Goal: Communication & Community: Answer question/provide support

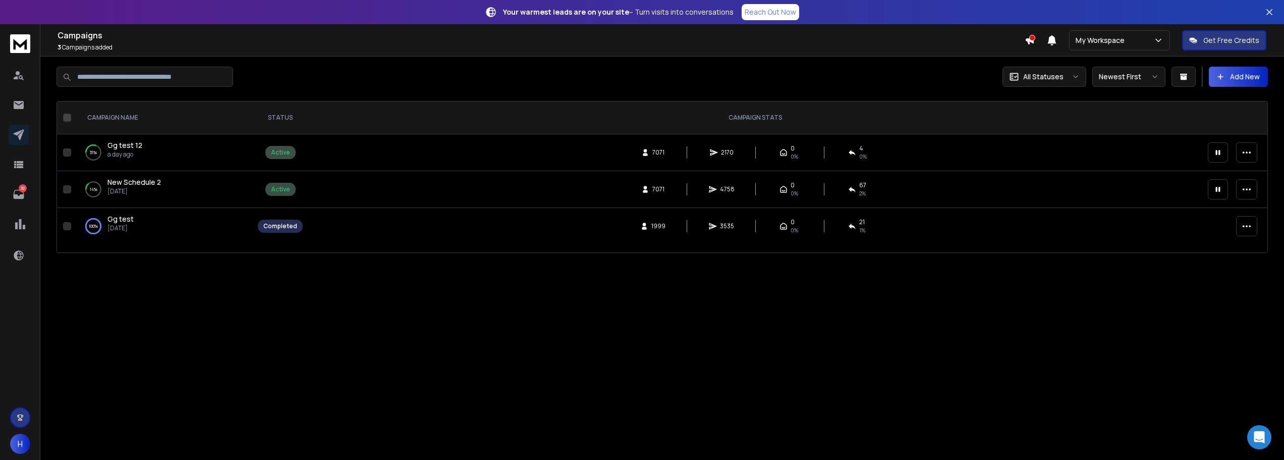
click at [1223, 190] on button at bounding box center [1218, 189] width 20 height 20
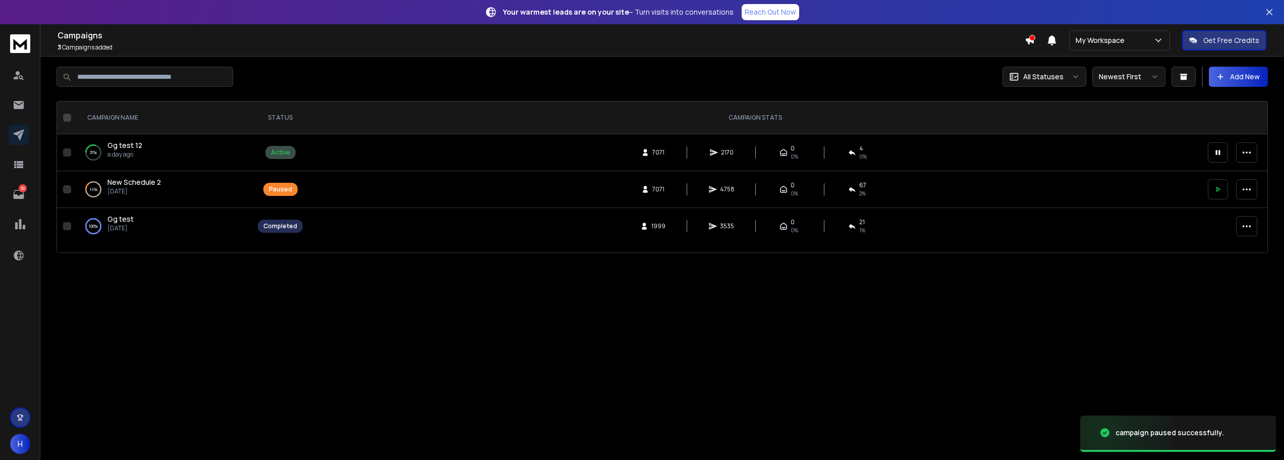
click at [884, 301] on div "Campaigns 3 Campaigns Added All Statuses Newest First Add New CAMPAIGN NAME STA…" at bounding box center [661, 297] width 1211 height 460
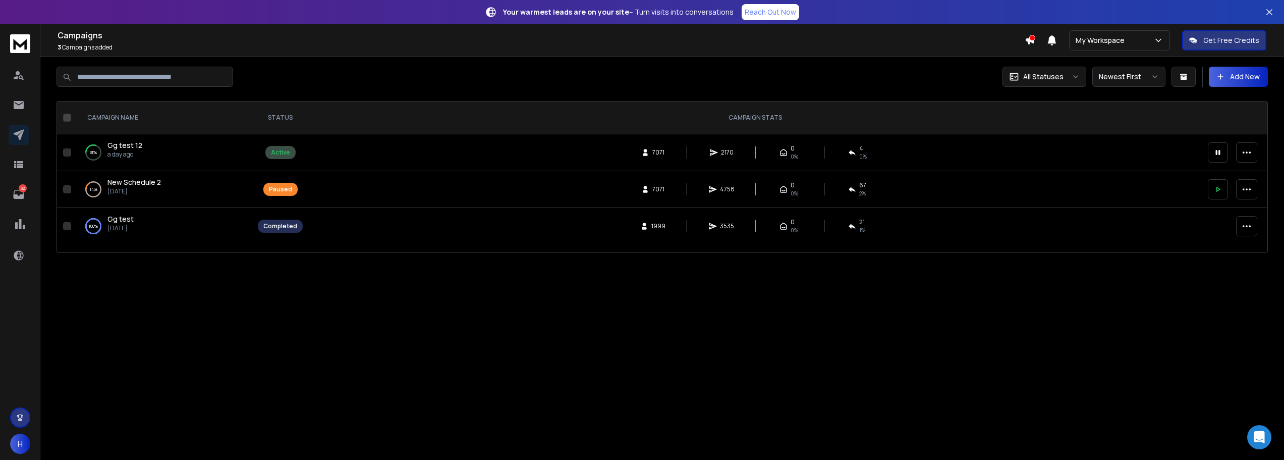
click at [1250, 155] on icon "button" at bounding box center [1246, 152] width 10 height 10
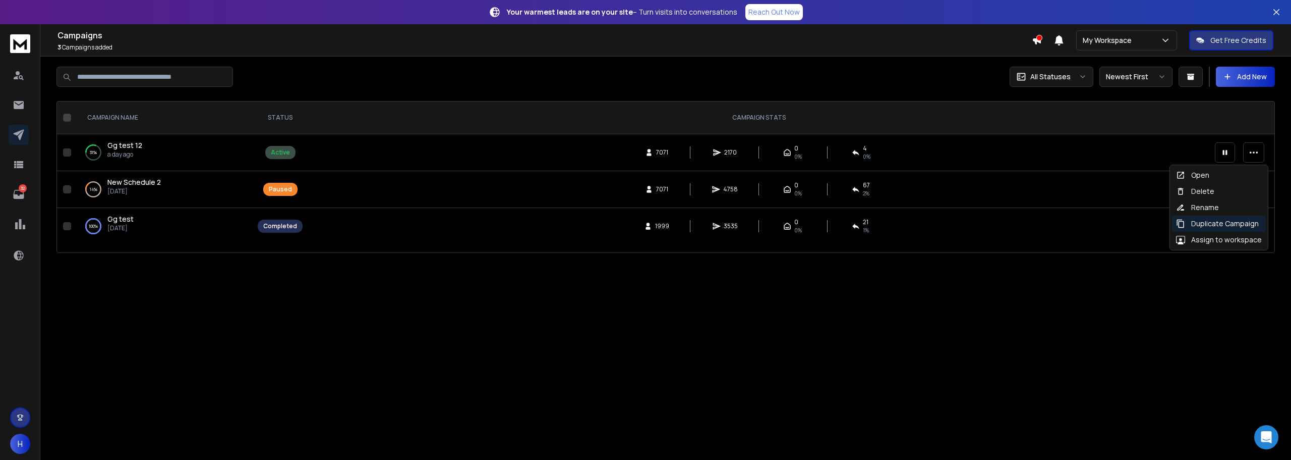
drag, startPoint x: 1214, startPoint y: 223, endPoint x: 921, endPoint y: 297, distance: 302.0
click at [923, 296] on body "Your warmest leads are on your site – Turn visits into conversations Reach Out …" at bounding box center [645, 230] width 1291 height 460
click at [921, 297] on div "Campaigns 3 Campaigns Added All Statuses Newest First Add New CAMPAIGN NAME STA…" at bounding box center [661, 297] width 1211 height 460
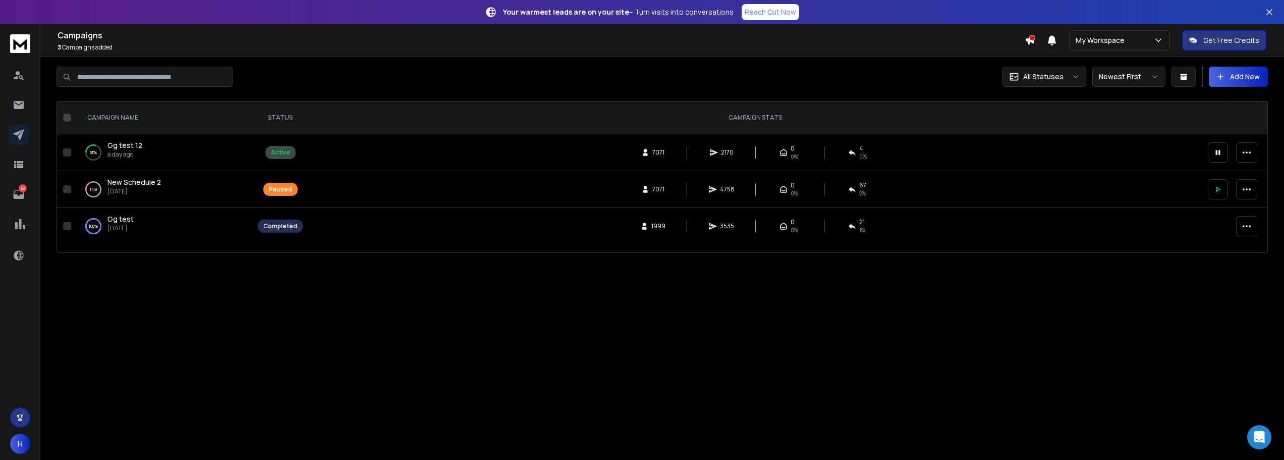
click at [1245, 188] on icon "button" at bounding box center [1246, 189] width 10 height 10
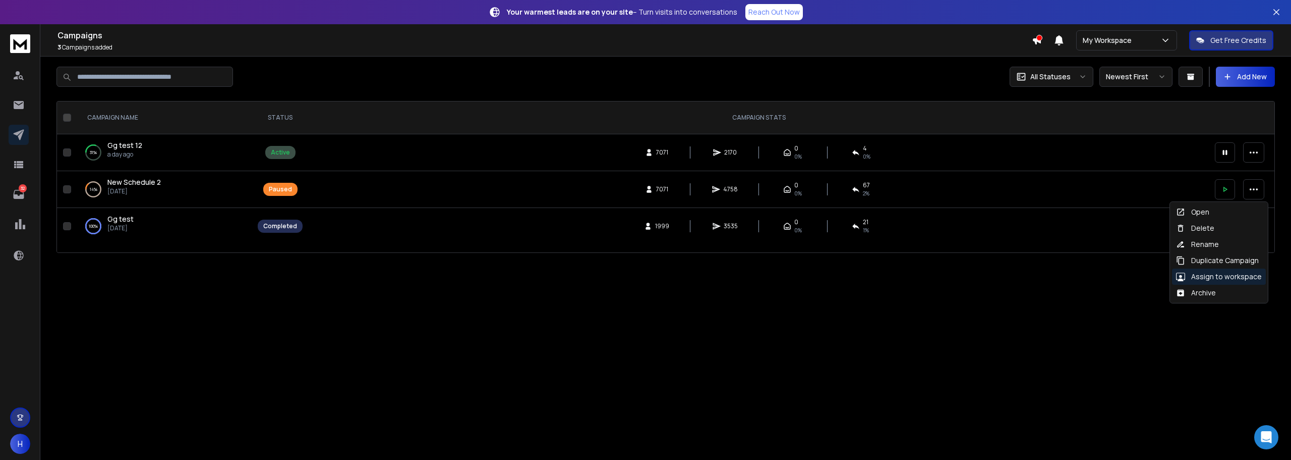
click at [987, 282] on div "Campaigns 3 Campaigns Added All Statuses Newest First Add New CAMPAIGN NAME STA…" at bounding box center [665, 297] width 1219 height 460
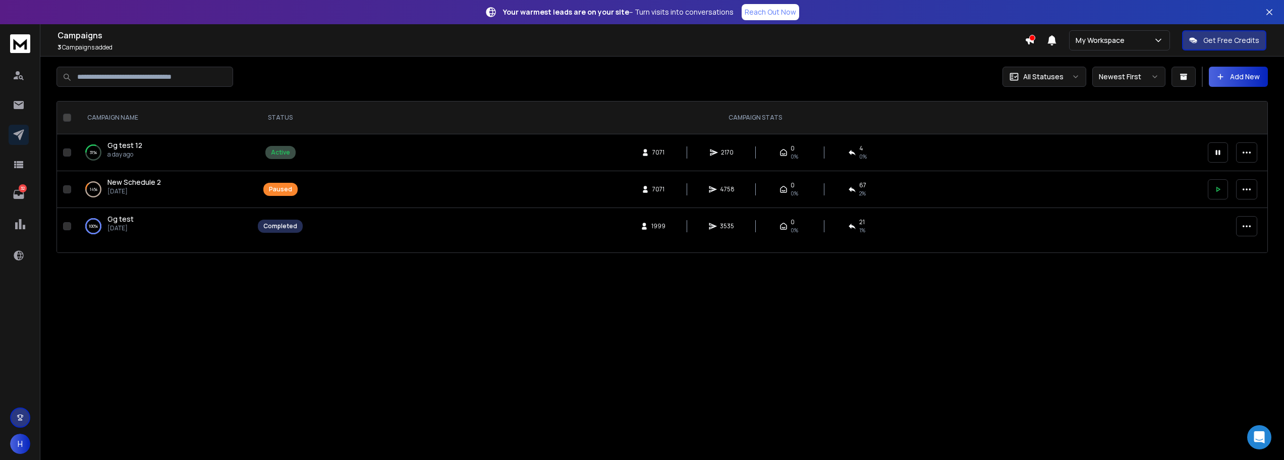
click at [1247, 227] on icon "button" at bounding box center [1246, 226] width 10 height 10
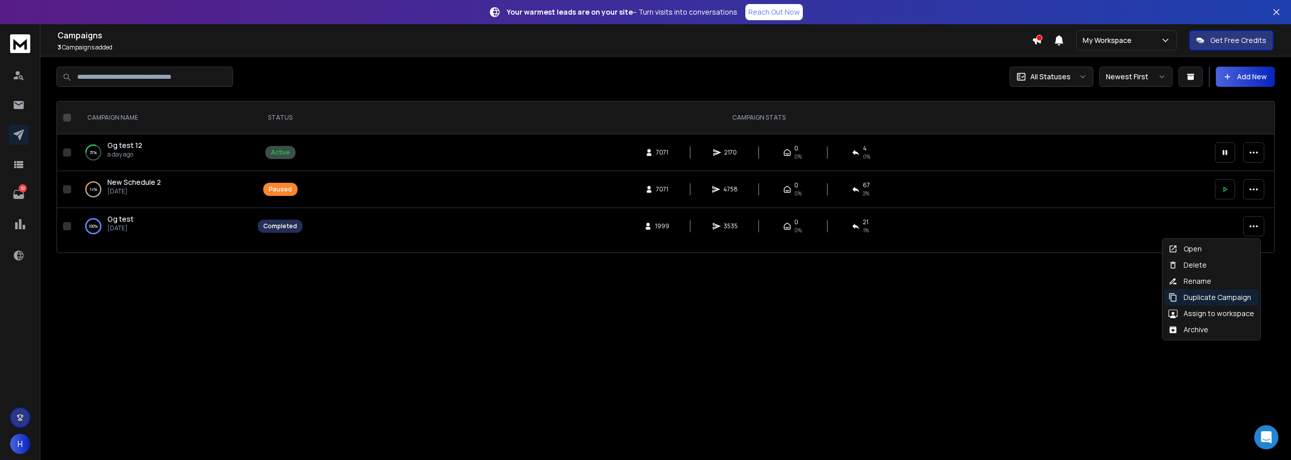
click at [1002, 301] on div "Campaigns 3 Campaigns Added All Statuses Newest First Add New CAMPAIGN NAME STA…" at bounding box center [665, 297] width 1219 height 460
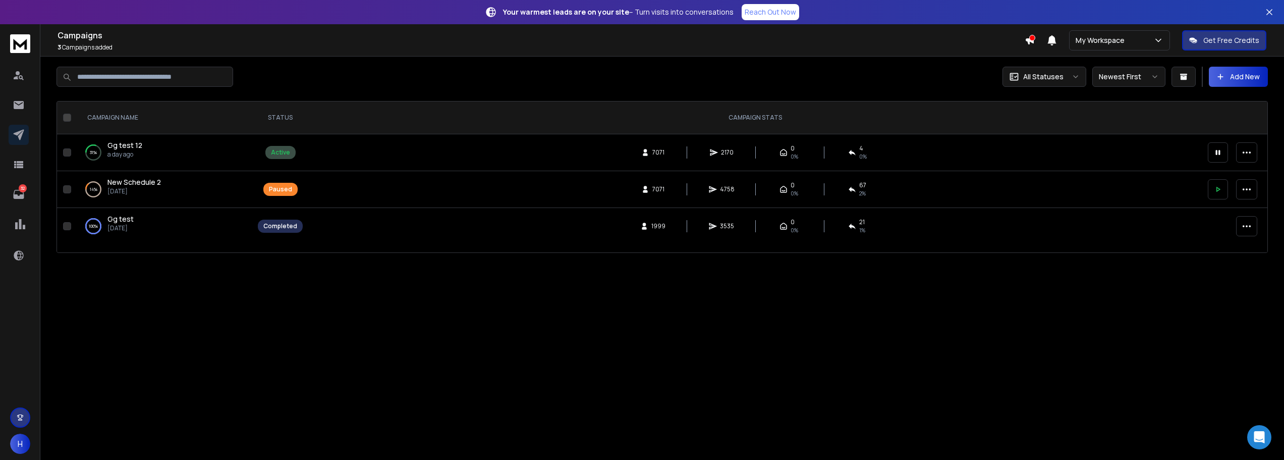
click at [1244, 225] on icon "button" at bounding box center [1246, 226] width 10 height 10
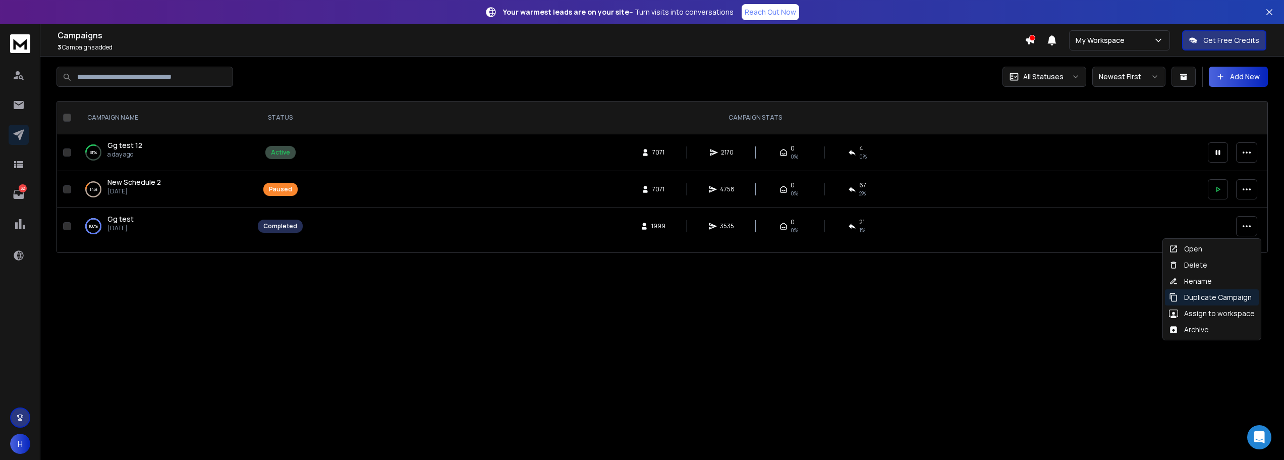
click at [1054, 304] on div "Campaigns 3 Campaigns Added All Statuses Newest First Add New CAMPAIGN NAME STA…" at bounding box center [661, 297] width 1211 height 460
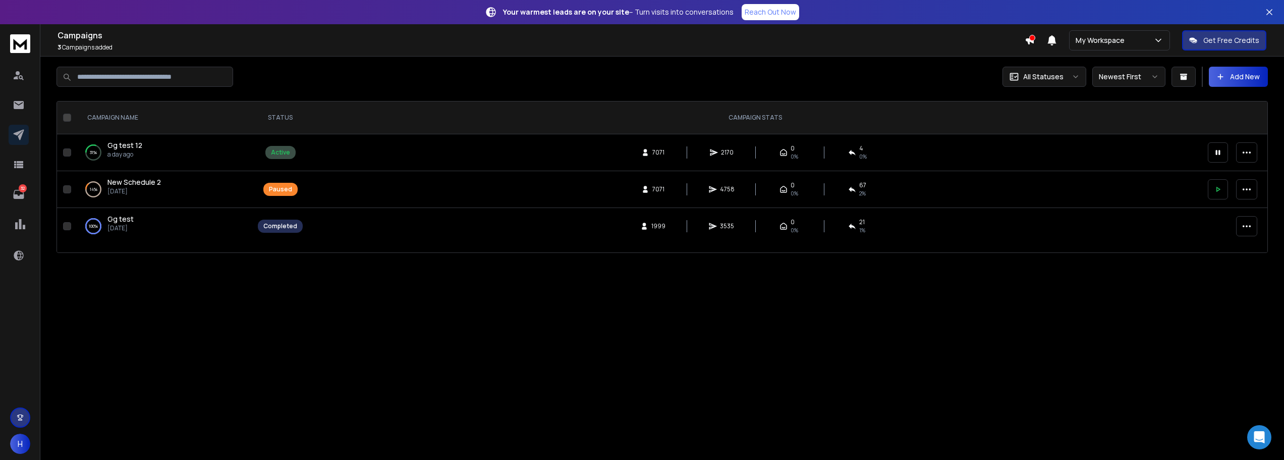
click at [1245, 188] on icon "button" at bounding box center [1246, 189] width 10 height 10
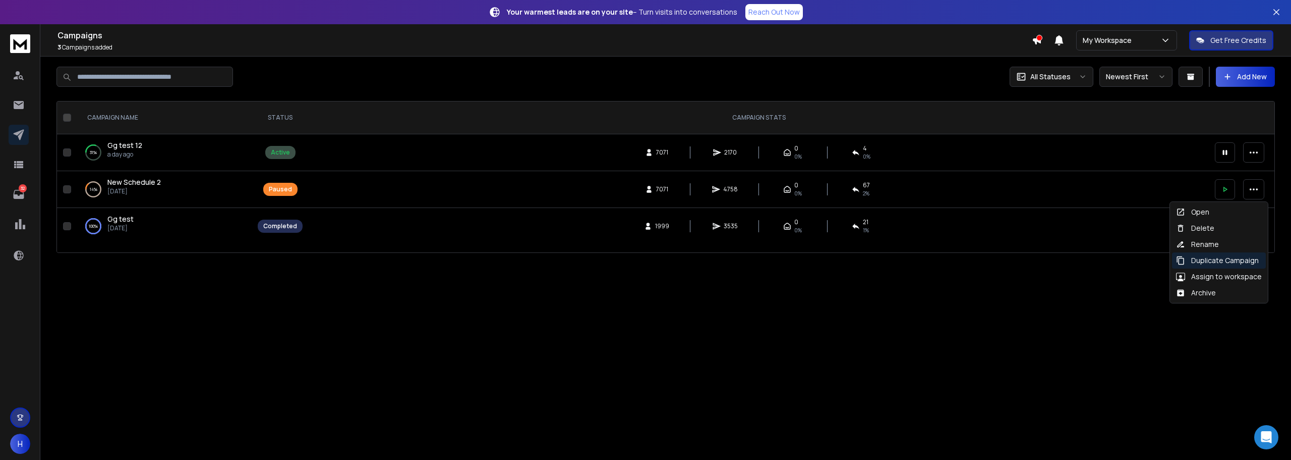
drag, startPoint x: 1029, startPoint y: 294, endPoint x: 1043, endPoint y: 292, distance: 13.3
click at [1029, 294] on div "Campaigns 3 Campaigns Added All Statuses Newest First Add New CAMPAIGN NAME STA…" at bounding box center [665, 297] width 1219 height 460
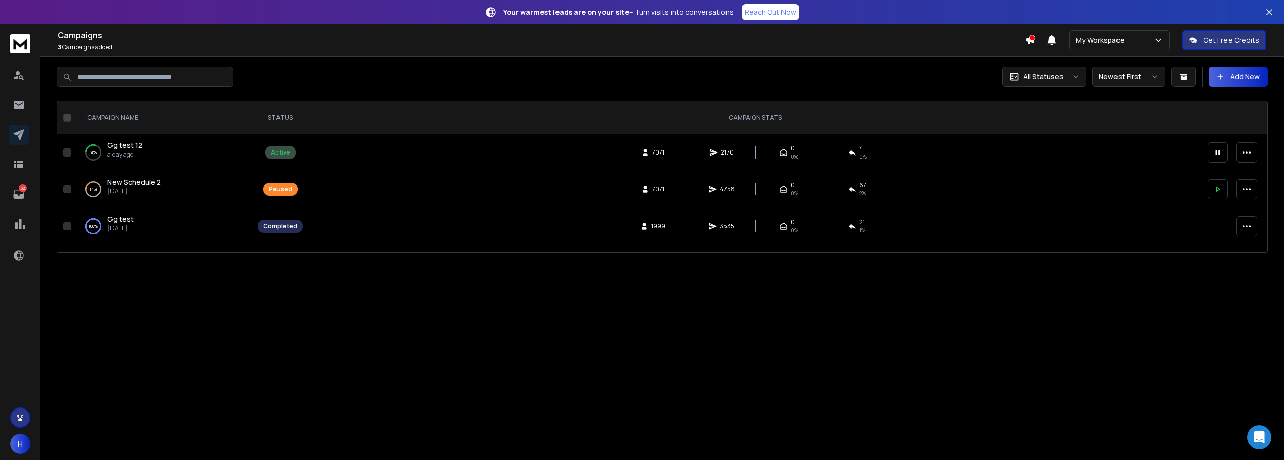
click at [1246, 228] on icon "button" at bounding box center [1246, 226] width 10 height 10
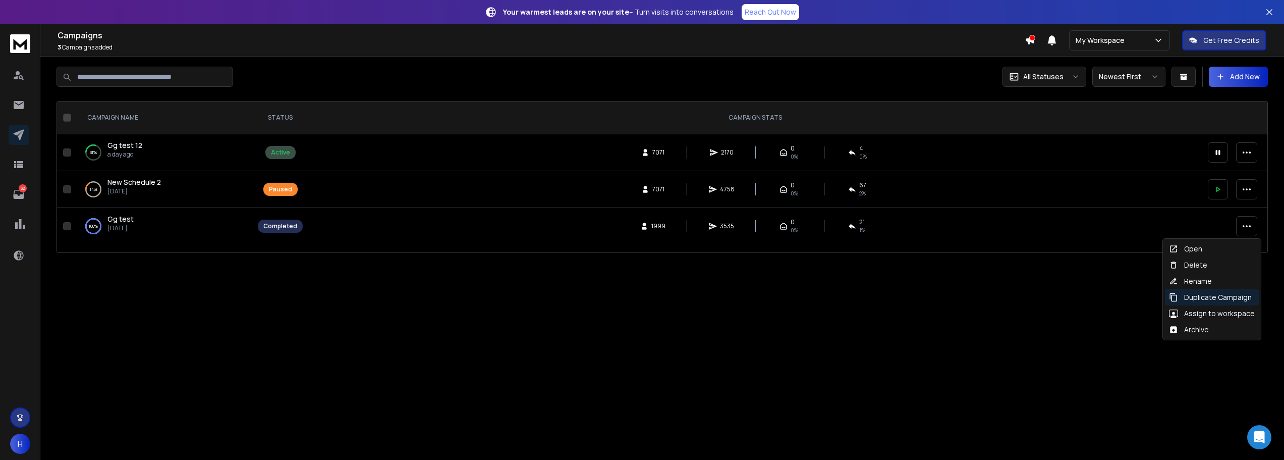
click at [873, 329] on div "Campaigns 3 Campaigns Added All Statuses Newest First Add New CAMPAIGN NAME STA…" at bounding box center [661, 297] width 1211 height 460
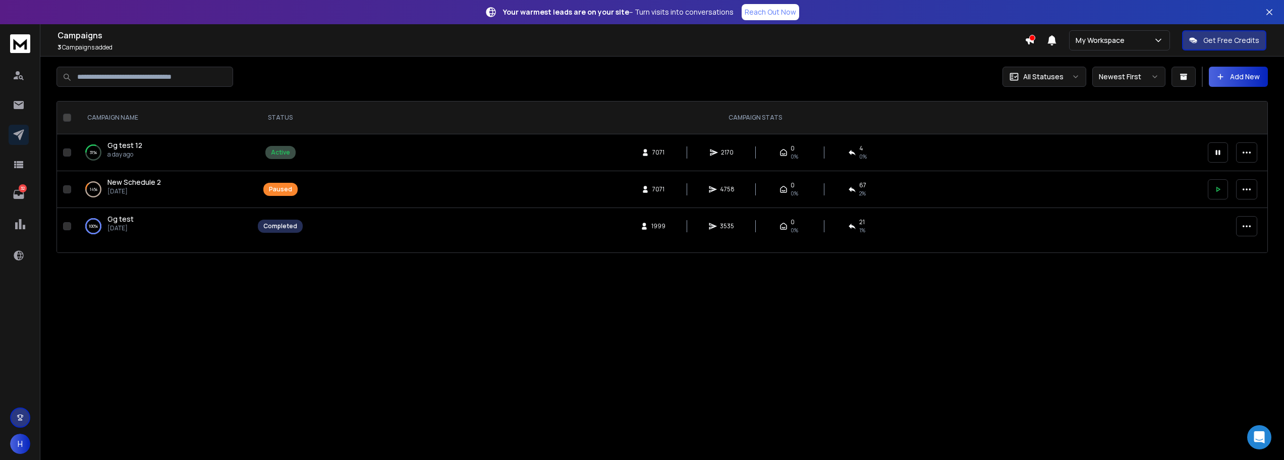
click at [1252, 228] on button "button" at bounding box center [1246, 226] width 21 height 20
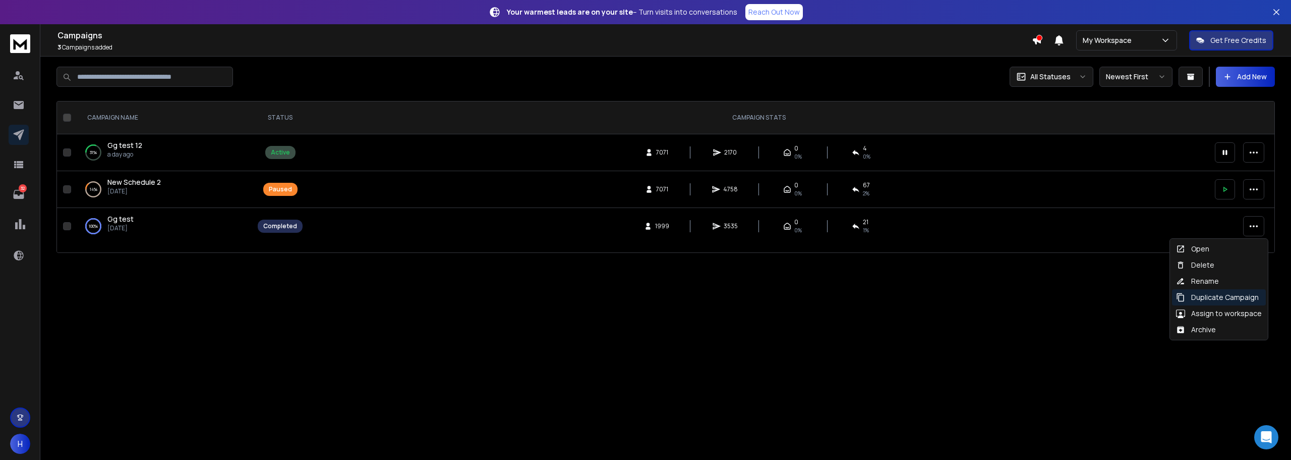
click at [1052, 318] on div "Campaigns 3 Campaigns Added All Statuses Newest First Add New CAMPAIGN NAME STA…" at bounding box center [665, 297] width 1219 height 460
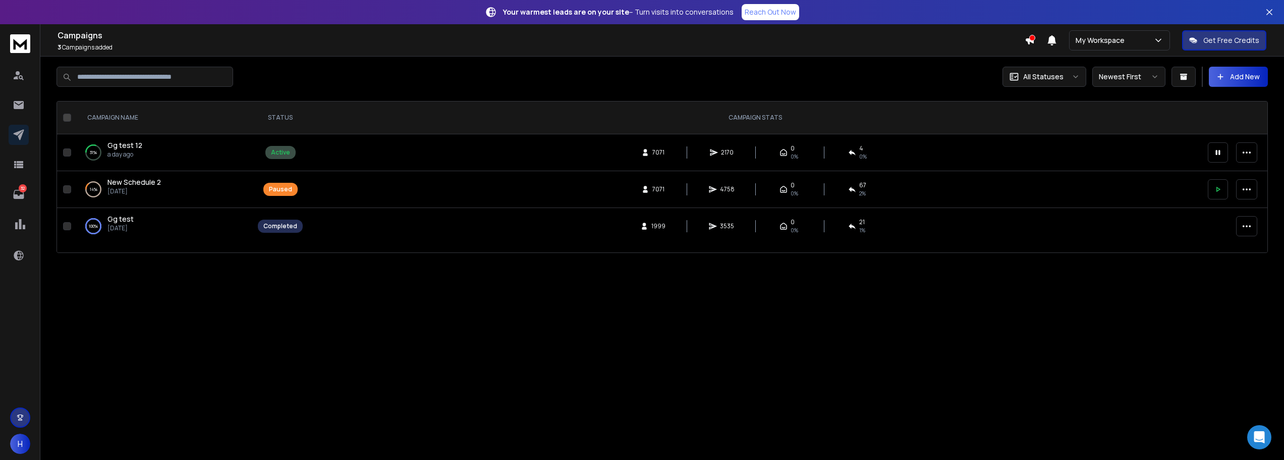
click at [1247, 189] on icon "button" at bounding box center [1246, 189] width 8 height 2
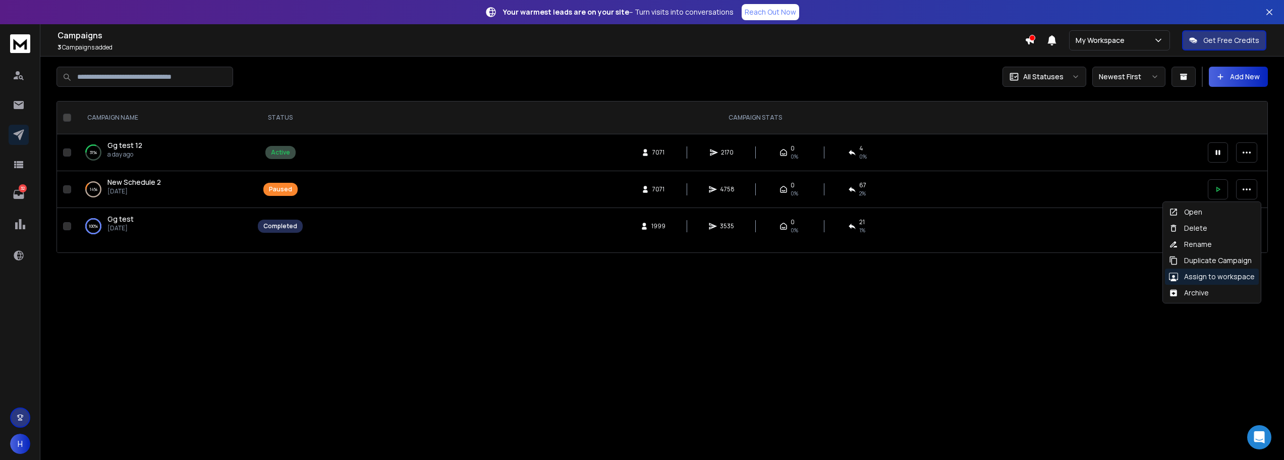
click at [1079, 309] on div "Campaigns 3 Campaigns Added All Statuses Newest First Add New CAMPAIGN NAME STA…" at bounding box center [661, 297] width 1211 height 460
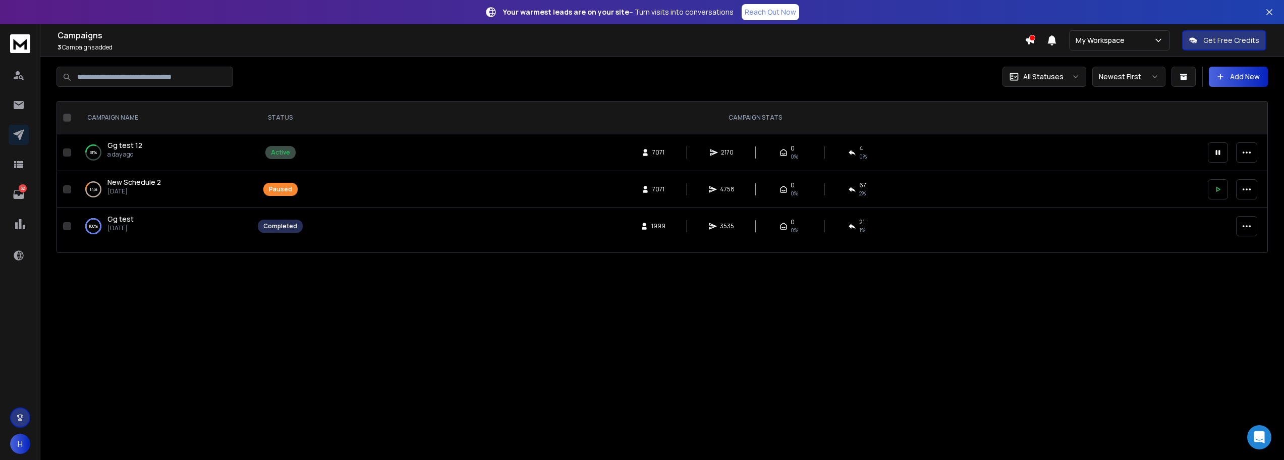
click at [1244, 186] on icon "button" at bounding box center [1246, 189] width 10 height 10
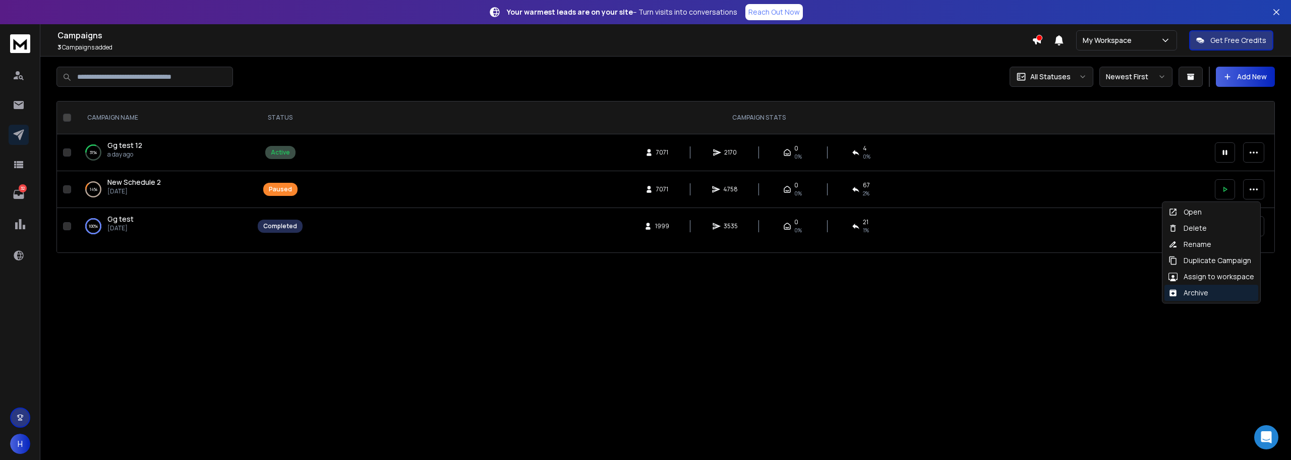
click at [1128, 304] on div "Campaigns 3 Campaigns Added All Statuses Newest First Add New CAMPAIGN NAME STA…" at bounding box center [665, 297] width 1219 height 460
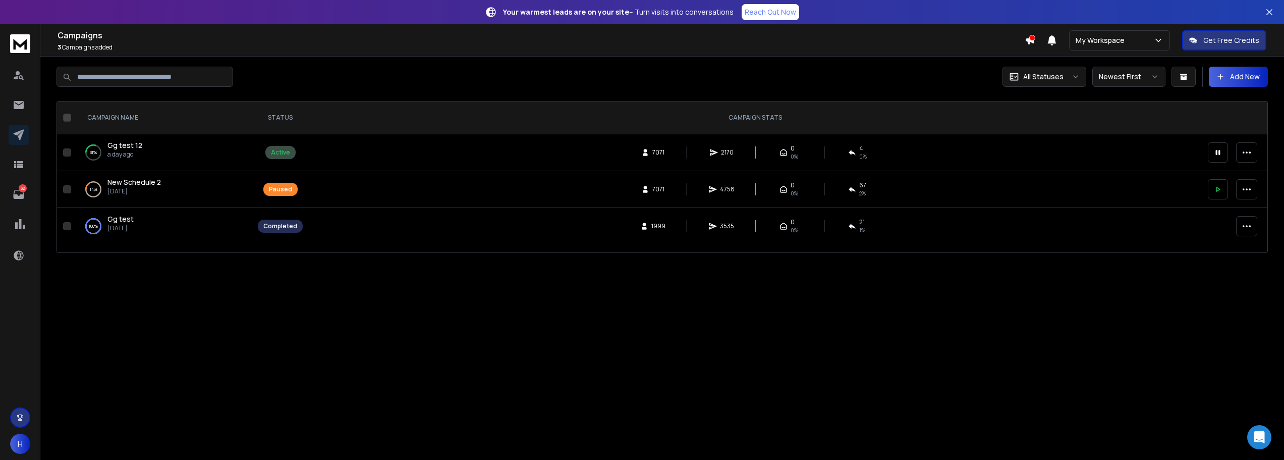
click at [1249, 224] on icon "button" at bounding box center [1246, 226] width 10 height 10
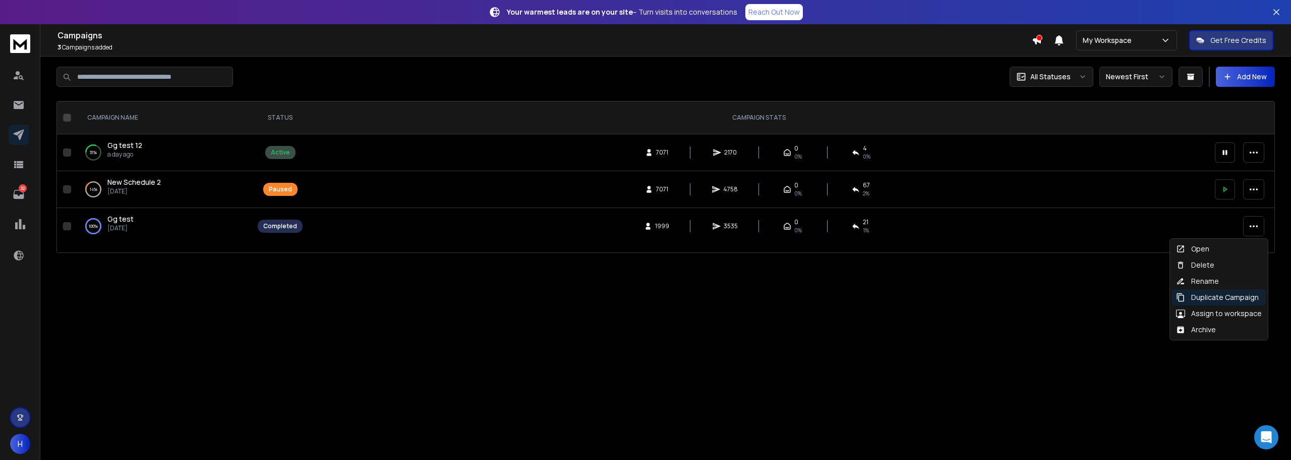
click at [1059, 324] on div "Campaigns 3 Campaigns Added All Statuses Newest First Add New CAMPAIGN NAME STA…" at bounding box center [665, 297] width 1219 height 460
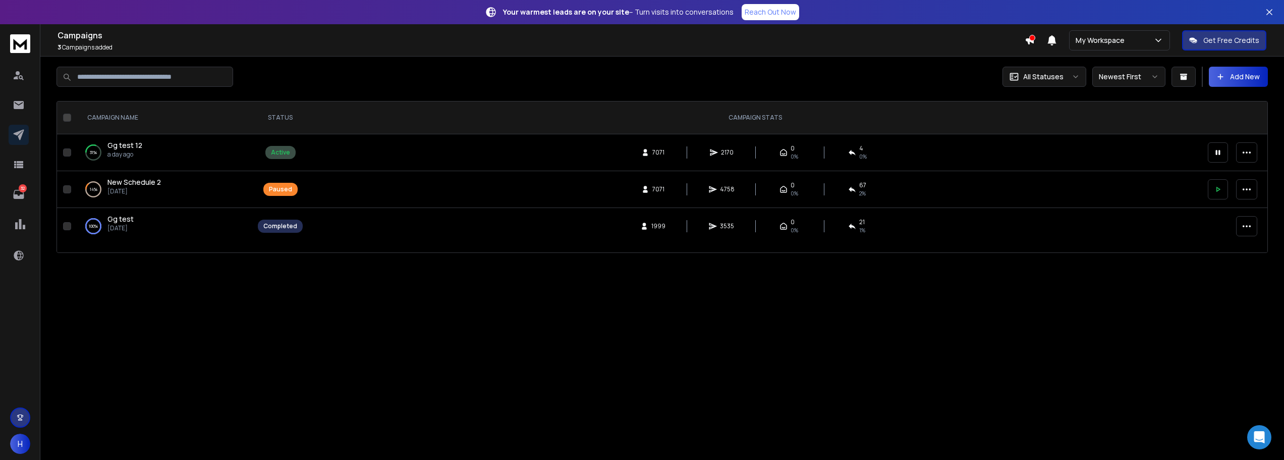
click at [1244, 189] on icon "button" at bounding box center [1246, 189] width 10 height 10
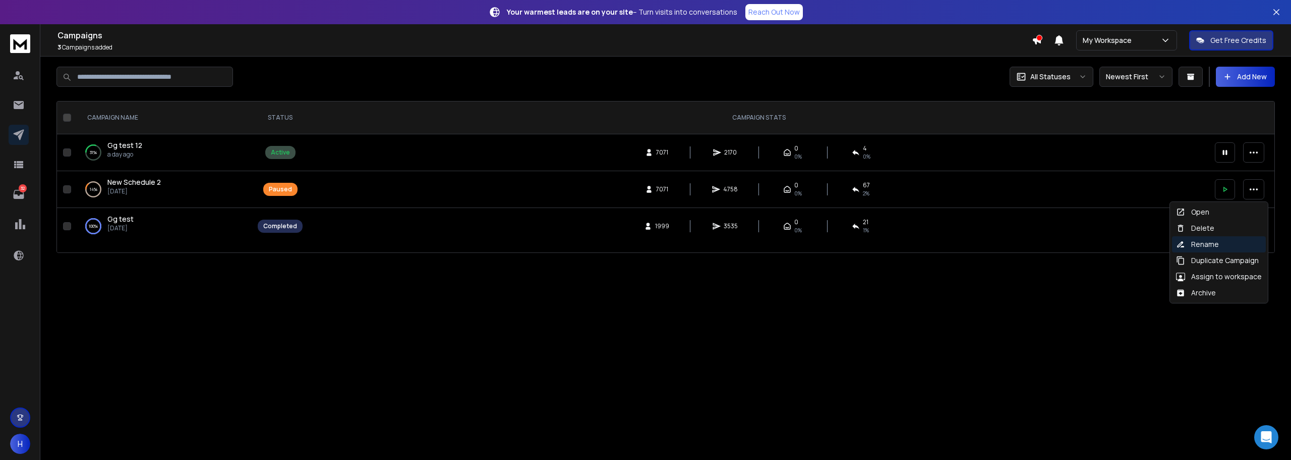
click at [1096, 293] on div "Campaigns 3 Campaigns Added All Statuses Newest First Add New CAMPAIGN NAME STA…" at bounding box center [665, 297] width 1219 height 460
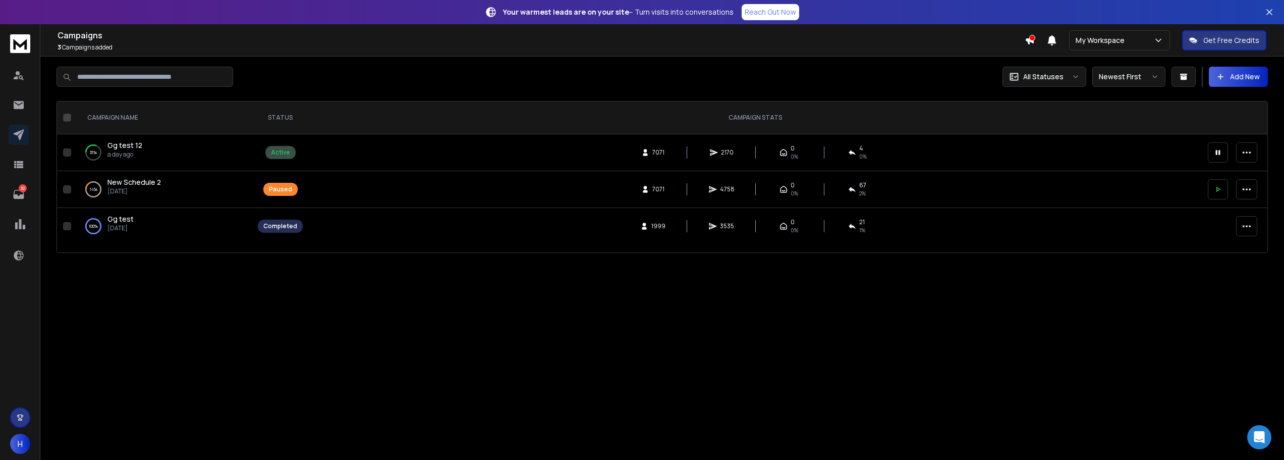
click at [1248, 154] on icon "button" at bounding box center [1246, 152] width 10 height 10
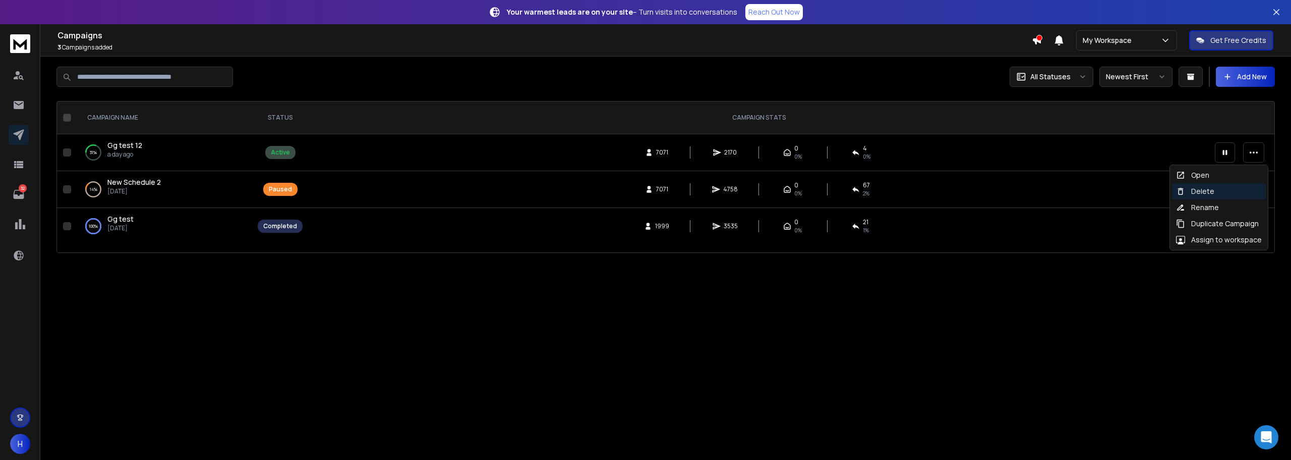
click at [1069, 291] on div "Campaigns 3 Campaigns Added All Statuses Newest First Add New CAMPAIGN NAME STA…" at bounding box center [665, 297] width 1219 height 460
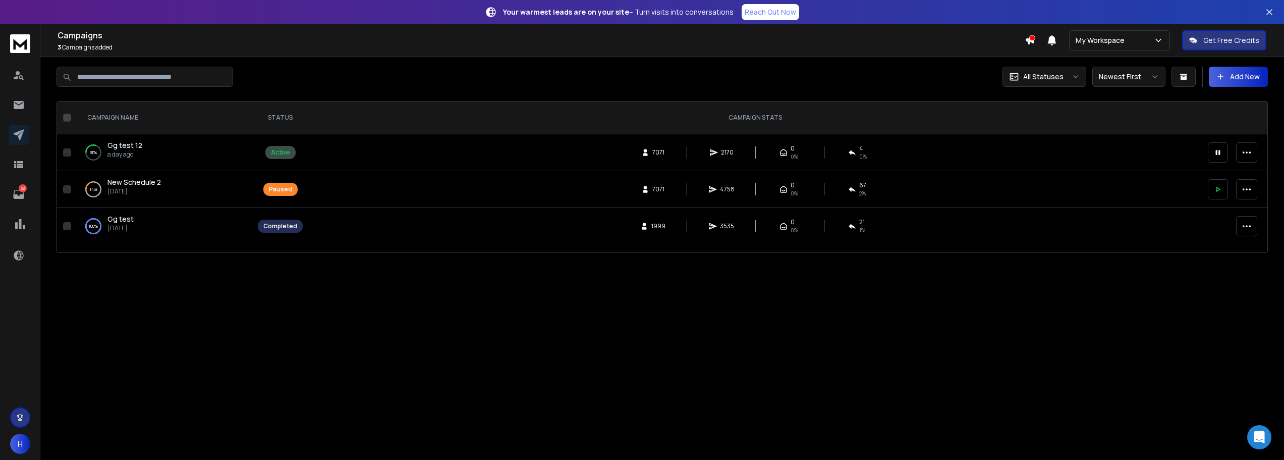
click at [1247, 191] on icon "button" at bounding box center [1246, 189] width 10 height 10
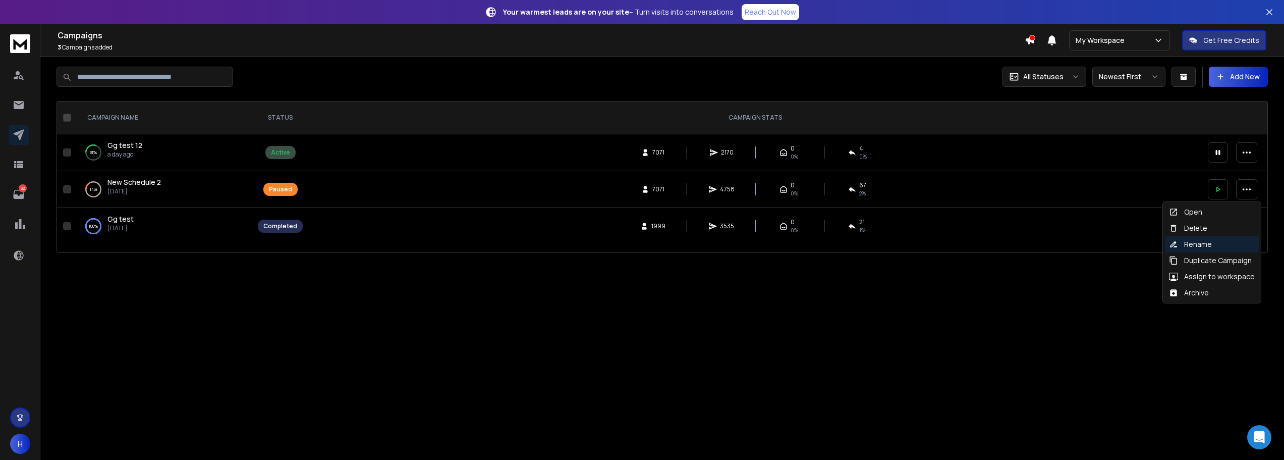
click at [1048, 321] on div "Campaigns 3 Campaigns Added All Statuses Newest First Add New CAMPAIGN NAME STA…" at bounding box center [661, 297] width 1211 height 460
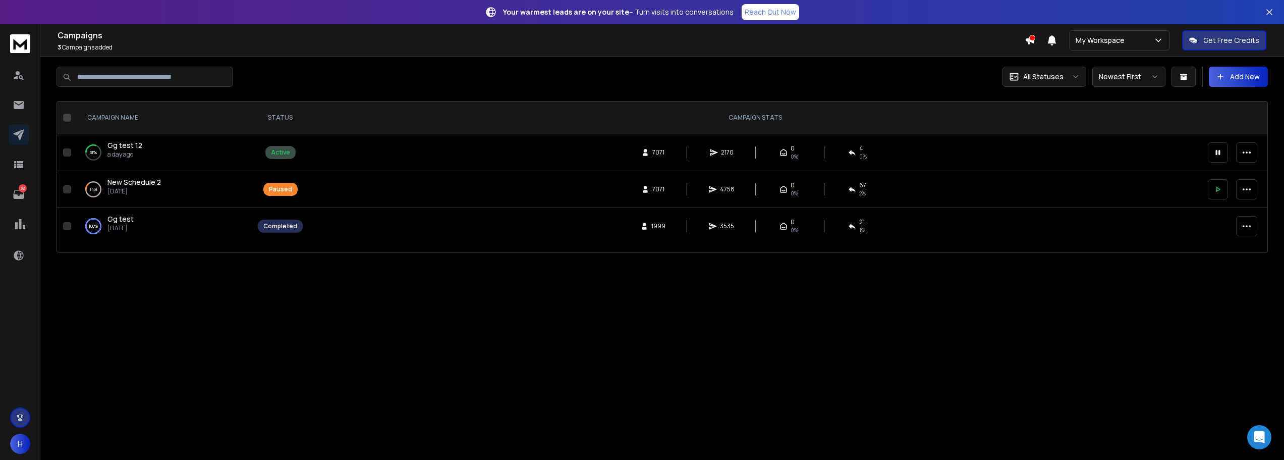
click at [1241, 222] on button "button" at bounding box center [1246, 226] width 21 height 20
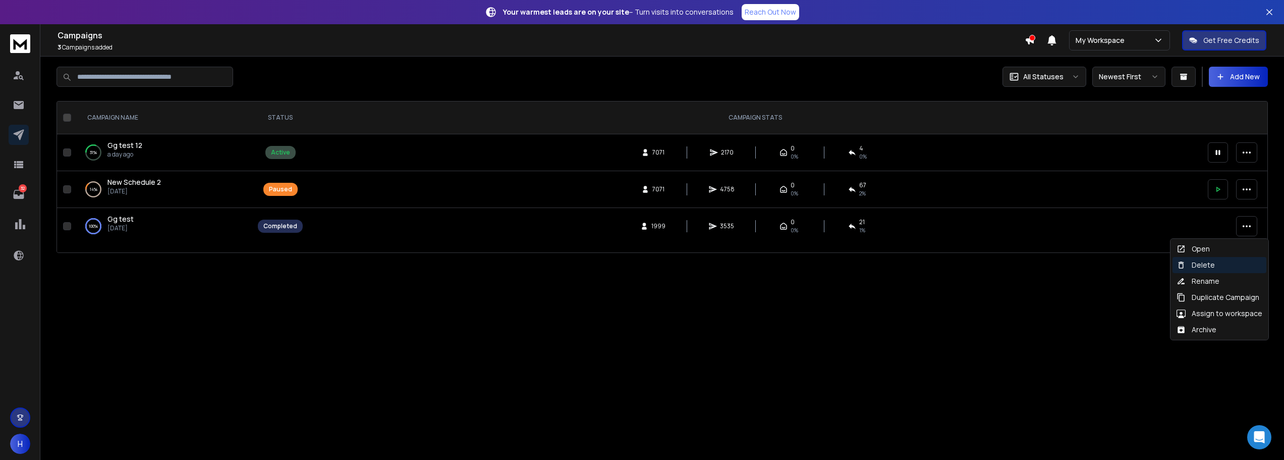
click at [1016, 316] on div "Campaigns 3 Campaigns Added All Statuses Newest First Add New CAMPAIGN NAME STA…" at bounding box center [661, 297] width 1211 height 460
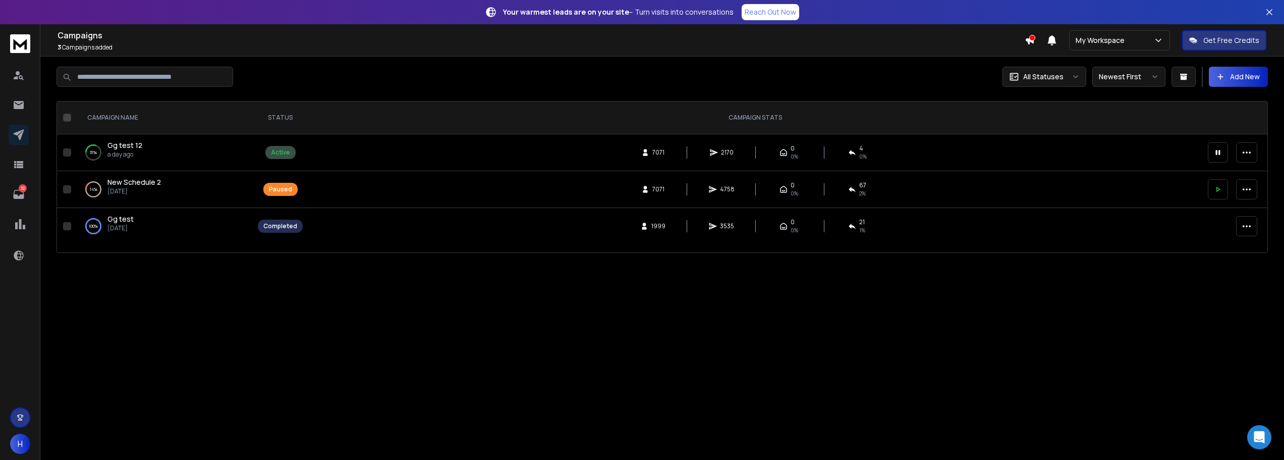
click at [1244, 217] on button "button" at bounding box center [1246, 226] width 21 height 20
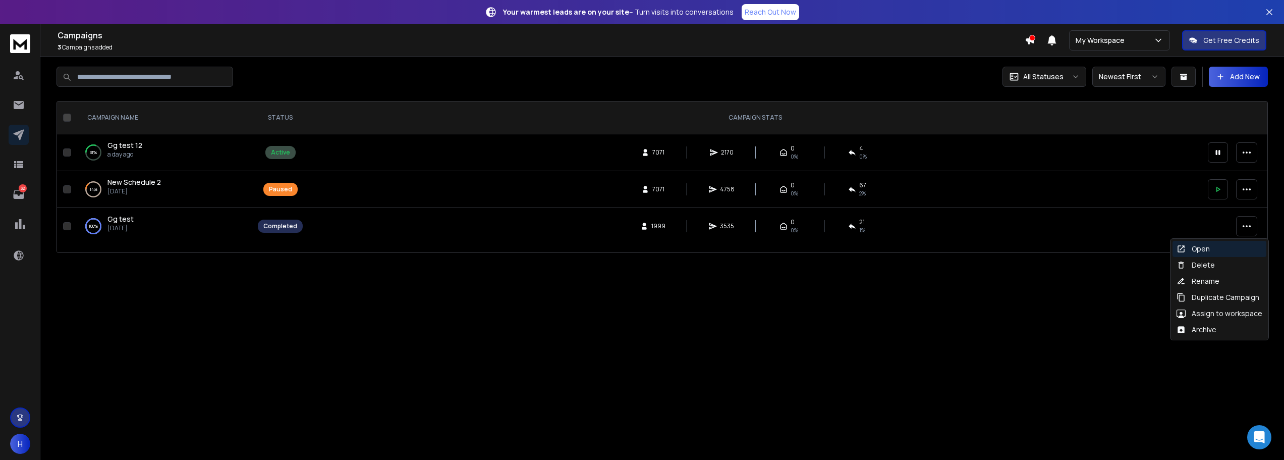
click at [1014, 317] on div "Campaigns 3 Campaigns Added All Statuses Newest First Add New CAMPAIGN NAME STA…" at bounding box center [661, 297] width 1211 height 460
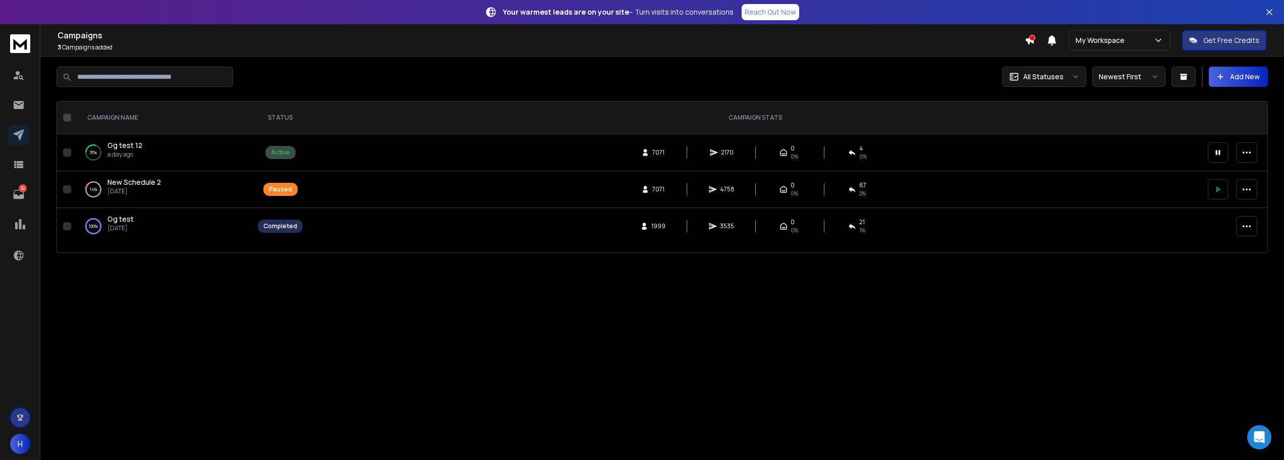
click at [1247, 152] on icon "button" at bounding box center [1246, 152] width 8 height 2
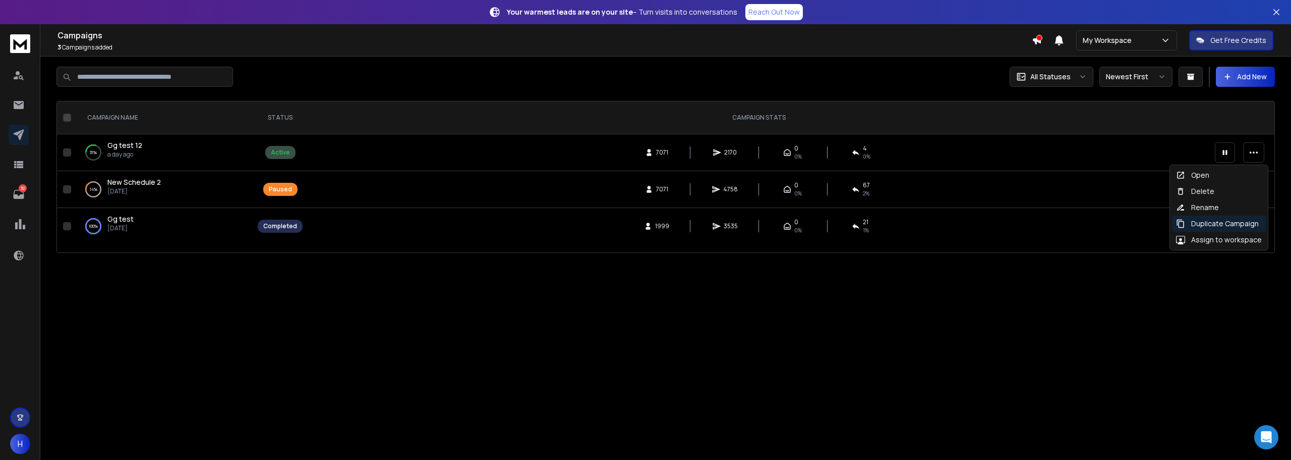
click at [1218, 223] on div "Duplicate Campaign" at bounding box center [1217, 223] width 83 height 10
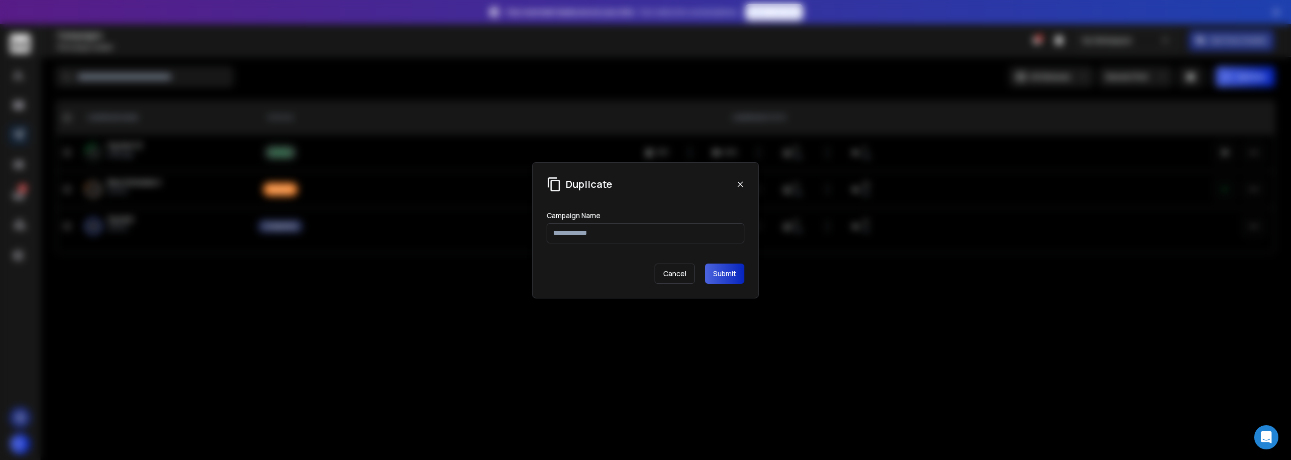
click at [640, 226] on input "text" at bounding box center [646, 233] width 198 height 20
click at [742, 182] on icon at bounding box center [741, 184] width 6 height 6
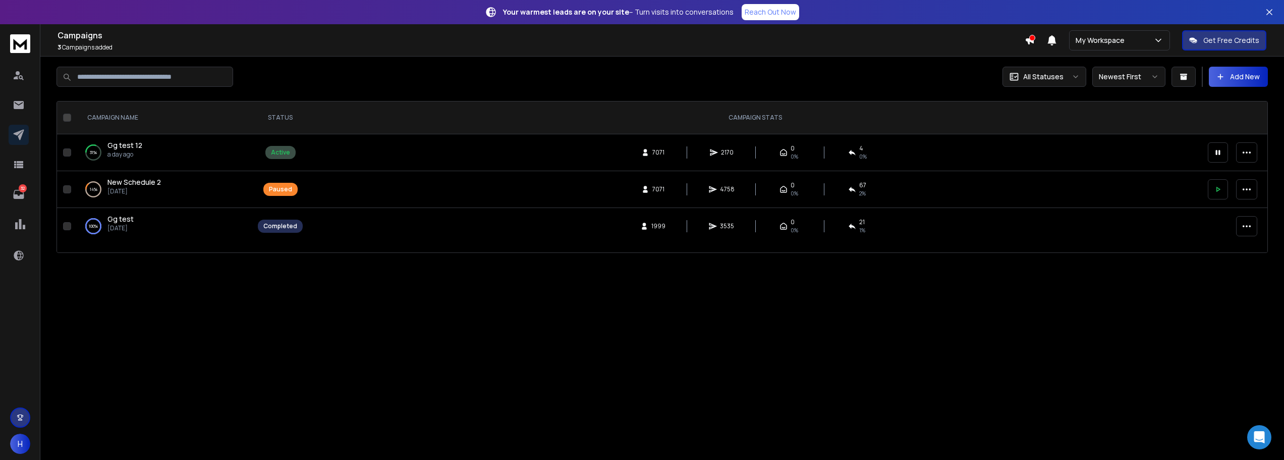
click at [836, 345] on div "Campaigns 3 Campaigns Added All Statuses Newest First Add New CAMPAIGN NAME STA…" at bounding box center [661, 297] width 1211 height 460
click at [900, 339] on div "Campaigns 3 Campaigns Added All Statuses Newest First Add New CAMPAIGN NAME STA…" at bounding box center [661, 297] width 1211 height 460
click at [22, 190] on p "32" at bounding box center [23, 188] width 8 height 8
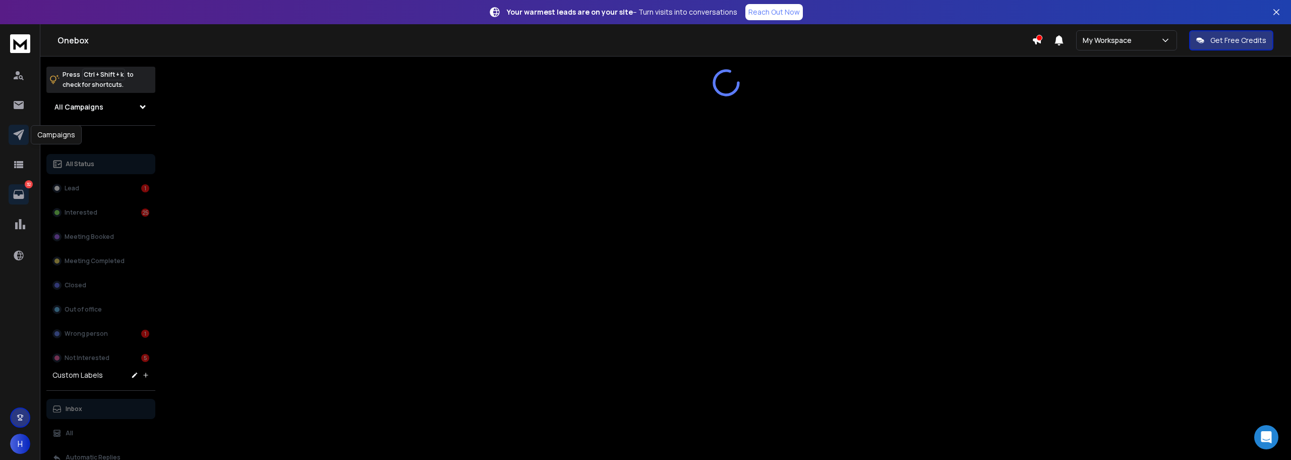
click at [13, 127] on link at bounding box center [19, 135] width 20 height 20
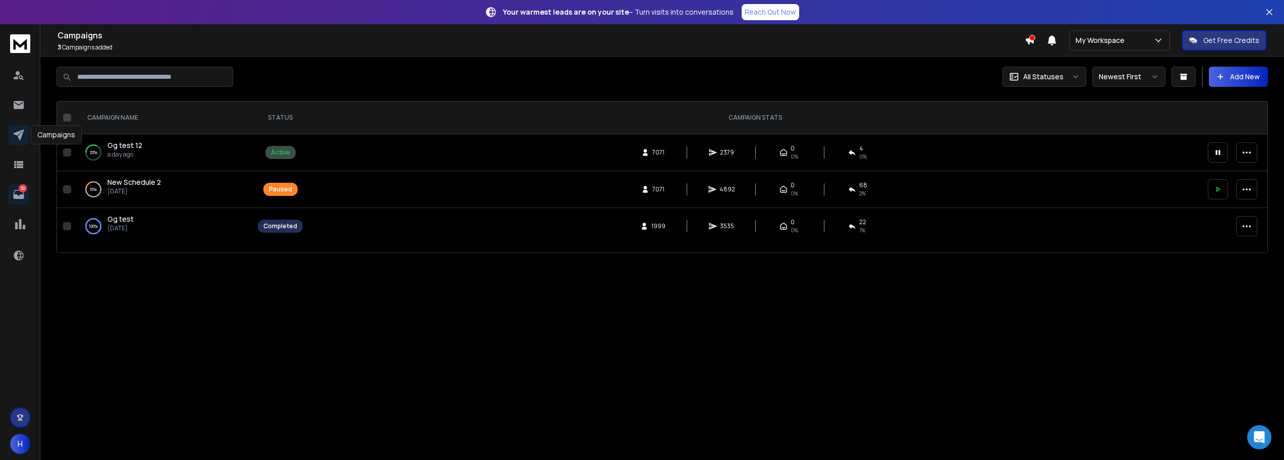
click at [17, 193] on icon at bounding box center [19, 194] width 12 height 12
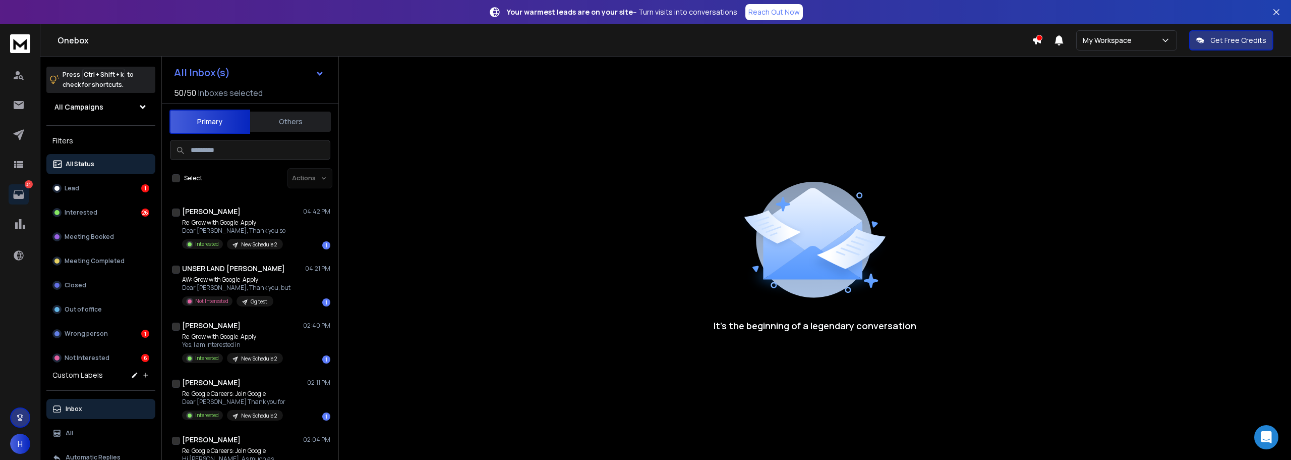
click at [782, 147] on div "It’s the beginning of a legendary conversation" at bounding box center [815, 251] width 952 height 390
click at [244, 153] on input at bounding box center [250, 150] width 160 height 20
paste input "**********"
type input "**********"
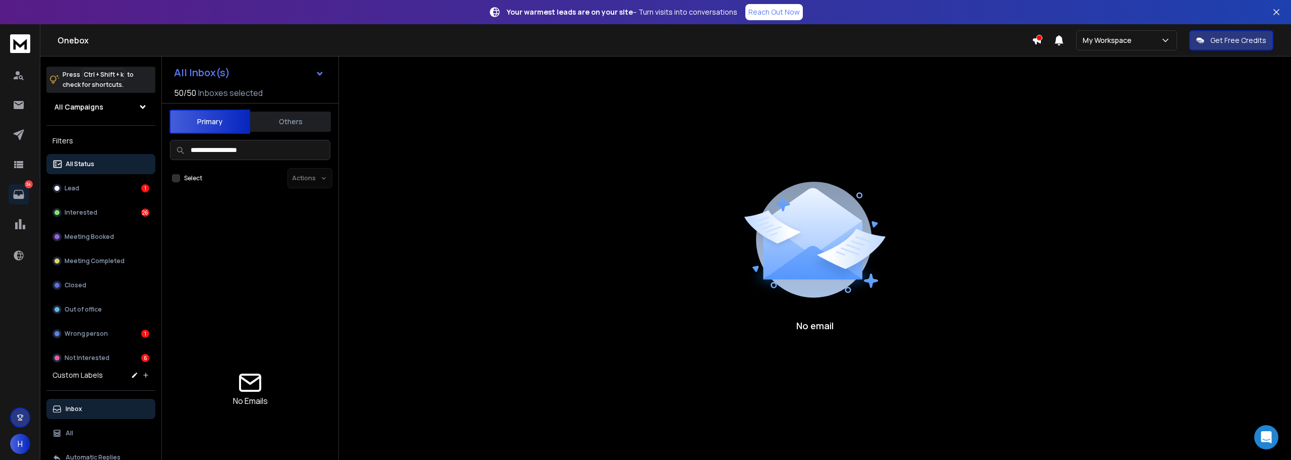
drag, startPoint x: 269, startPoint y: 153, endPoint x: 48, endPoint y: 151, distance: 220.4
click at [50, 150] on div "**********" at bounding box center [665, 286] width 1251 height 460
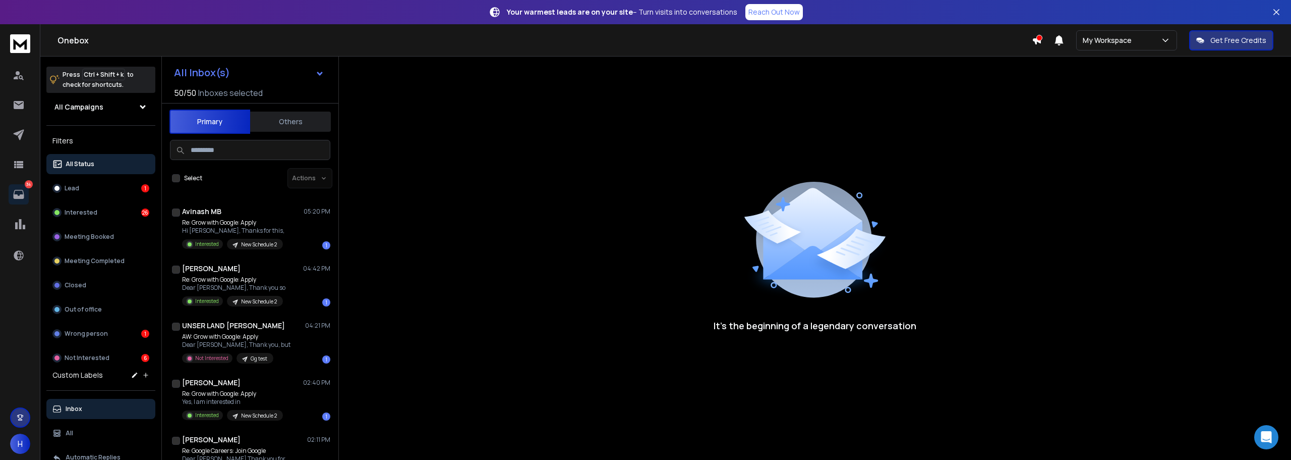
click at [850, 184] on icon at bounding box center [815, 240] width 152 height 116
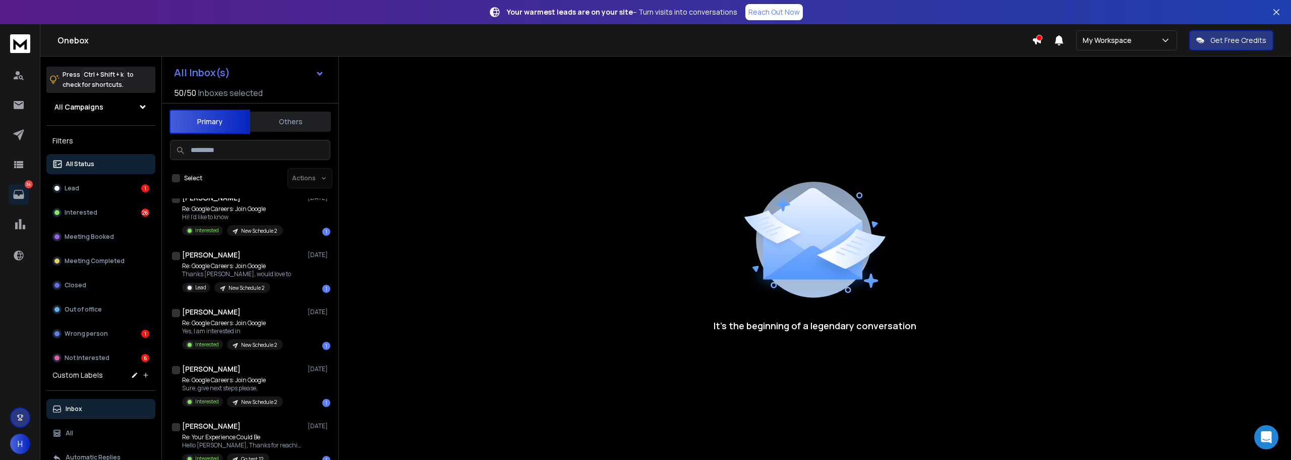
scroll to position [1564, 0]
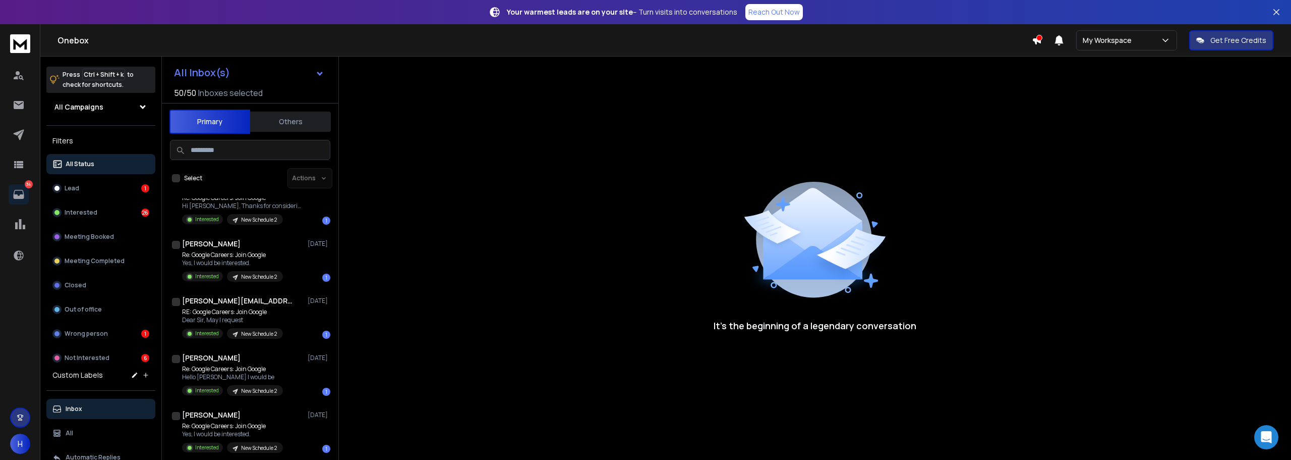
click at [912, 214] on div at bounding box center [815, 239] width 333 height 137
click at [541, 281] on div "It’s the beginning of a legendary conversation" at bounding box center [815, 251] width 952 height 390
click at [28, 130] on link at bounding box center [19, 135] width 20 height 20
click at [21, 130] on icon at bounding box center [19, 135] width 12 height 12
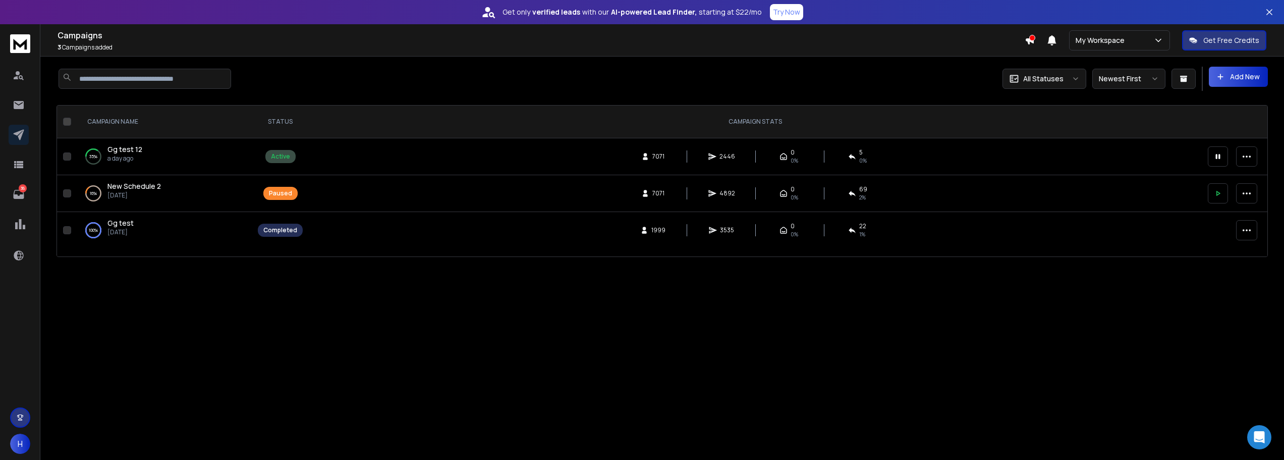
click at [772, 347] on div "Campaigns 3 Campaigns Added All Statuses Newest First Add New CAMPAIGN NAME STA…" at bounding box center [661, 297] width 1211 height 460
click at [808, 357] on div "Campaigns 3 Campaigns Added All Statuses Newest First Add New CAMPAIGN NAME STA…" at bounding box center [661, 297] width 1211 height 460
click at [545, 323] on div "Campaigns 3 Campaigns Added All Statuses Newest First Add New CAMPAIGN NAME STA…" at bounding box center [661, 297] width 1211 height 460
click at [27, 192] on link "36" at bounding box center [19, 194] width 20 height 20
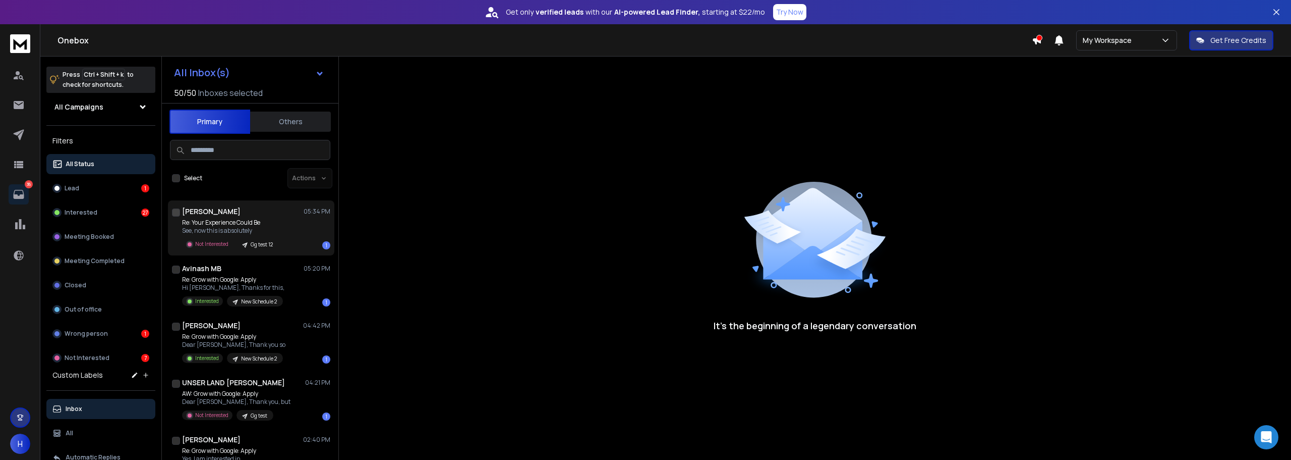
click at [247, 217] on div "[PERSON_NAME] 05:34 PM Re: Your Experience Could Be See, now this is absolutely…" at bounding box center [256, 227] width 148 height 43
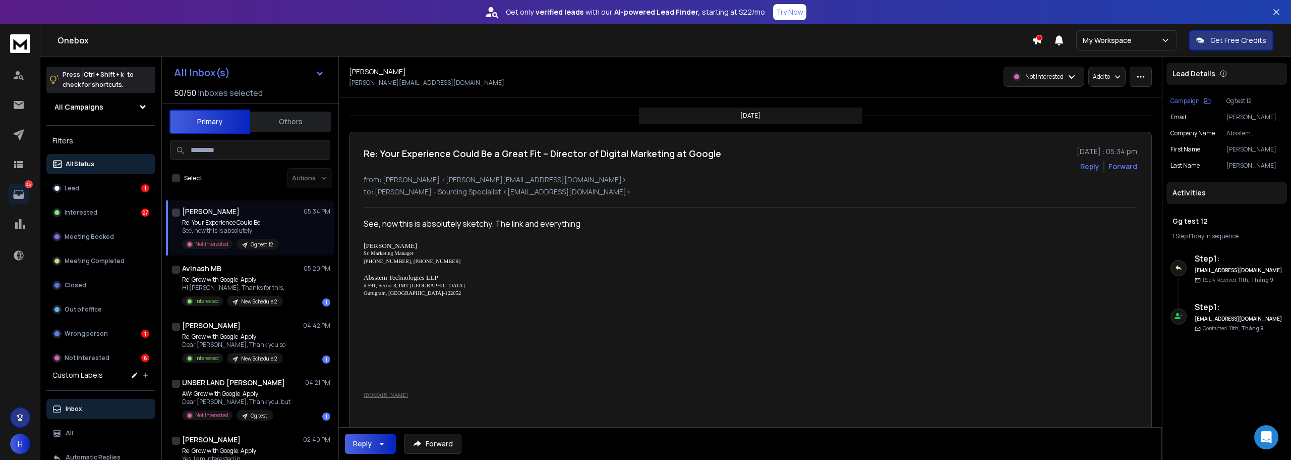
click at [411, 225] on div "See, now this is absolutely sketchy. The link and everything" at bounding box center [511, 223] width 295 height 12
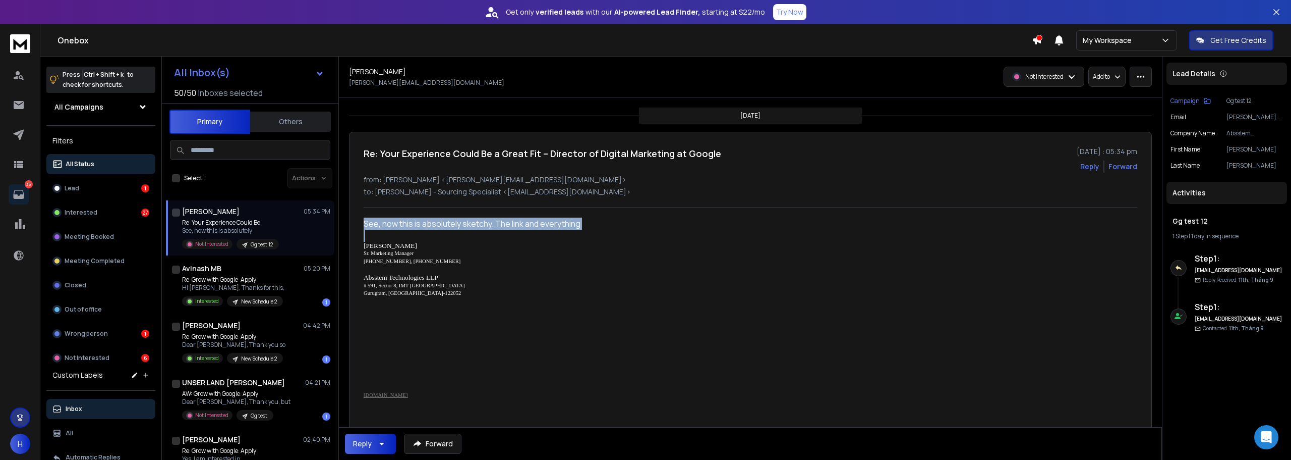
click at [411, 225] on div "See, now this is absolutely sketchy. The link and everything" at bounding box center [511, 223] width 295 height 12
copy div "See, now this is absolutely sketchy. The link and everything"
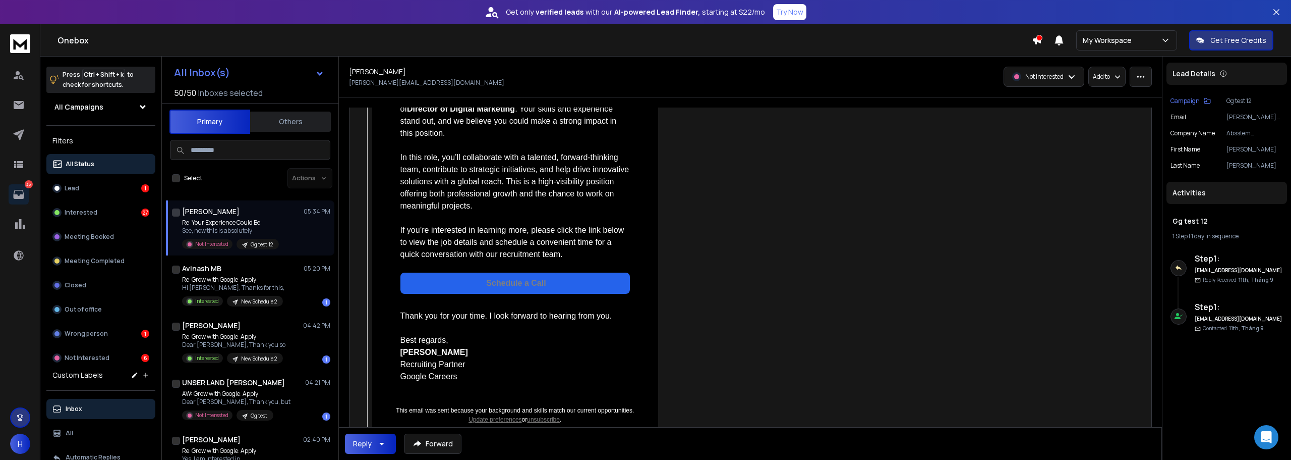
click at [571, 212] on div at bounding box center [515, 218] width 230 height 12
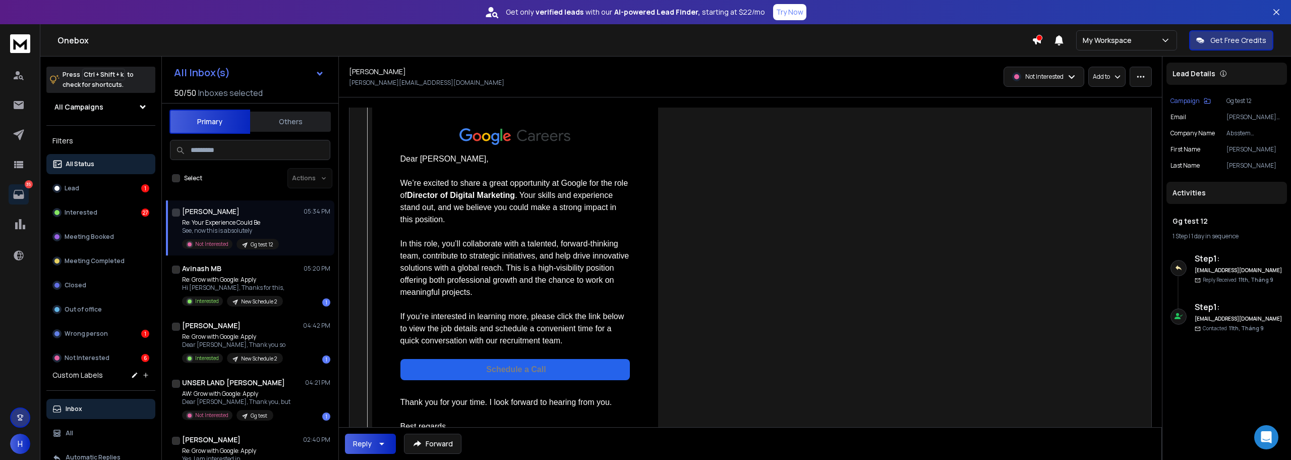
scroll to position [404, 0]
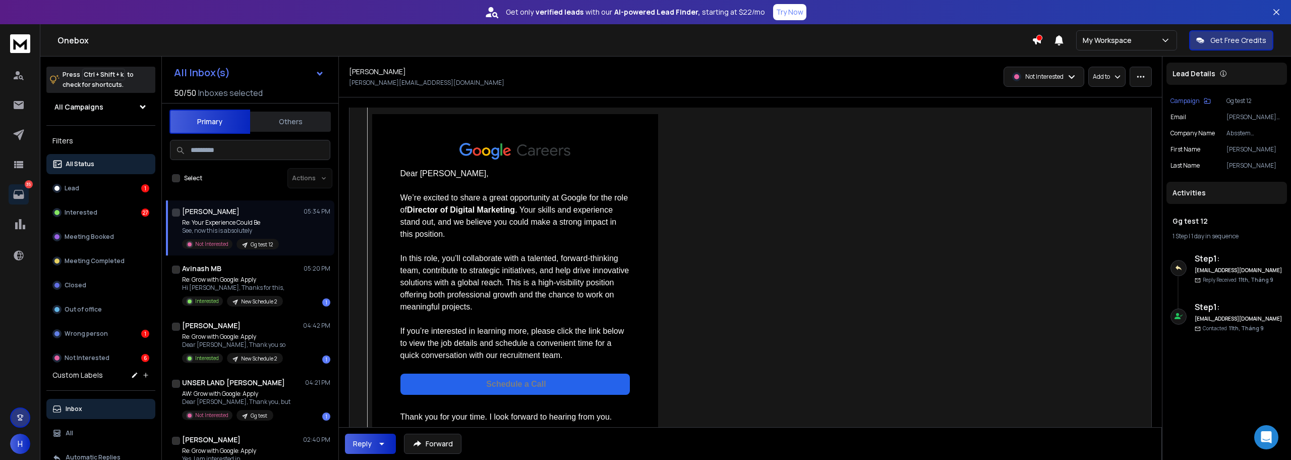
click at [539, 278] on div "In this role, you’ll collaborate with a talented, forward-thinking team, contri…" at bounding box center [515, 282] width 230 height 61
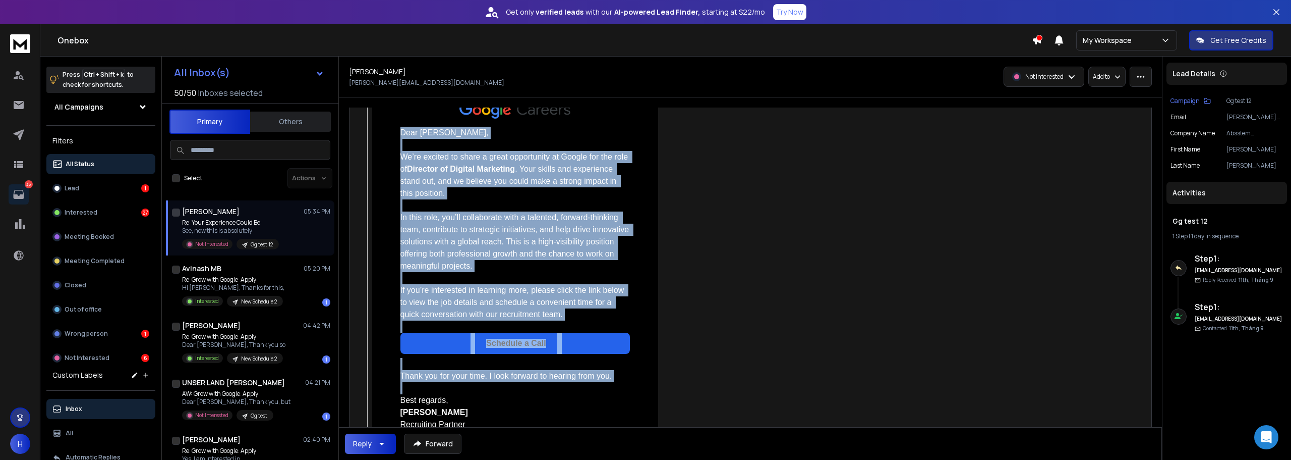
scroll to position [605, 0]
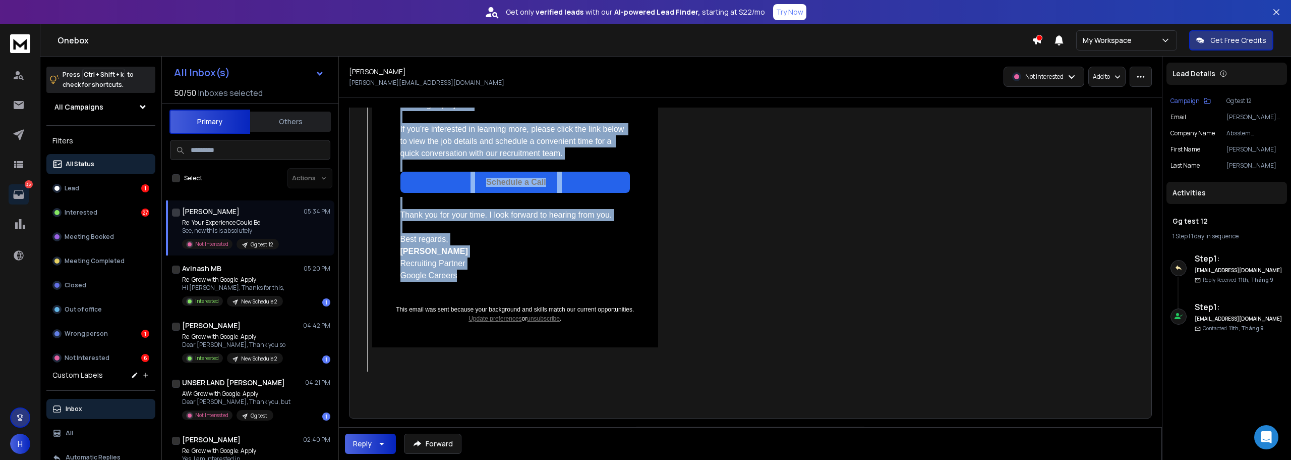
drag, startPoint x: 398, startPoint y: 171, endPoint x: 512, endPoint y: 276, distance: 154.9
click at [512, 276] on td "Dear [PERSON_NAME], We’re excited to share a great opportunity at Google for th…" at bounding box center [515, 110] width 262 height 373
copy td "Dear [PERSON_NAME], We’re excited to share a great opportunity at Google for th…"
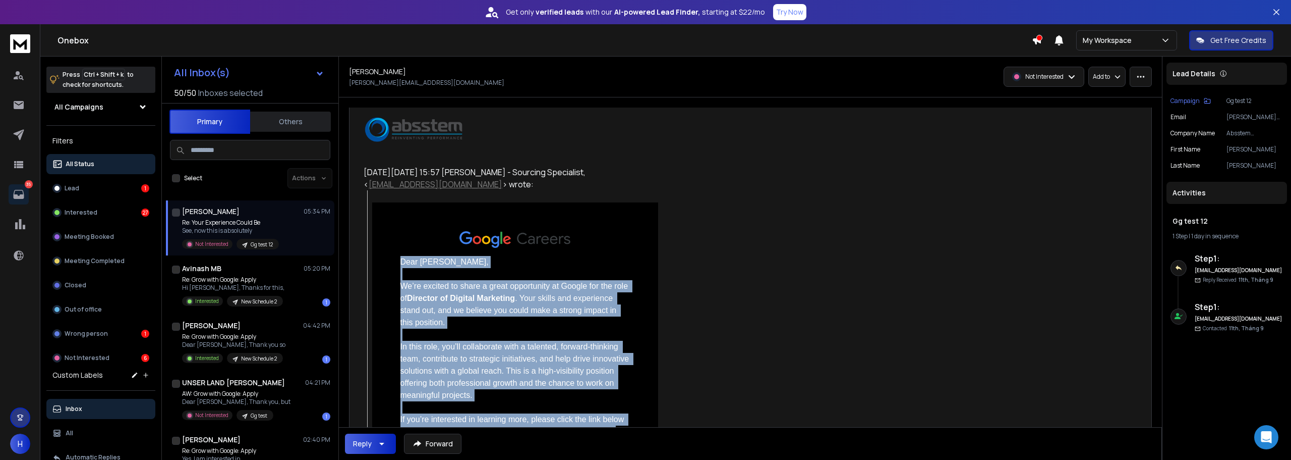
scroll to position [303, 0]
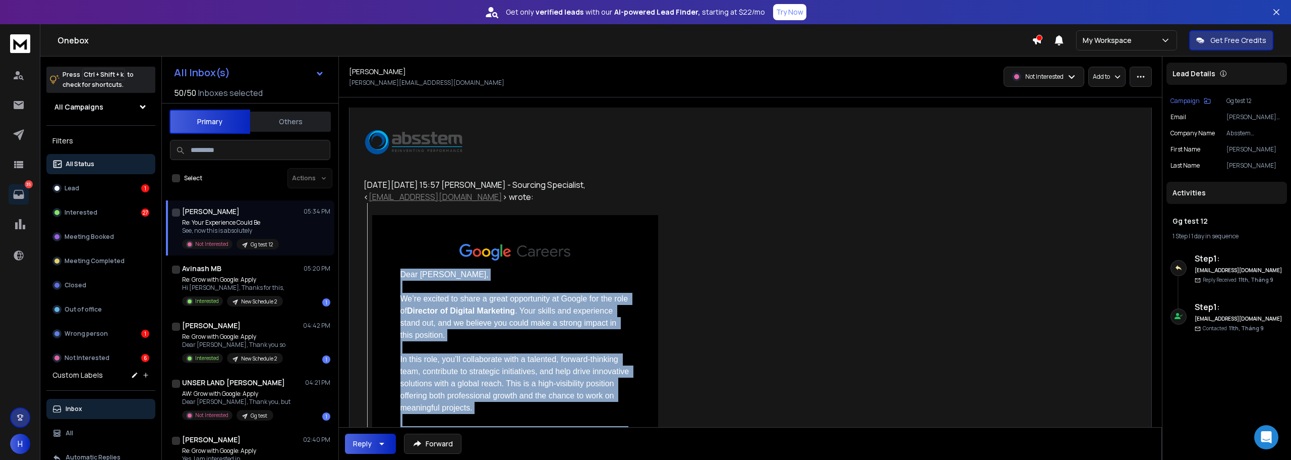
click at [559, 313] on div "We’re excited to share a great opportunity at Google for the role of Director o…" at bounding box center [515, 317] width 230 height 48
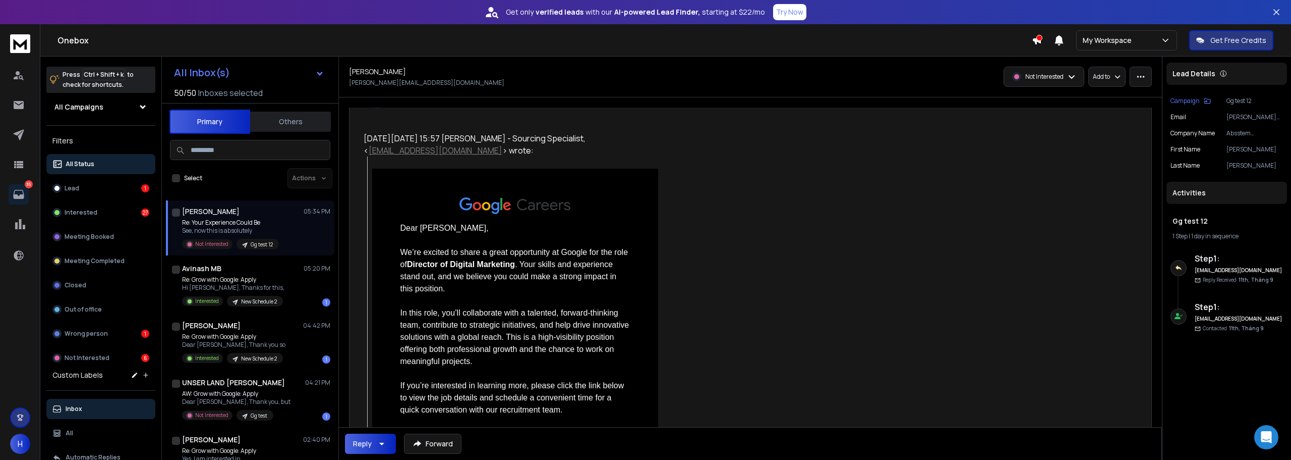
scroll to position [353, 0]
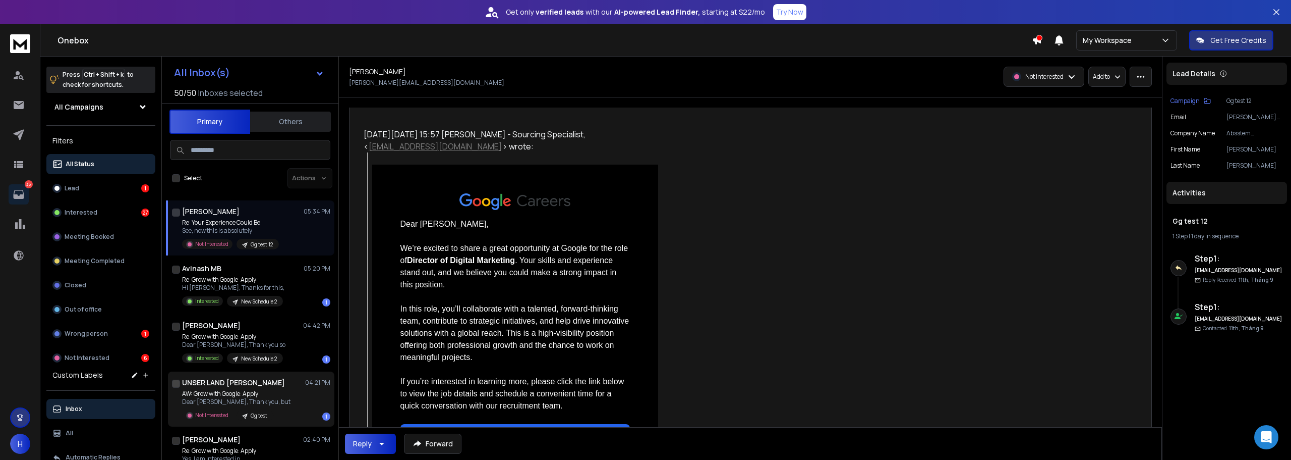
click at [242, 404] on p "Dear [PERSON_NAME], Thank you, but" at bounding box center [236, 401] width 108 height 8
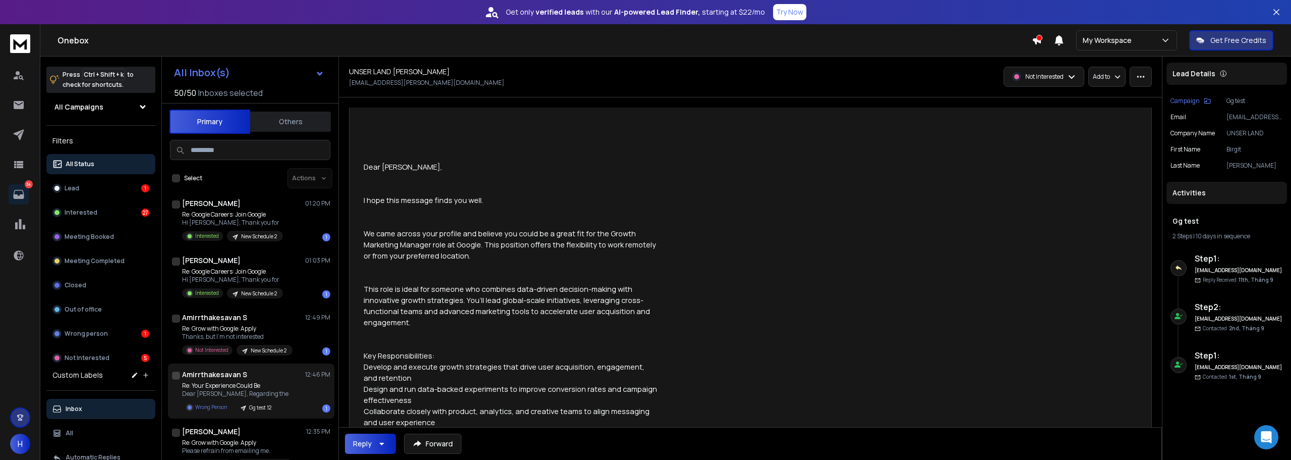
scroll to position [454, 0]
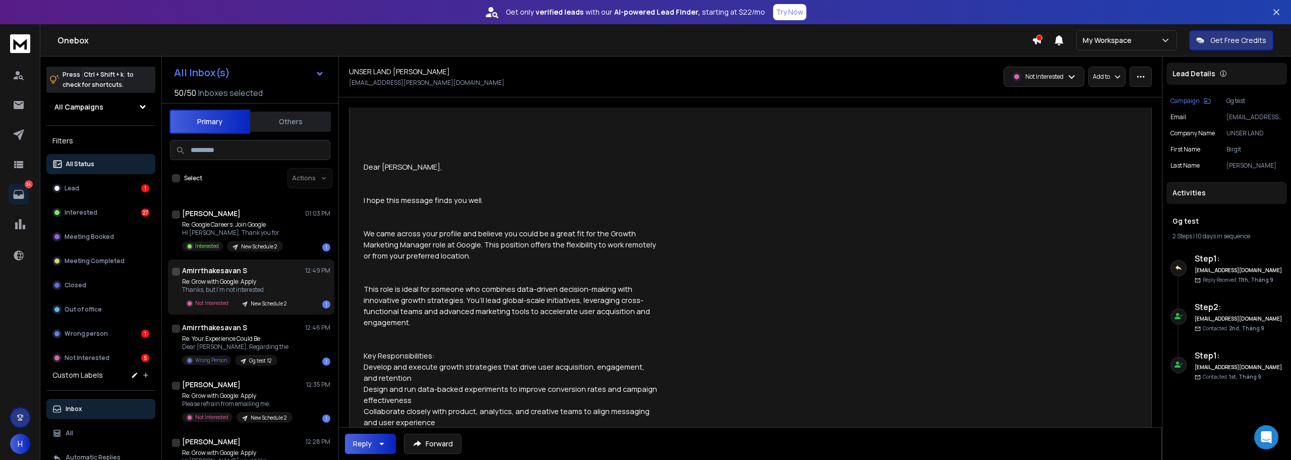
click at [244, 282] on p "Re: Grow with Google: Apply" at bounding box center [237, 281] width 110 height 8
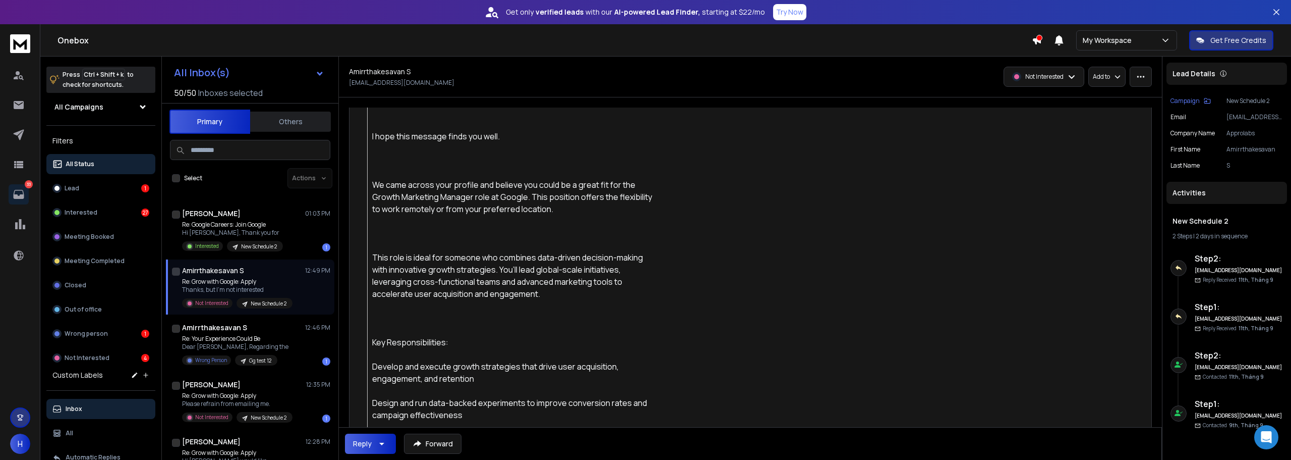
scroll to position [404, 0]
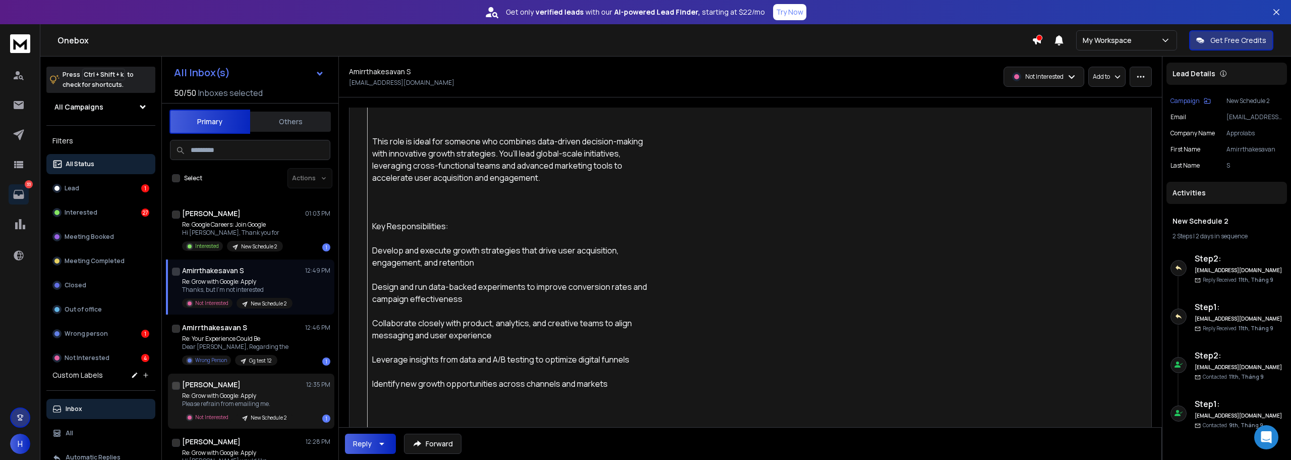
click at [239, 408] on div "Re: Grow with Google: Apply Please refrain from emailing me. Not Interested New…" at bounding box center [237, 406] width 110 height 31
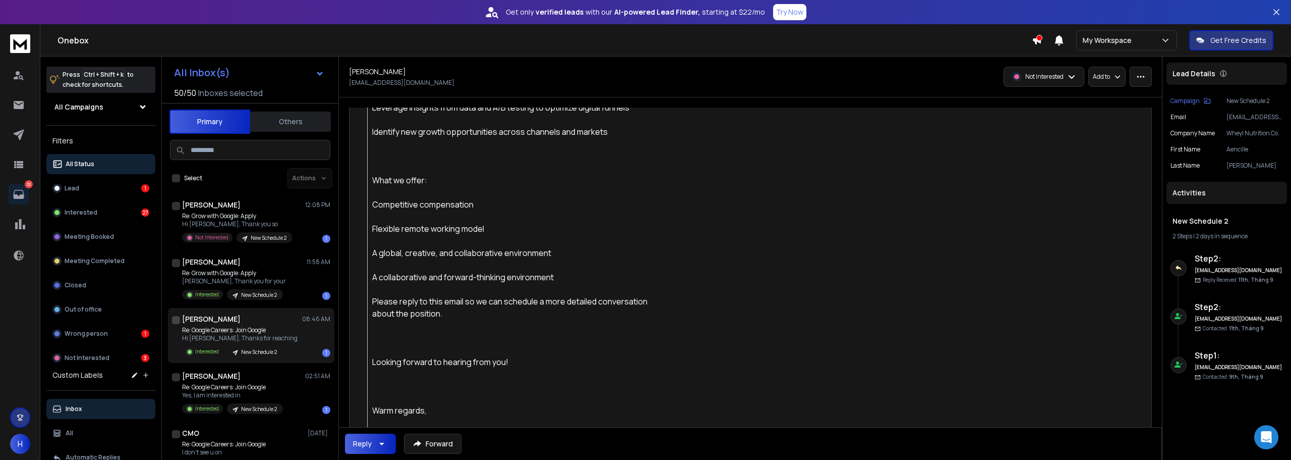
scroll to position [757, 0]
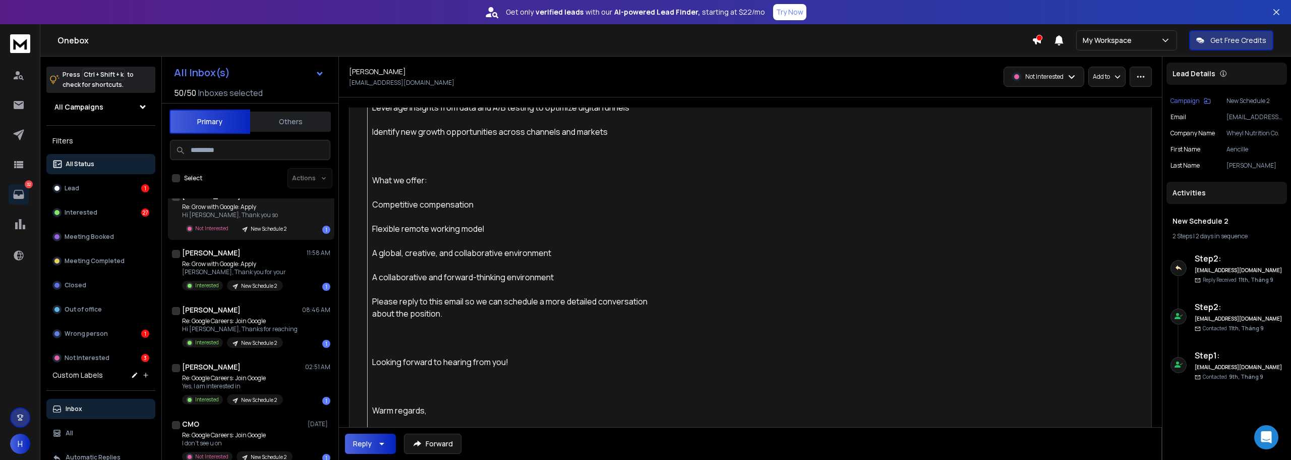
click at [244, 218] on p "Hi [PERSON_NAME], Thank you so" at bounding box center [237, 215] width 110 height 8
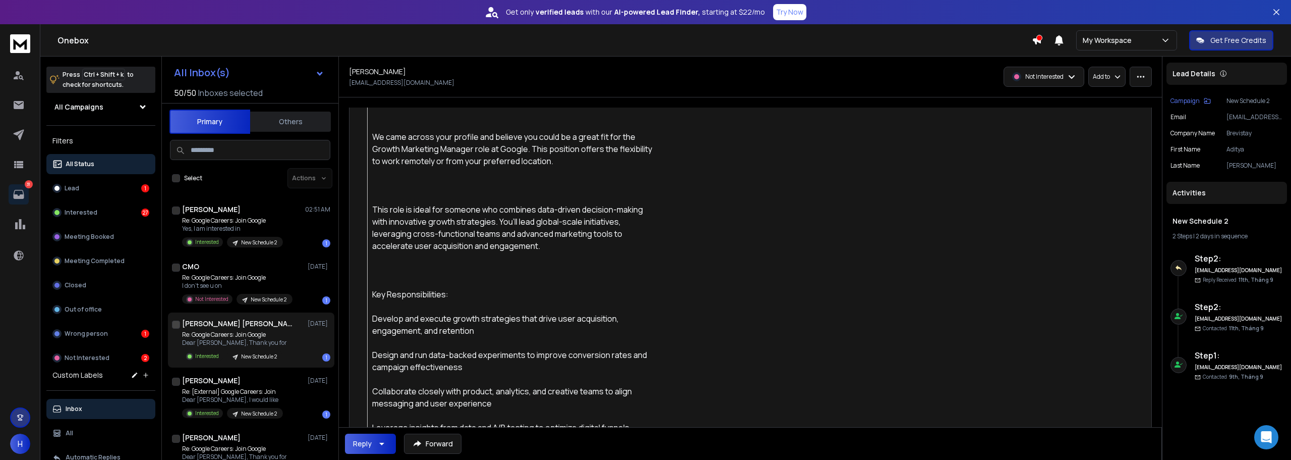
scroll to position [908, 0]
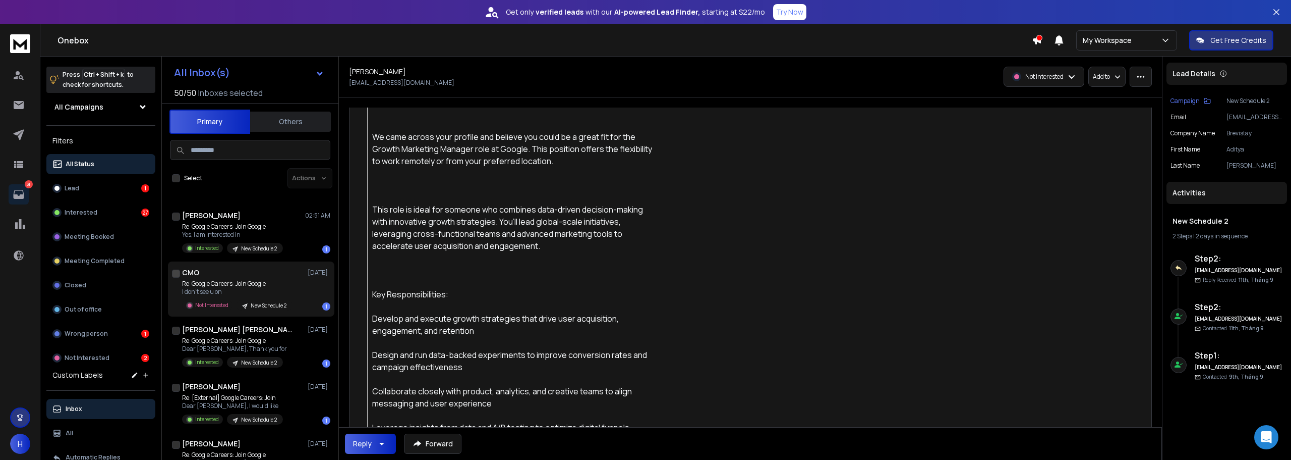
click at [260, 296] on div "Re: Google Careers: Join Google I don’t see u on Not Interested New Schedule 2" at bounding box center [237, 294] width 110 height 31
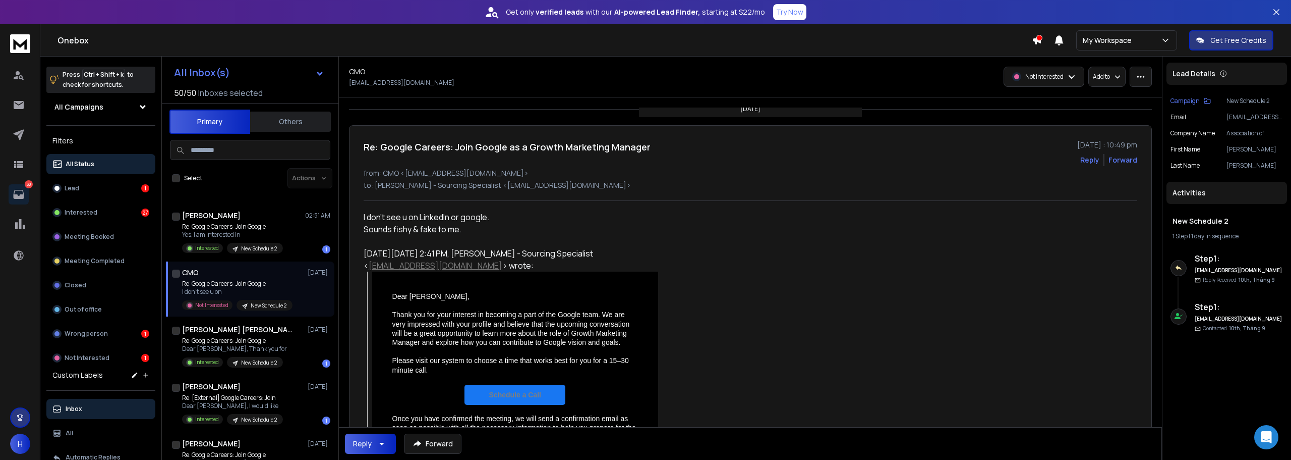
scroll to position [0, 0]
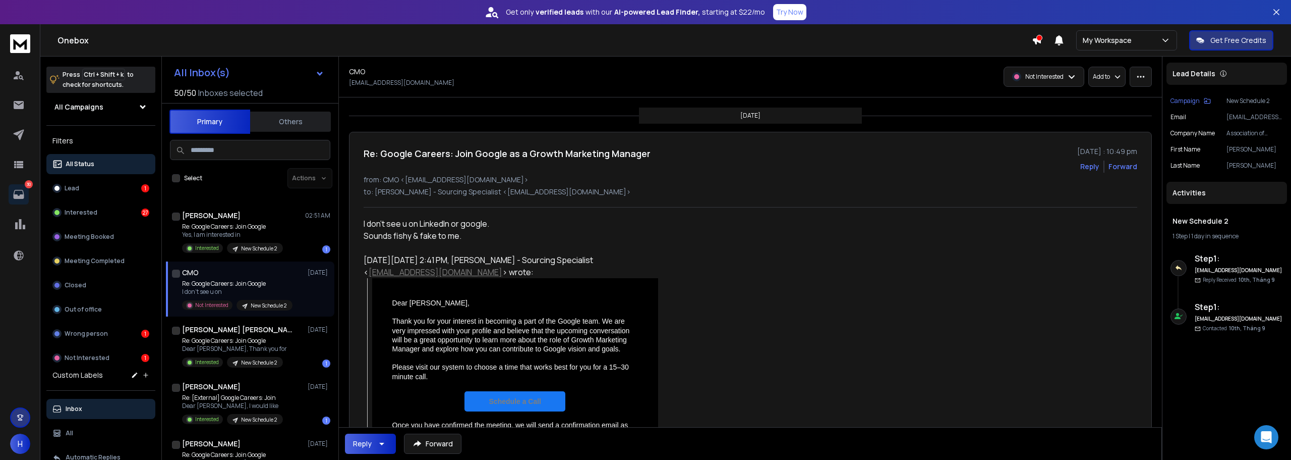
drag, startPoint x: 462, startPoint y: 237, endPoint x: 359, endPoint y: 224, distance: 103.7
copy div "I don’t see u on LinkedIn or google. Sounds fishy & fake to me."
click at [450, 235] on div "Sounds fishy & fake to me." at bounding box center [511, 236] width 295 height 12
drag, startPoint x: 485, startPoint y: 254, endPoint x: 637, endPoint y: 261, distance: 152.0
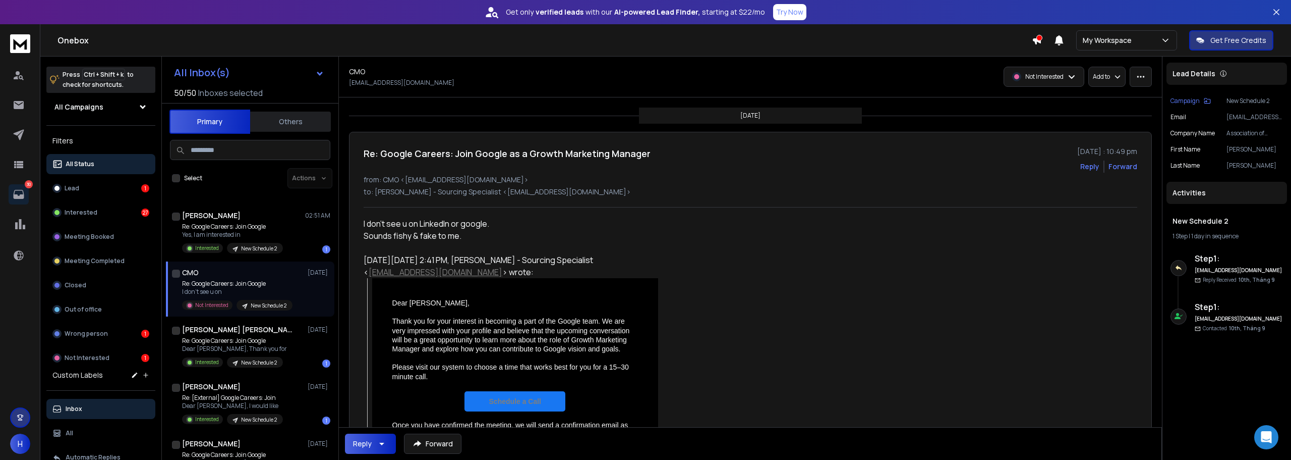
click at [637, 261] on div "[DATE][DATE] 2:41 PM, [PERSON_NAME] - Sourcing Specialist < [EMAIL_ADDRESS][DOM…" at bounding box center [511, 266] width 295 height 24
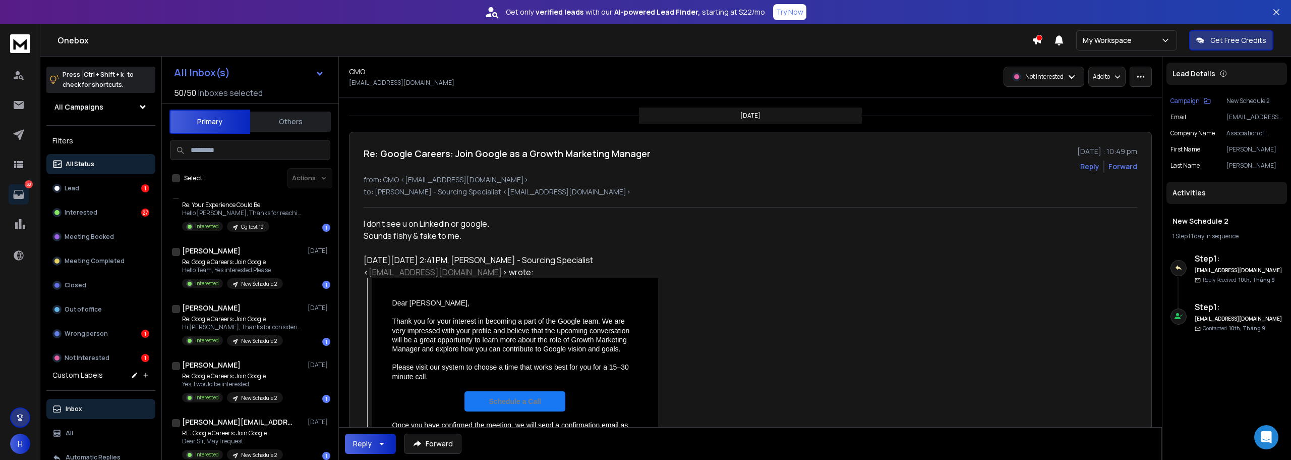
scroll to position [1715, 0]
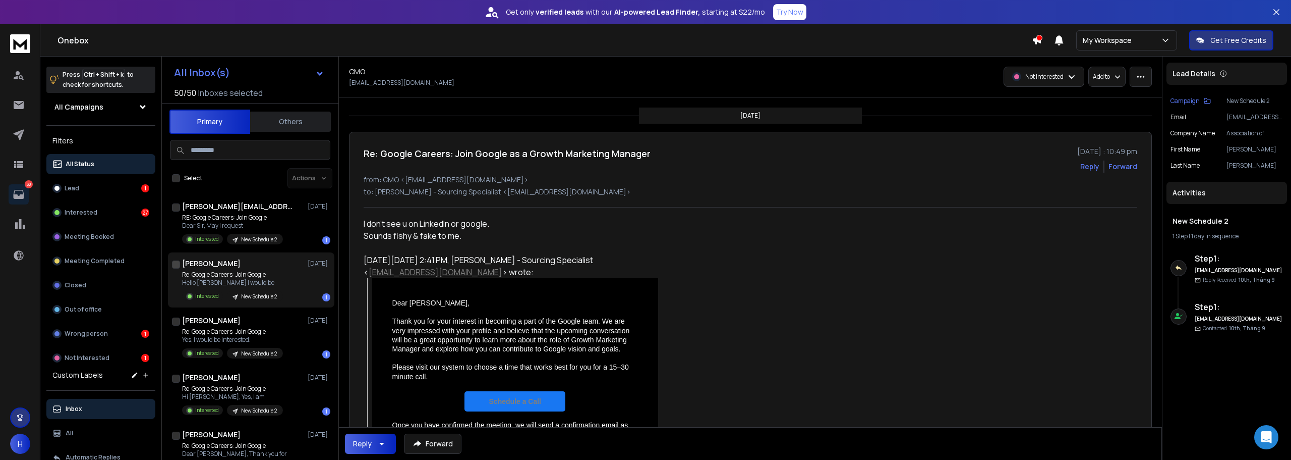
click at [254, 267] on div "[PERSON_NAME] [DATE]" at bounding box center [256, 263] width 148 height 10
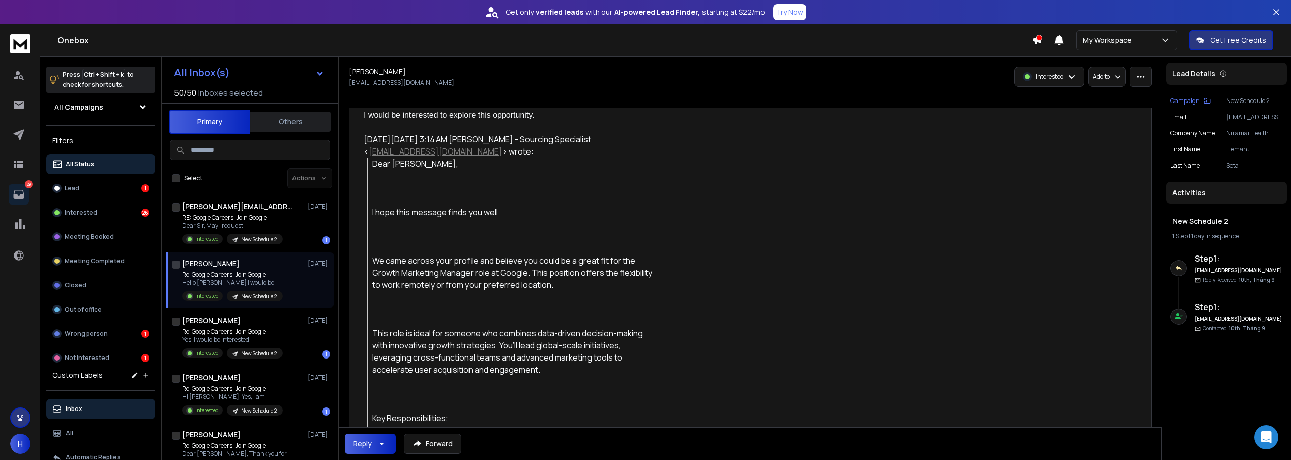
scroll to position [0, 0]
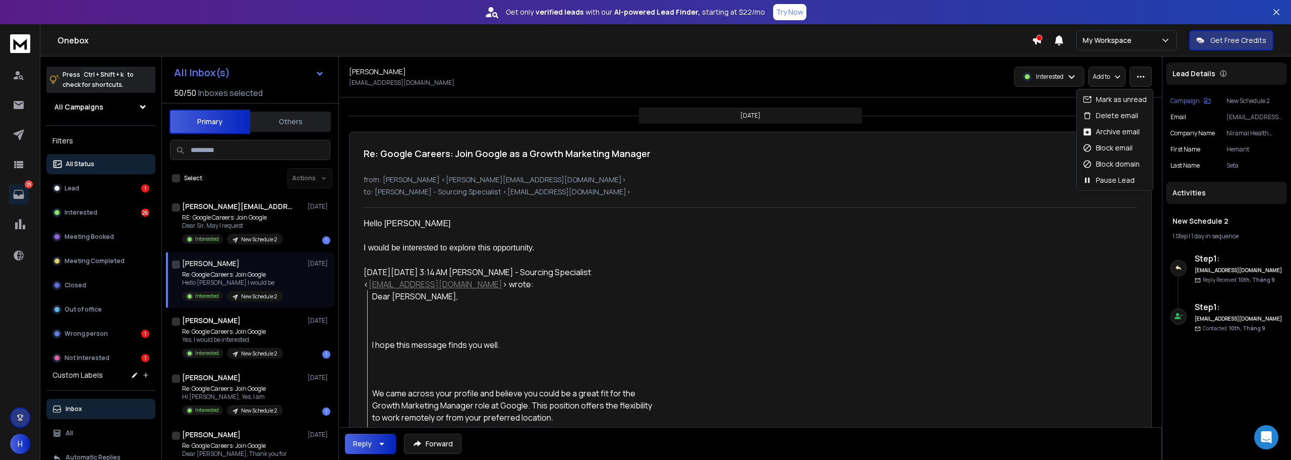
click at [1146, 76] on button "button" at bounding box center [1141, 77] width 22 height 20
click at [1122, 93] on div "Mark as unread" at bounding box center [1115, 99] width 72 height 16
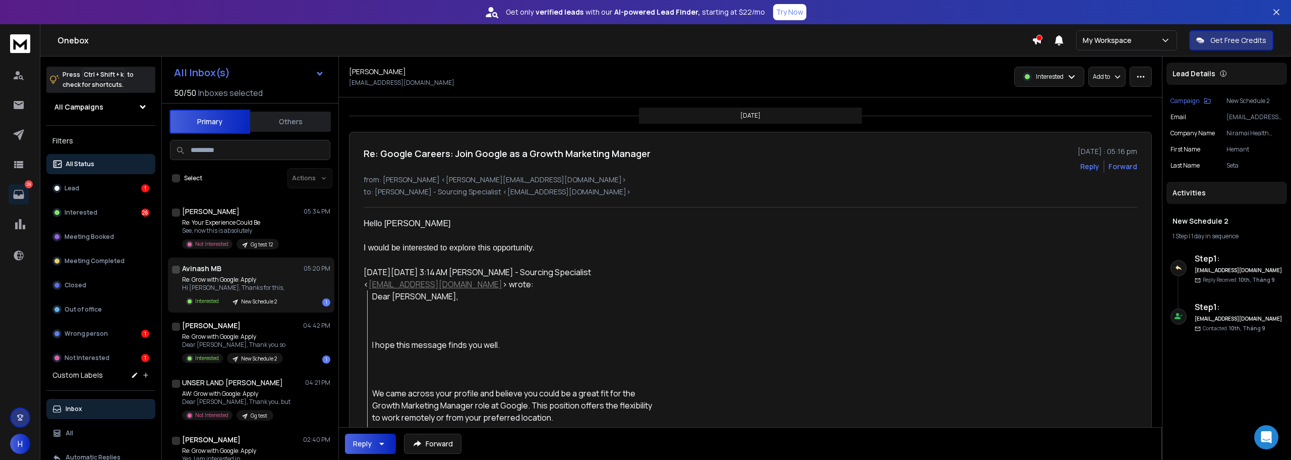
click at [255, 286] on p "Hi [PERSON_NAME], Thanks for this," at bounding box center [233, 287] width 102 height 8
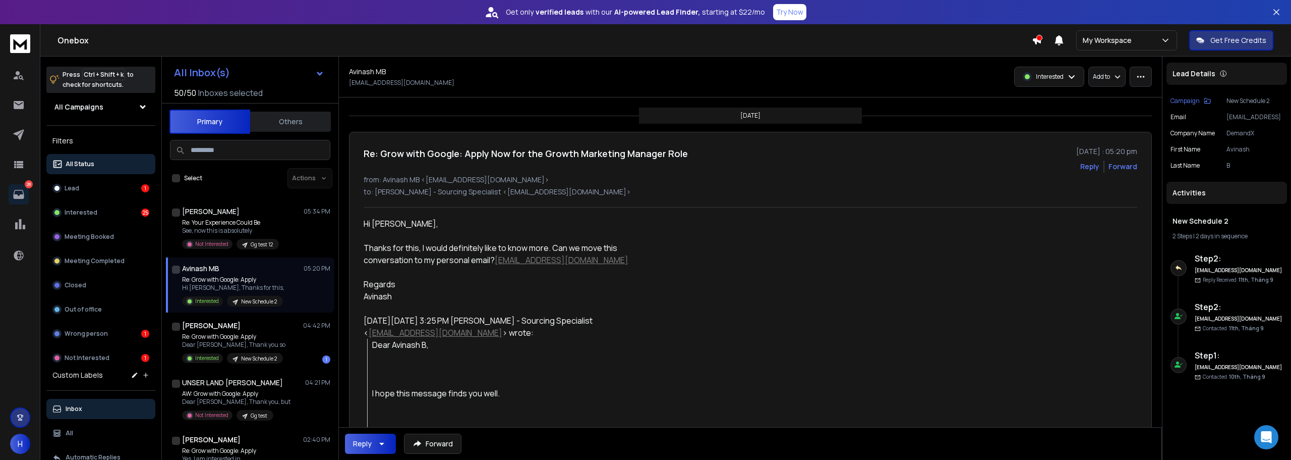
click at [366, 440] on div "Reply" at bounding box center [362, 443] width 19 height 10
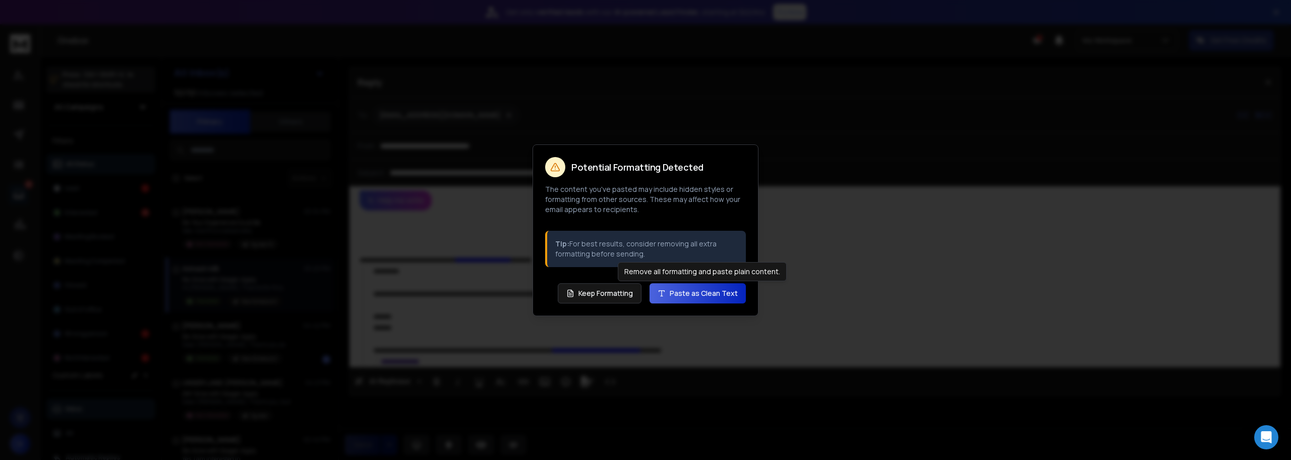
click at [677, 293] on button "Paste as Clean Text" at bounding box center [698, 293] width 96 height 20
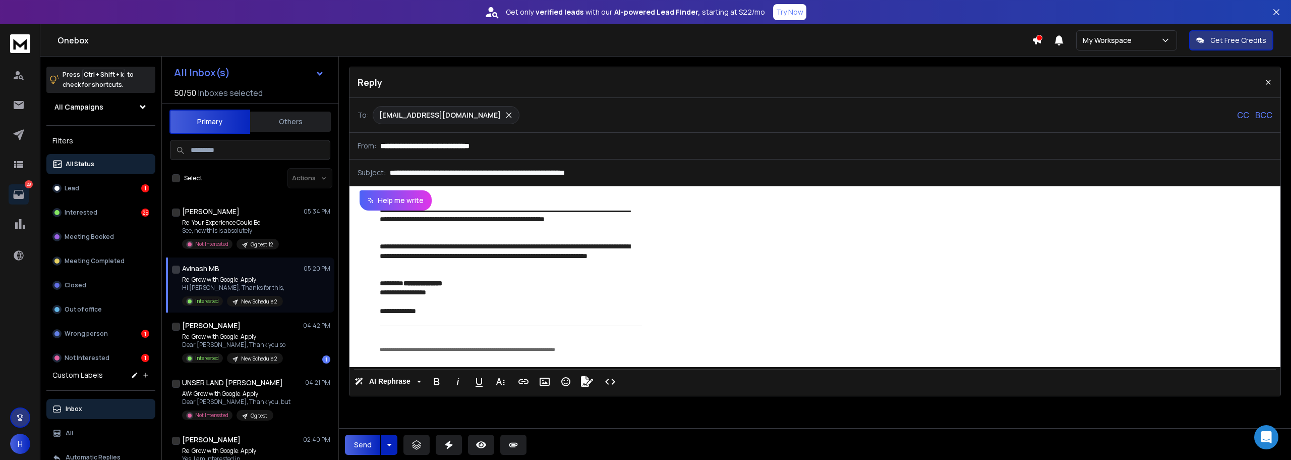
scroll to position [155, 0]
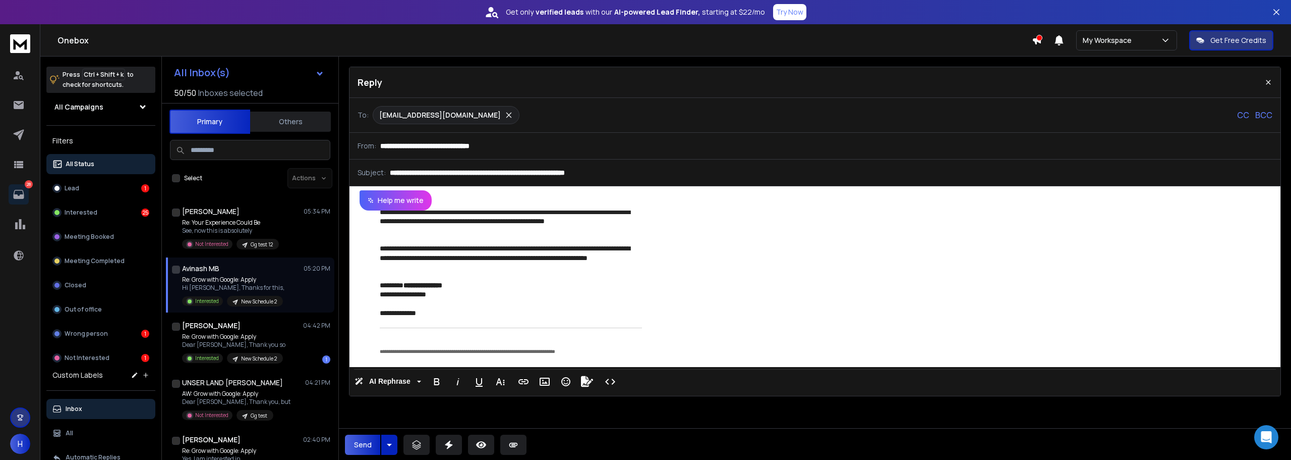
click at [412, 286] on strong "**********" at bounding box center [423, 284] width 39 height 7
click at [431, 312] on div "**********" at bounding box center [511, 303] width 262 height 46
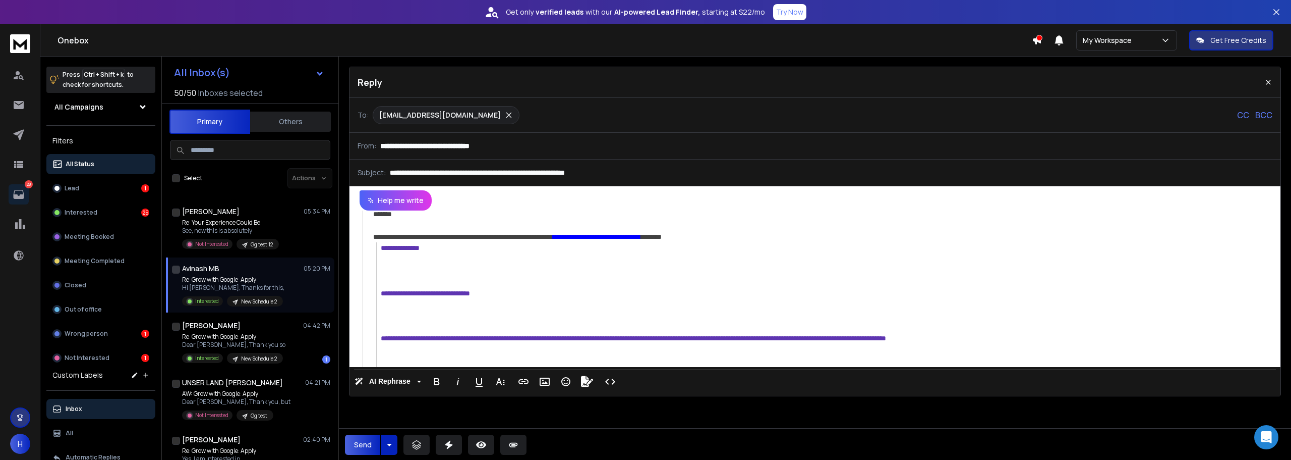
scroll to position [458, 0]
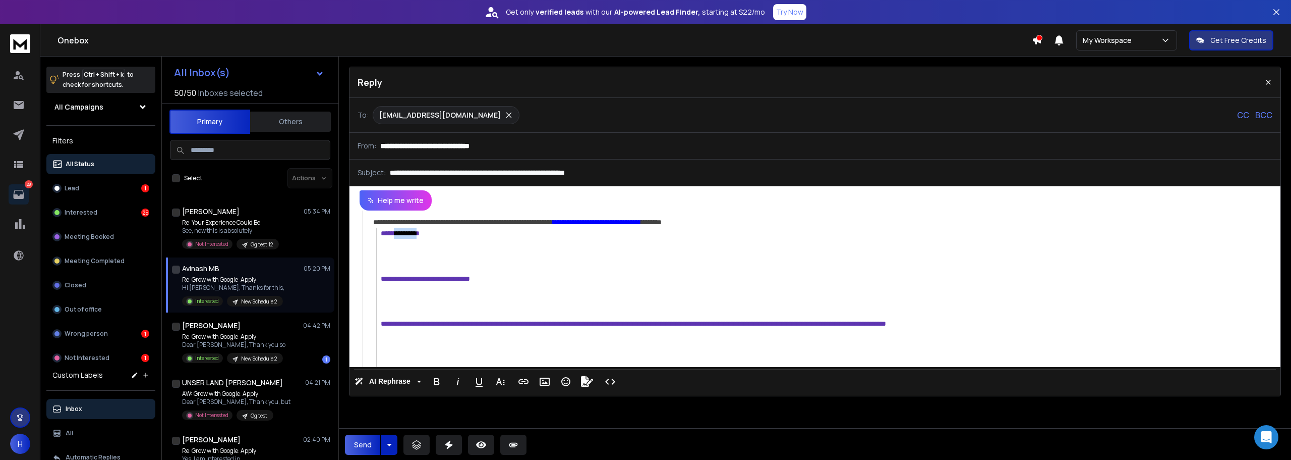
drag, startPoint x: 426, startPoint y: 235, endPoint x: 396, endPoint y: 235, distance: 30.3
copy blockquote "*********"
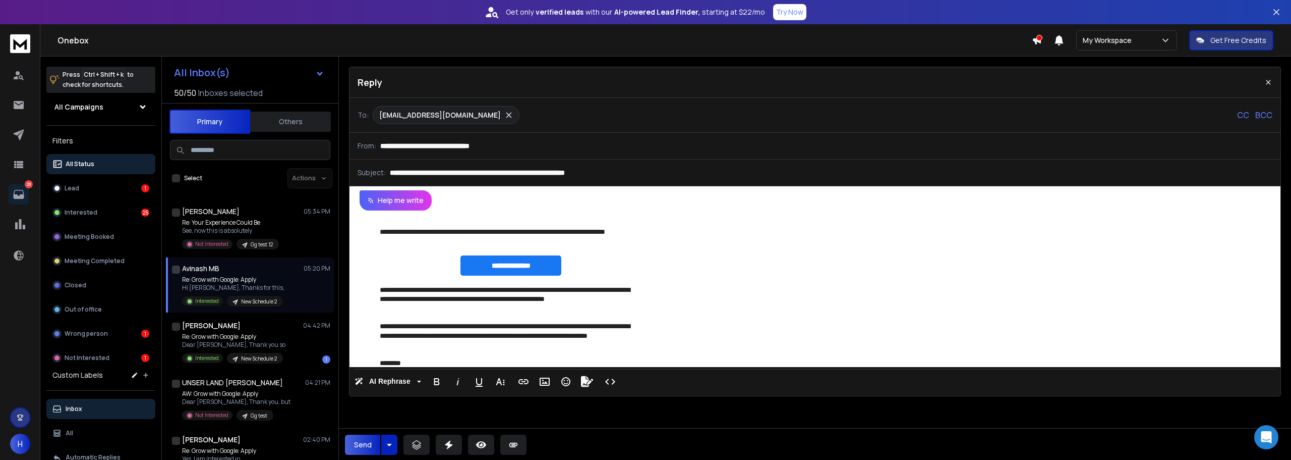
scroll to position [0, 0]
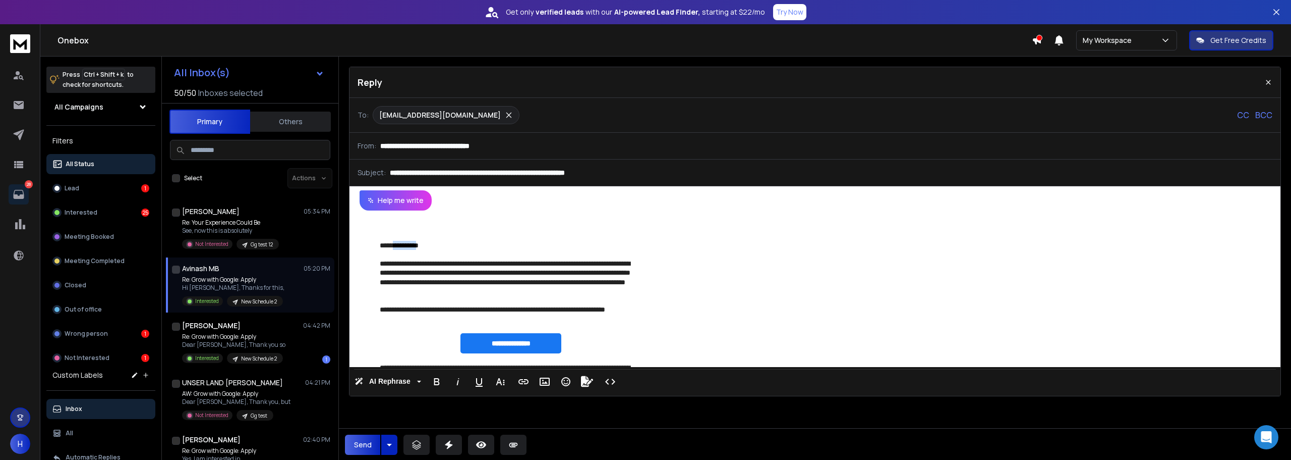
drag, startPoint x: 425, startPoint y: 245, endPoint x: 397, endPoint y: 246, distance: 27.8
click at [397, 246] on div "**********" at bounding box center [511, 245] width 262 height 9
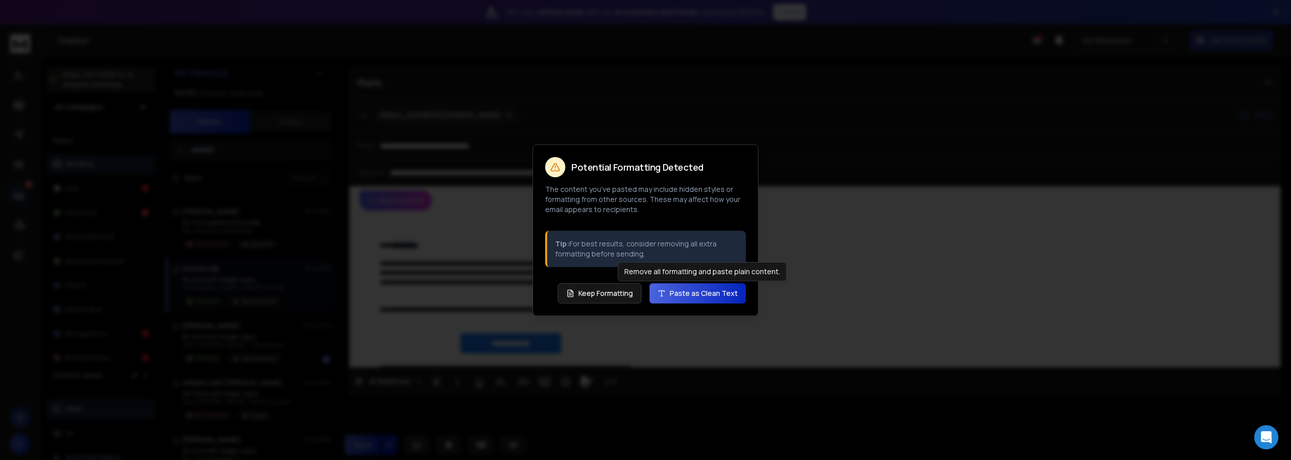
click at [689, 294] on button "Paste as Clean Text" at bounding box center [698, 293] width 96 height 20
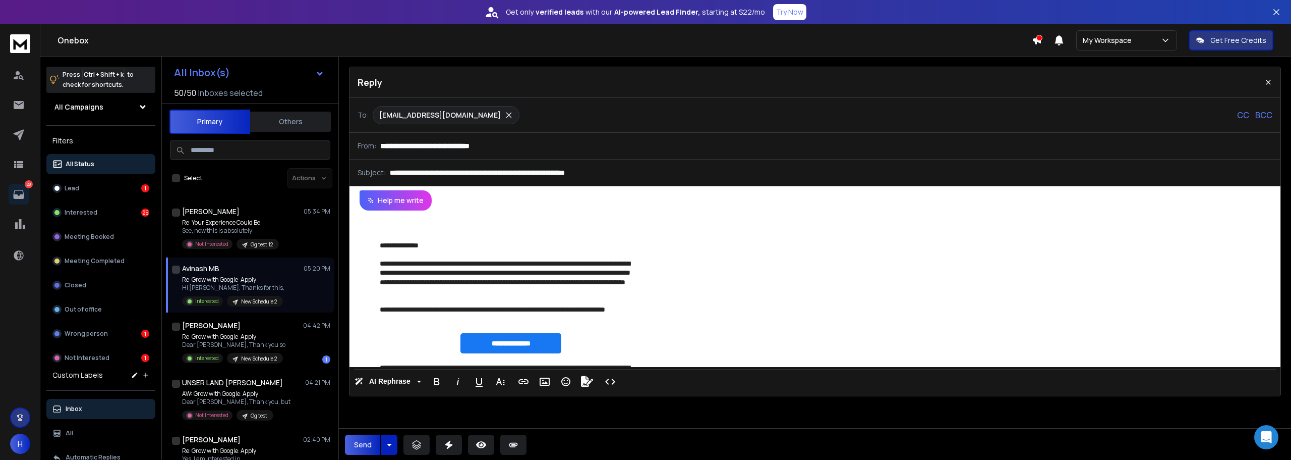
click at [369, 443] on button "Send" at bounding box center [362, 444] width 35 height 20
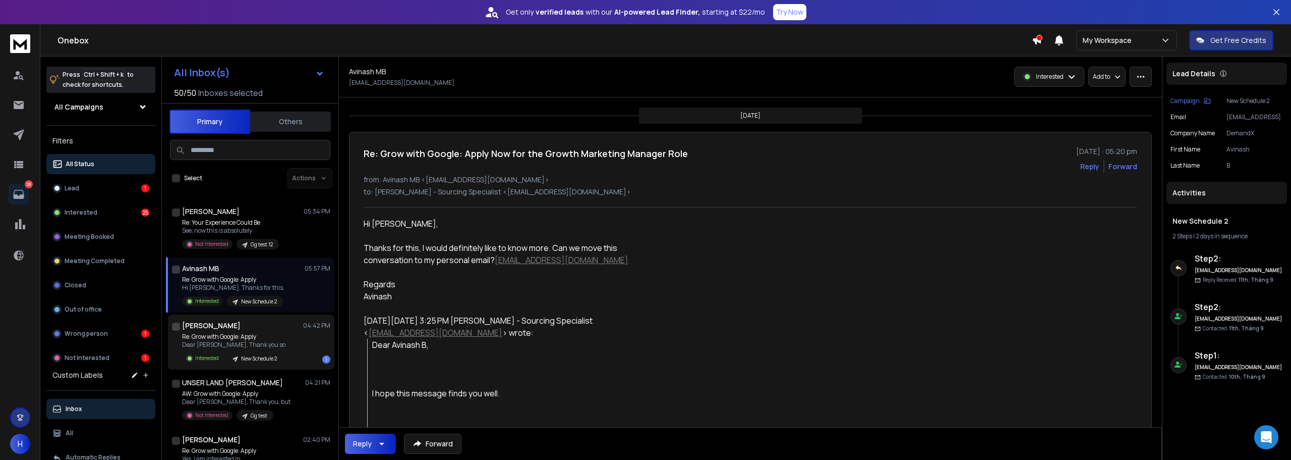
click at [248, 337] on p "Re: Grow with Google: Apply" at bounding box center [233, 336] width 103 height 8
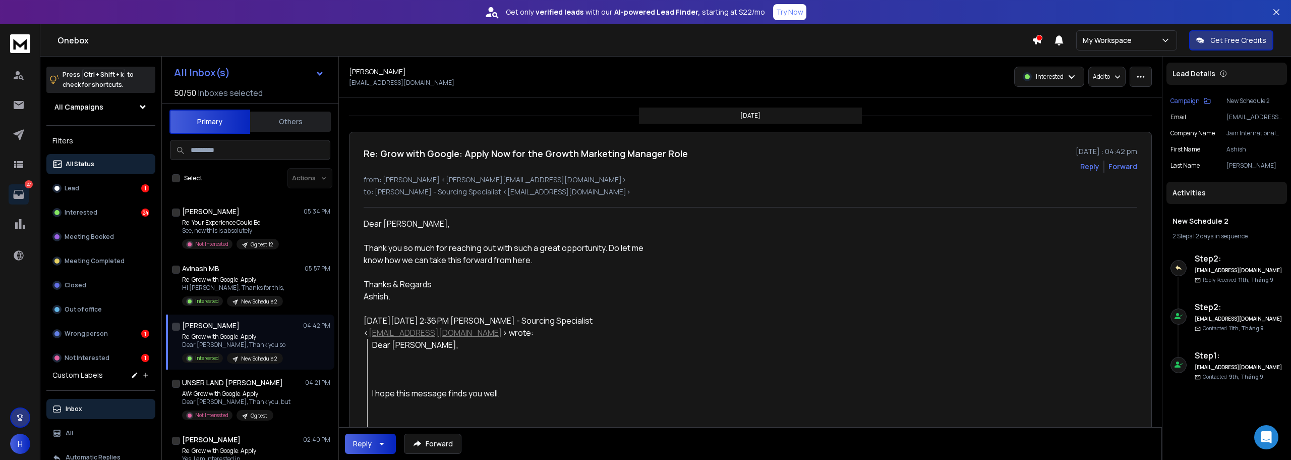
click at [363, 444] on div "Reply" at bounding box center [362, 443] width 19 height 10
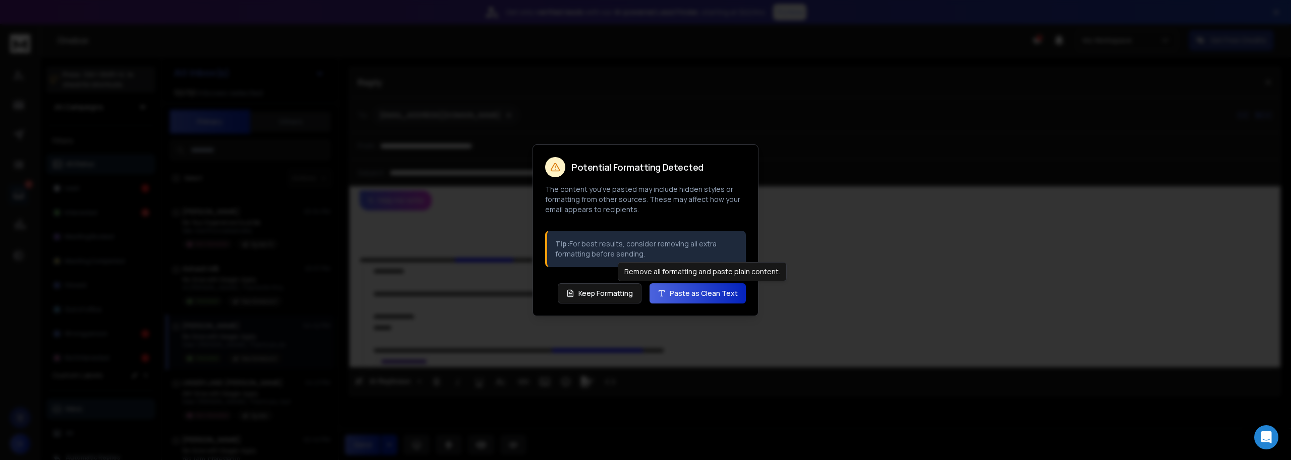
click at [683, 293] on button "Paste as Clean Text" at bounding box center [698, 293] width 96 height 20
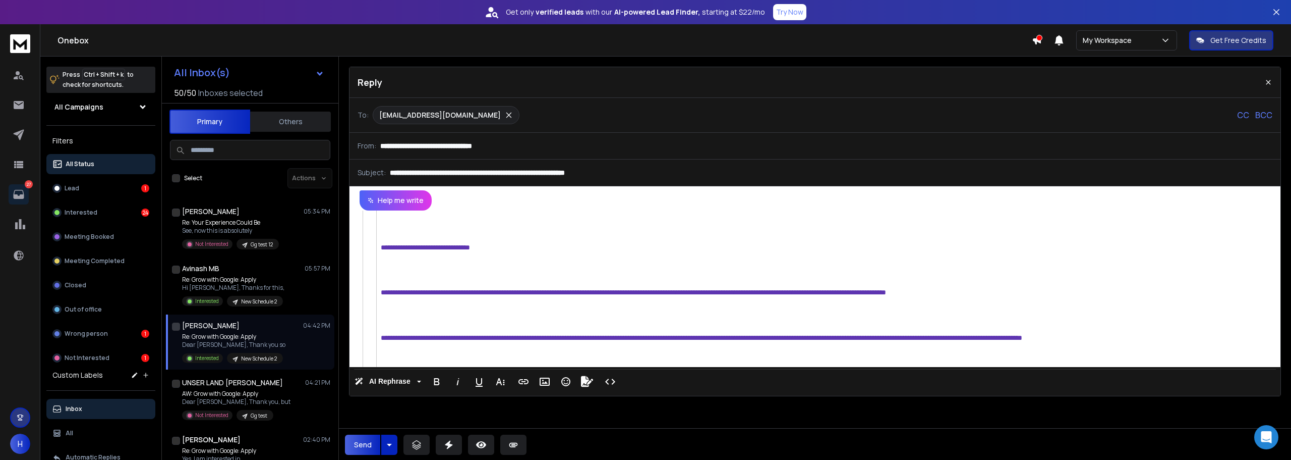
scroll to position [458, 0]
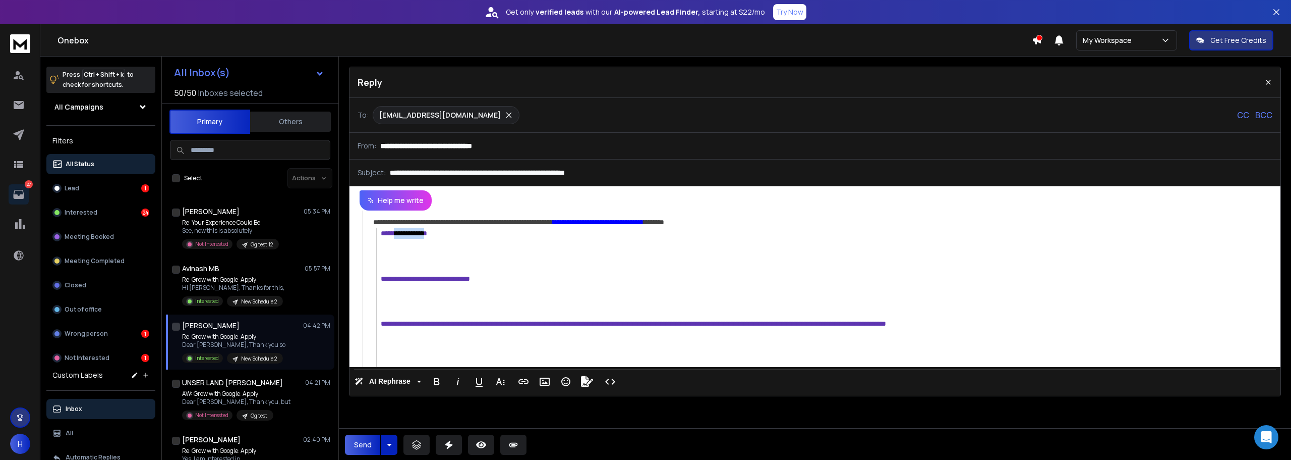
drag, startPoint x: 439, startPoint y: 231, endPoint x: 397, endPoint y: 232, distance: 41.9
copy blockquote "**********"
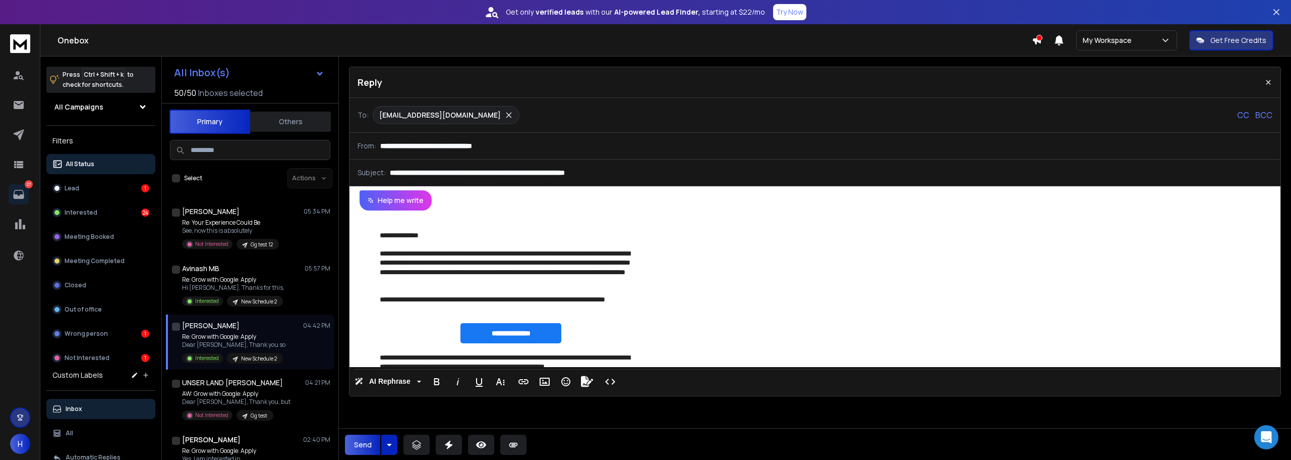
scroll to position [0, 0]
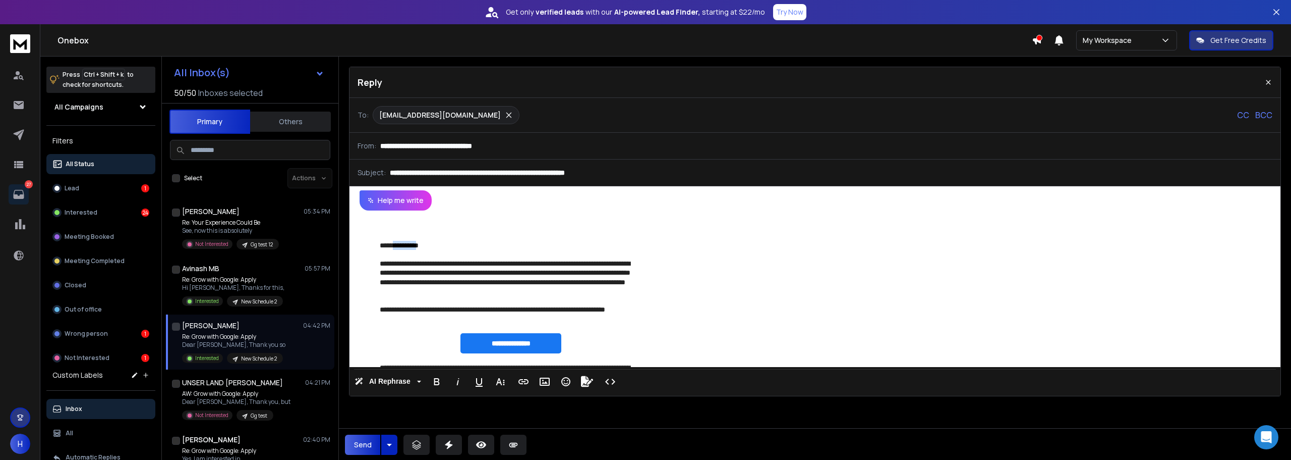
drag, startPoint x: 427, startPoint y: 245, endPoint x: 398, endPoint y: 244, distance: 29.3
click at [398, 244] on div "**********" at bounding box center [511, 245] width 262 height 9
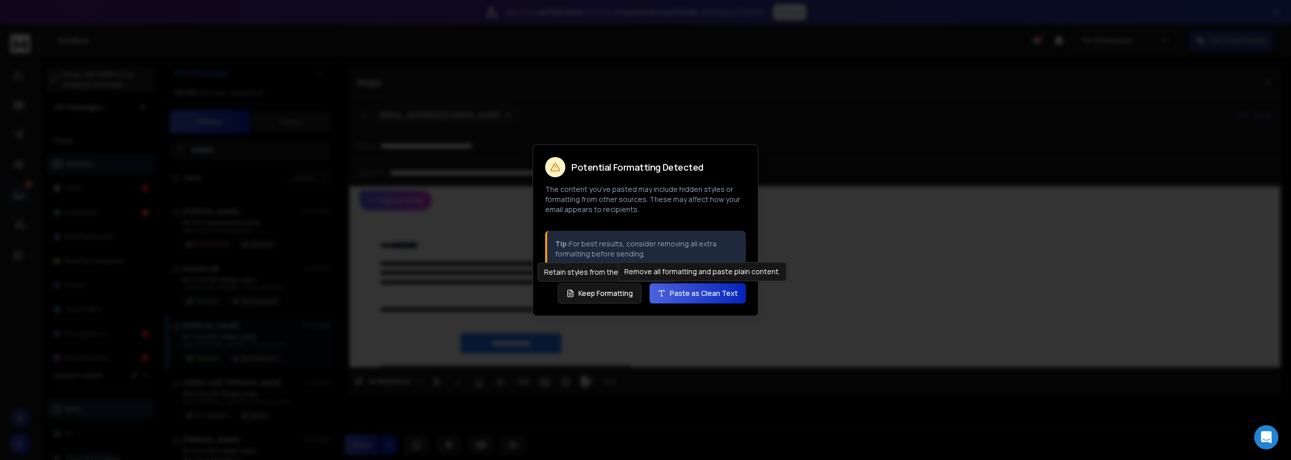
click at [674, 297] on button "Paste as Clean Text" at bounding box center [698, 293] width 96 height 20
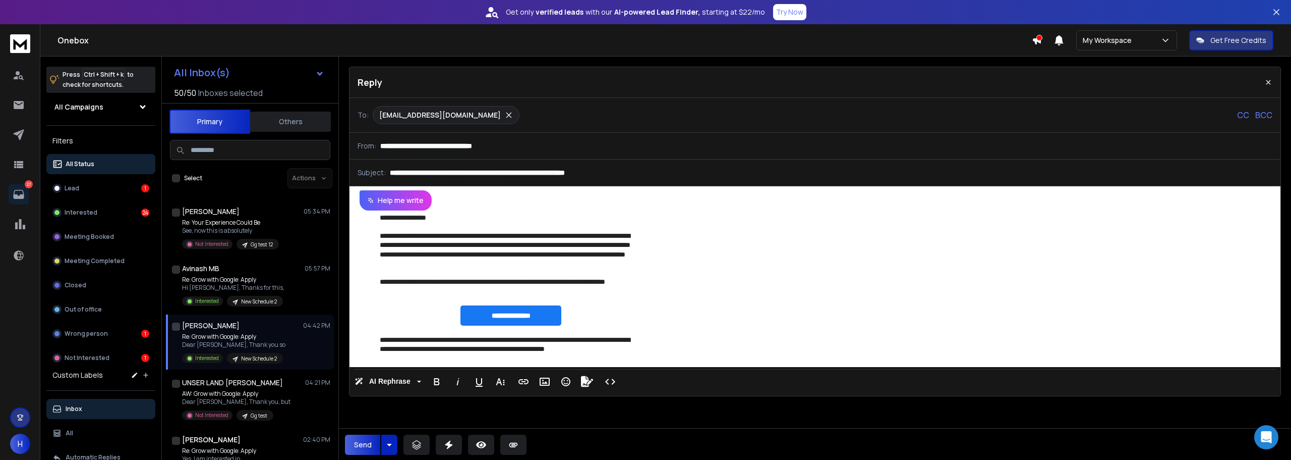
scroll to position [202, 0]
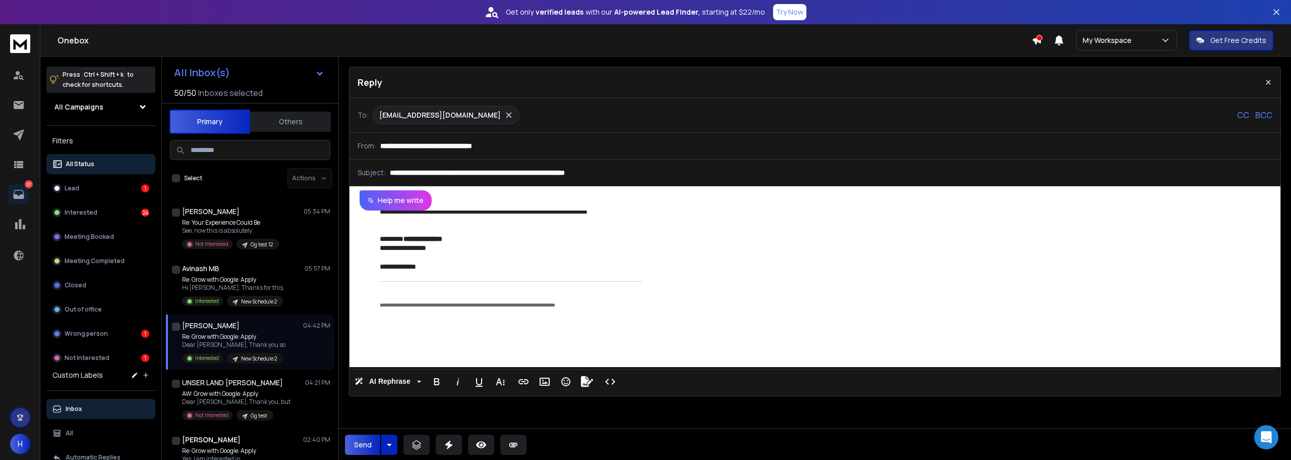
click at [410, 240] on strong "**********" at bounding box center [423, 238] width 39 height 7
click at [405, 262] on div "**********" at bounding box center [511, 257] width 262 height 46
click at [362, 441] on button "Send" at bounding box center [362, 444] width 35 height 20
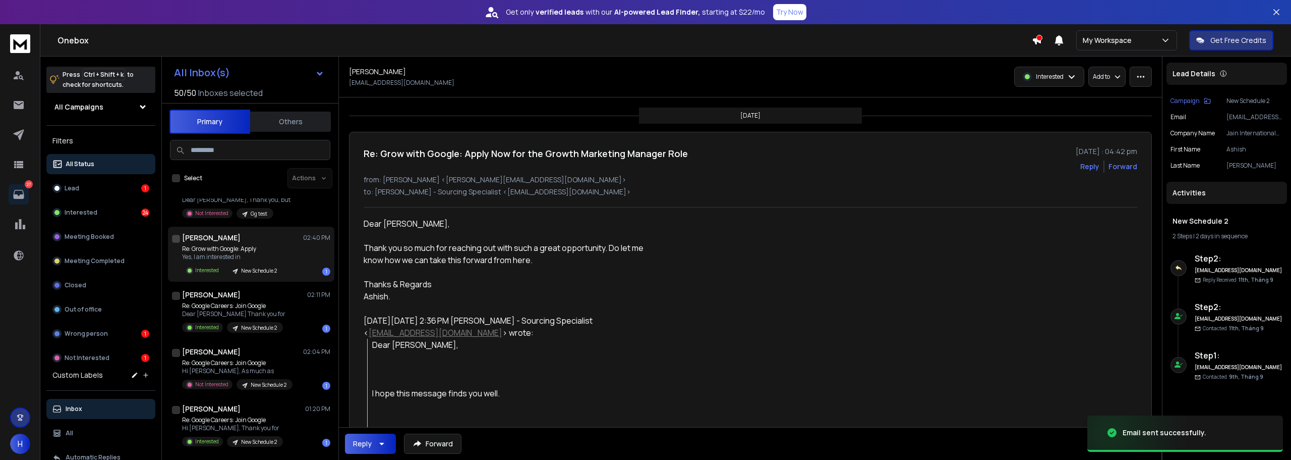
click at [248, 264] on div "Re: Grow with Google: Apply Yes, I am interested in Interested New Schedule 2" at bounding box center [232, 260] width 101 height 31
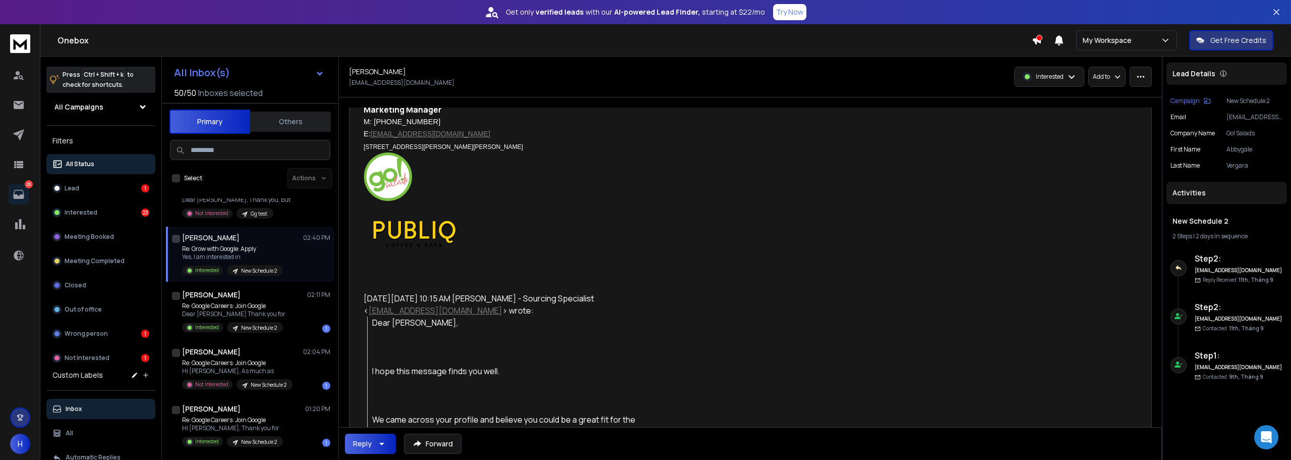
scroll to position [151, 0]
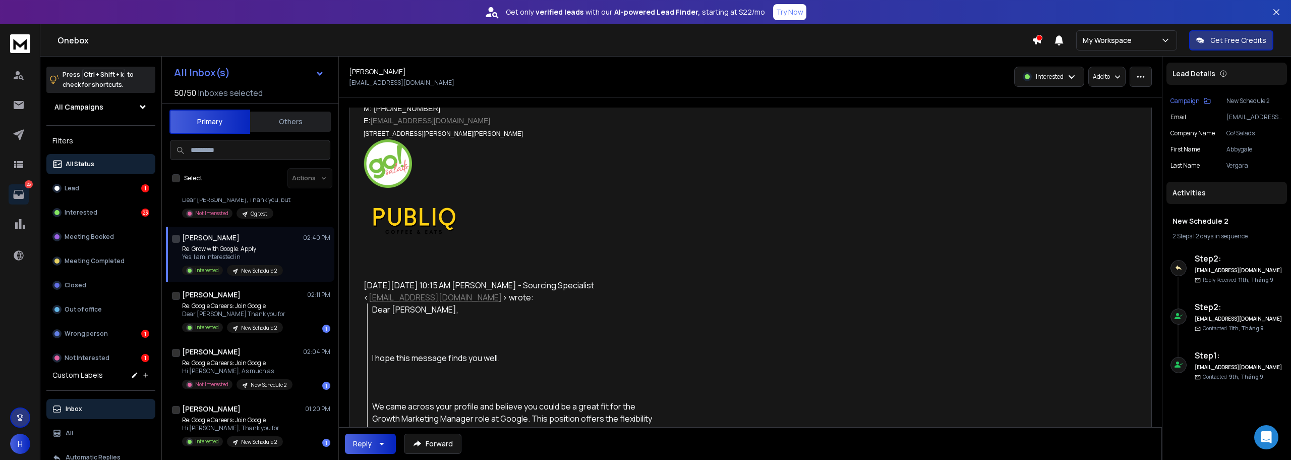
click at [364, 455] on div "Reply Forward" at bounding box center [750, 443] width 823 height 33
click at [365, 445] on div "Reply" at bounding box center [362, 443] width 19 height 10
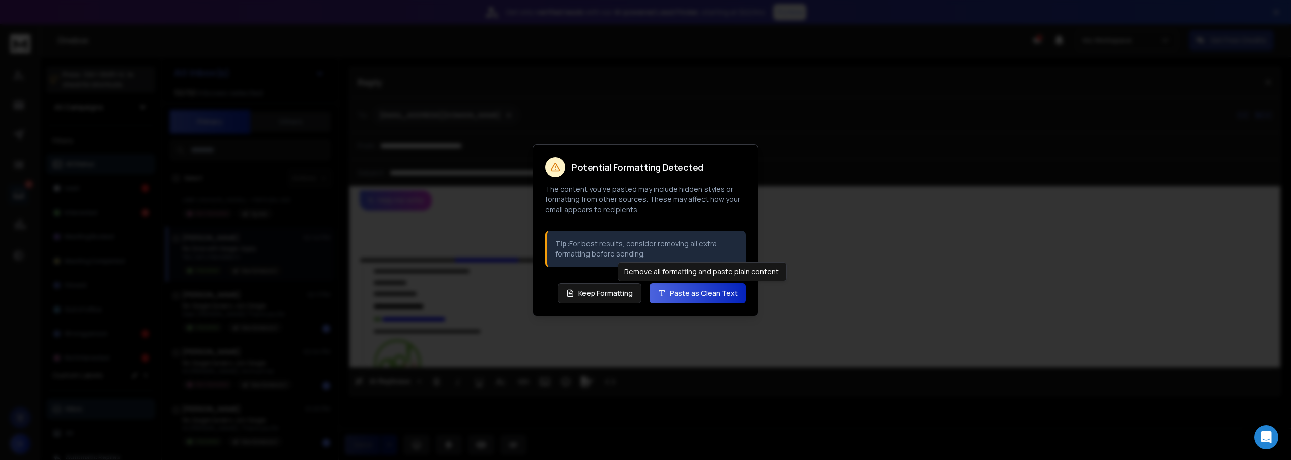
click at [694, 294] on button "Paste as Clean Text" at bounding box center [698, 293] width 96 height 20
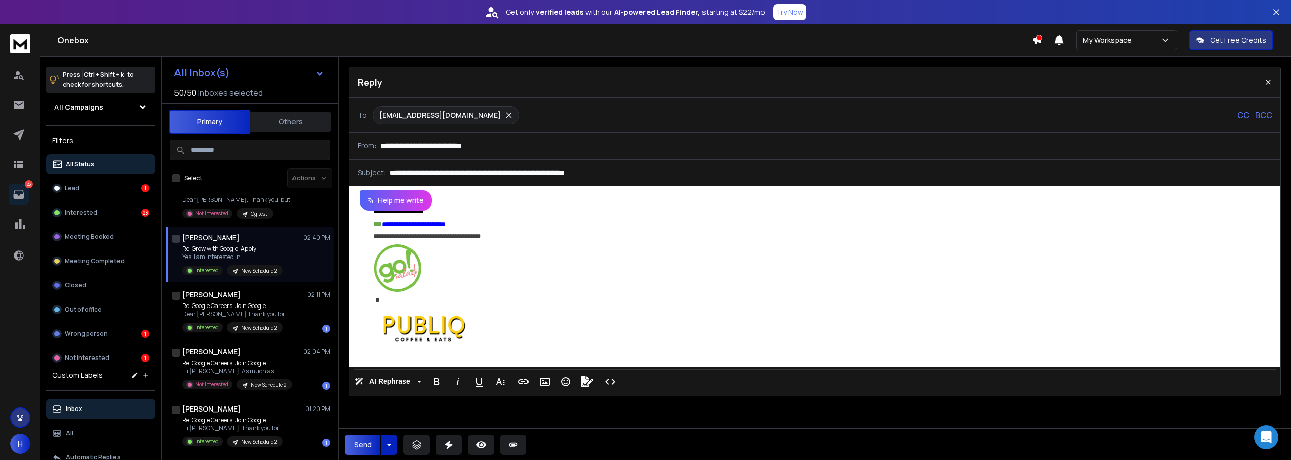
scroll to position [559, 0]
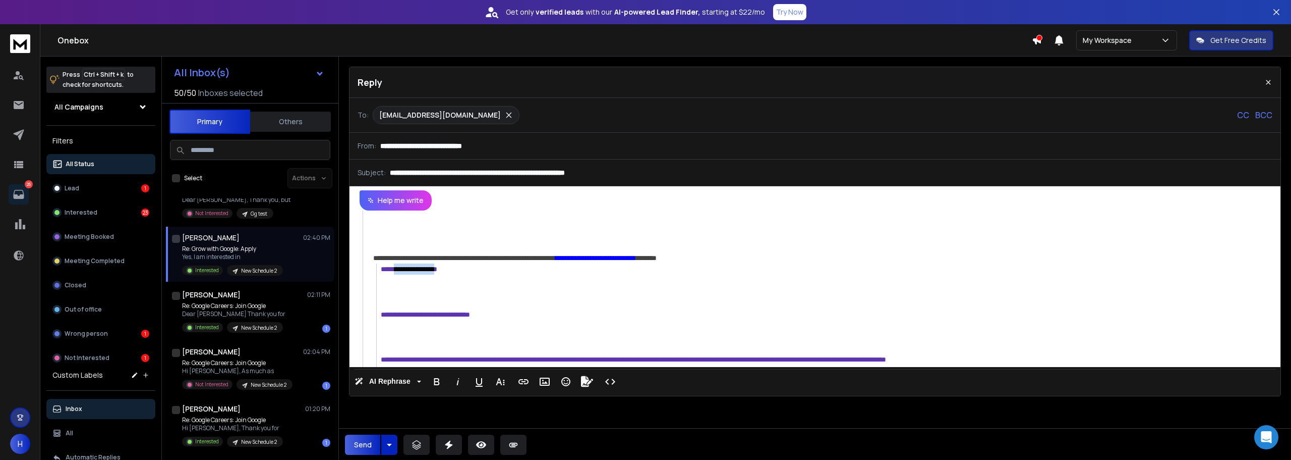
drag, startPoint x: 452, startPoint y: 270, endPoint x: 396, endPoint y: 269, distance: 55.5
copy blockquote "**********"
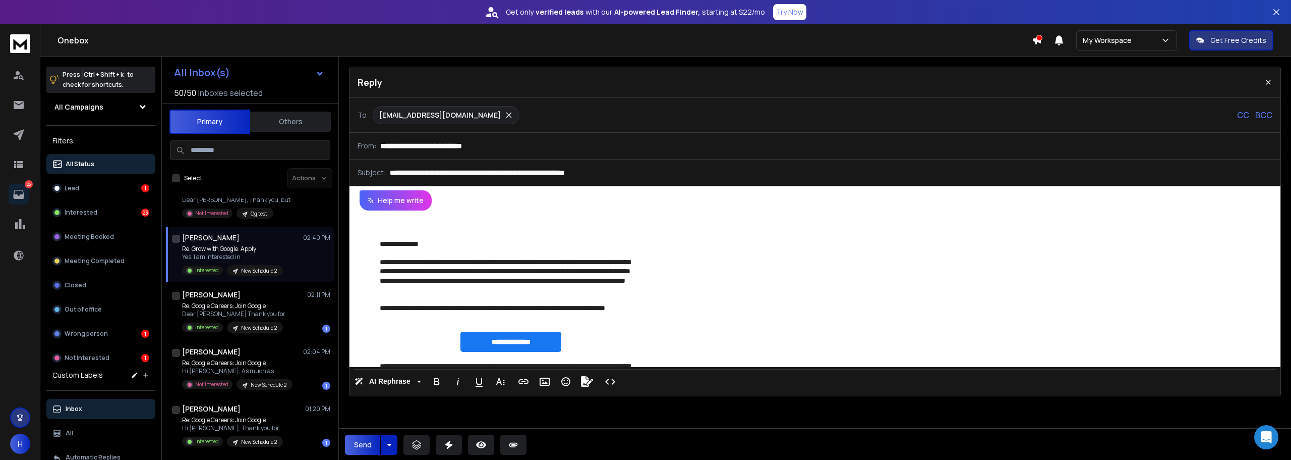
scroll to position [0, 0]
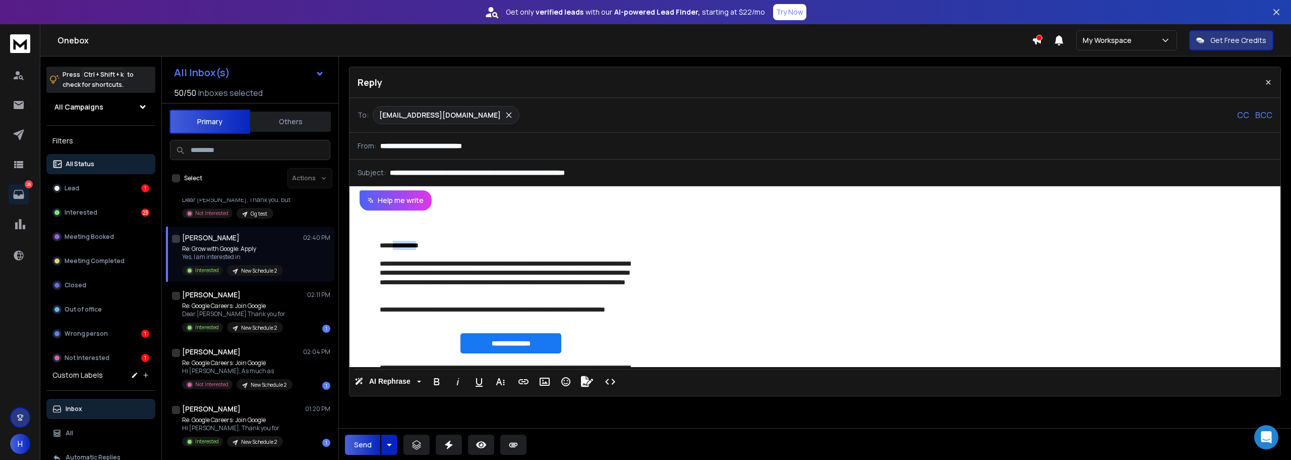
drag, startPoint x: 427, startPoint y: 247, endPoint x: 398, endPoint y: 246, distance: 28.3
click at [398, 246] on div "**********" at bounding box center [511, 245] width 262 height 9
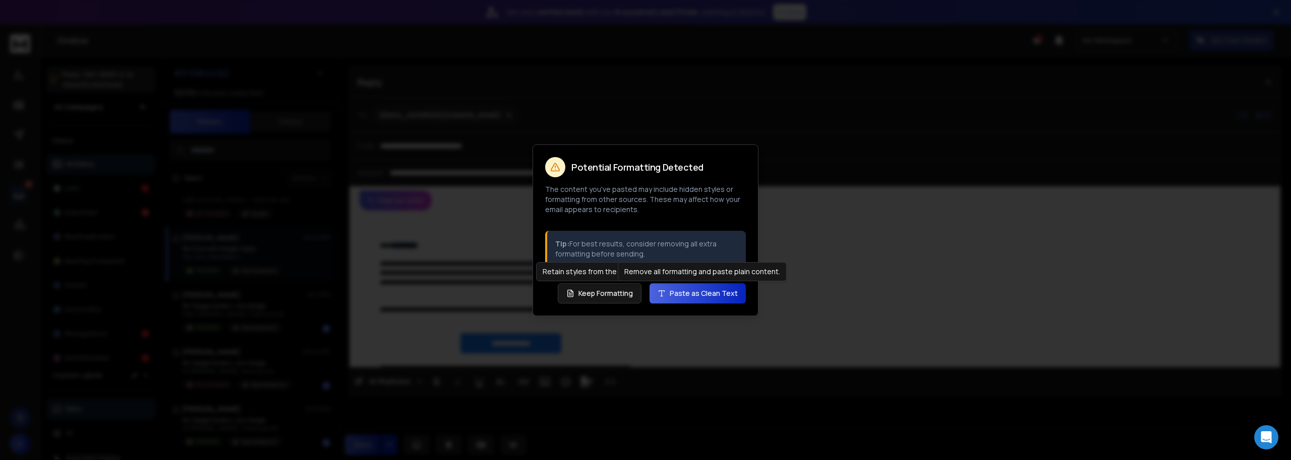
click at [708, 287] on button "Paste as Clean Text" at bounding box center [698, 293] width 96 height 20
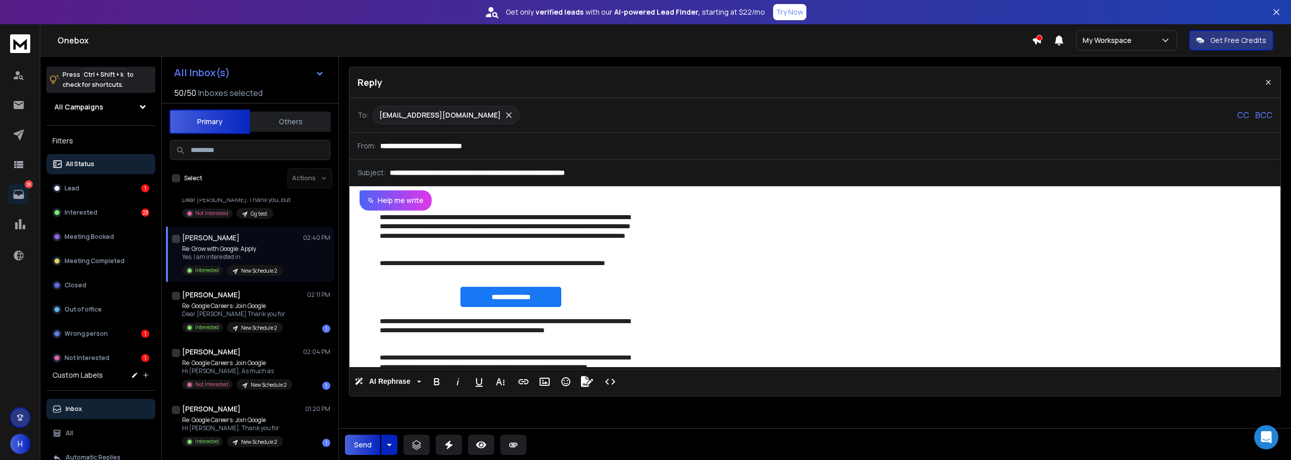
scroll to position [202, 0]
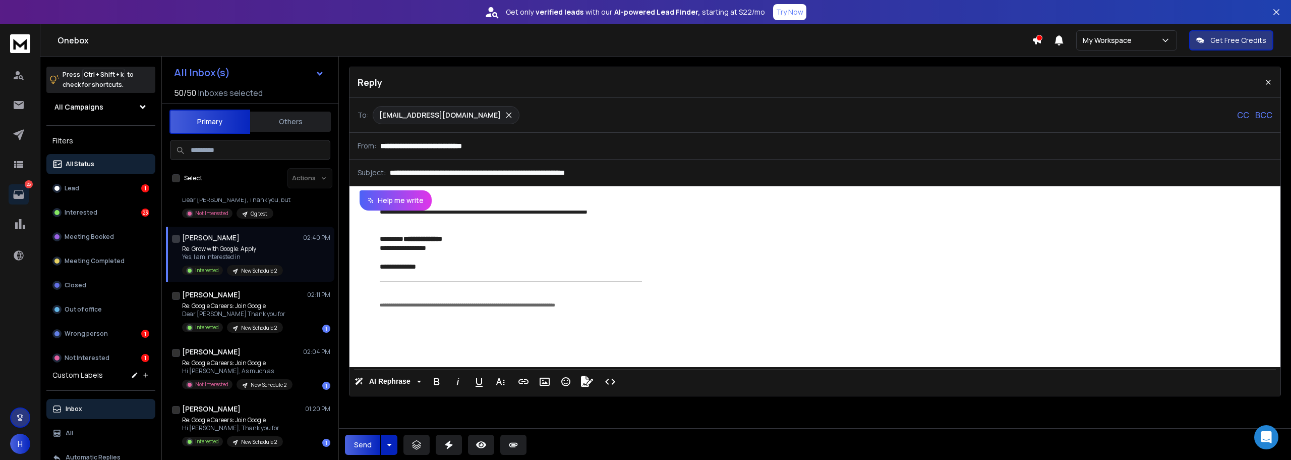
click at [412, 239] on strong "**********" at bounding box center [423, 238] width 39 height 7
click at [411, 268] on div "**********" at bounding box center [511, 257] width 262 height 46
click at [355, 443] on button "Send" at bounding box center [362, 444] width 35 height 20
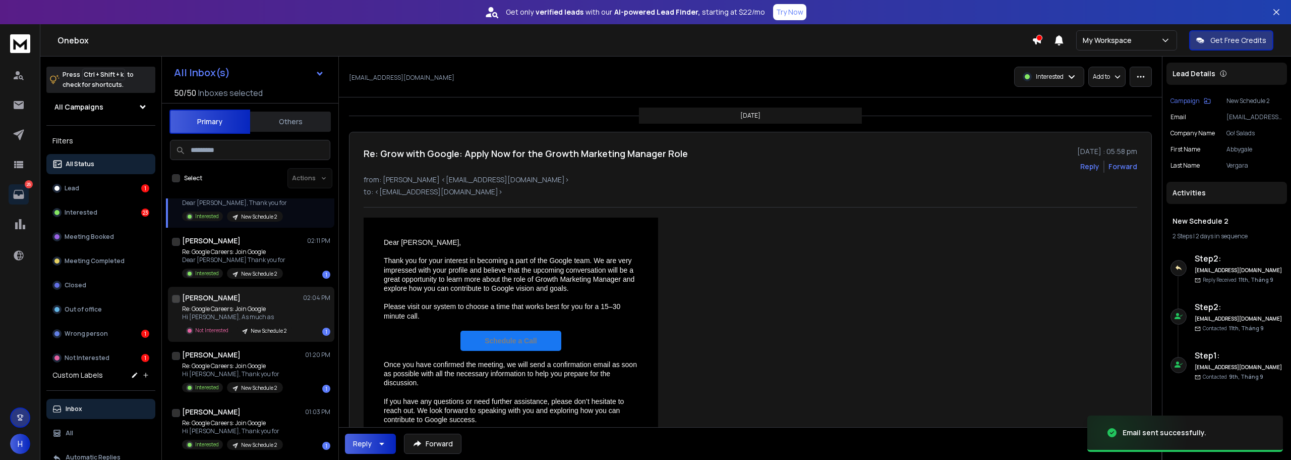
scroll to position [252, 0]
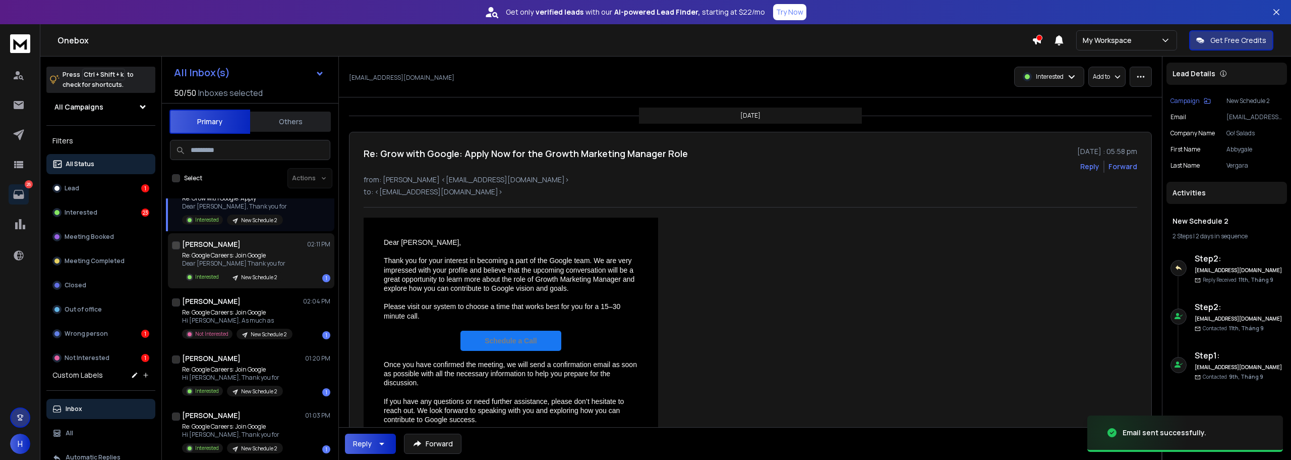
click at [249, 263] on p "Dear [PERSON_NAME] Thank you for" at bounding box center [233, 263] width 103 height 8
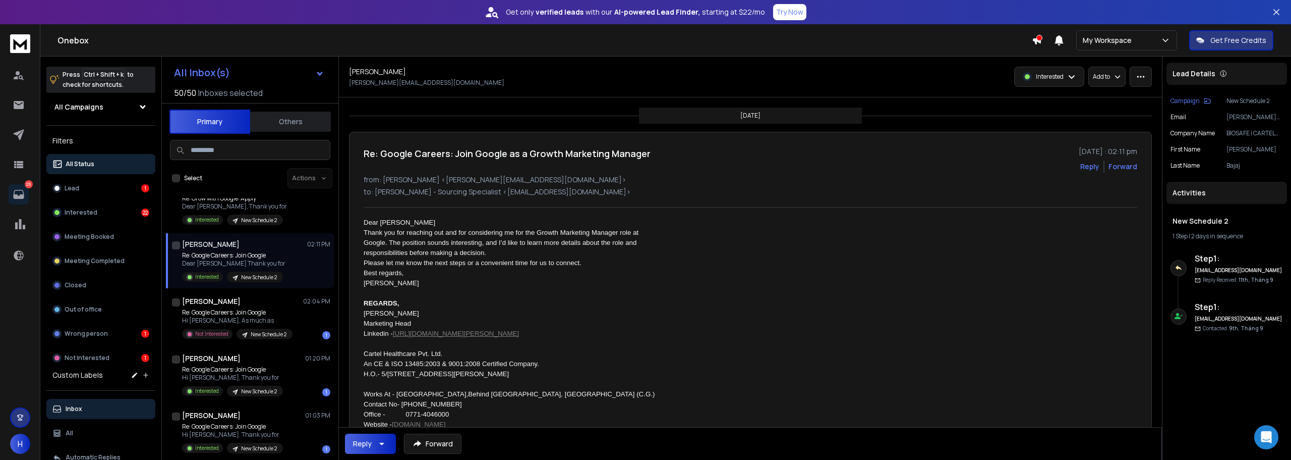
click at [366, 444] on div "Reply" at bounding box center [362, 443] width 19 height 10
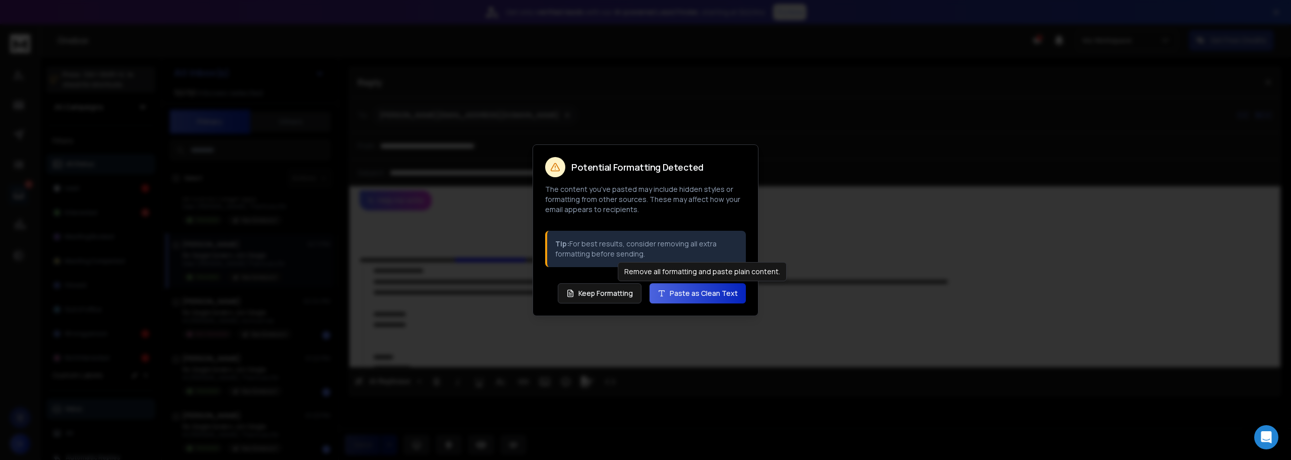
click at [699, 294] on button "Paste as Clean Text" at bounding box center [698, 293] width 96 height 20
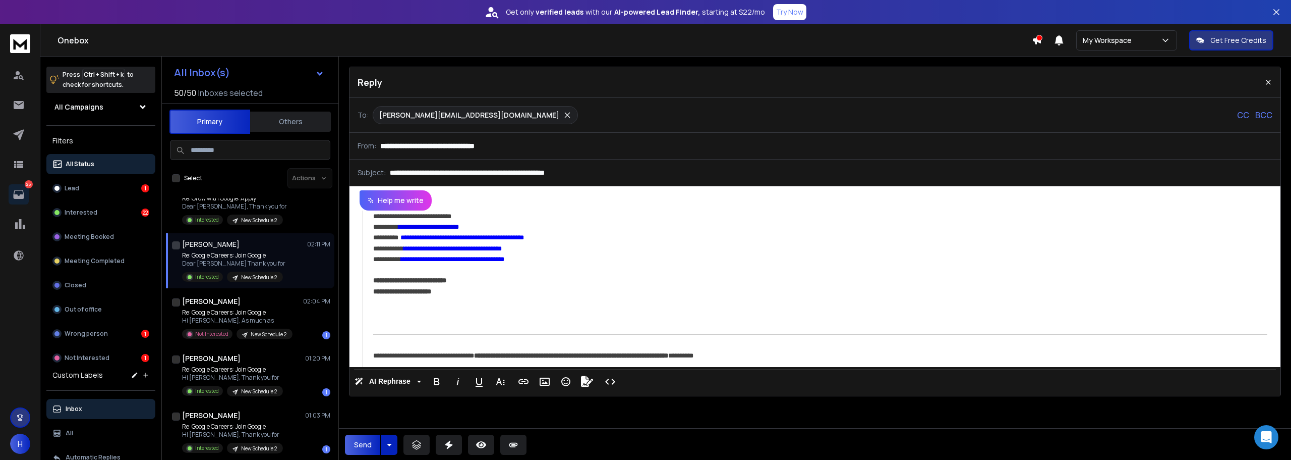
scroll to position [710, 0]
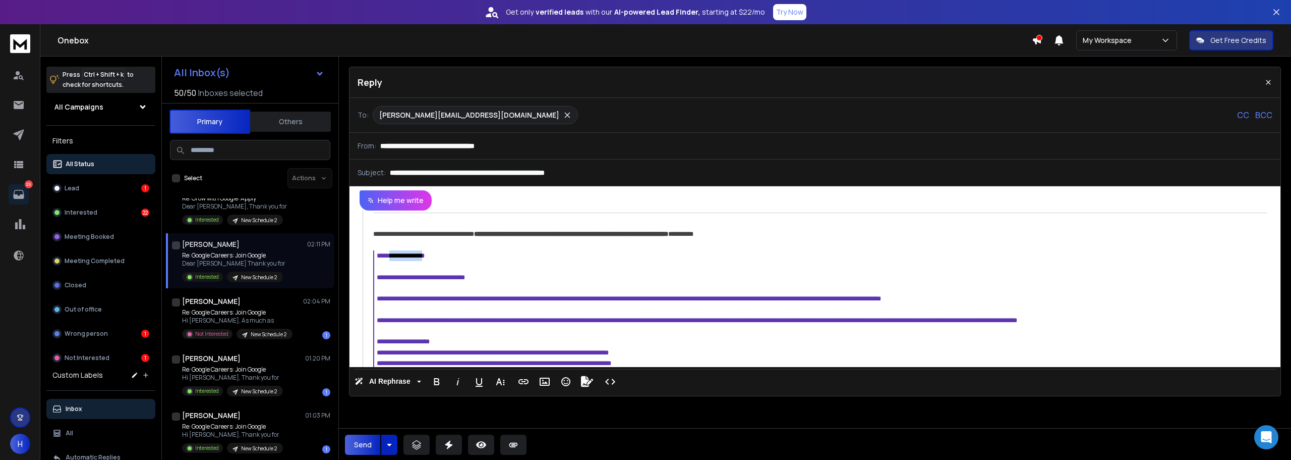
drag, startPoint x: 442, startPoint y: 254, endPoint x: 395, endPoint y: 256, distance: 47.0
click at [395, 256] on div "**********" at bounding box center [819, 400] width 884 height 301
copy div "**********"
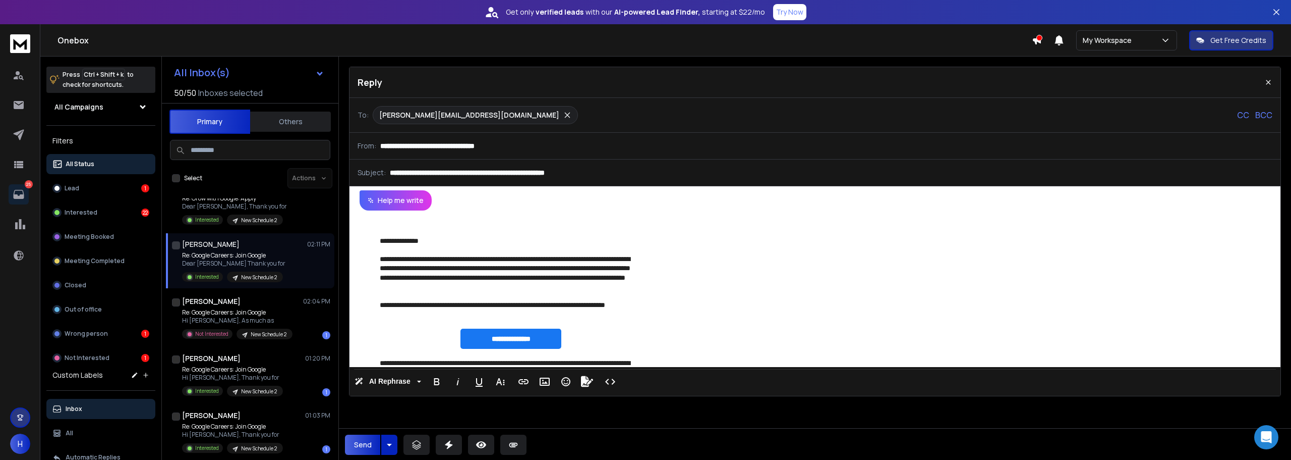
scroll to position [0, 0]
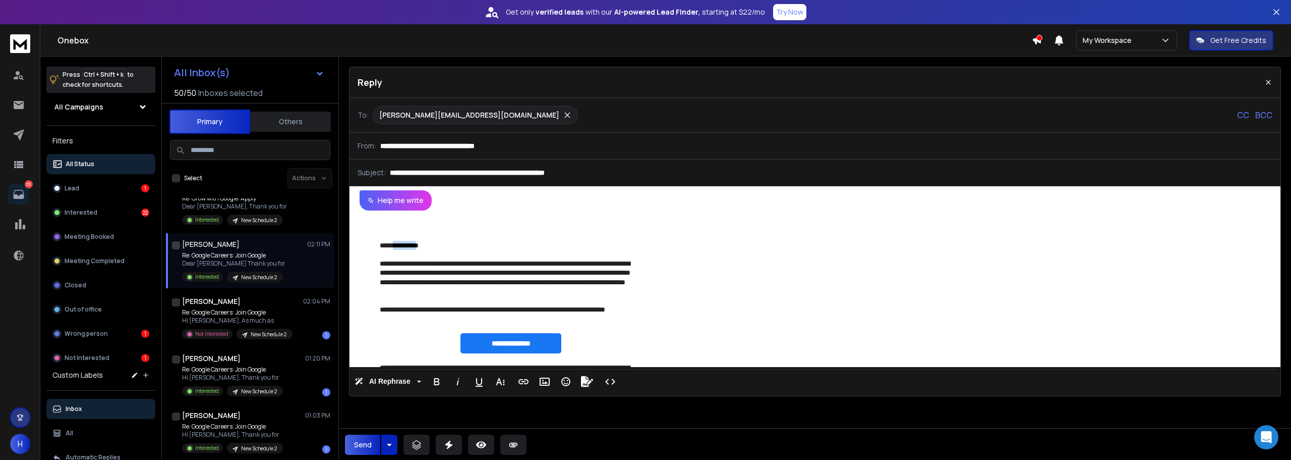
drag, startPoint x: 426, startPoint y: 243, endPoint x: 398, endPoint y: 244, distance: 27.3
click at [398, 244] on div "**********" at bounding box center [511, 245] width 262 height 9
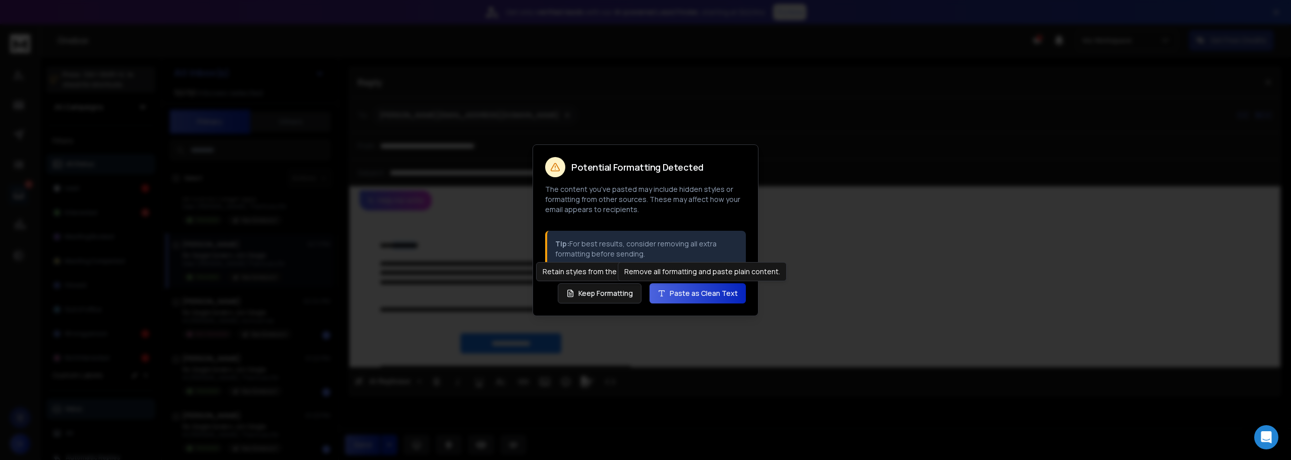
click at [671, 288] on button "Paste as Clean Text" at bounding box center [698, 293] width 96 height 20
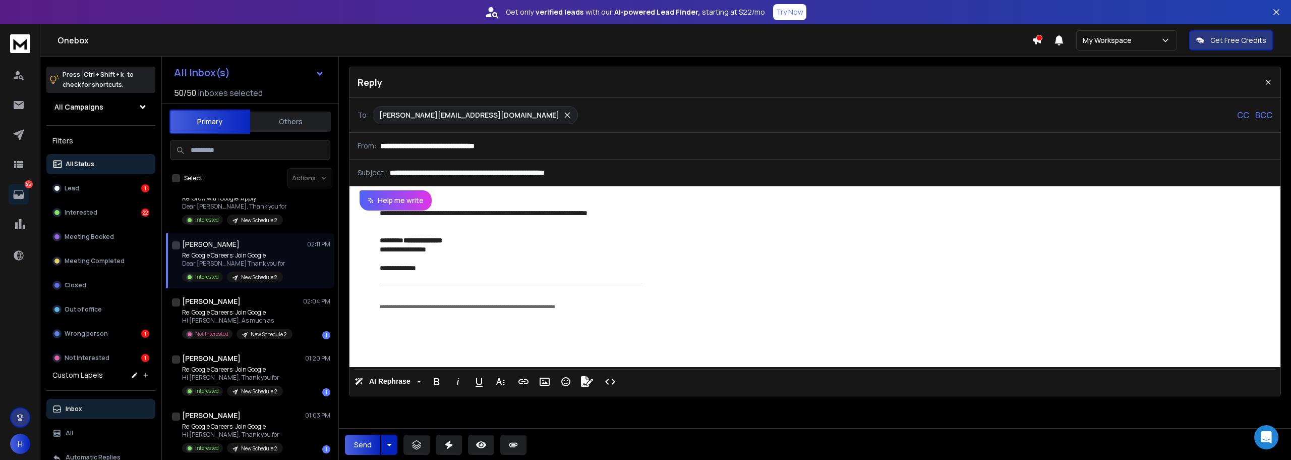
scroll to position [202, 0]
click at [409, 241] on div "**********" at bounding box center [511, 252] width 262 height 37
click at [416, 241] on strong "**********" at bounding box center [423, 238] width 39 height 7
click at [410, 239] on strong "**********" at bounding box center [423, 238] width 39 height 7
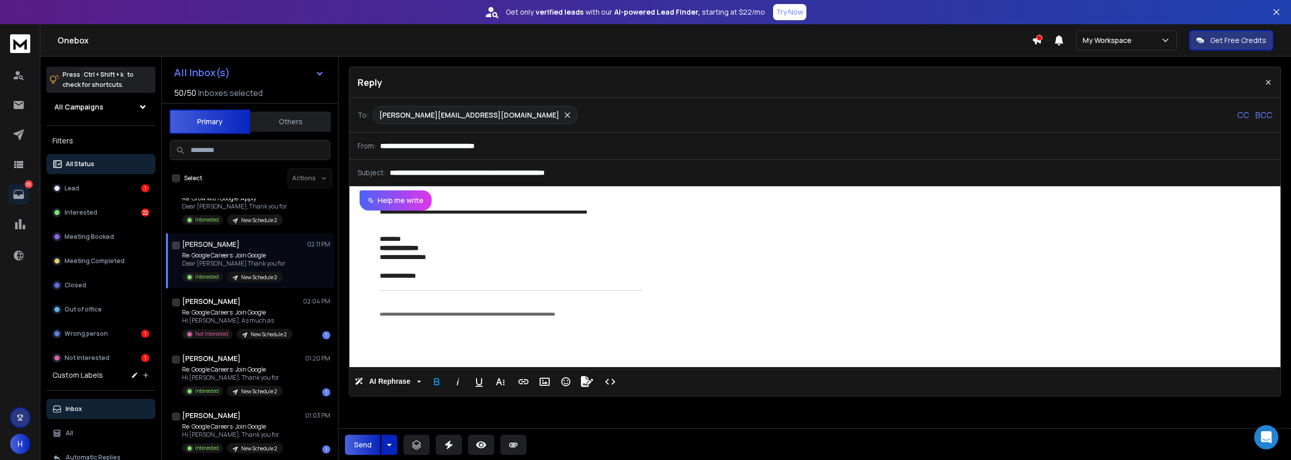
click at [416, 266] on div "**********" at bounding box center [511, 257] width 262 height 46
click at [368, 440] on button "Send" at bounding box center [362, 444] width 35 height 20
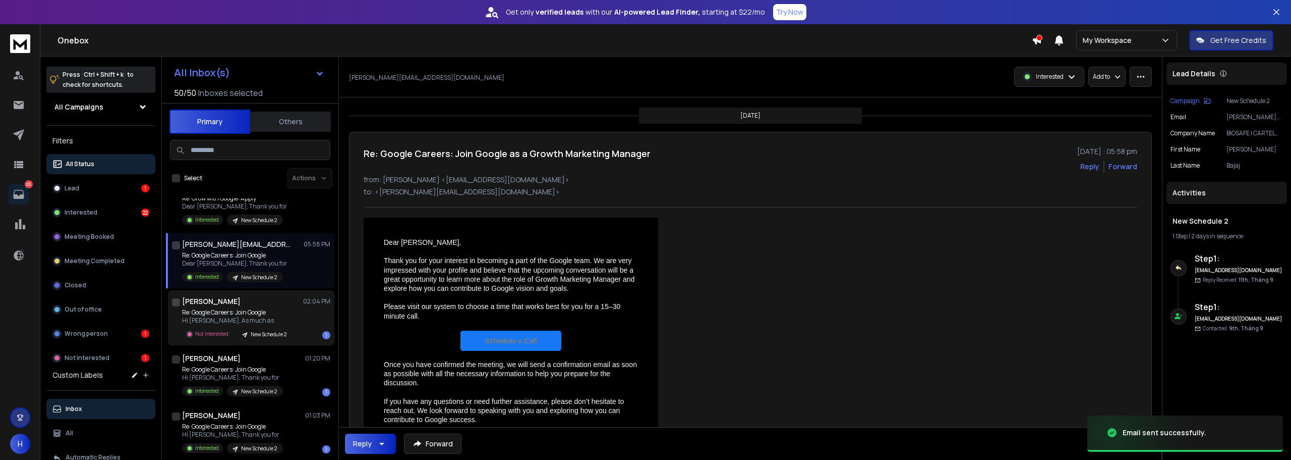
click at [251, 318] on p "Hi [PERSON_NAME], As much as" at bounding box center [237, 320] width 110 height 8
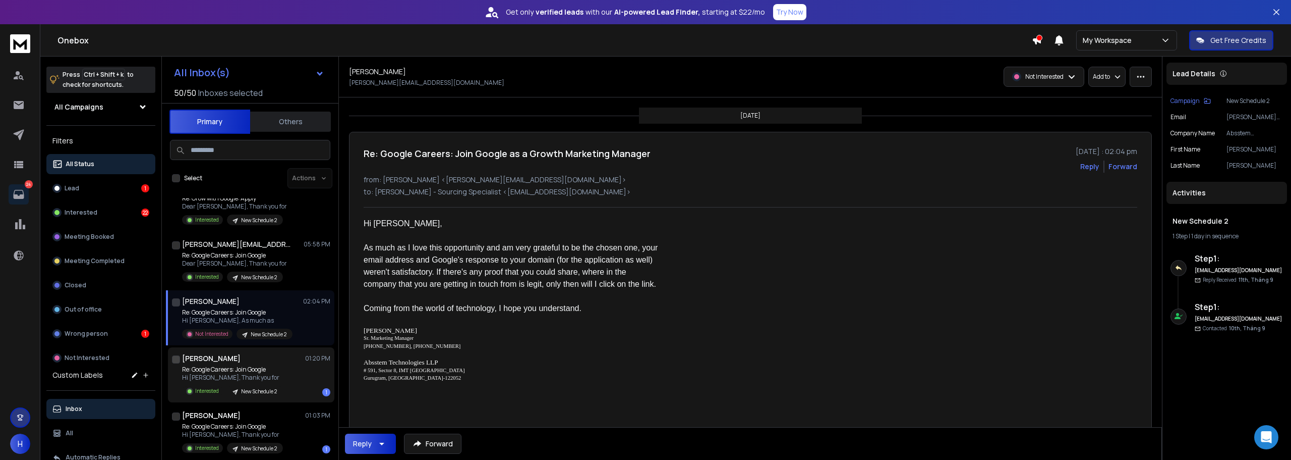
click at [259, 366] on p "Re: Google Careers: Join Google" at bounding box center [232, 369] width 101 height 8
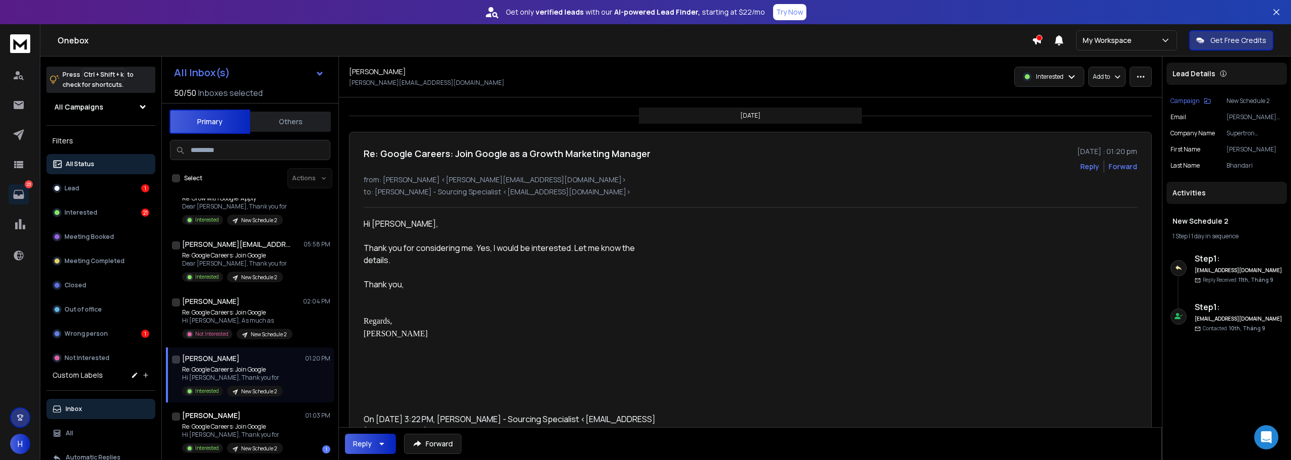
click at [364, 446] on div "Reply" at bounding box center [362, 443] width 19 height 10
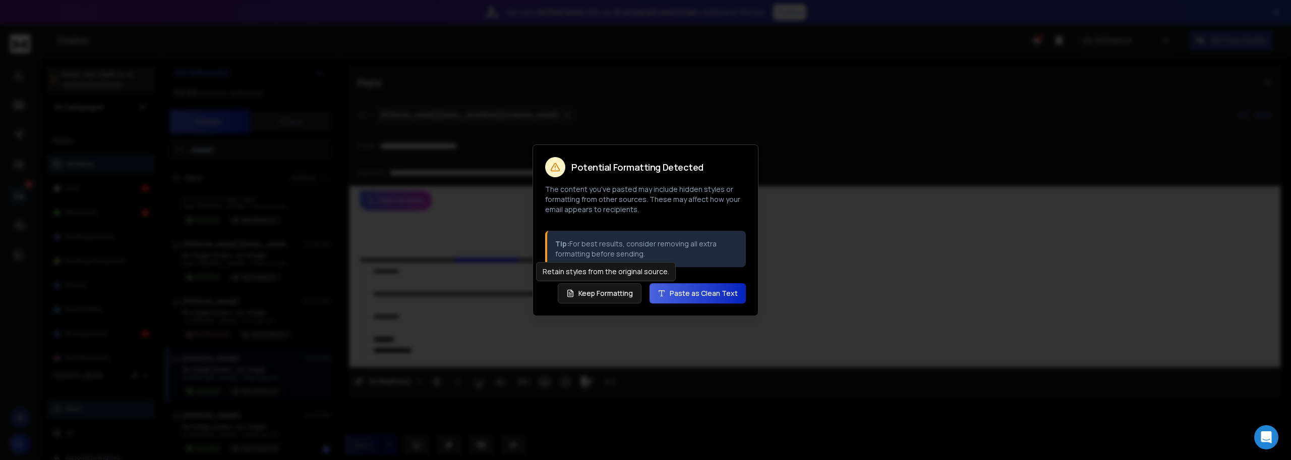
click at [686, 297] on button "Paste as Clean Text" at bounding box center [698, 293] width 96 height 20
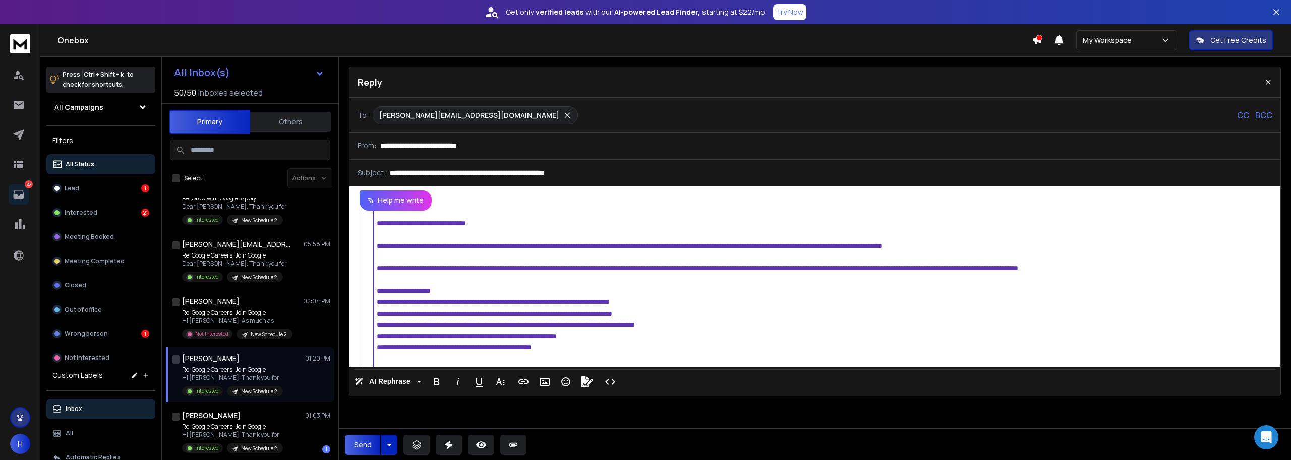
scroll to position [484, 0]
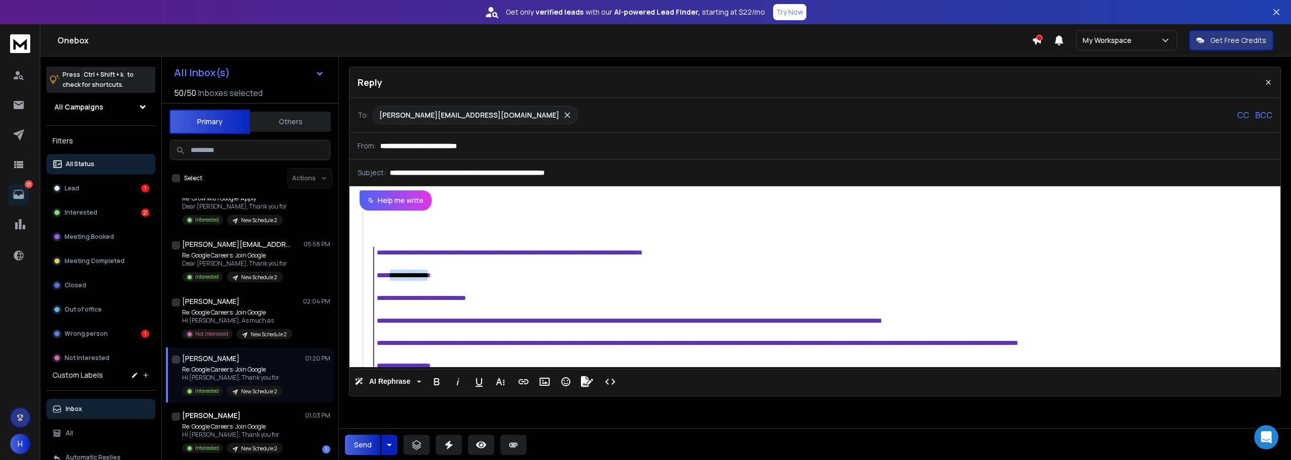
drag, startPoint x: 443, startPoint y: 275, endPoint x: 392, endPoint y: 277, distance: 51.0
click at [392, 277] on div "**********" at bounding box center [819, 427] width 884 height 316
copy div "**********"
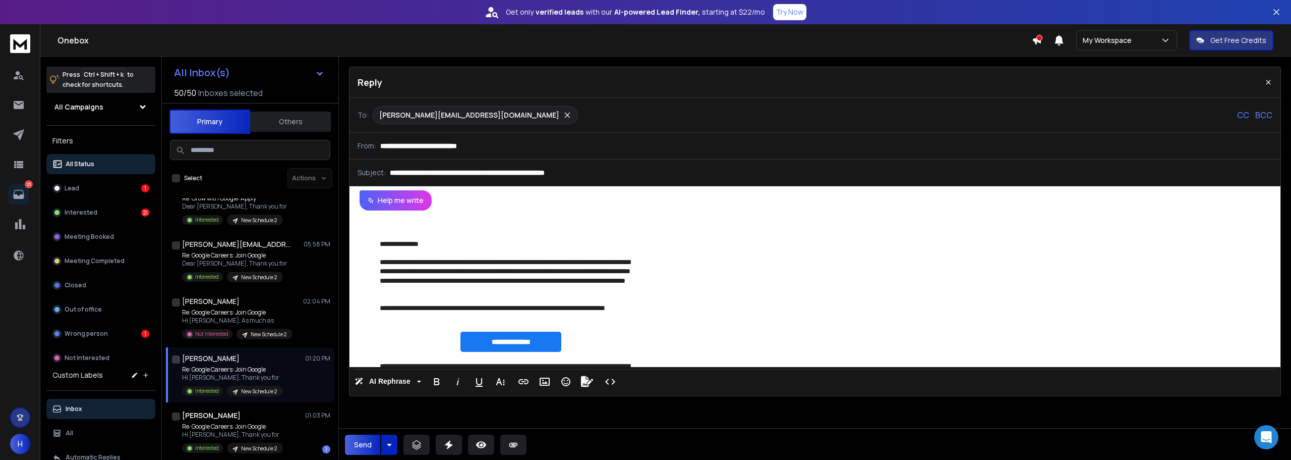
scroll to position [0, 0]
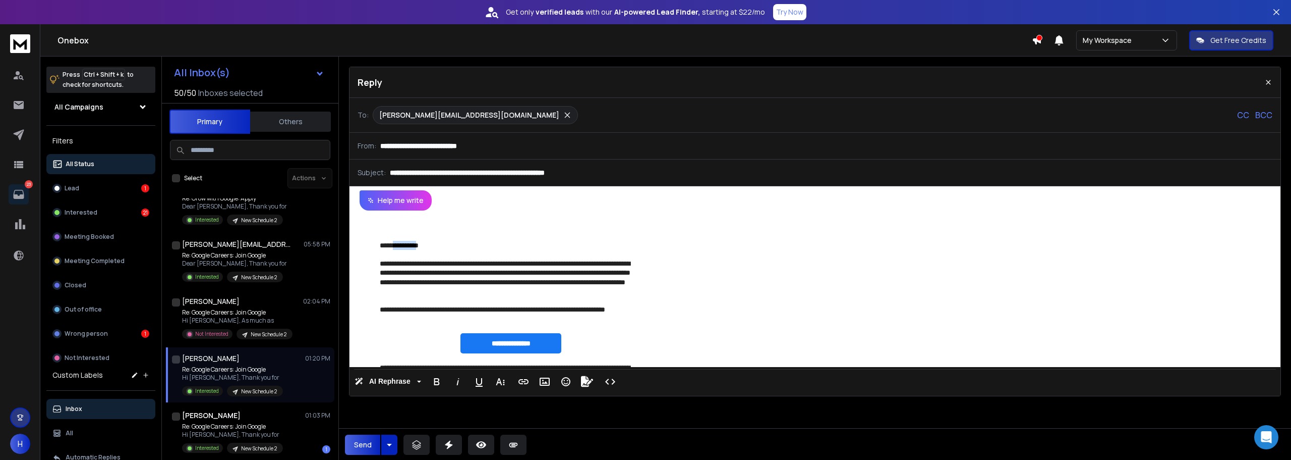
drag, startPoint x: 426, startPoint y: 246, endPoint x: 398, endPoint y: 247, distance: 27.8
click at [398, 247] on div "**********" at bounding box center [511, 245] width 262 height 9
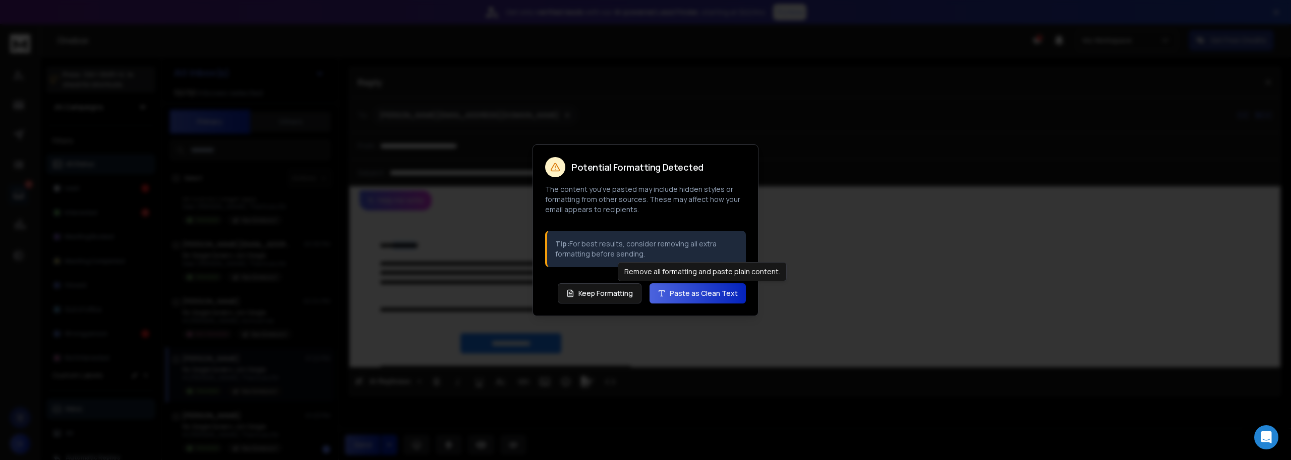
click at [717, 286] on button "Paste as Clean Text" at bounding box center [698, 293] width 96 height 20
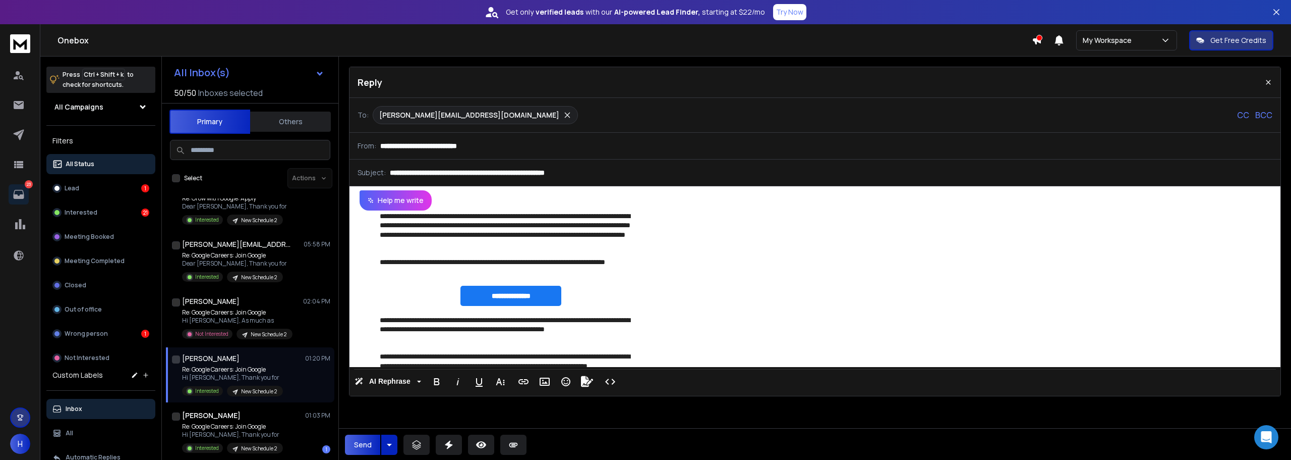
scroll to position [202, 0]
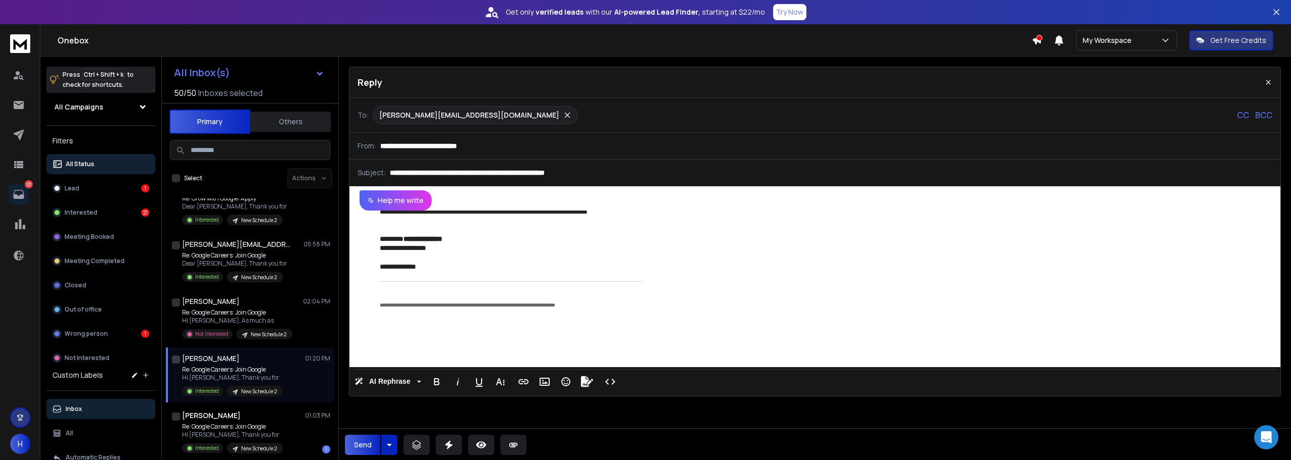
click at [409, 237] on div "**********" at bounding box center [511, 252] width 262 height 37
click at [413, 238] on strong "**********" at bounding box center [423, 238] width 39 height 7
click at [409, 262] on div "**********" at bounding box center [511, 257] width 262 height 46
click at [362, 446] on button "Send" at bounding box center [362, 444] width 35 height 20
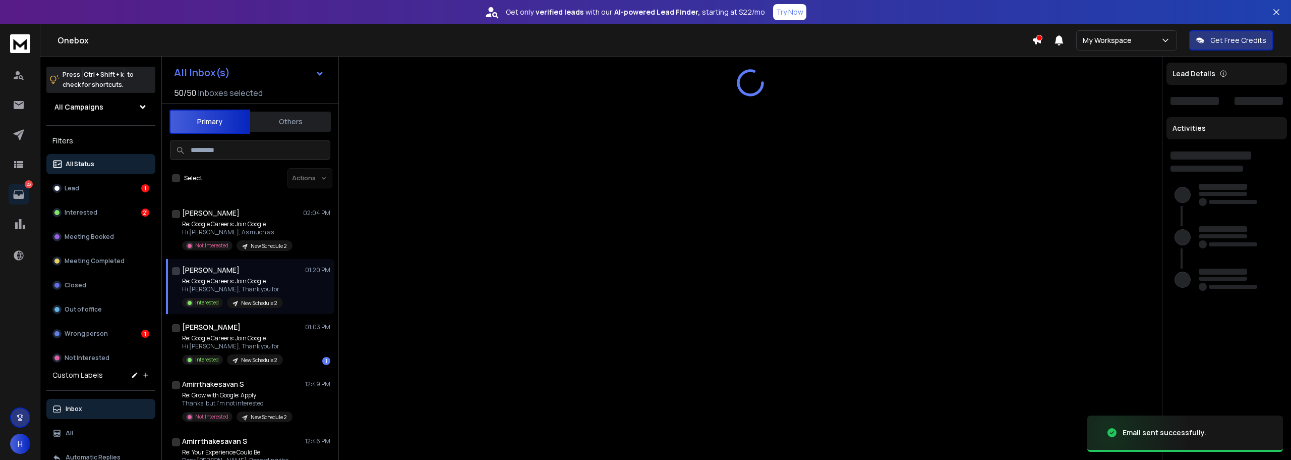
scroll to position [353, 0]
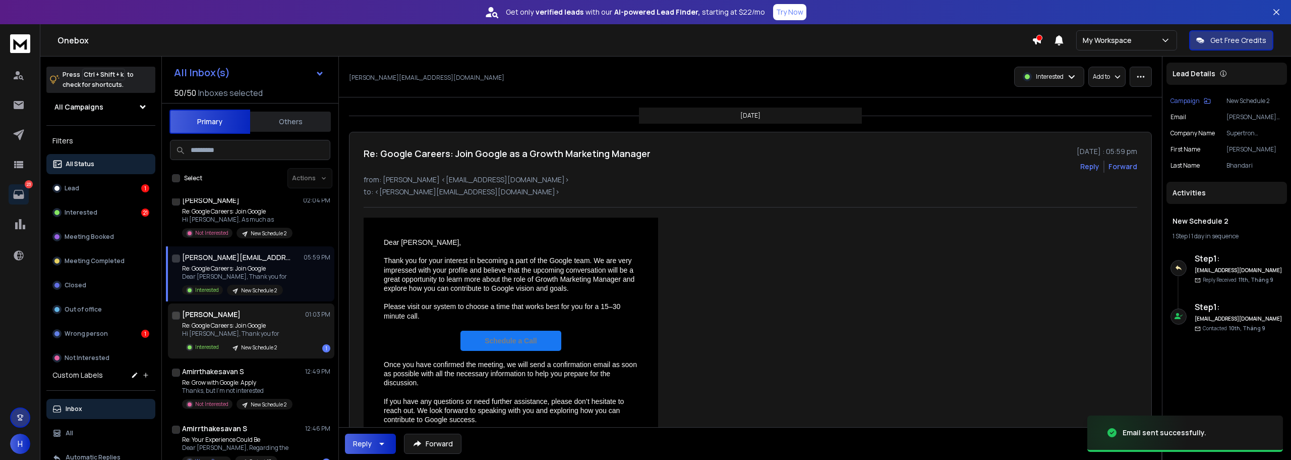
click at [255, 328] on p "Re: Google Careers: Join Google" at bounding box center [232, 325] width 101 height 8
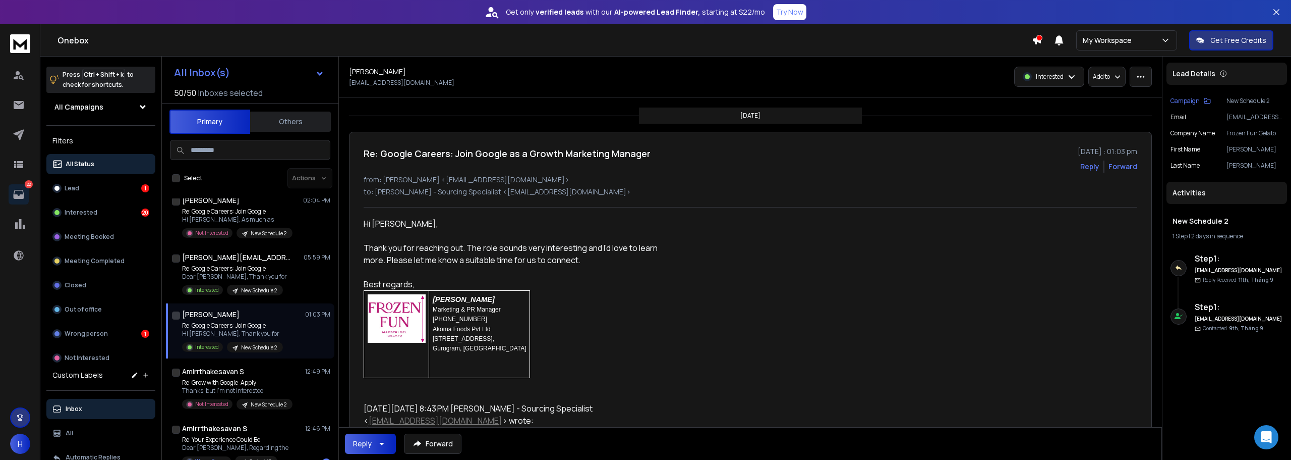
click at [368, 441] on div "Reply" at bounding box center [362, 443] width 19 height 10
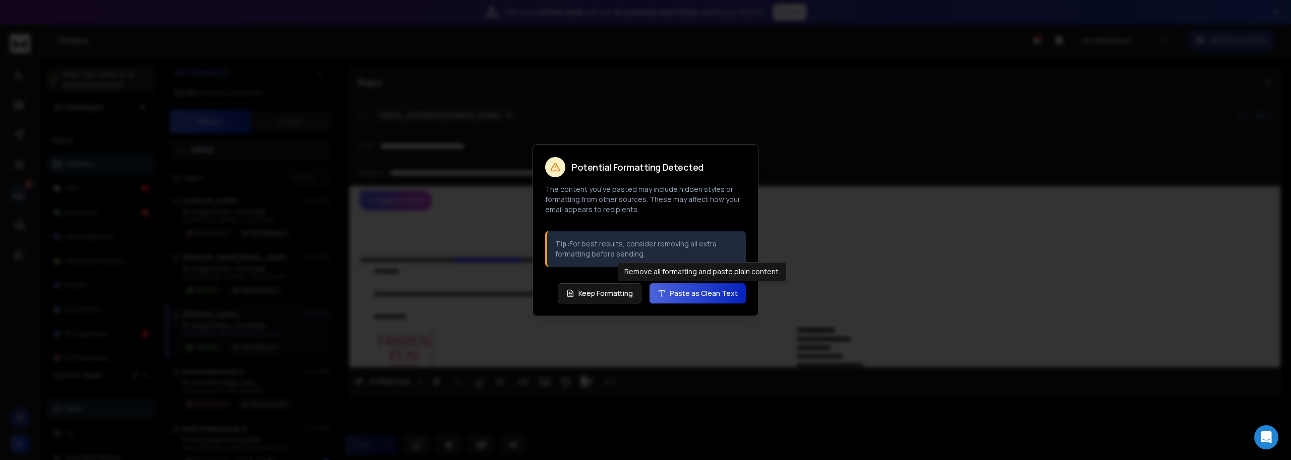
click at [697, 291] on button "Paste as Clean Text" at bounding box center [698, 293] width 96 height 20
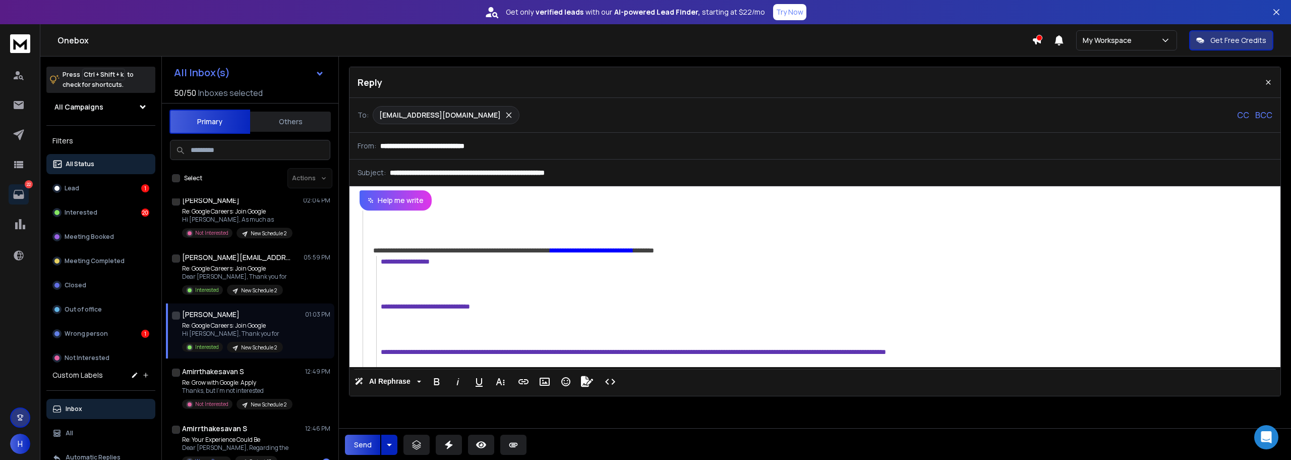
scroll to position [508, 0]
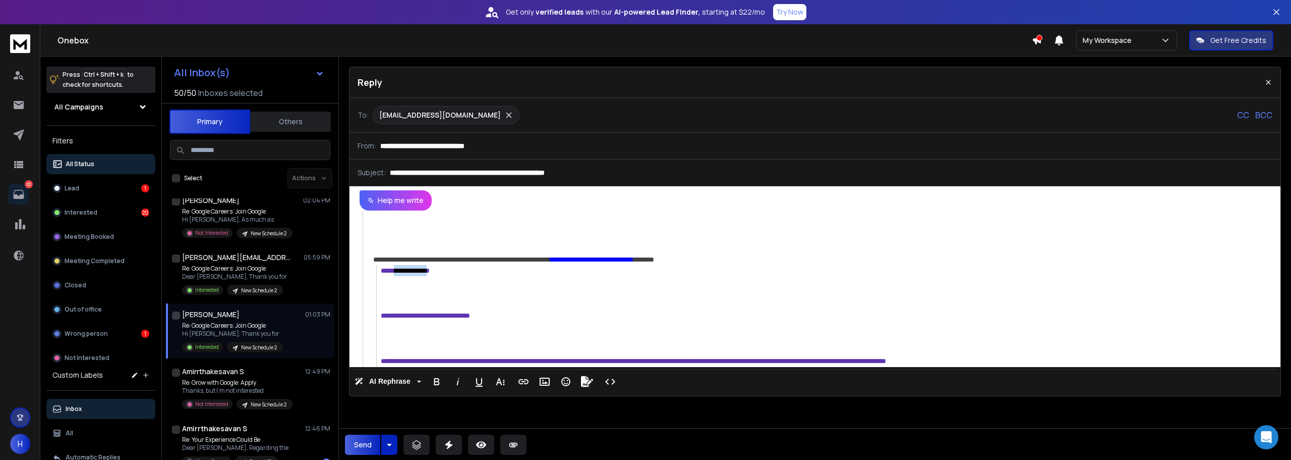
drag, startPoint x: 441, startPoint y: 272, endPoint x: 398, endPoint y: 271, distance: 42.9
copy blockquote "**********"
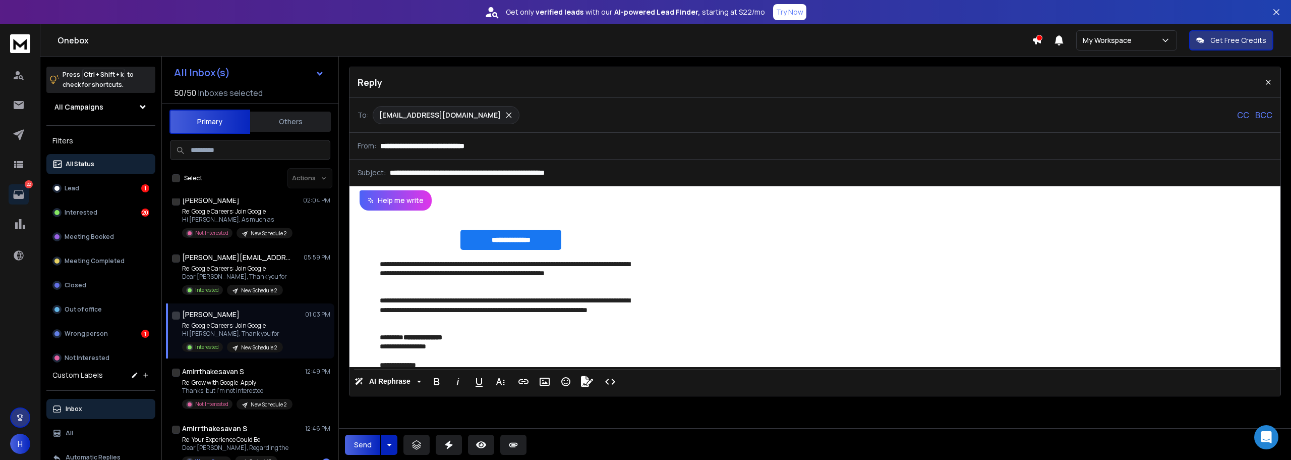
scroll to position [0, 0]
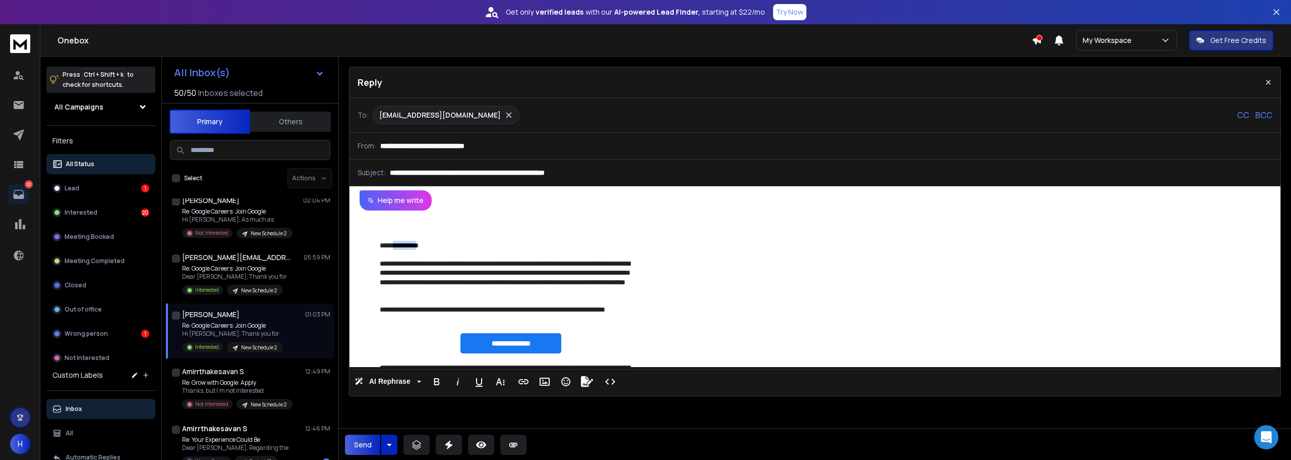
drag, startPoint x: 426, startPoint y: 244, endPoint x: 397, endPoint y: 245, distance: 28.8
click at [397, 245] on div "**********" at bounding box center [511, 245] width 262 height 9
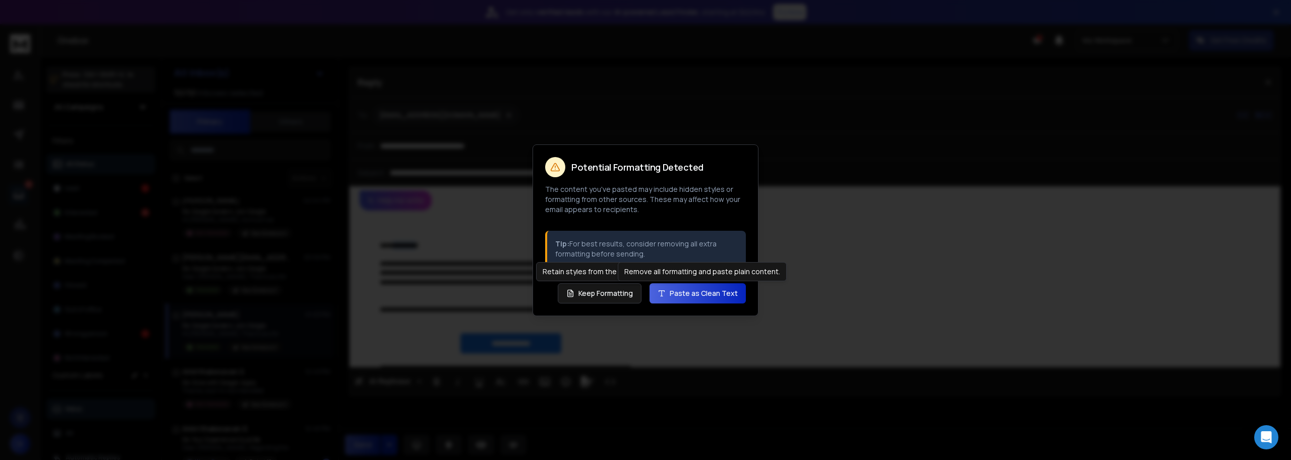
click at [711, 291] on button "Paste as Clean Text" at bounding box center [698, 293] width 96 height 20
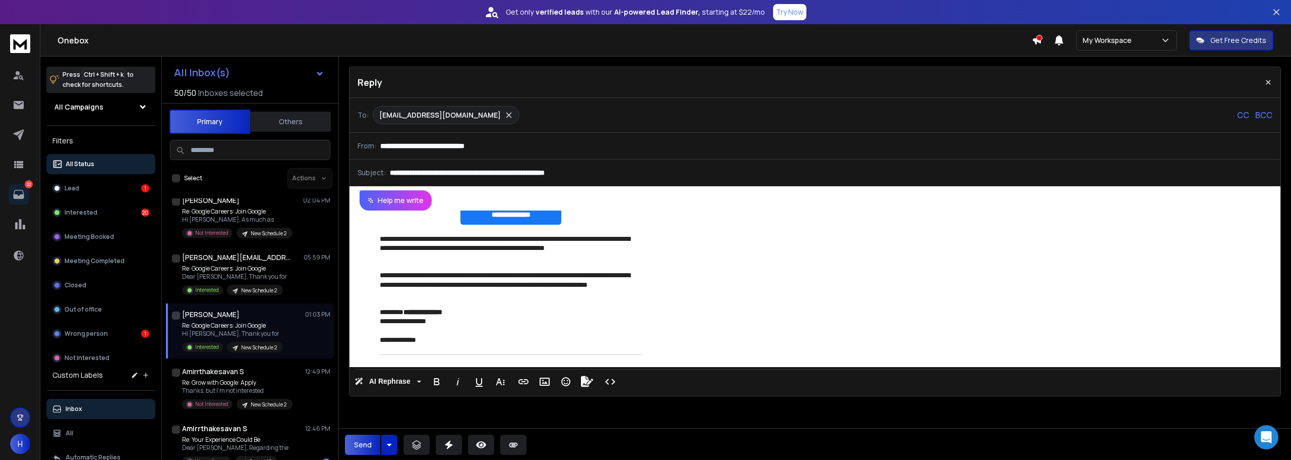
scroll to position [151, 0]
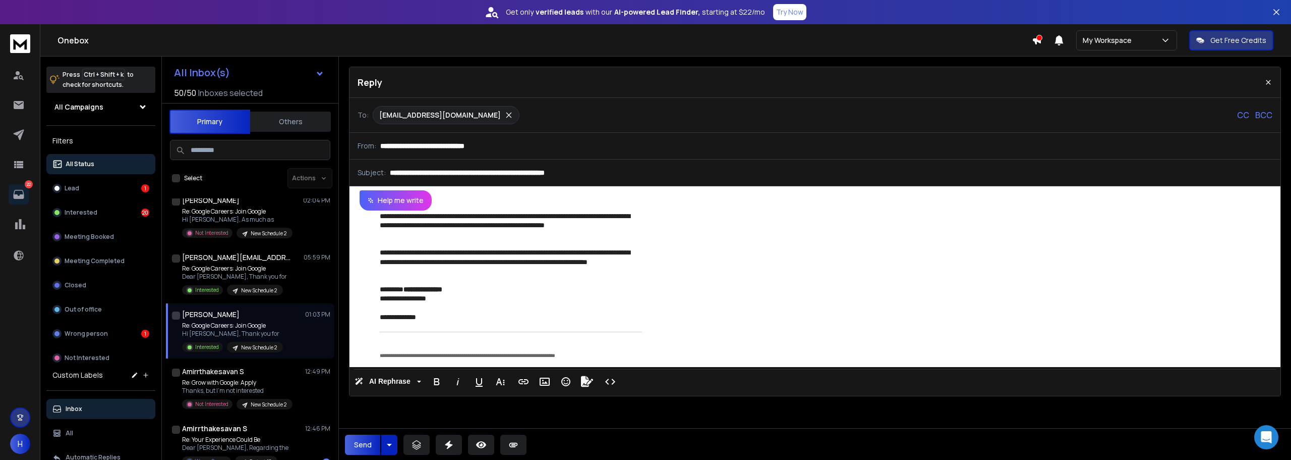
click at [412, 288] on strong "**********" at bounding box center [423, 288] width 39 height 7
click at [414, 315] on div "**********" at bounding box center [511, 307] width 262 height 46
click at [363, 440] on button "Send" at bounding box center [362, 444] width 35 height 20
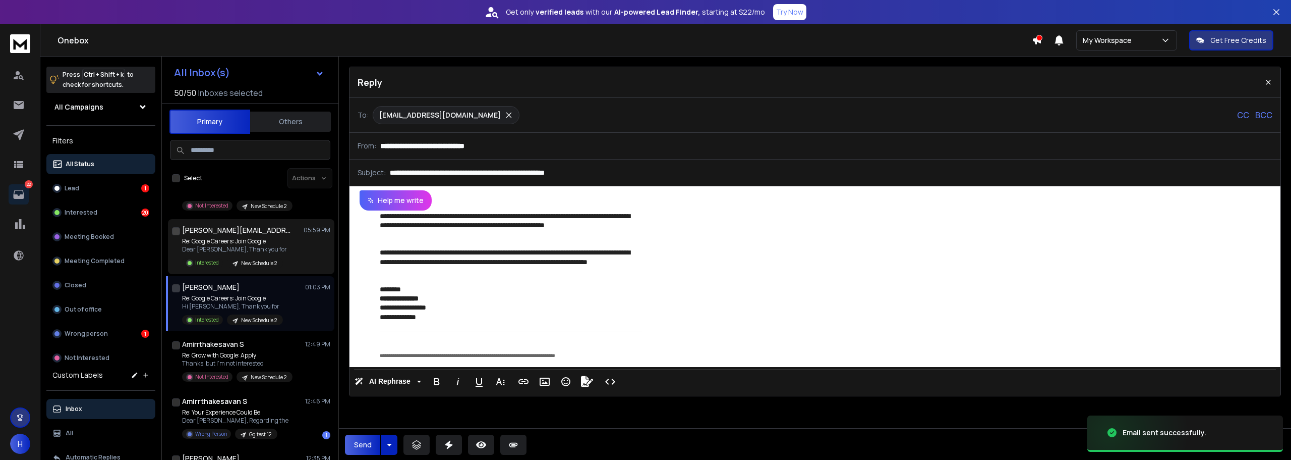
scroll to position [454, 0]
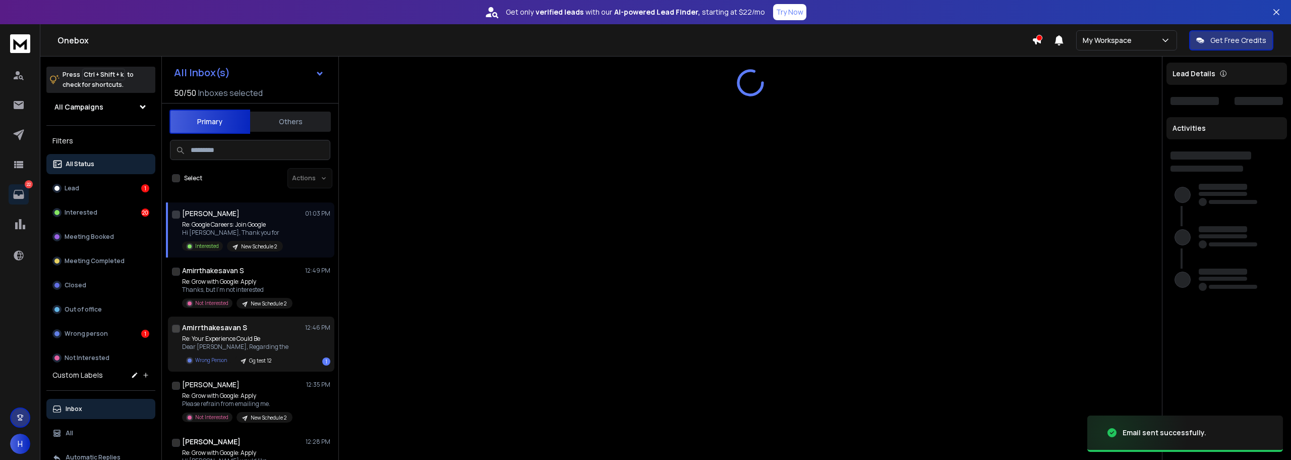
click at [264, 344] on p "Dear [PERSON_NAME], Regarding the" at bounding box center [235, 346] width 106 height 8
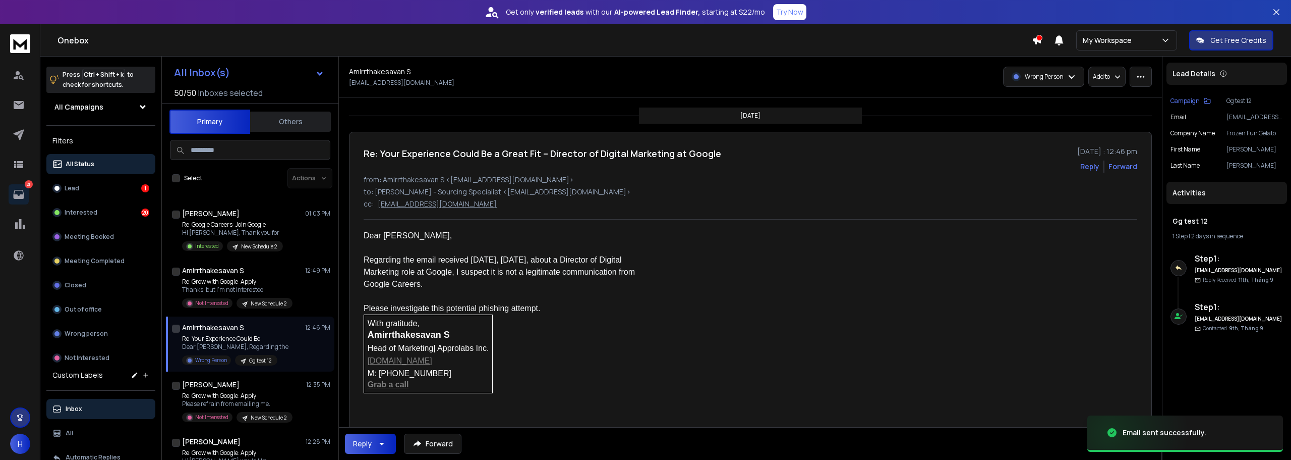
click at [274, 332] on div "Amirrthakesavan S 12:46 PM" at bounding box center [256, 327] width 148 height 10
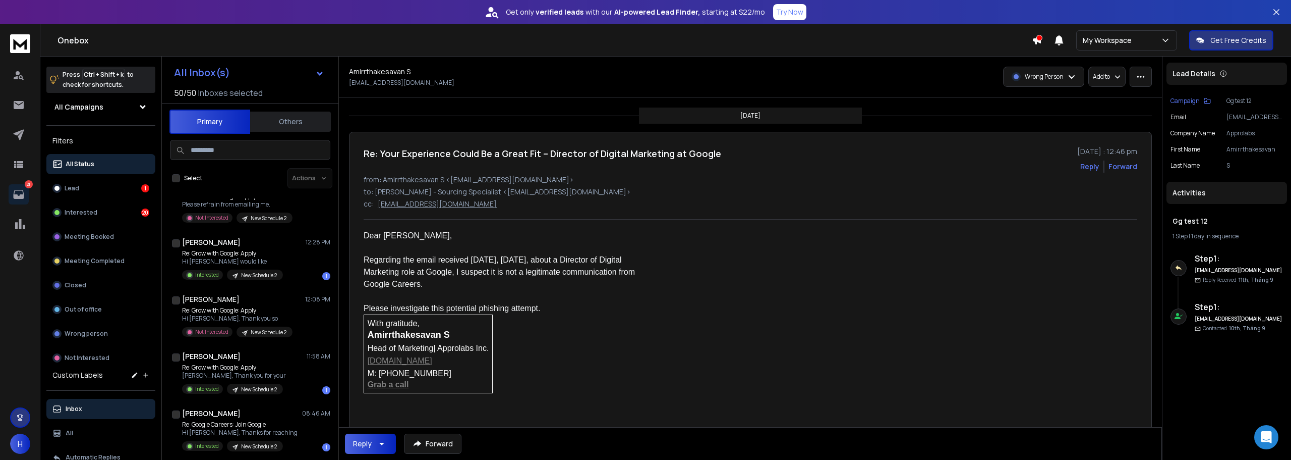
scroll to position [656, 0]
click at [277, 250] on p "Re: Grow with Google: Apply" at bounding box center [232, 251] width 101 height 8
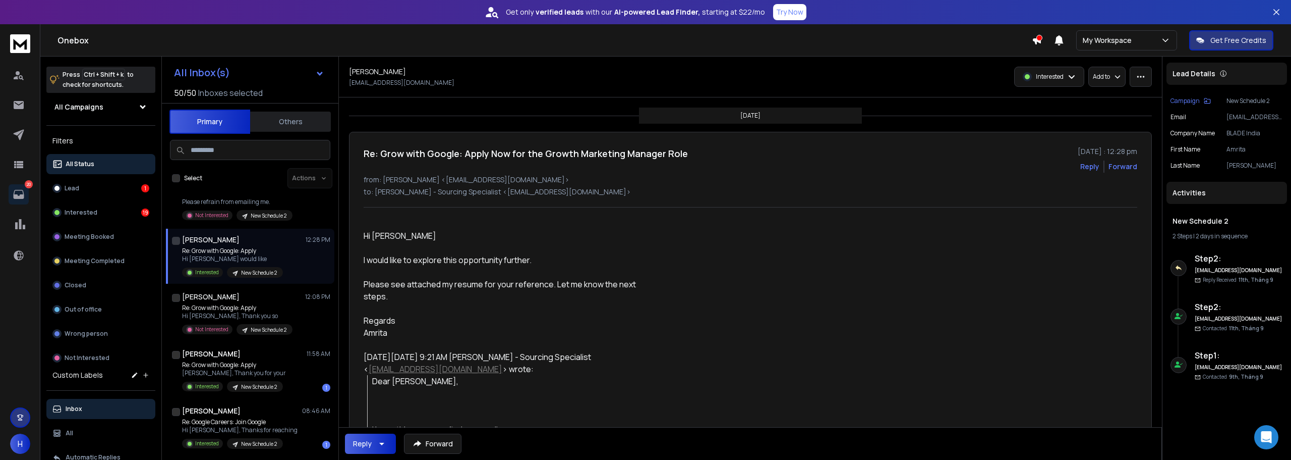
click at [353, 445] on button "Reply" at bounding box center [370, 443] width 51 height 20
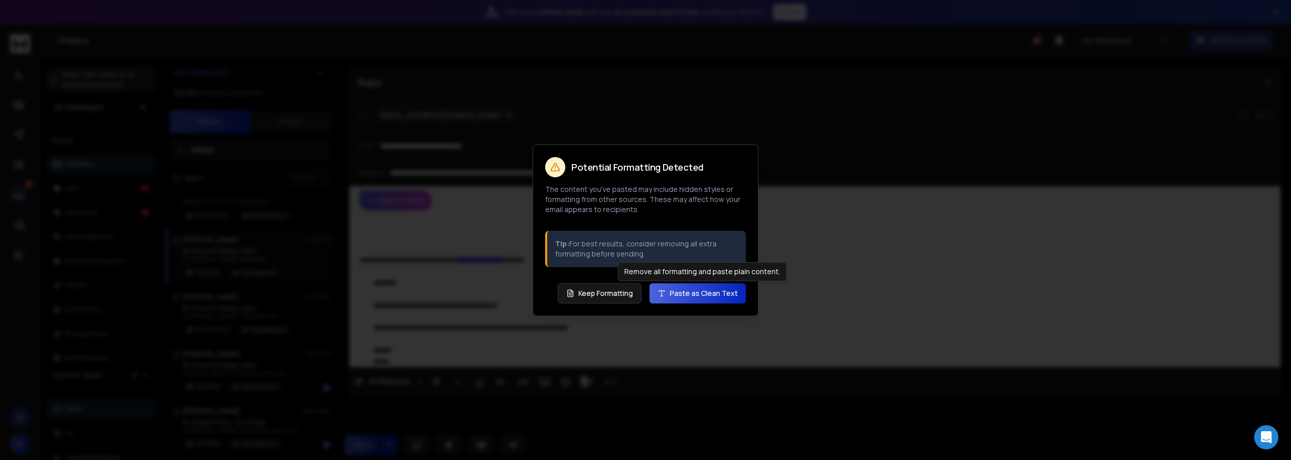
click at [699, 292] on button "Paste as Clean Text" at bounding box center [698, 293] width 96 height 20
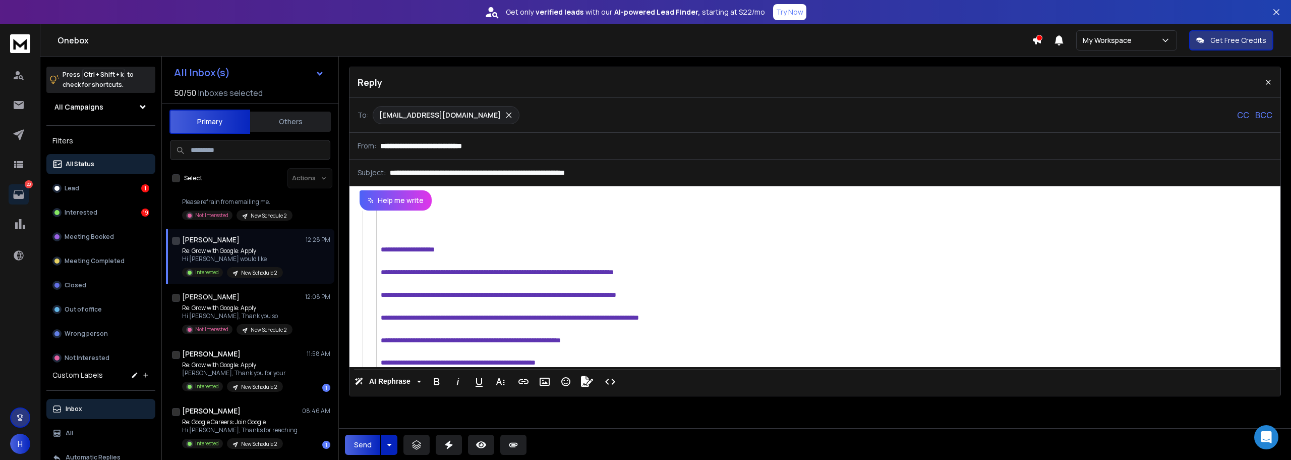
scroll to position [458, 0]
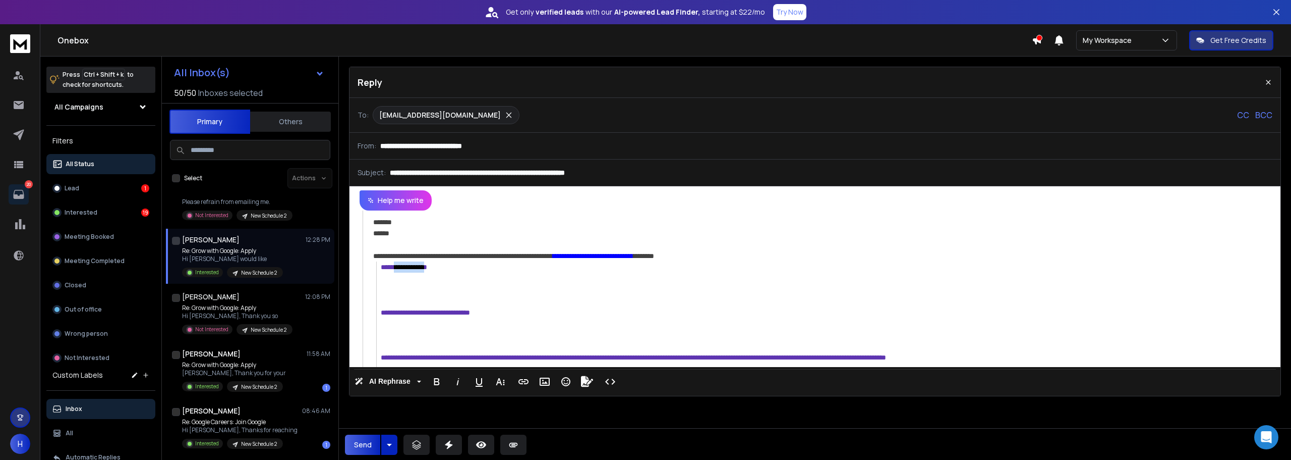
drag, startPoint x: 434, startPoint y: 269, endPoint x: 396, endPoint y: 269, distance: 37.8
copy blockquote "**********"
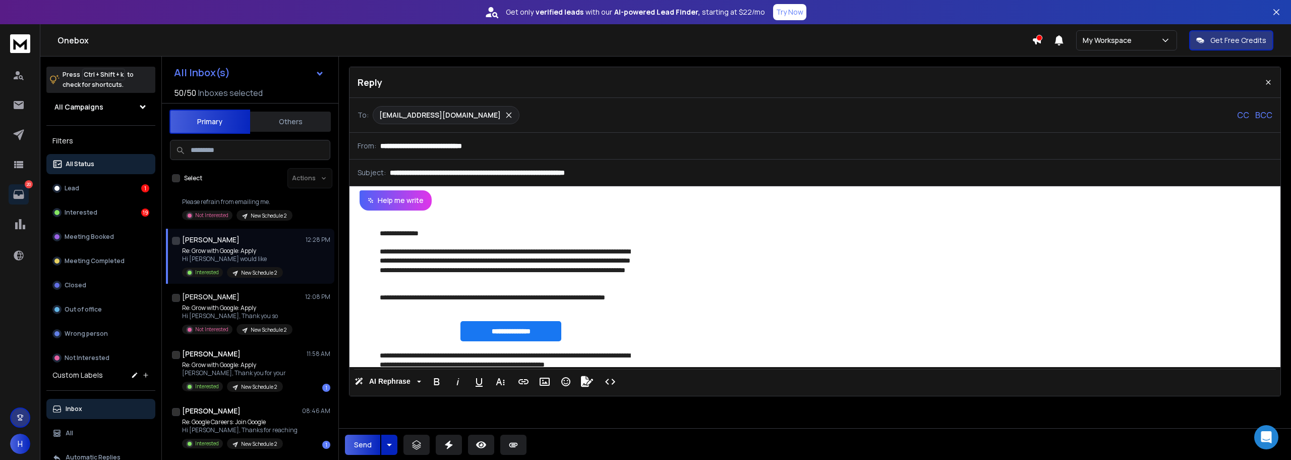
scroll to position [0, 0]
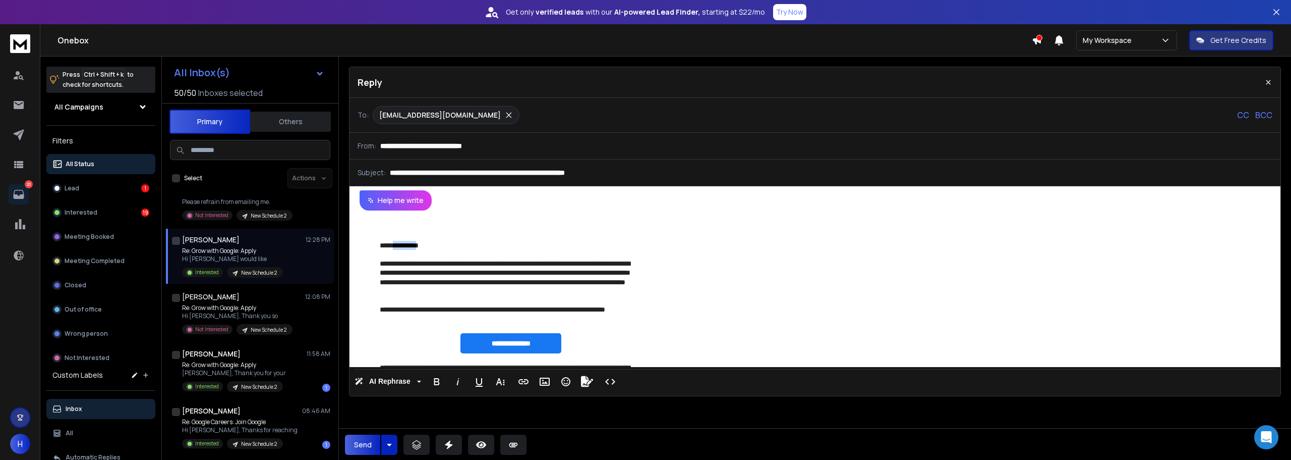
drag, startPoint x: 426, startPoint y: 246, endPoint x: 398, endPoint y: 245, distance: 27.3
click at [398, 245] on div "**********" at bounding box center [511, 245] width 262 height 9
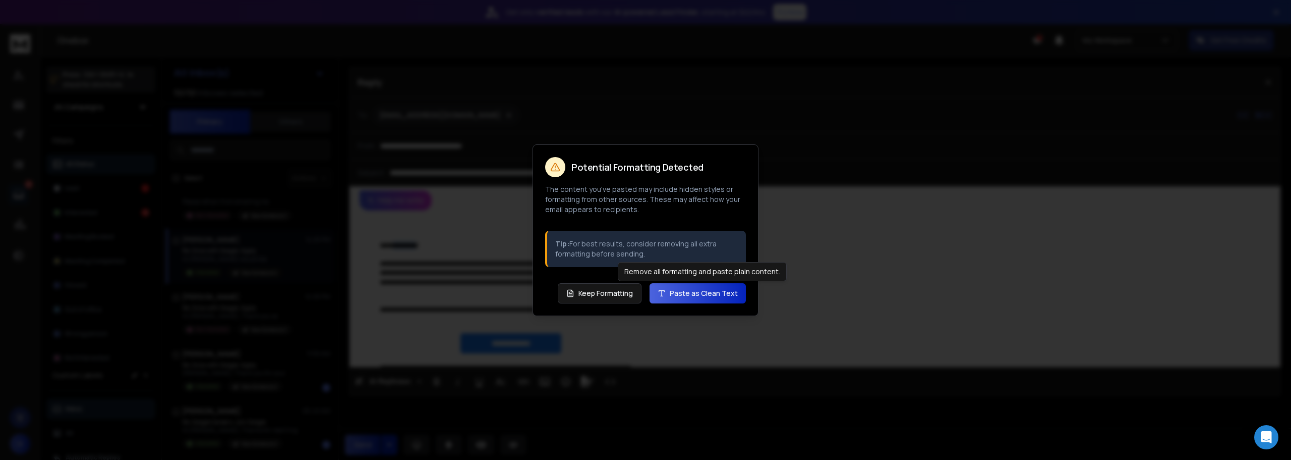
click at [725, 295] on button "Paste as Clean Text" at bounding box center [698, 293] width 96 height 20
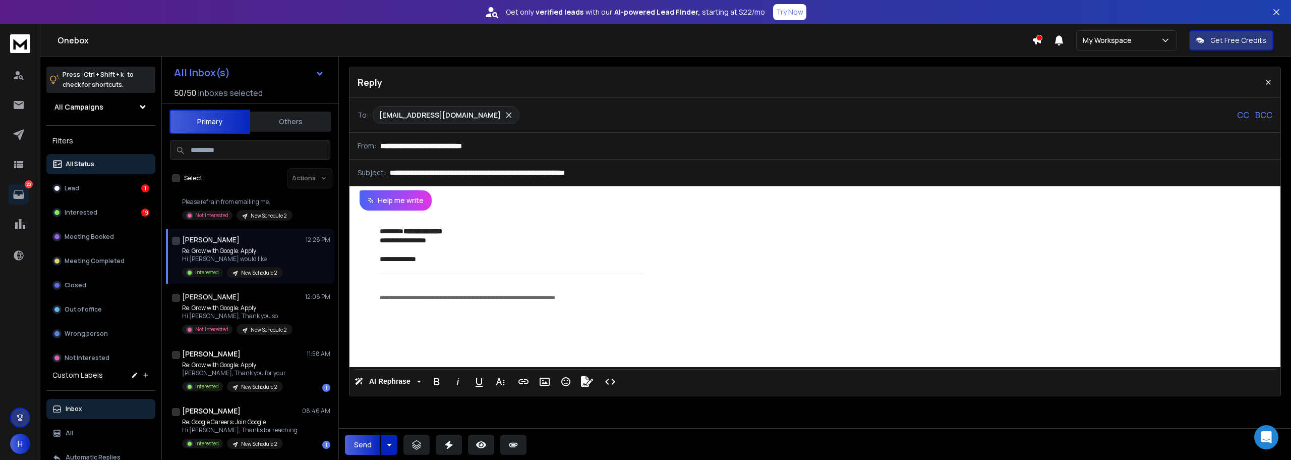
scroll to position [202, 0]
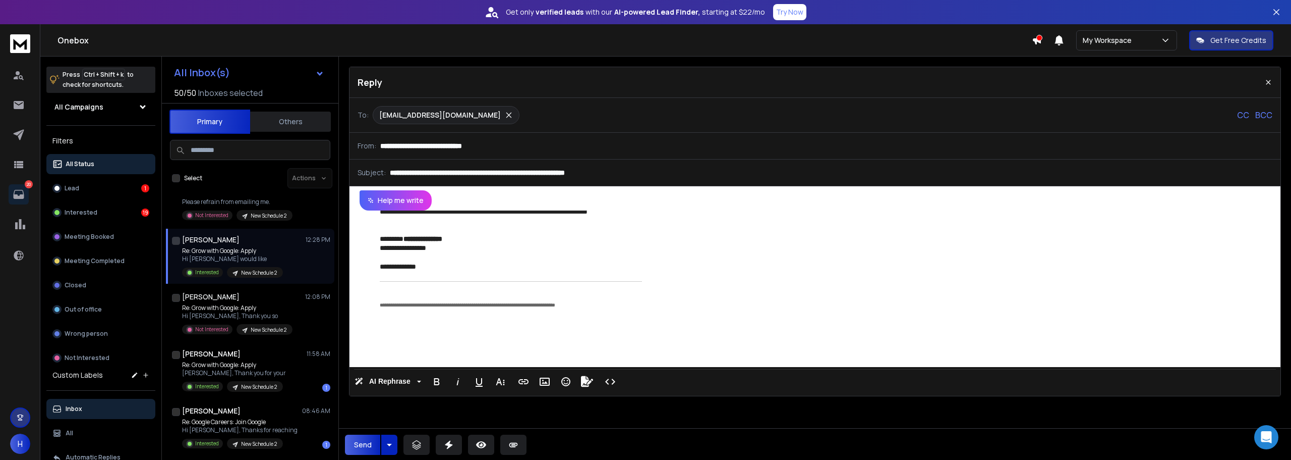
click at [411, 237] on strong "**********" at bounding box center [423, 238] width 39 height 7
click at [411, 264] on div "**********" at bounding box center [511, 257] width 262 height 46
click at [367, 439] on button "Send" at bounding box center [362, 444] width 35 height 20
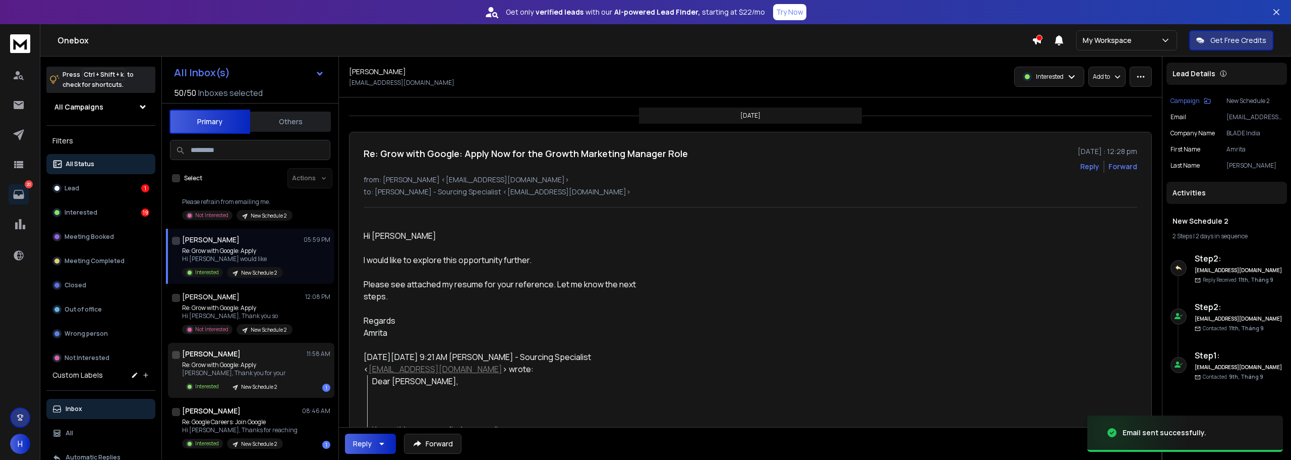
click at [270, 364] on p "Re: Grow with Google: Apply" at bounding box center [234, 365] width 104 height 8
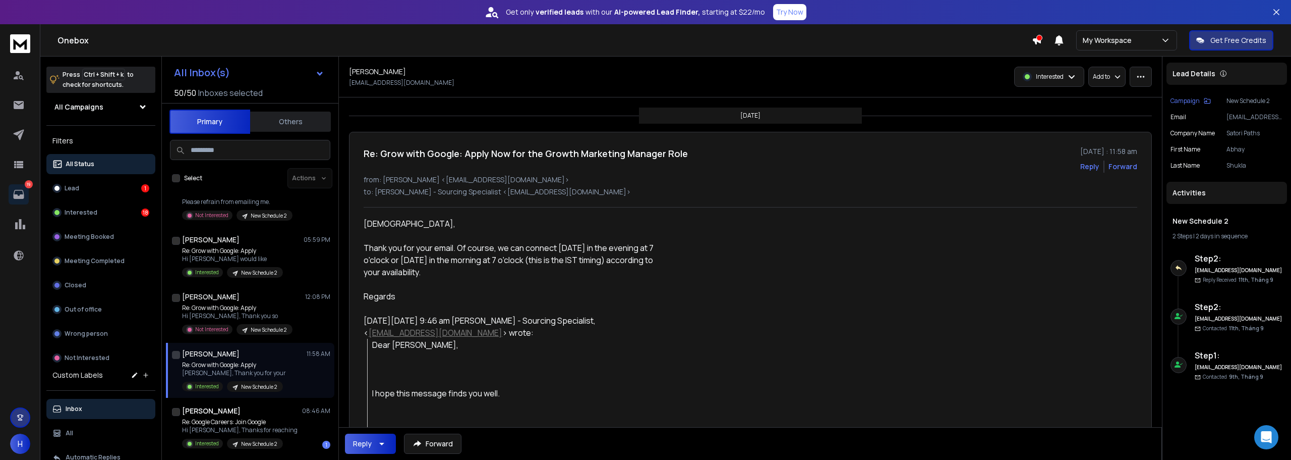
click at [355, 437] on button "Reply" at bounding box center [370, 443] width 51 height 20
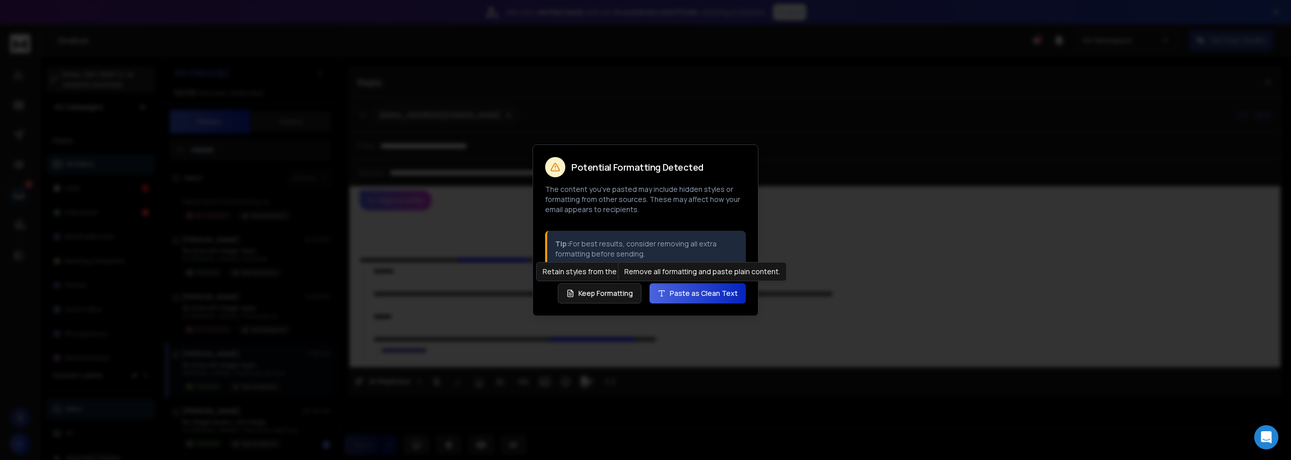
click at [697, 293] on button "Paste as Clean Text" at bounding box center [698, 293] width 96 height 20
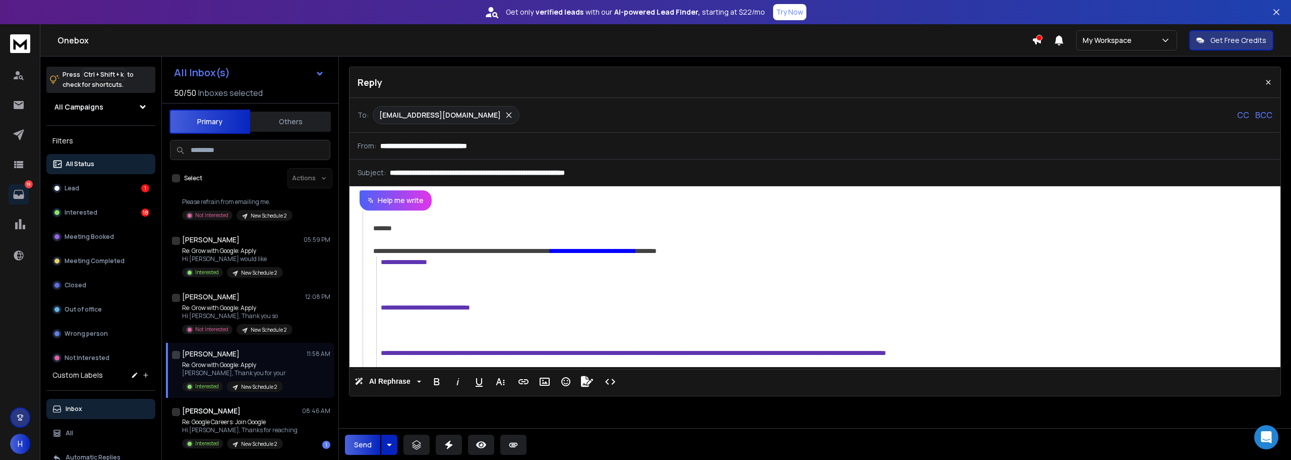
scroll to position [408, 0]
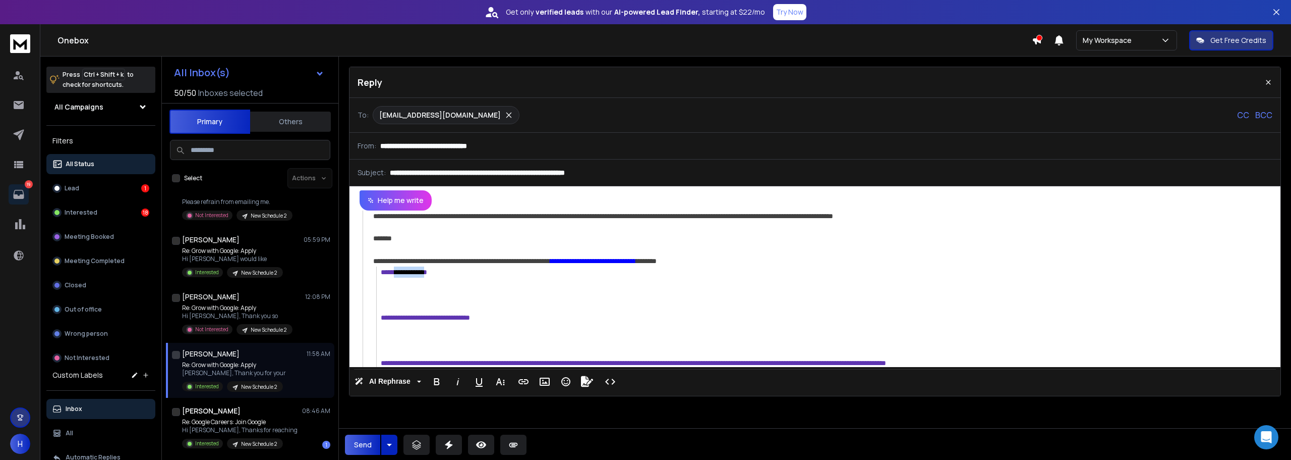
drag, startPoint x: 440, startPoint y: 271, endPoint x: 398, endPoint y: 273, distance: 41.9
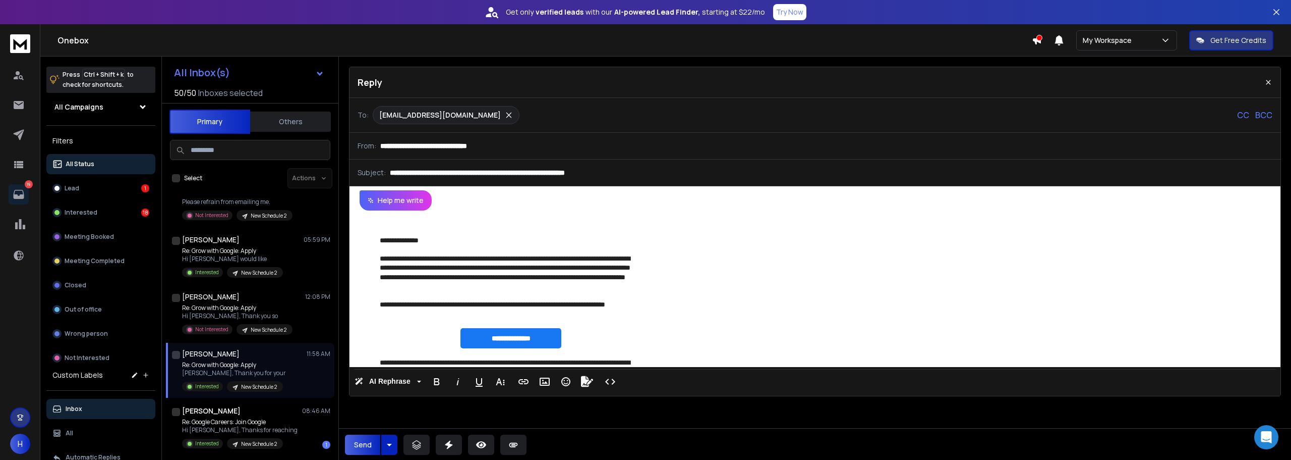
scroll to position [0, 0]
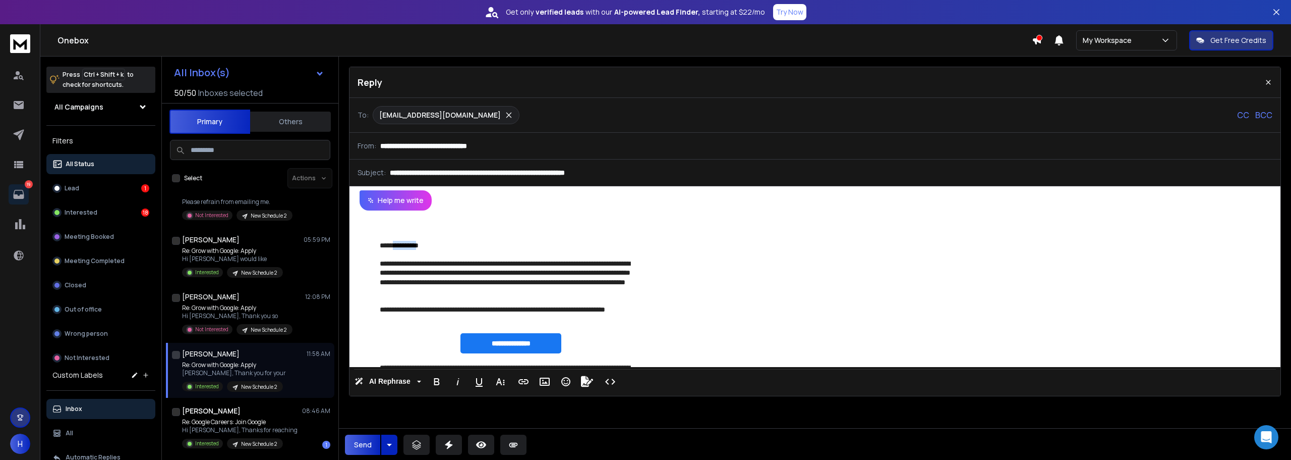
drag, startPoint x: 425, startPoint y: 245, endPoint x: 397, endPoint y: 245, distance: 28.3
click at [397, 245] on div "**********" at bounding box center [511, 245] width 262 height 9
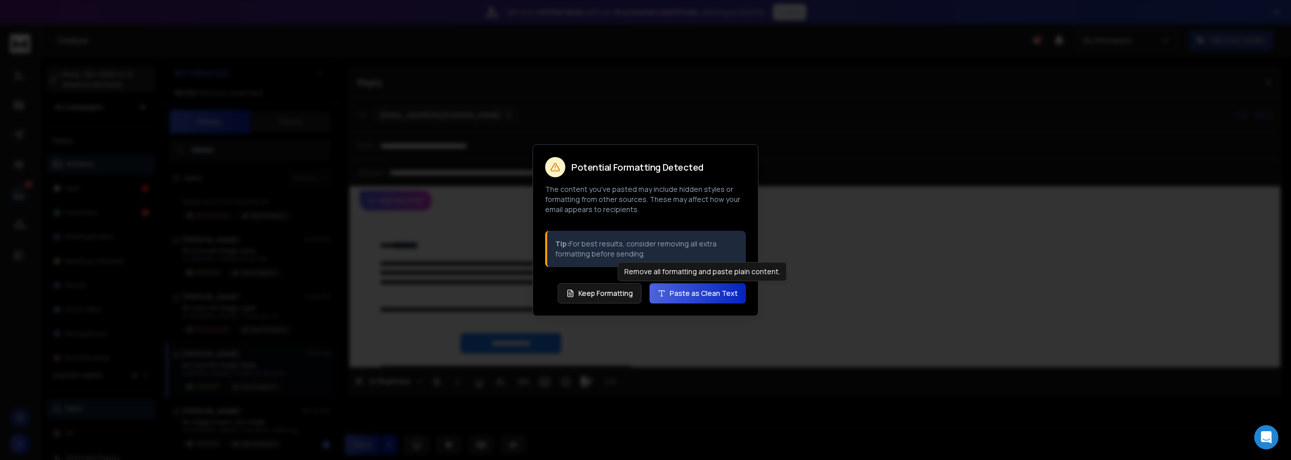
click at [726, 292] on button "Paste as Clean Text" at bounding box center [698, 293] width 96 height 20
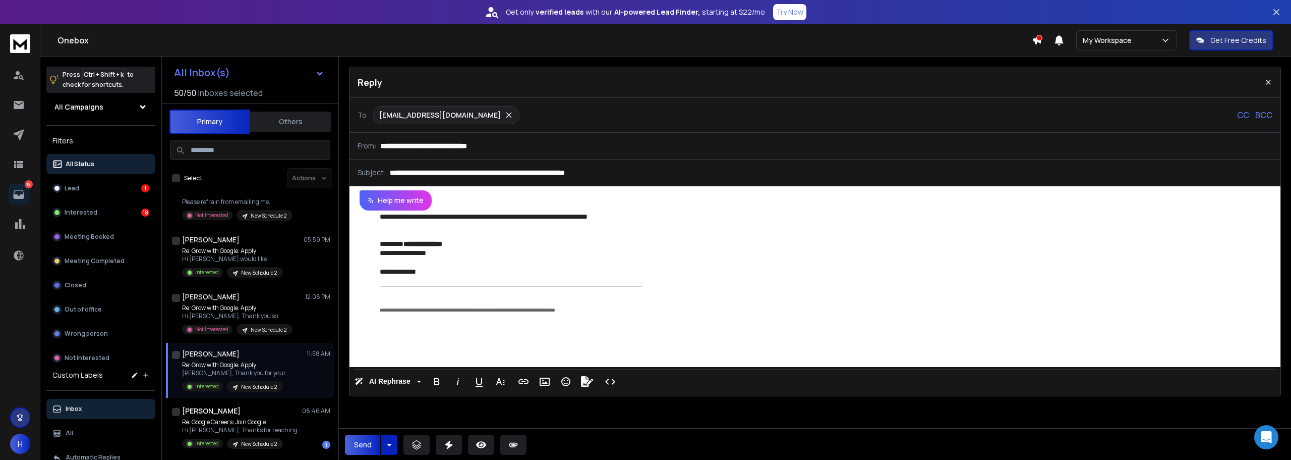
scroll to position [202, 0]
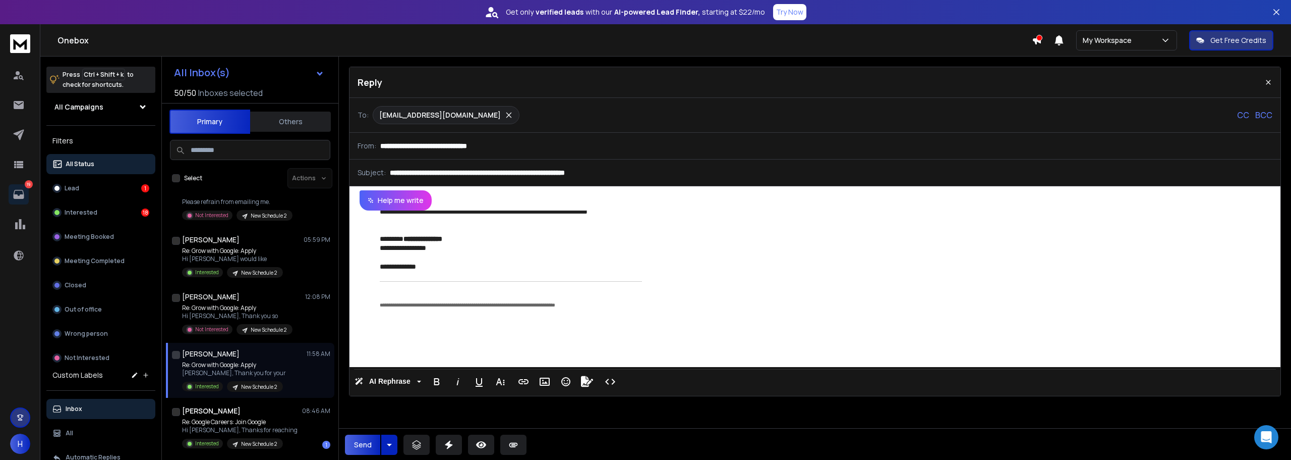
click at [411, 236] on strong "**********" at bounding box center [423, 238] width 39 height 7
click at [405, 267] on div "**********" at bounding box center [511, 257] width 262 height 46
click at [366, 441] on button "Send" at bounding box center [362, 444] width 35 height 20
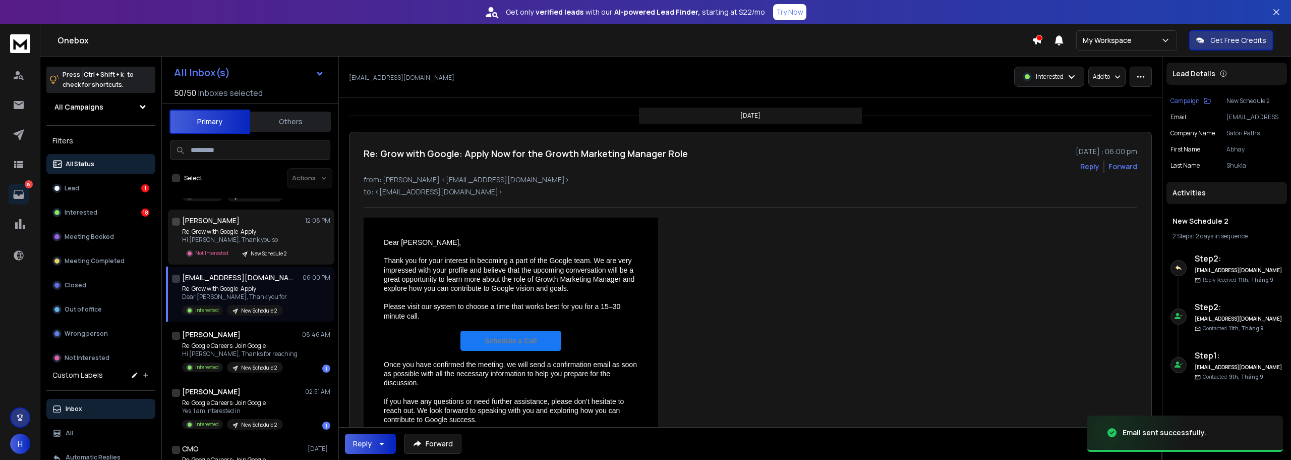
scroll to position [757, 0]
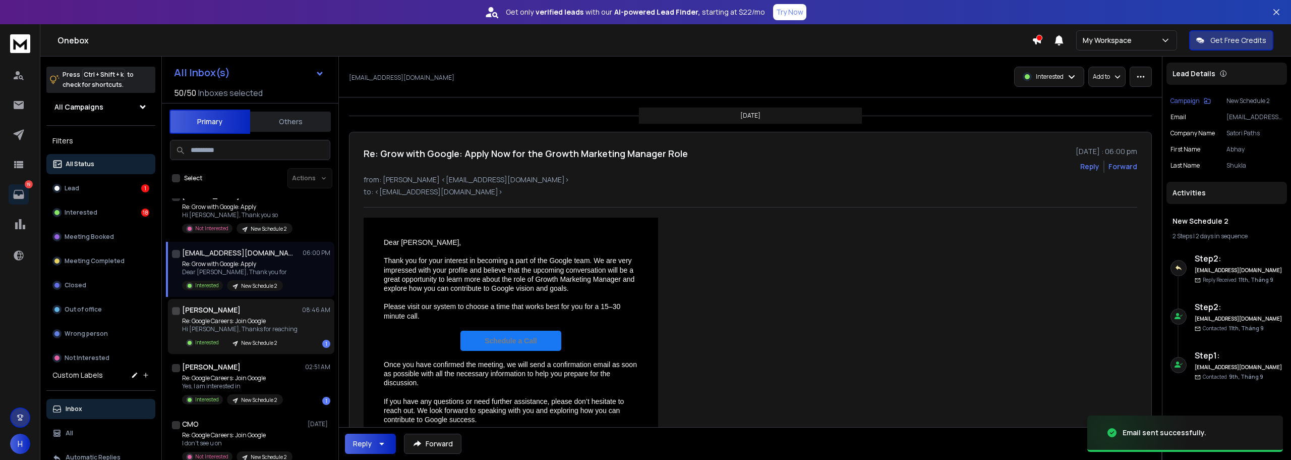
click at [257, 330] on p "Hi [PERSON_NAME], Thanks for reaching" at bounding box center [240, 329] width 116 height 8
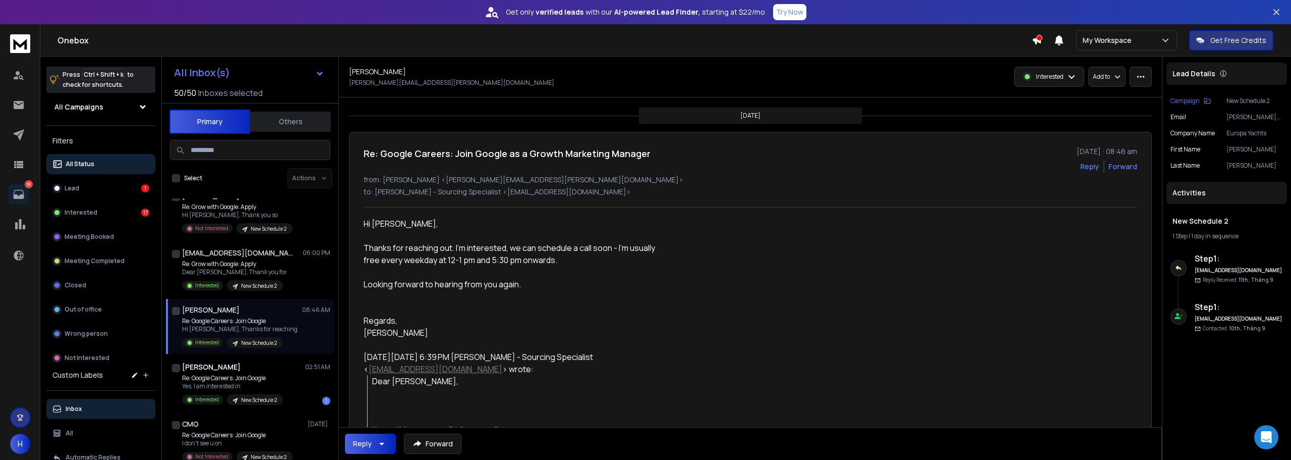
click at [361, 442] on div "Reply" at bounding box center [362, 443] width 19 height 10
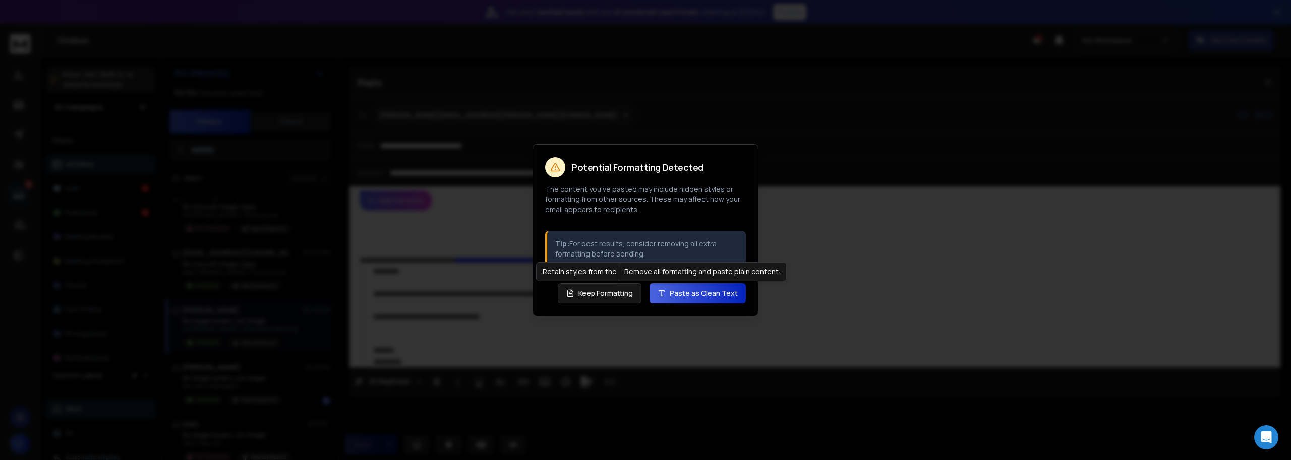
click at [666, 294] on icon at bounding box center [662, 293] width 8 height 8
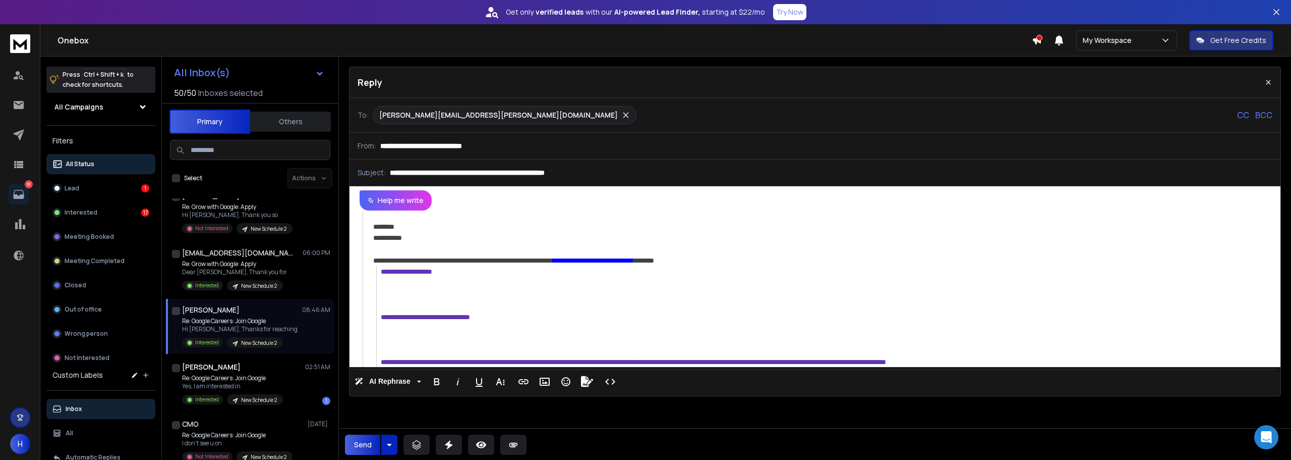
scroll to position [458, 0]
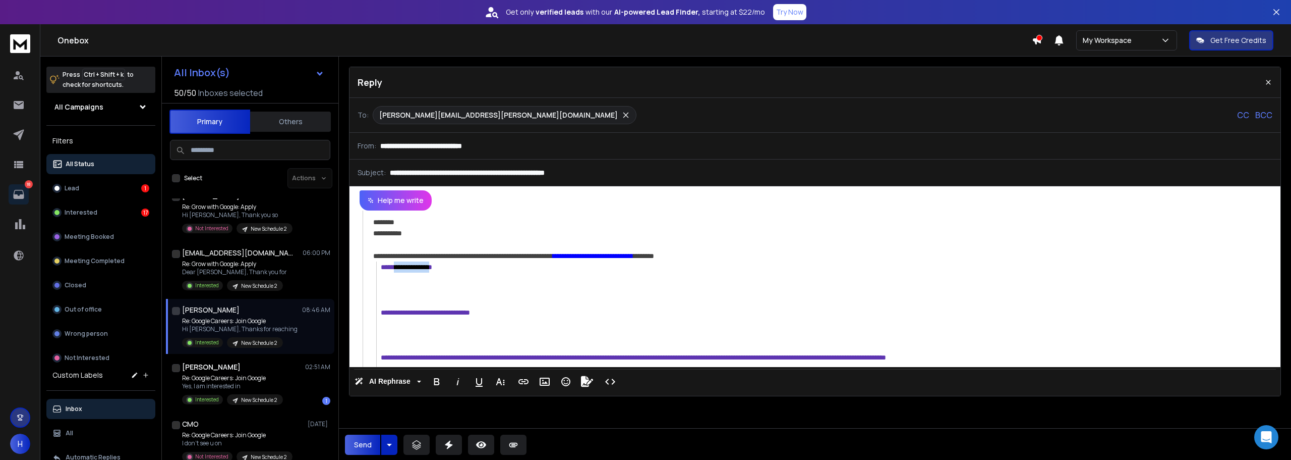
drag, startPoint x: 450, startPoint y: 267, endPoint x: 396, endPoint y: 266, distance: 54.0
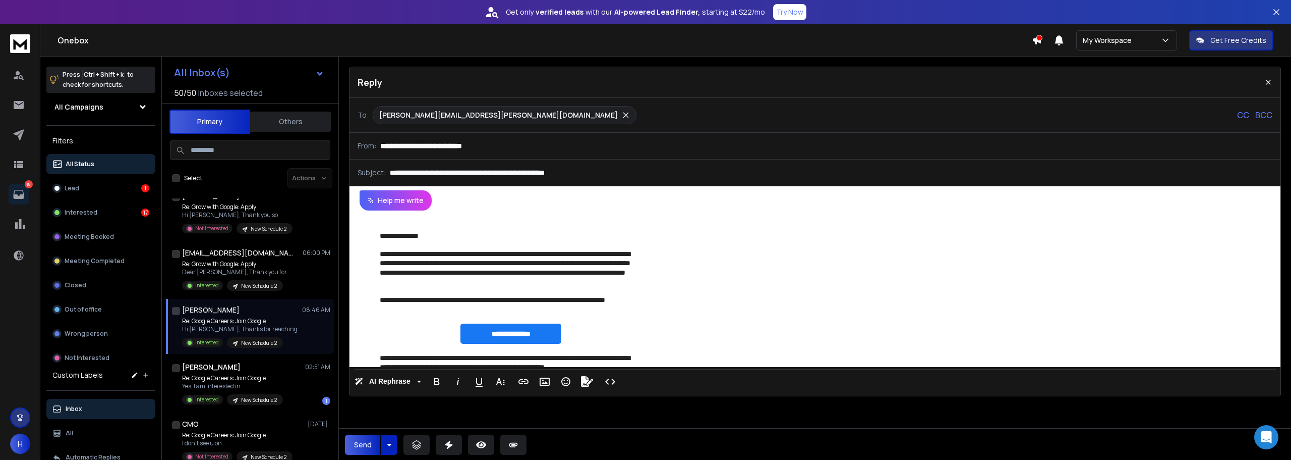
scroll to position [0, 0]
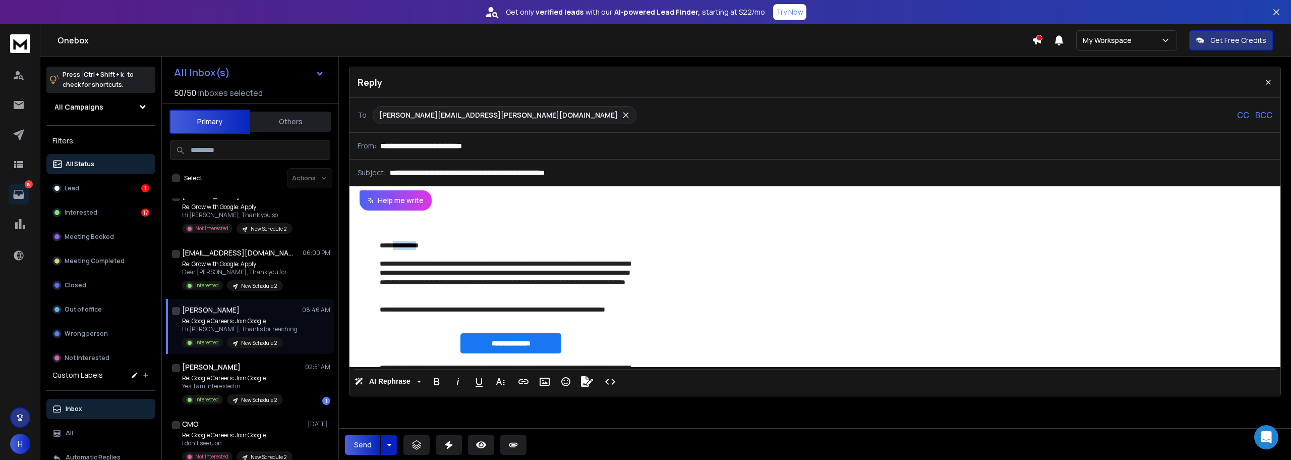
drag, startPoint x: 426, startPoint y: 243, endPoint x: 398, endPoint y: 246, distance: 28.4
click at [398, 246] on div "**********" at bounding box center [511, 245] width 262 height 9
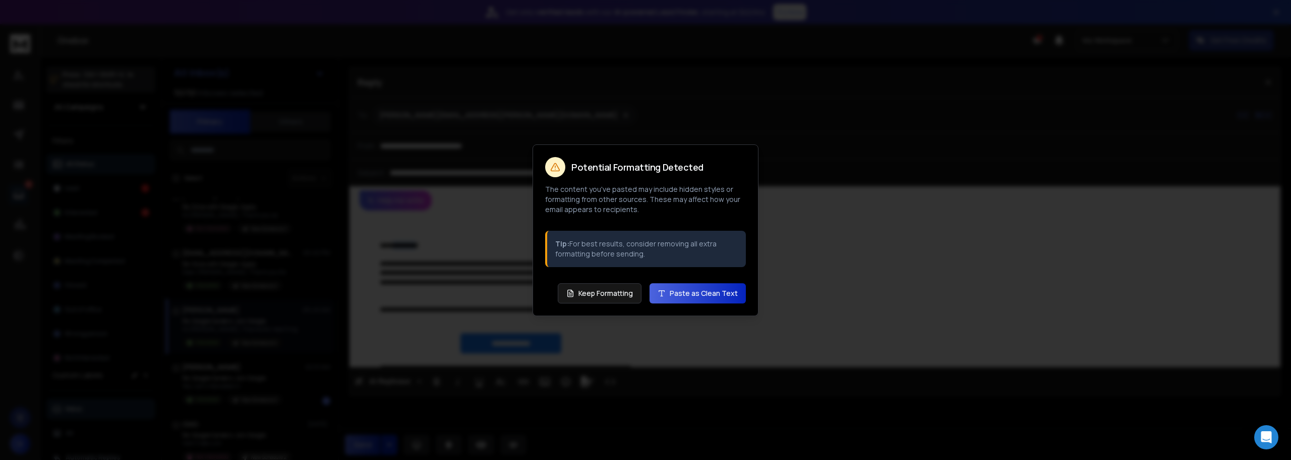
click at [722, 295] on button "Paste as Clean Text" at bounding box center [698, 293] width 96 height 20
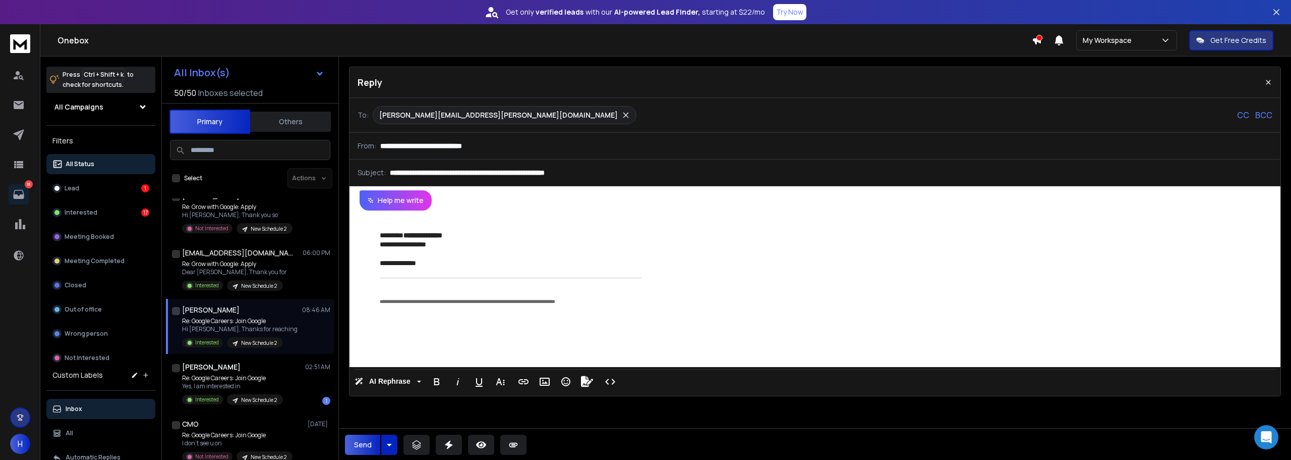
scroll to position [202, 0]
click at [410, 238] on strong "**********" at bounding box center [423, 238] width 39 height 7
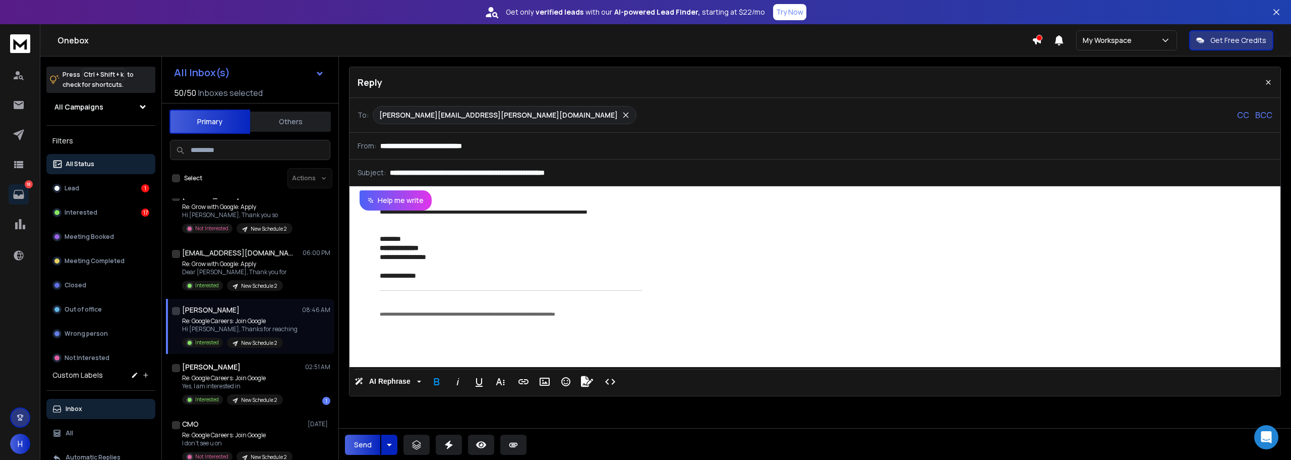
click at [405, 267] on div "**********" at bounding box center [511, 257] width 262 height 46
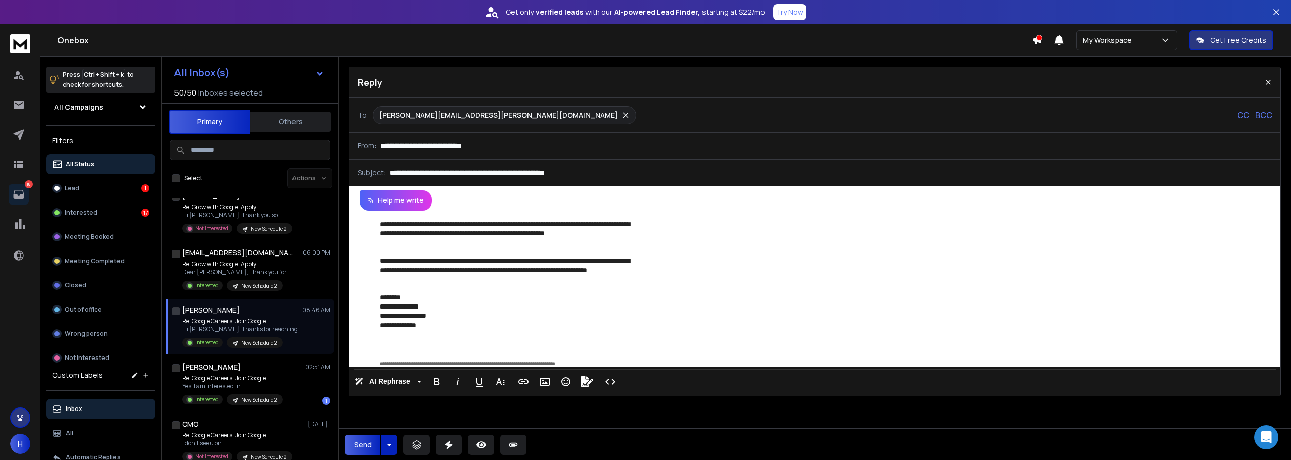
scroll to position [0, 0]
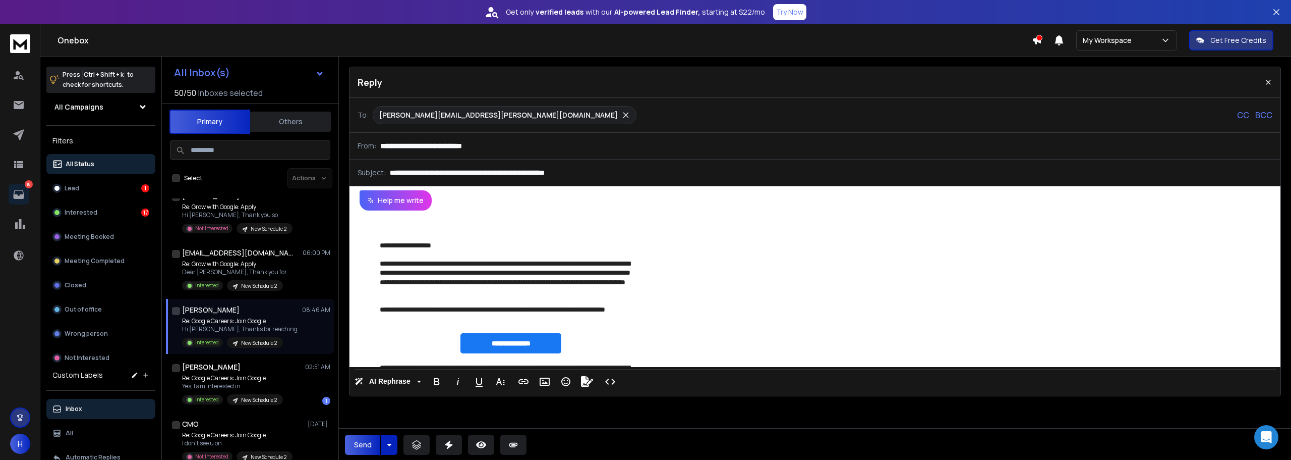
click at [366, 439] on button "Send" at bounding box center [362, 444] width 35 height 20
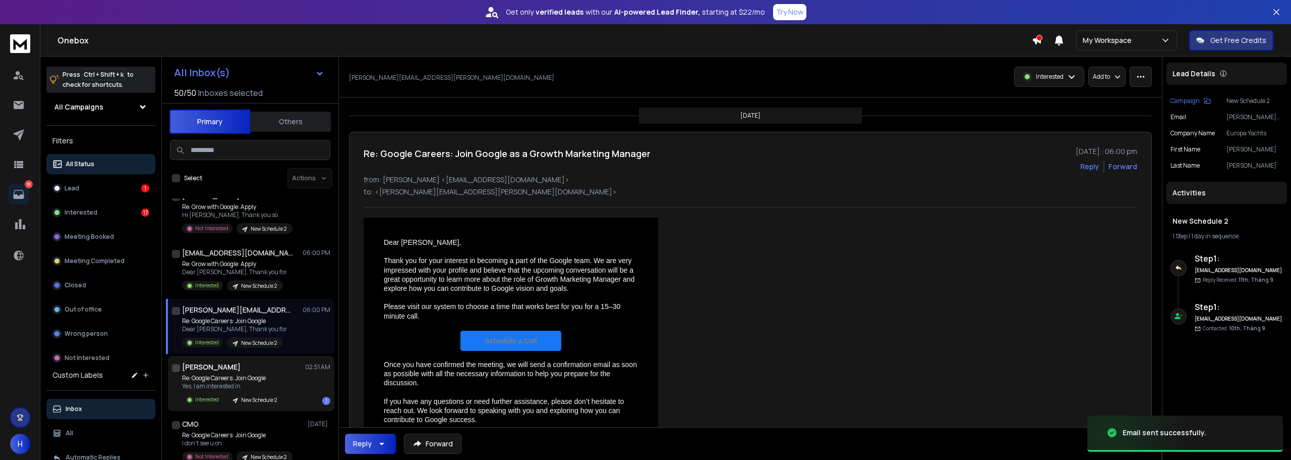
click at [263, 371] on div "[PERSON_NAME] 02:51 AM" at bounding box center [256, 367] width 148 height 10
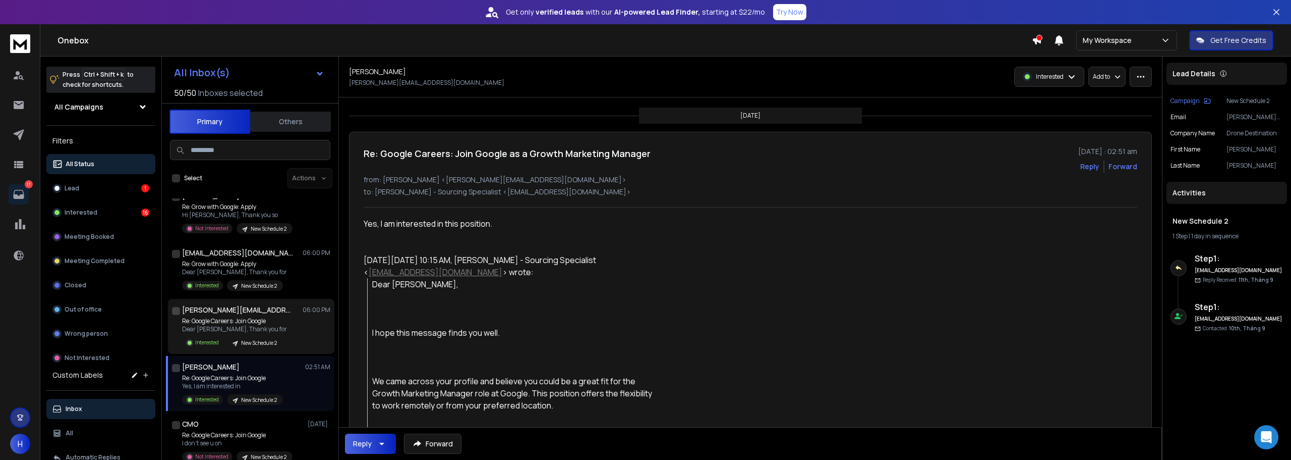
click at [258, 326] on p "Dear [PERSON_NAME], Thank you for" at bounding box center [234, 329] width 105 height 8
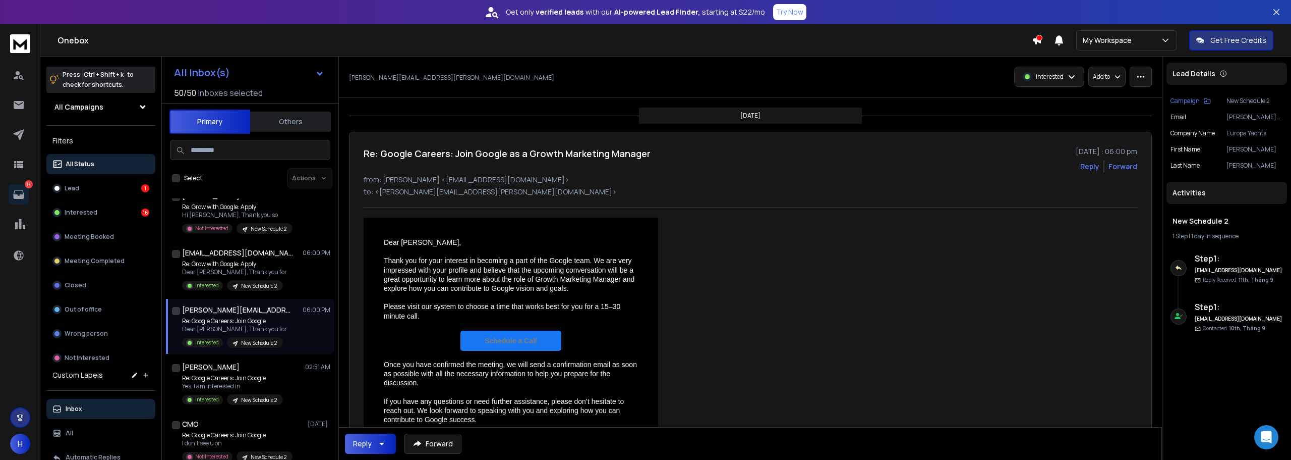
click at [485, 345] on link "Schedule a Call" at bounding box center [511, 340] width 101 height 20
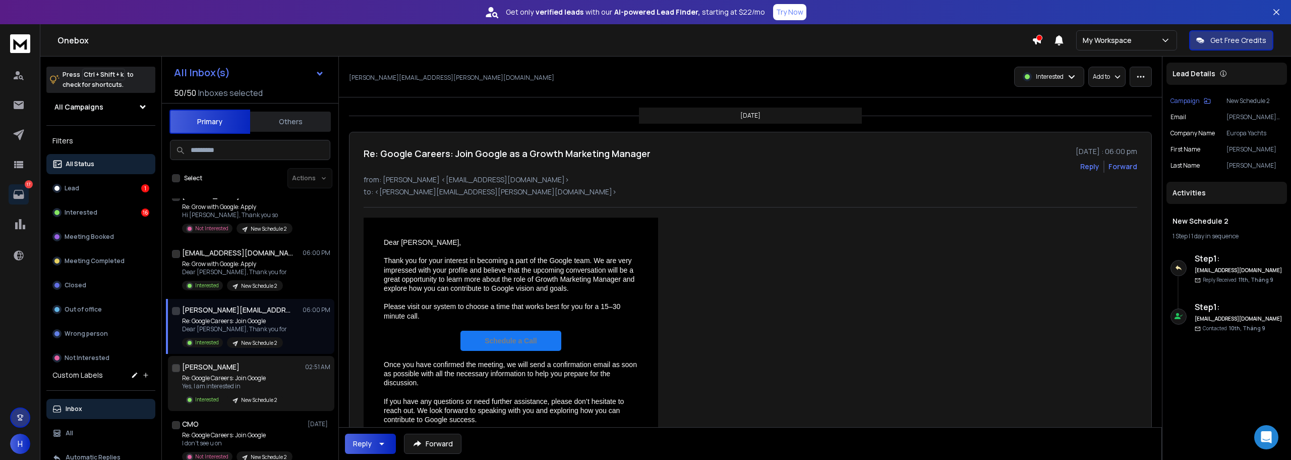
click at [246, 368] on div "[PERSON_NAME] 02:51 AM" at bounding box center [256, 367] width 148 height 10
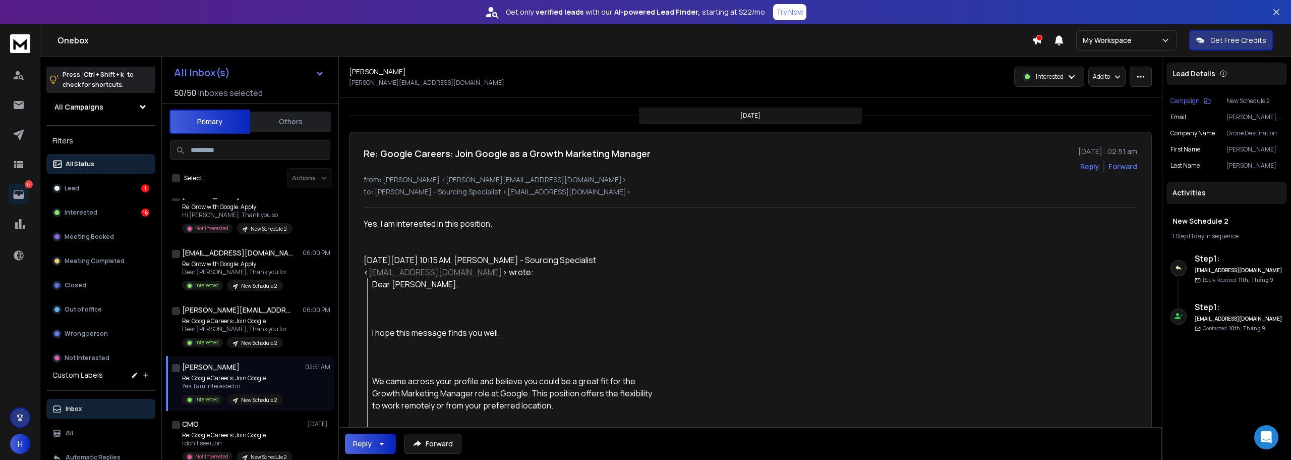
click at [364, 442] on div "Reply" at bounding box center [362, 443] width 19 height 10
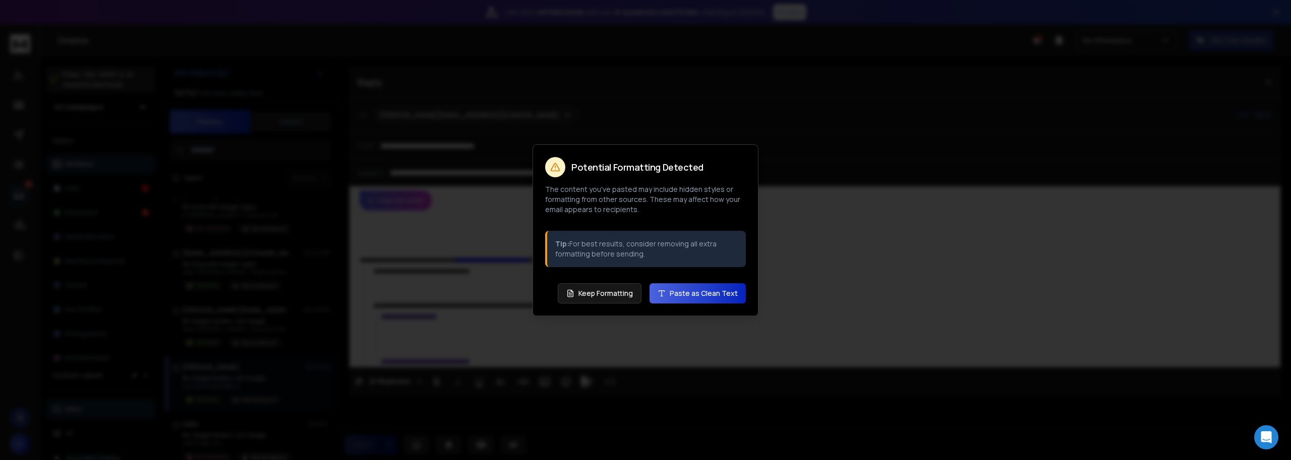
click at [693, 292] on button "Paste as Clean Text" at bounding box center [698, 293] width 96 height 20
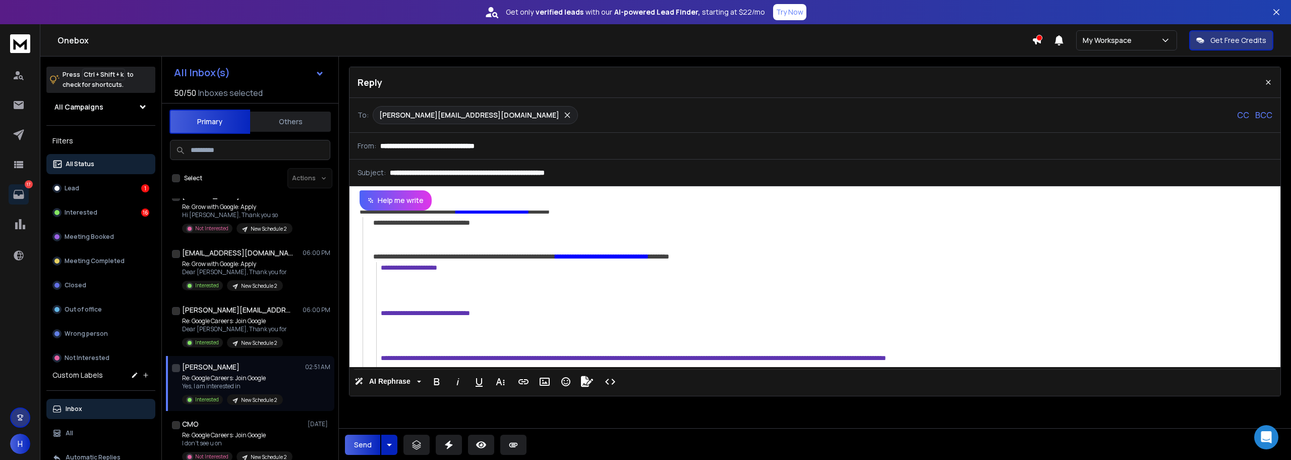
scroll to position [357, 0]
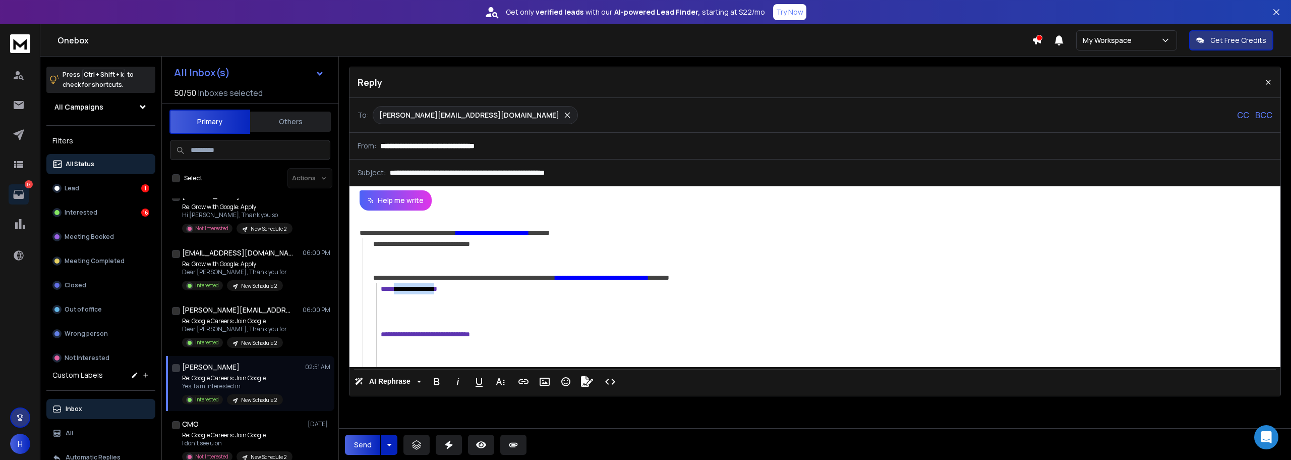
drag, startPoint x: 455, startPoint y: 290, endPoint x: 399, endPoint y: 289, distance: 55.5
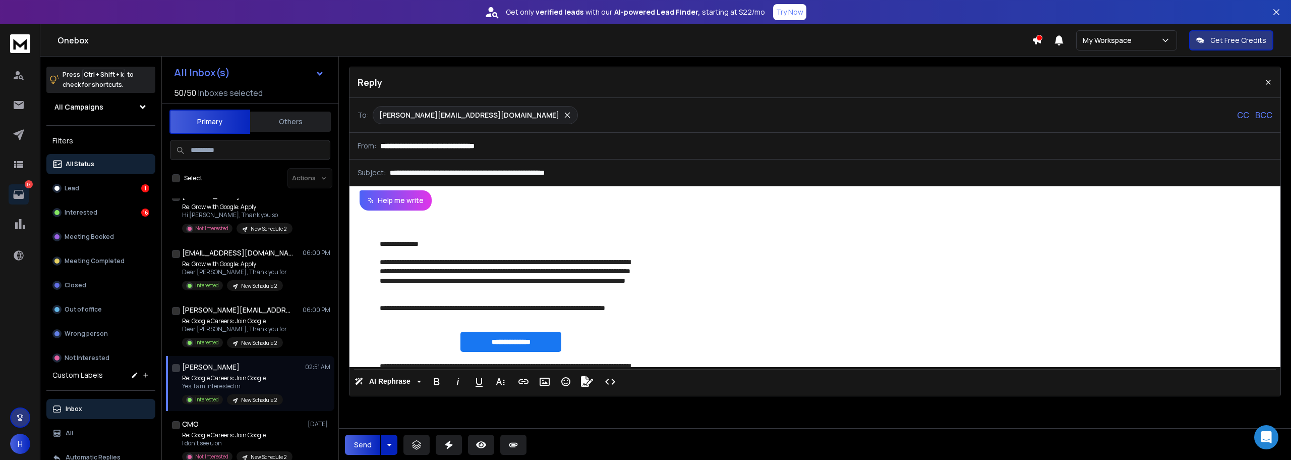
scroll to position [0, 0]
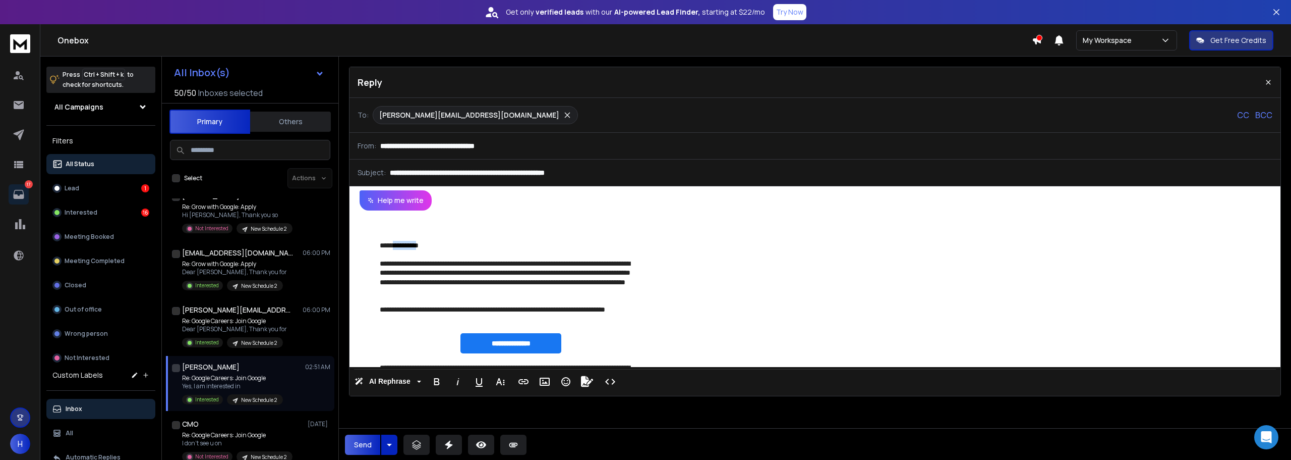
drag, startPoint x: 427, startPoint y: 247, endPoint x: 398, endPoint y: 244, distance: 28.9
click at [398, 244] on div "**********" at bounding box center [511, 245] width 262 height 9
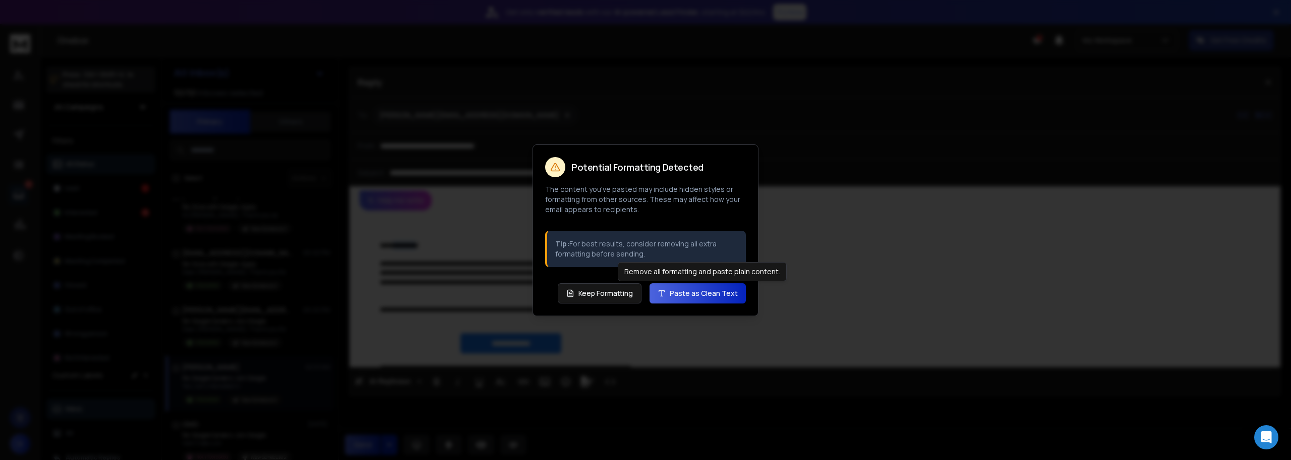
click at [708, 292] on button "Paste as Clean Text" at bounding box center [698, 293] width 96 height 20
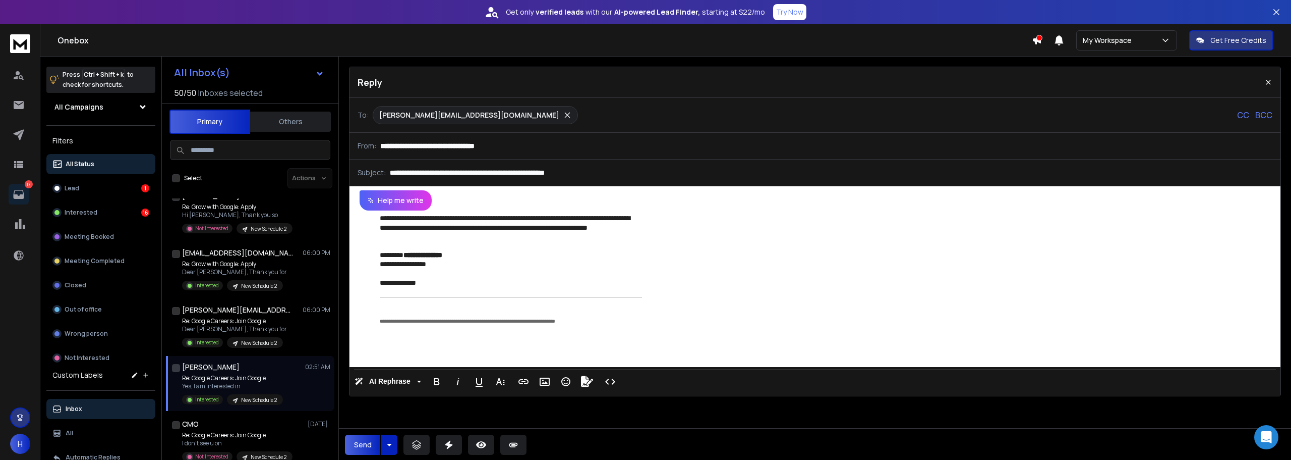
scroll to position [151, 0]
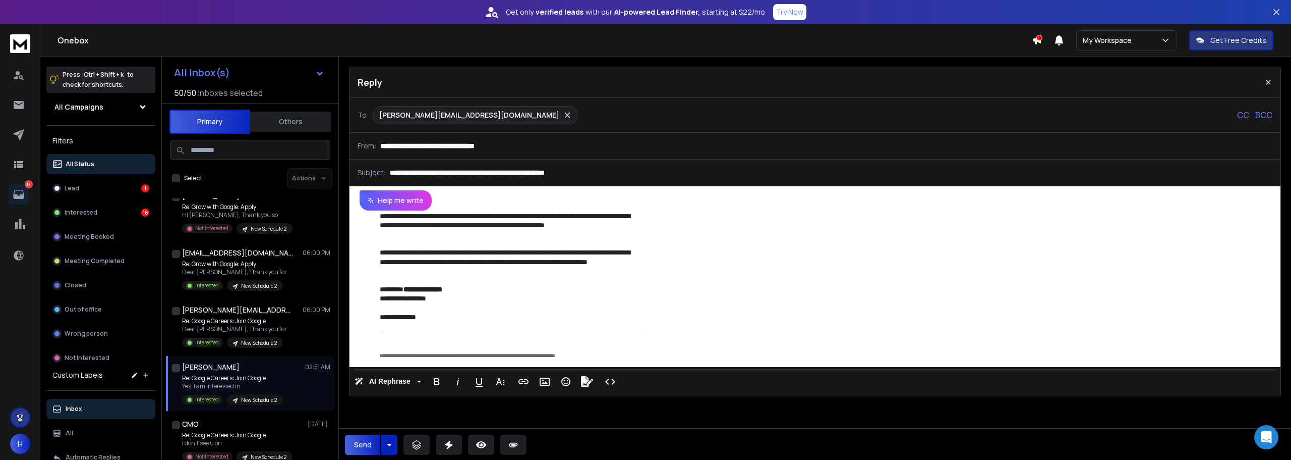
click at [412, 288] on strong "**********" at bounding box center [423, 288] width 39 height 7
click at [394, 315] on div "**********" at bounding box center [511, 307] width 262 height 46
click at [362, 451] on button "Send" at bounding box center [362, 444] width 35 height 20
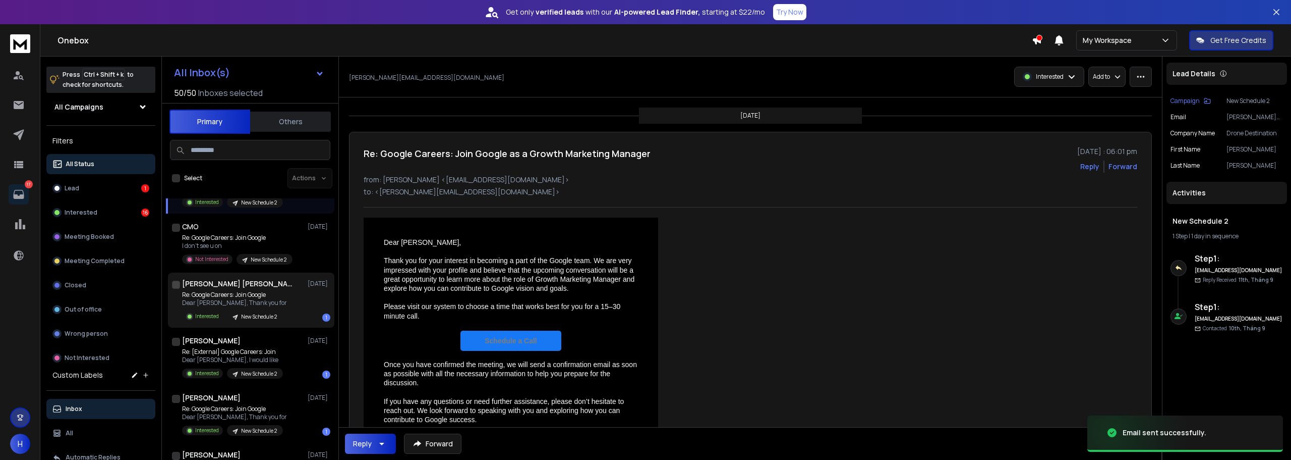
scroll to position [958, 0]
click at [249, 302] on p "Dear [PERSON_NAME], Thank you for" at bounding box center [234, 298] width 105 height 8
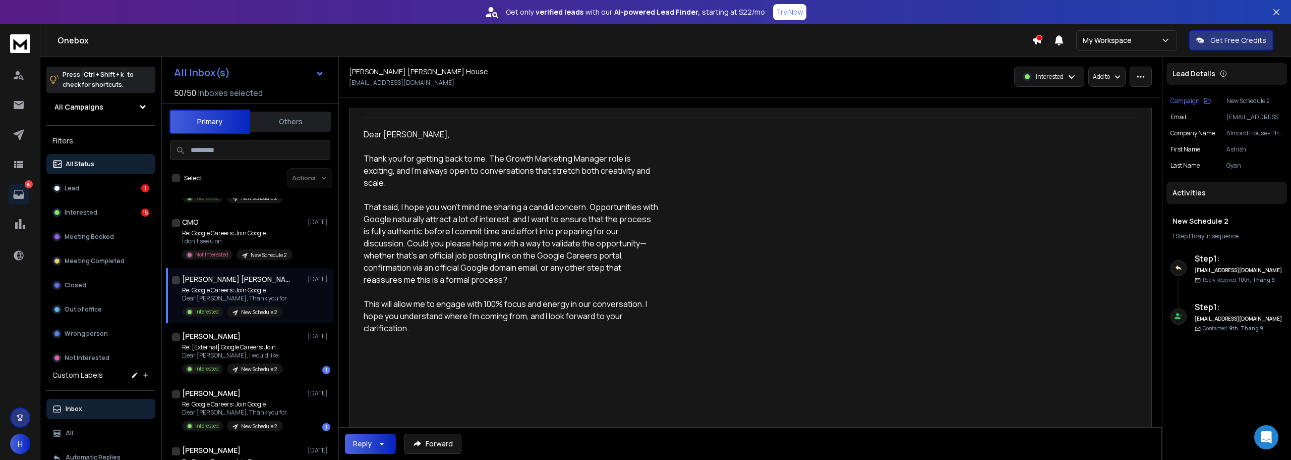
scroll to position [101, 0]
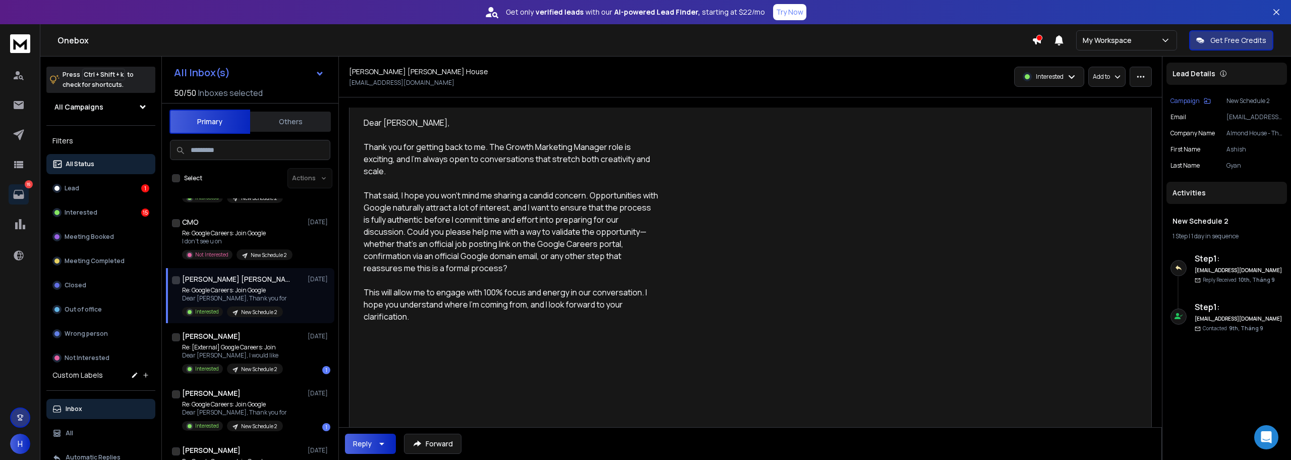
click at [365, 442] on div "Reply" at bounding box center [362, 443] width 19 height 10
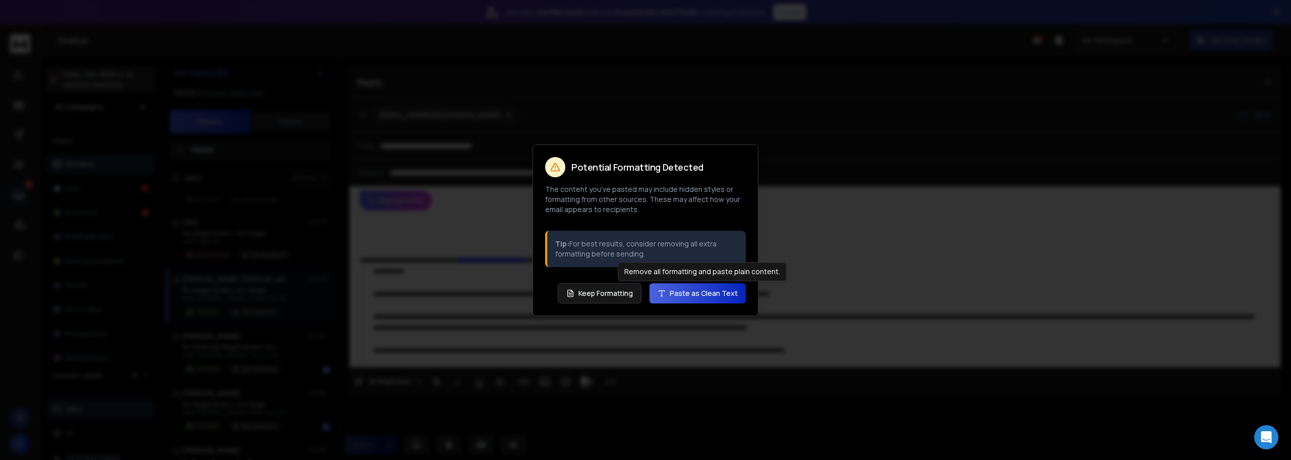
click at [694, 295] on button "Paste as Clean Text" at bounding box center [698, 293] width 96 height 20
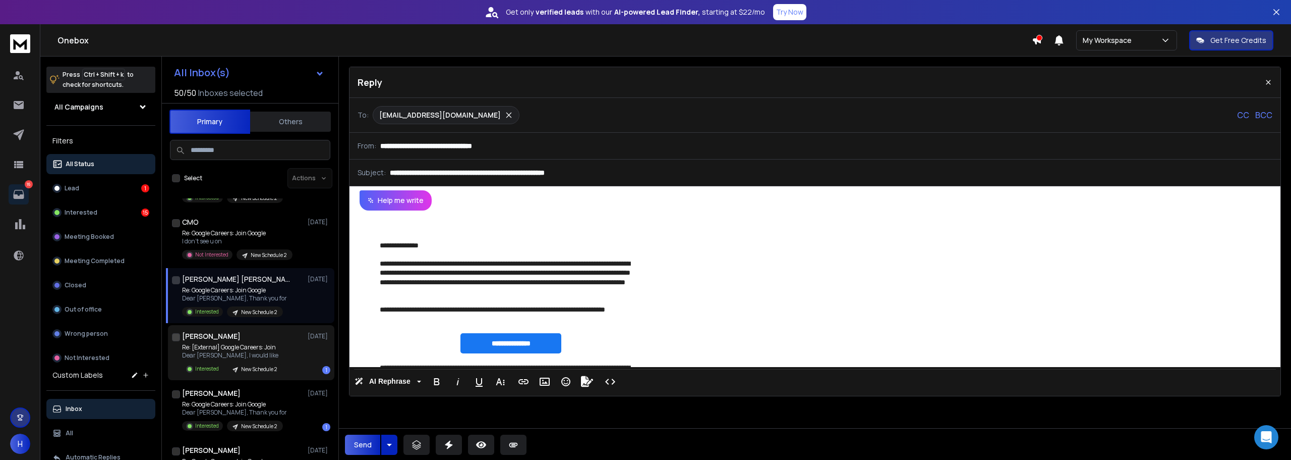
click at [234, 350] on p "Re: [External] Google Careers: Join" at bounding box center [232, 347] width 101 height 8
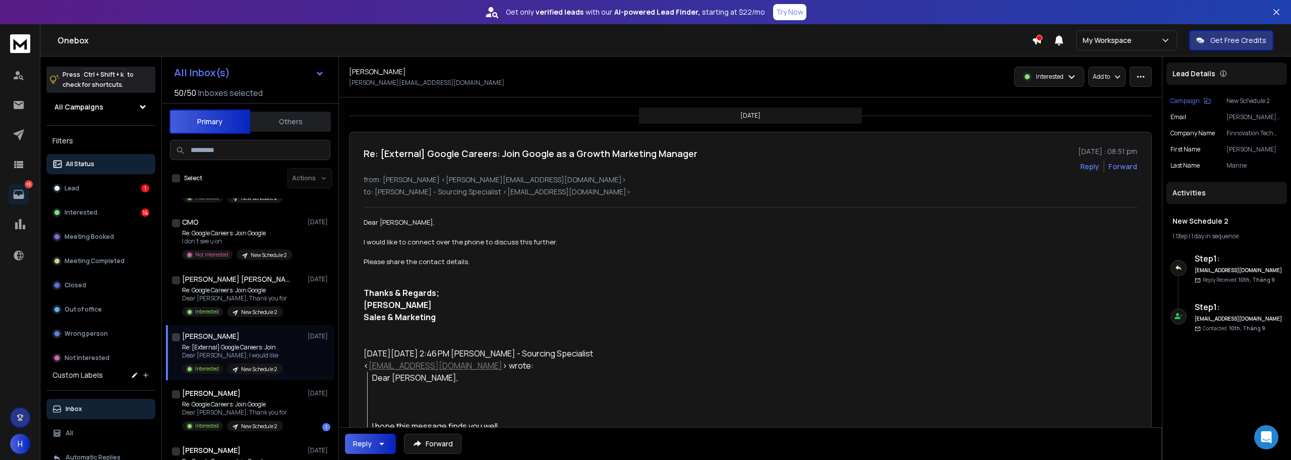
click at [361, 442] on div "Reply" at bounding box center [362, 443] width 19 height 10
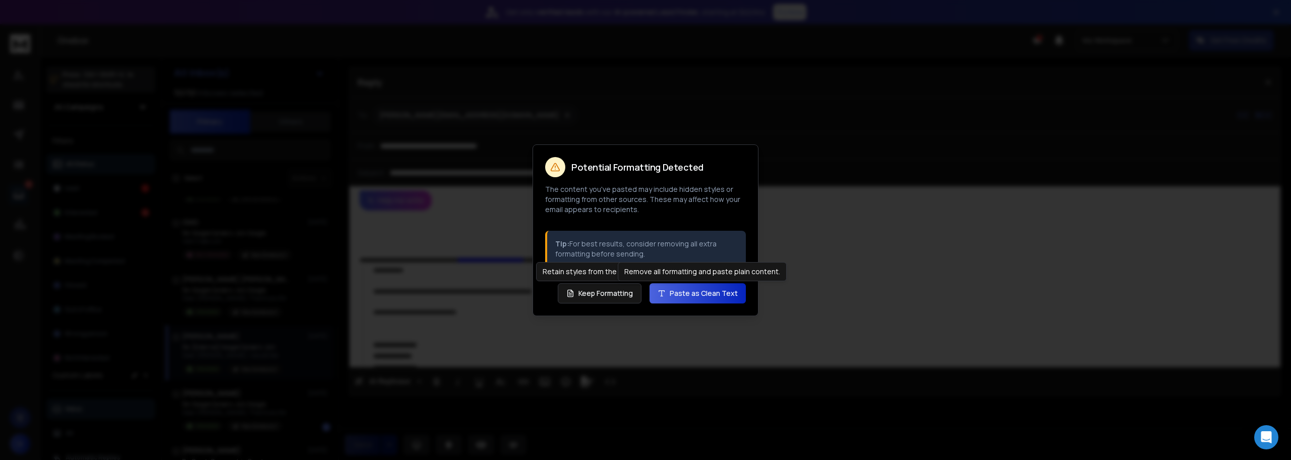
click at [681, 289] on button "Paste as Clean Text" at bounding box center [698, 293] width 96 height 20
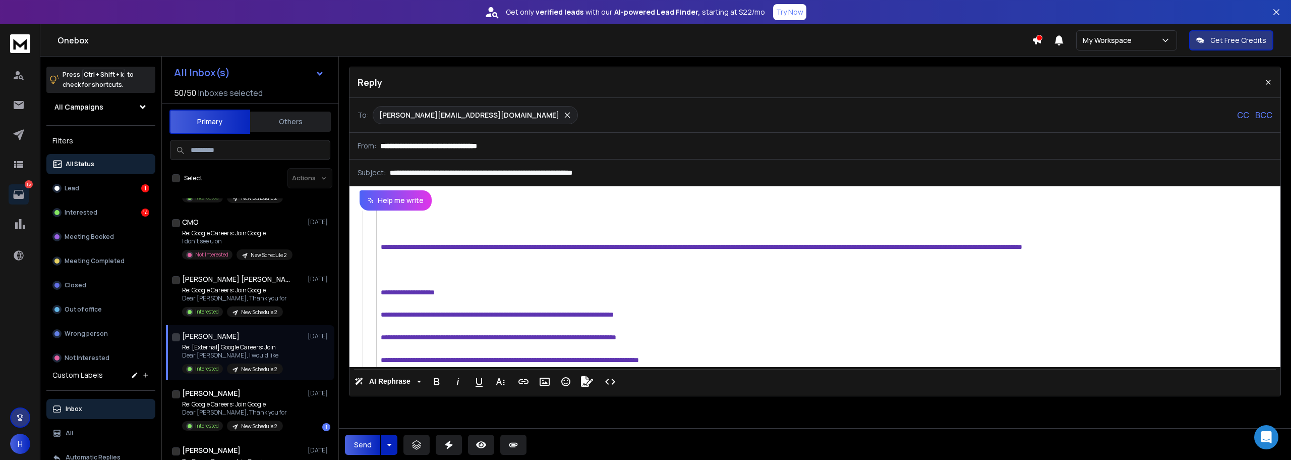
scroll to position [504, 0]
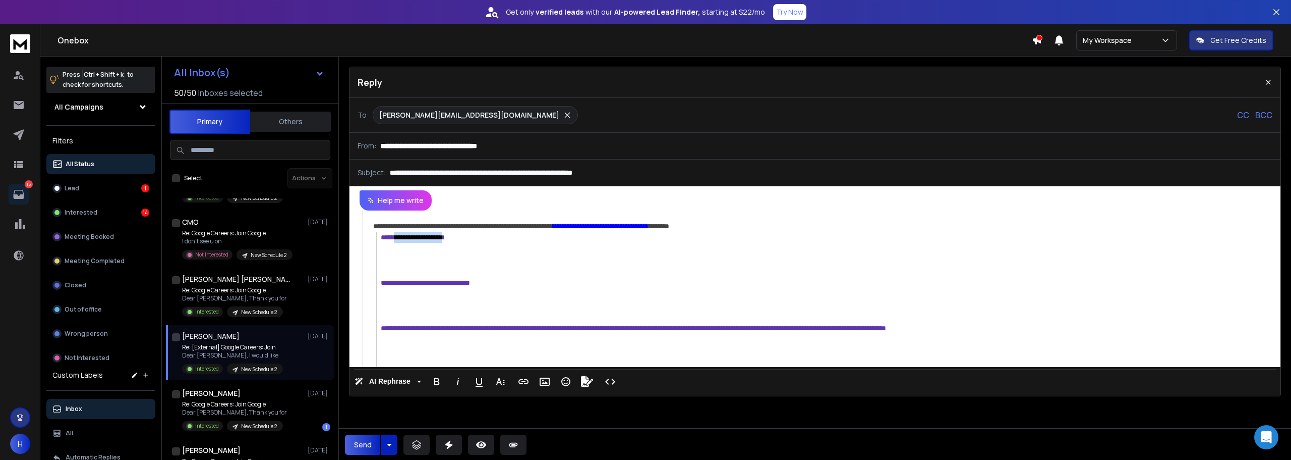
drag, startPoint x: 467, startPoint y: 238, endPoint x: 397, endPoint y: 240, distance: 69.1
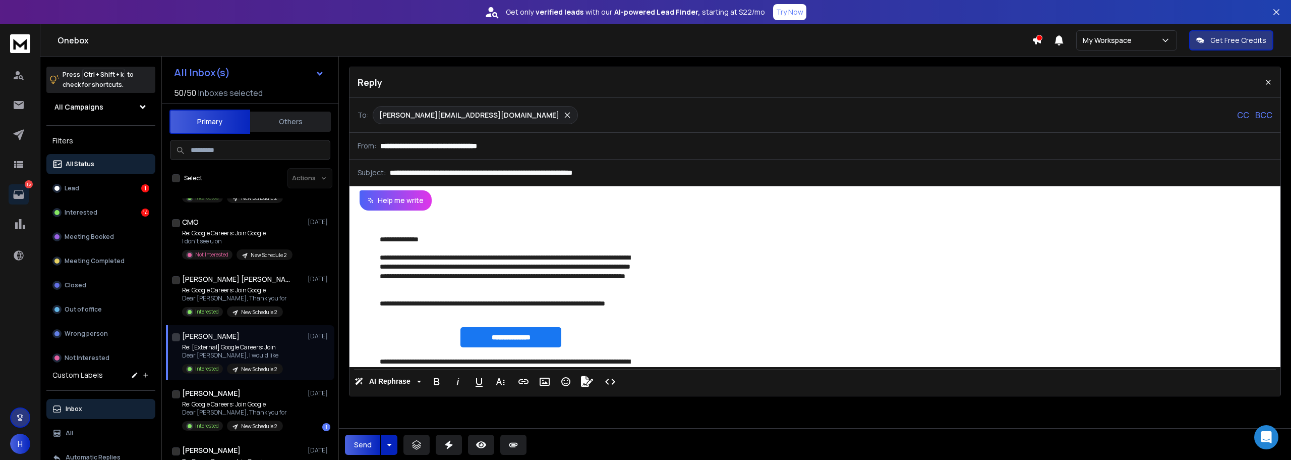
scroll to position [0, 0]
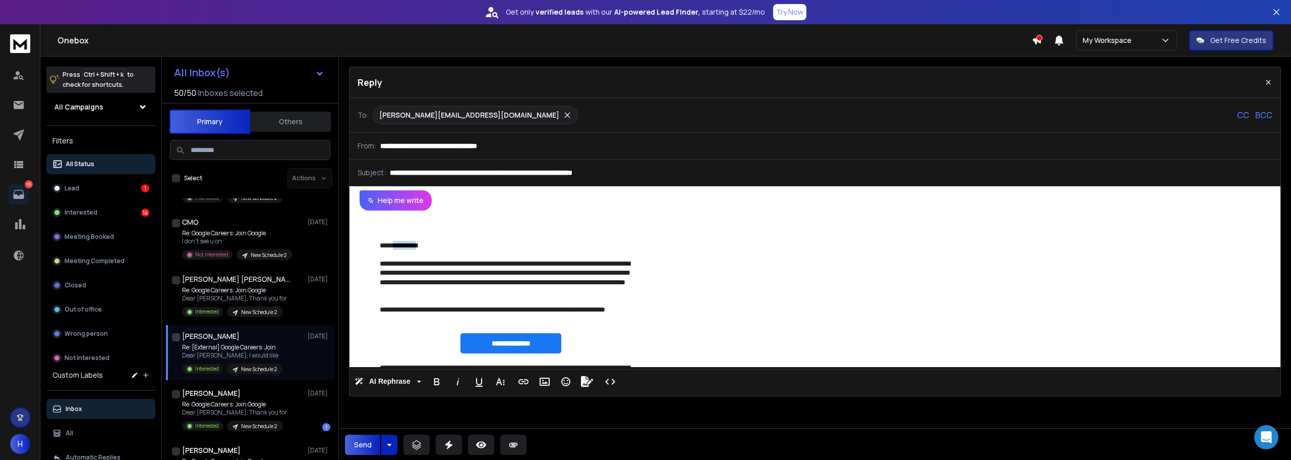
drag, startPoint x: 426, startPoint y: 245, endPoint x: 398, endPoint y: 244, distance: 27.2
click at [398, 244] on div "**********" at bounding box center [511, 245] width 262 height 9
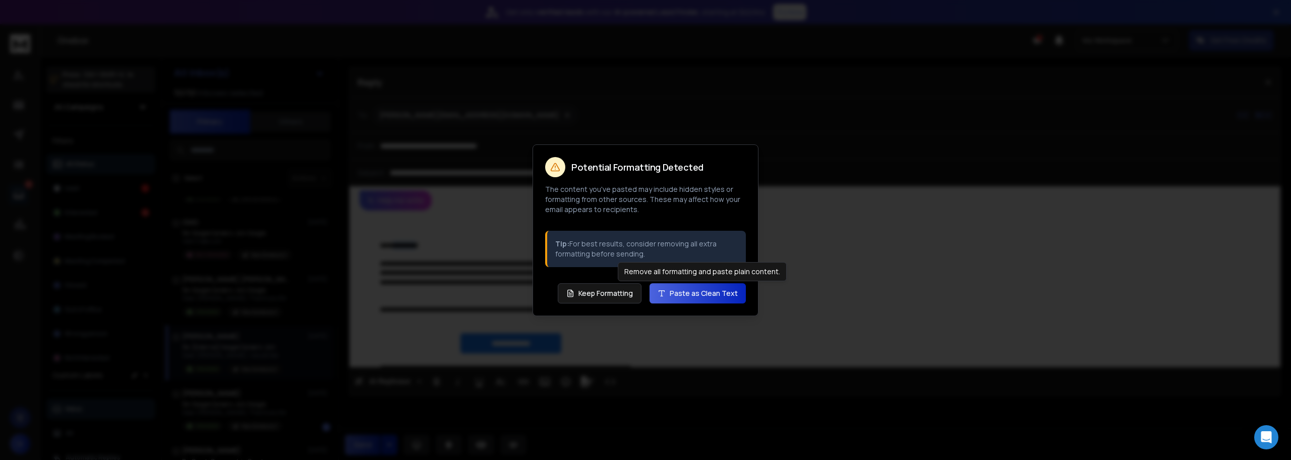
click at [744, 294] on button "Paste as Clean Text" at bounding box center [698, 293] width 96 height 20
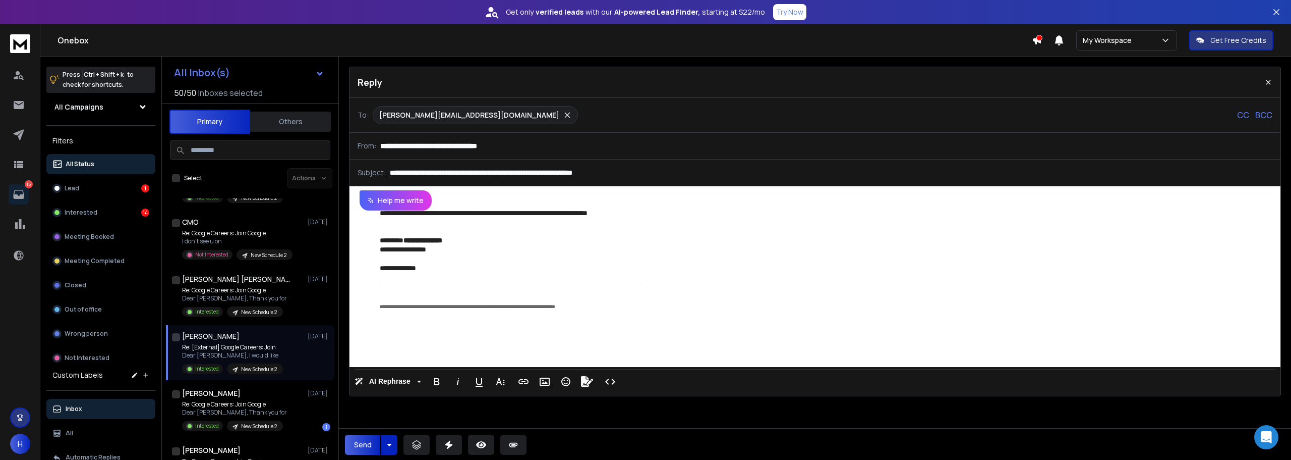
scroll to position [202, 0]
click at [411, 240] on strong "**********" at bounding box center [423, 238] width 39 height 7
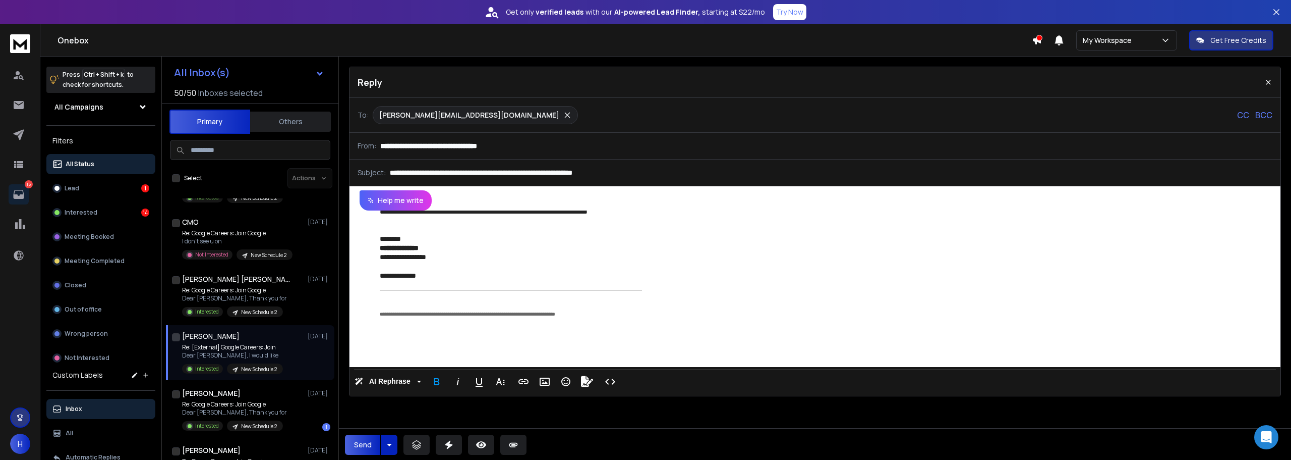
click at [402, 263] on div "**********" at bounding box center [511, 257] width 262 height 46
click at [363, 443] on button "Send" at bounding box center [362, 444] width 35 height 20
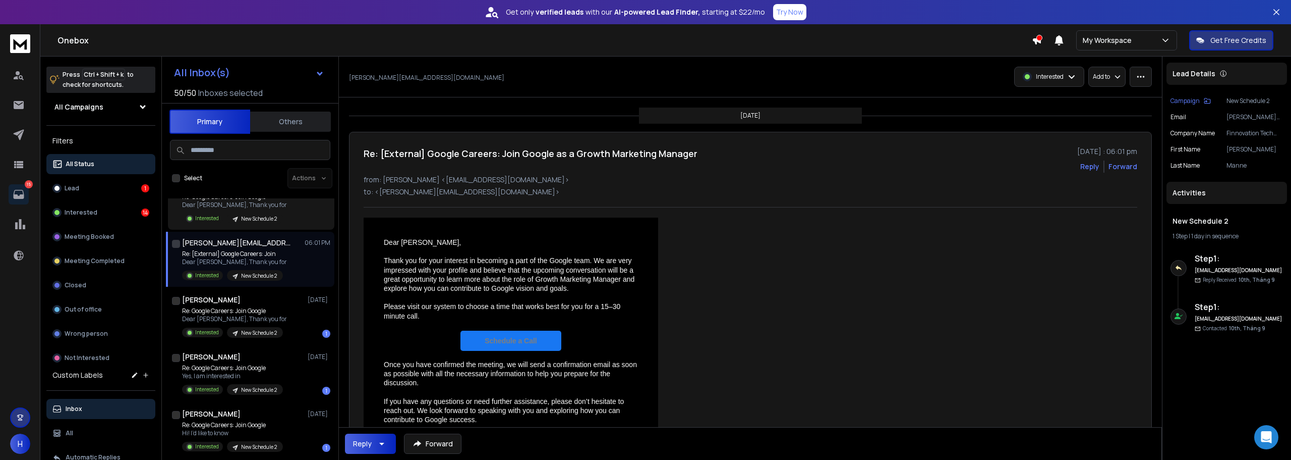
scroll to position [1059, 0]
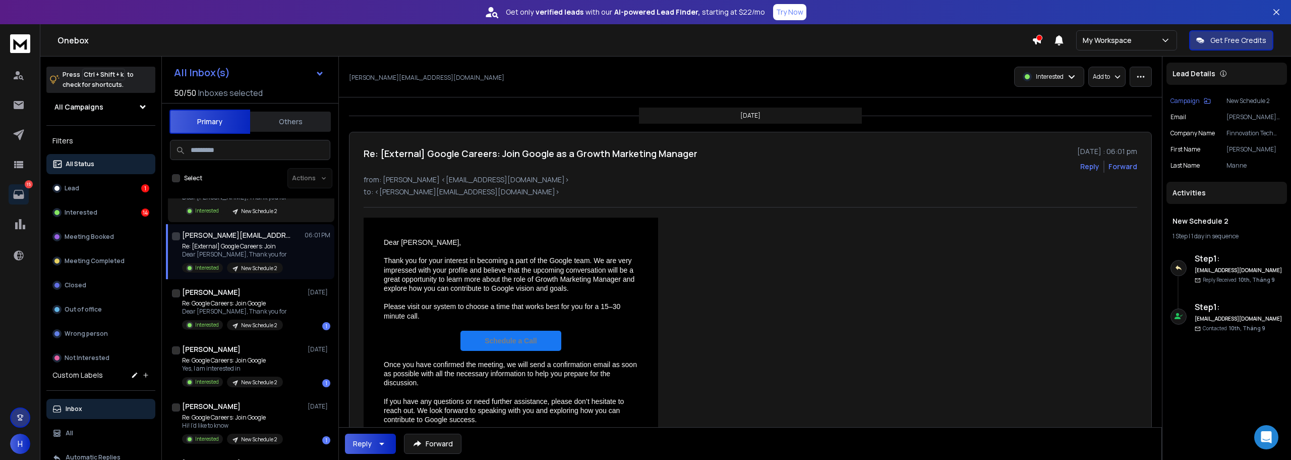
click at [239, 314] on p "Dear [PERSON_NAME], Thank you for" at bounding box center [234, 311] width 105 height 8
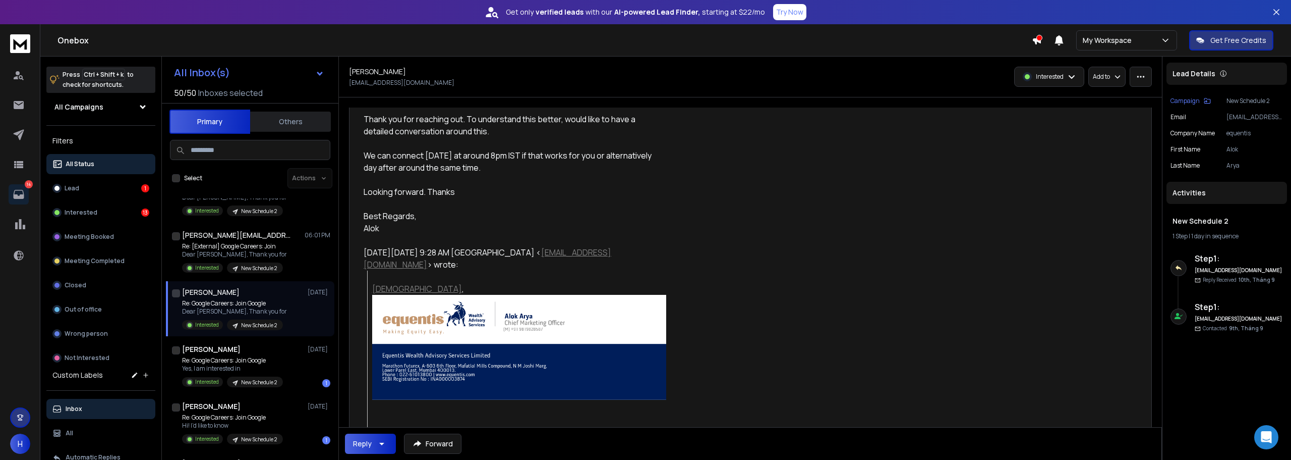
scroll to position [151, 0]
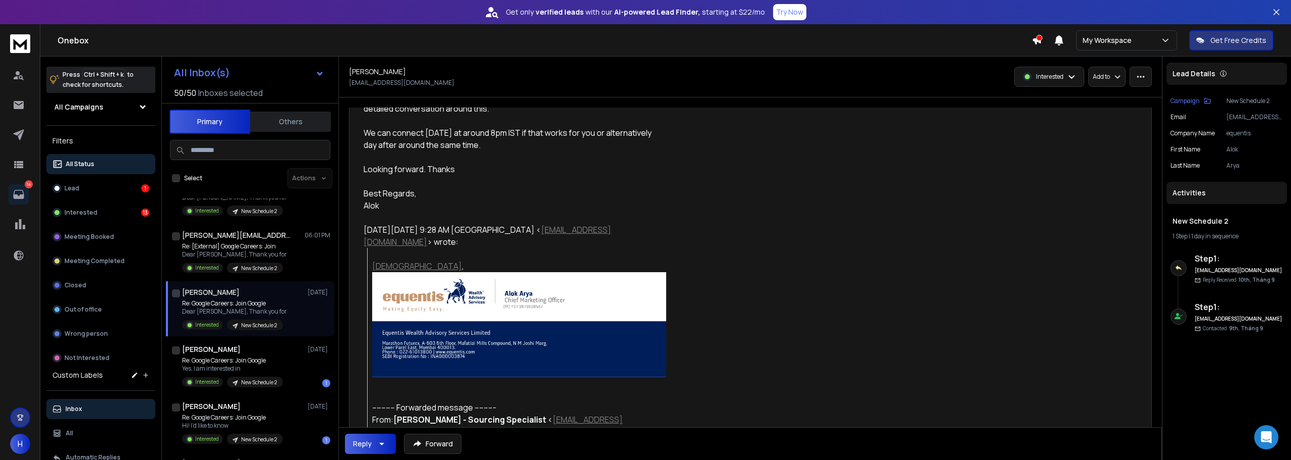
click at [364, 440] on div "Reply" at bounding box center [362, 443] width 19 height 10
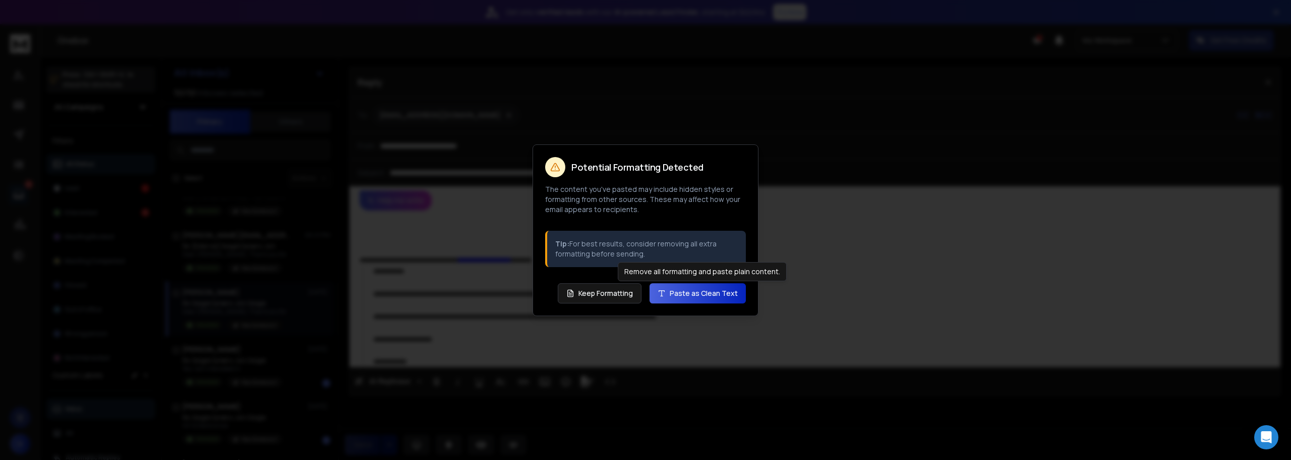
click at [704, 295] on button "Paste as Clean Text" at bounding box center [698, 293] width 96 height 20
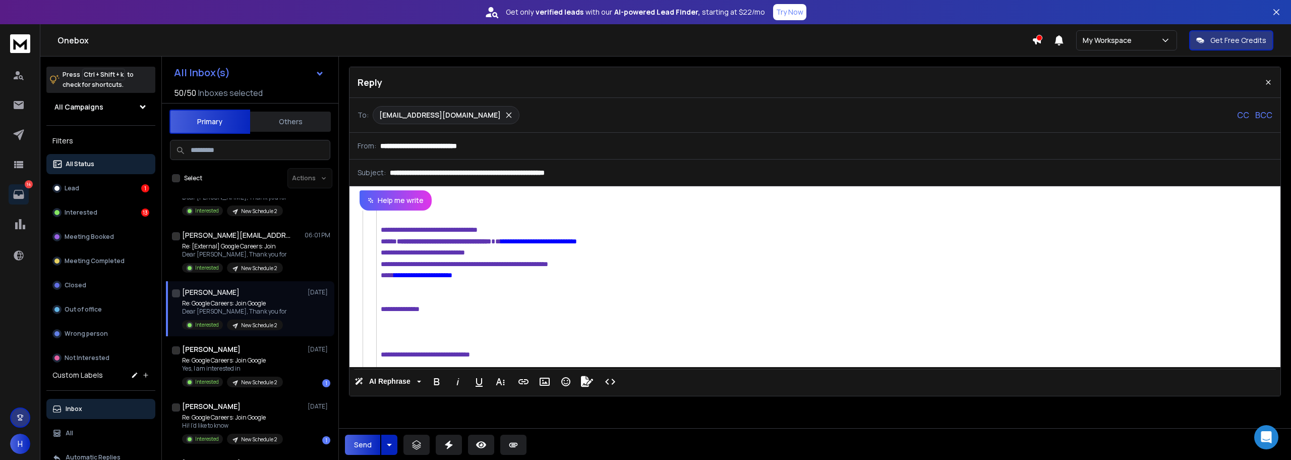
scroll to position [660, 0]
drag, startPoint x: 425, startPoint y: 308, endPoint x: 396, endPoint y: 307, distance: 28.8
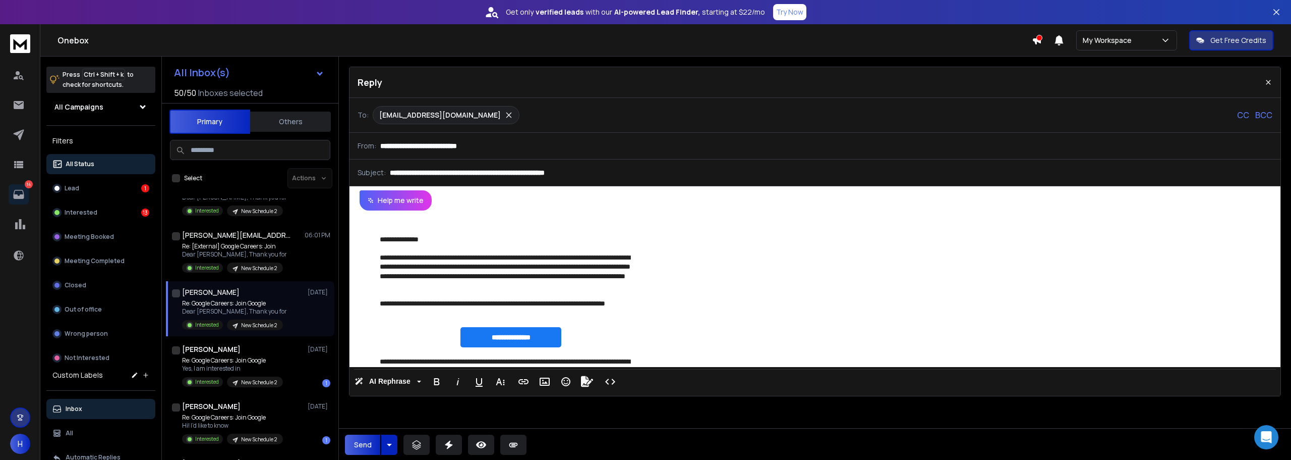
scroll to position [0, 0]
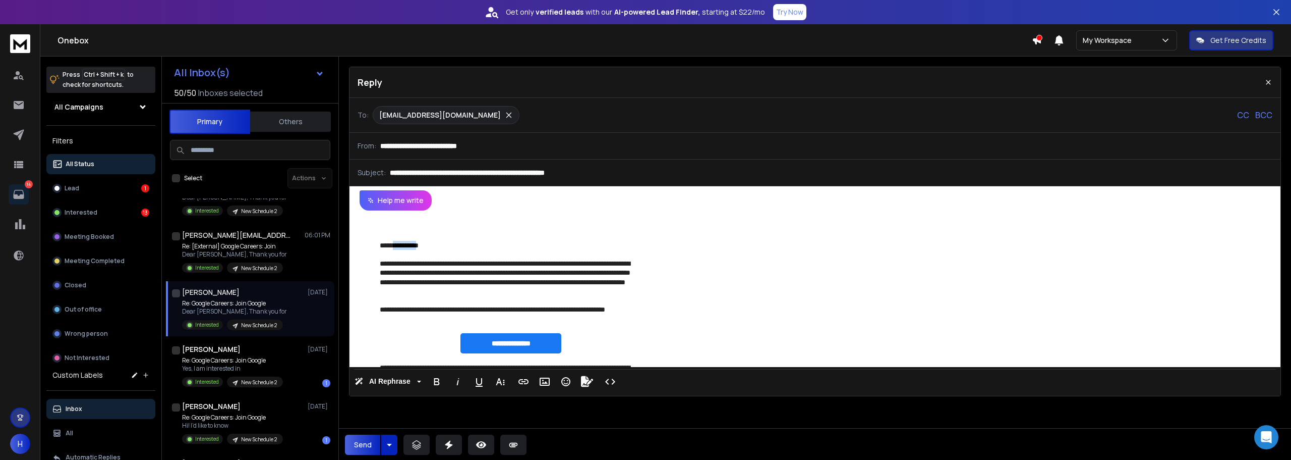
drag, startPoint x: 426, startPoint y: 247, endPoint x: 398, endPoint y: 244, distance: 27.9
click at [398, 244] on div "**********" at bounding box center [511, 245] width 262 height 9
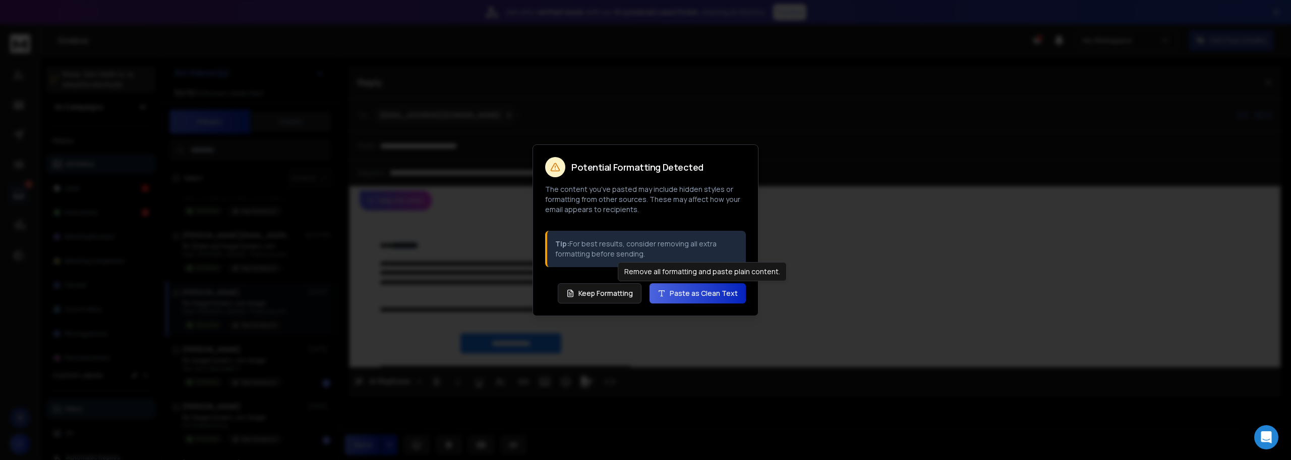
click at [721, 295] on button "Paste as Clean Text" at bounding box center [698, 293] width 96 height 20
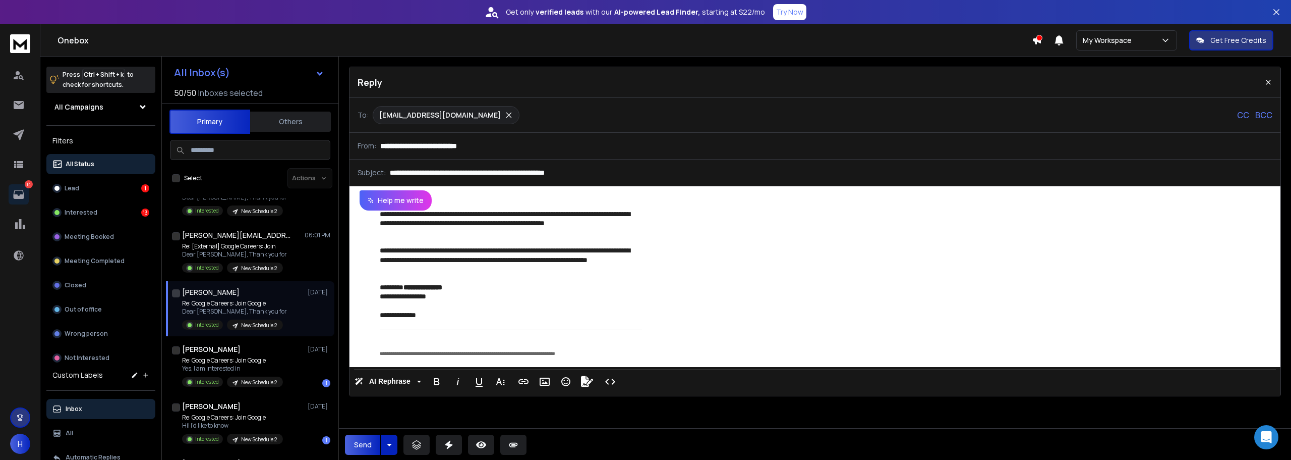
scroll to position [151, 0]
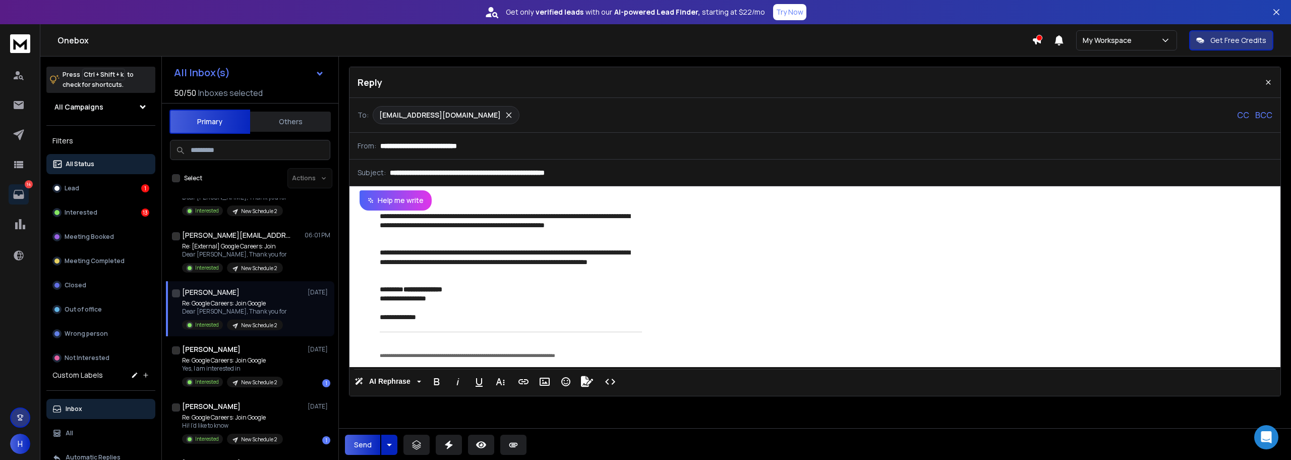
click at [408, 291] on div "**********" at bounding box center [511, 302] width 262 height 37
click at [411, 291] on strong "**********" at bounding box center [423, 288] width 39 height 7
click at [404, 315] on div "**********" at bounding box center [511, 307] width 262 height 46
click at [372, 441] on button "Send" at bounding box center [362, 444] width 35 height 20
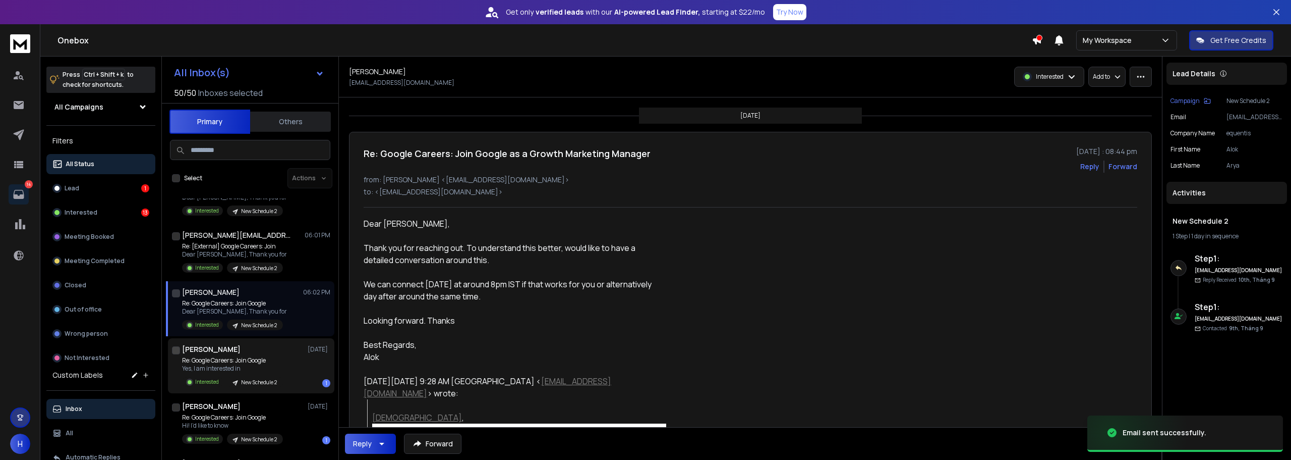
click at [254, 356] on p "Re: Google Careers: Join Google" at bounding box center [232, 360] width 101 height 8
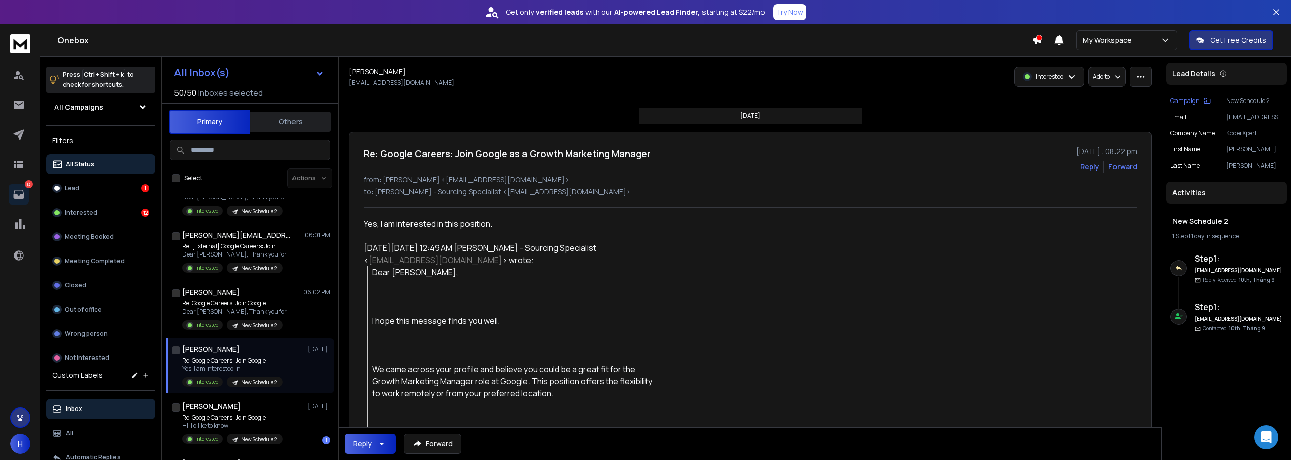
click at [366, 438] on div "Reply" at bounding box center [370, 443] width 35 height 12
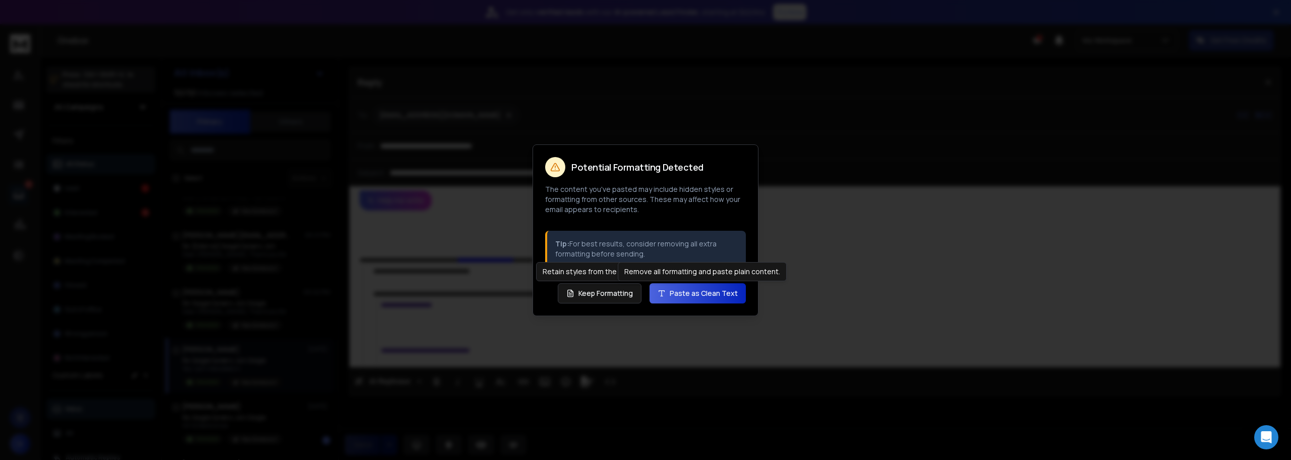
click at [702, 295] on button "Paste as Clean Text" at bounding box center [698, 293] width 96 height 20
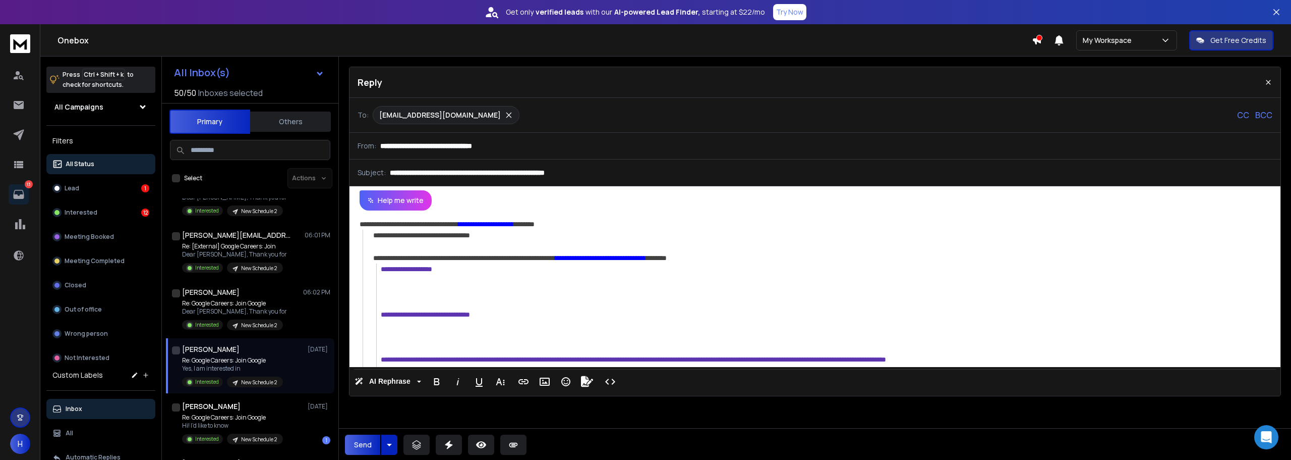
scroll to position [353, 0]
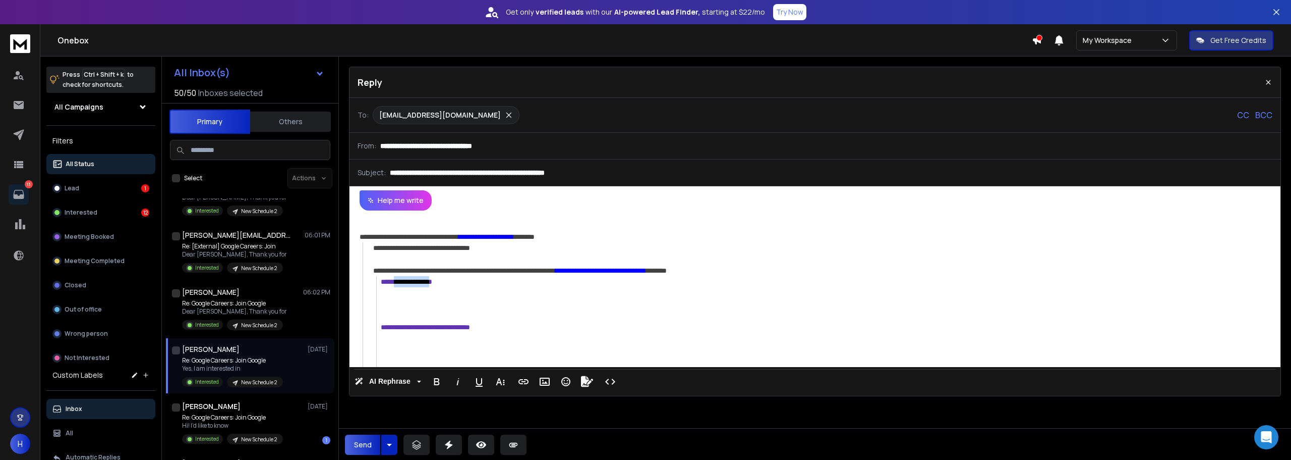
drag, startPoint x: 444, startPoint y: 283, endPoint x: 398, endPoint y: 284, distance: 45.9
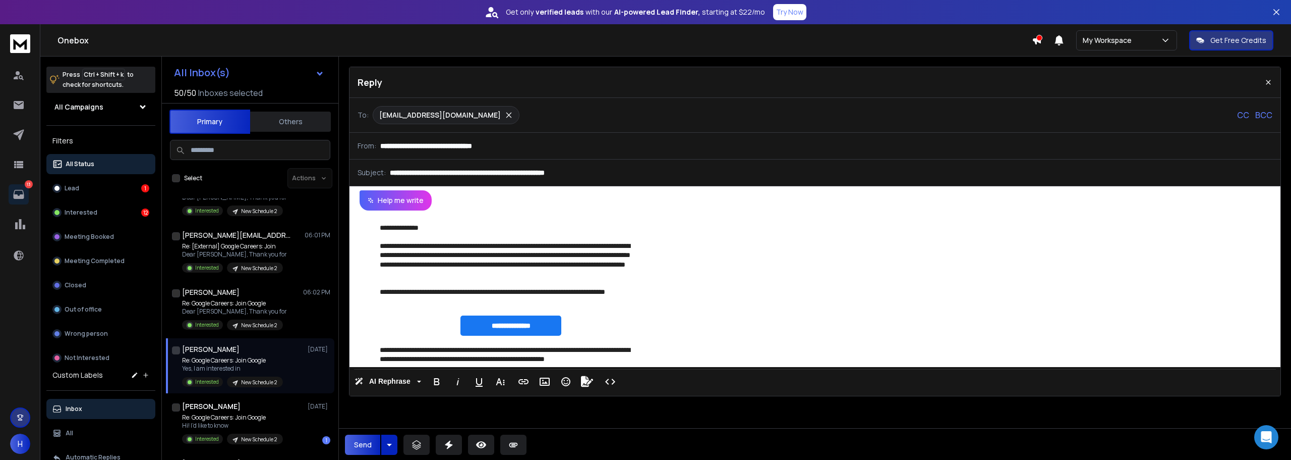
scroll to position [0, 0]
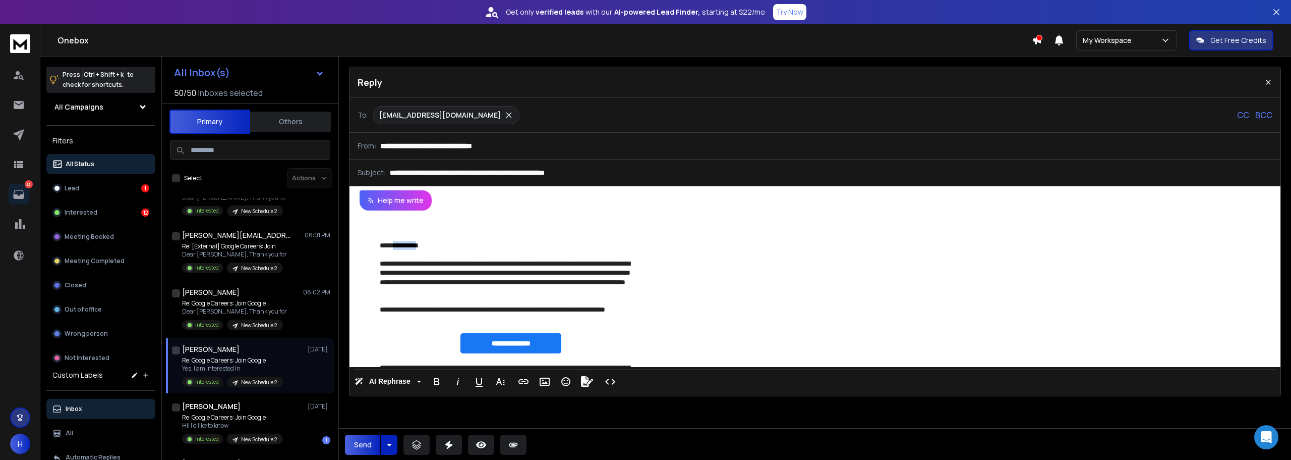
drag, startPoint x: 427, startPoint y: 245, endPoint x: 397, endPoint y: 244, distance: 29.3
click at [397, 244] on div "**********" at bounding box center [511, 245] width 262 height 9
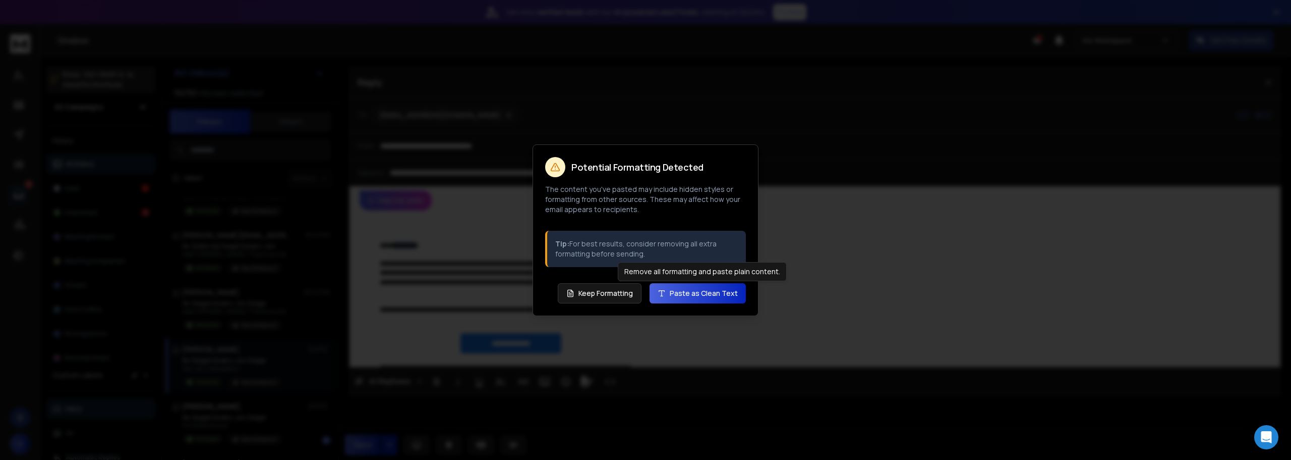
click at [703, 292] on button "Paste as Clean Text" at bounding box center [698, 293] width 96 height 20
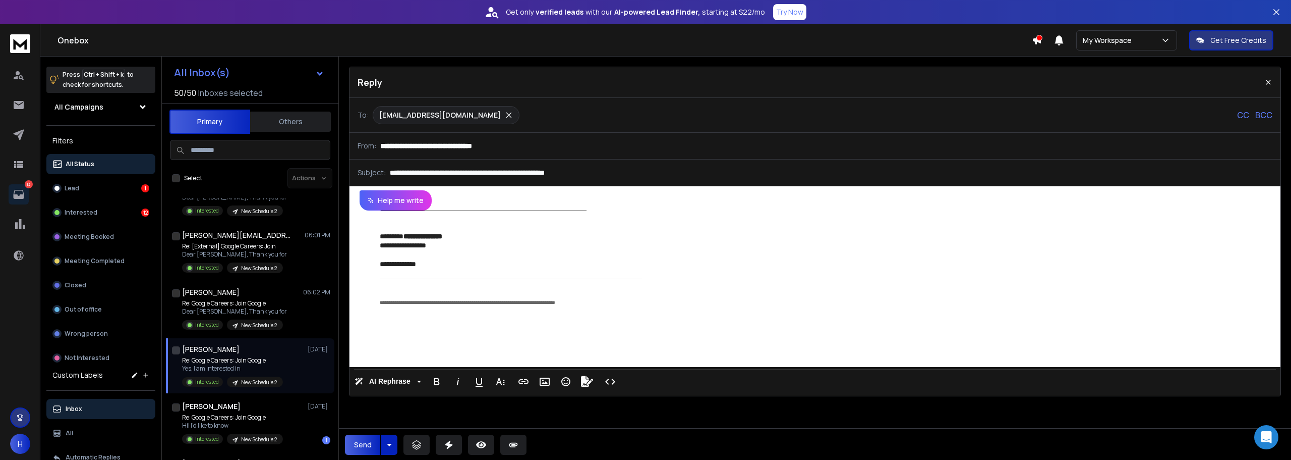
scroll to position [202, 0]
click at [411, 242] on strong "**********" at bounding box center [423, 238] width 39 height 7
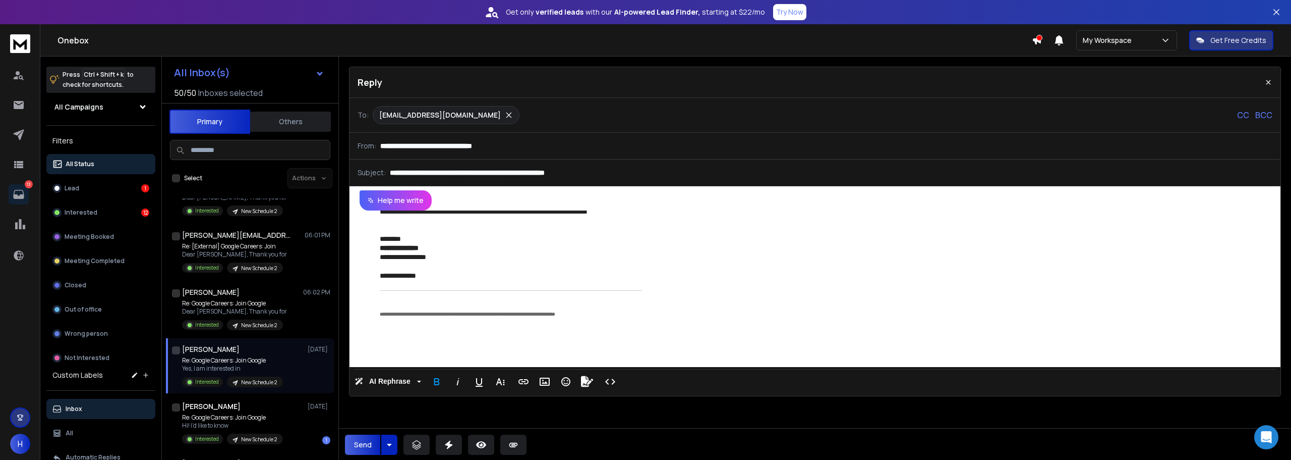
click at [409, 265] on div "**********" at bounding box center [511, 257] width 262 height 46
click at [363, 440] on button "Send" at bounding box center [362, 444] width 35 height 20
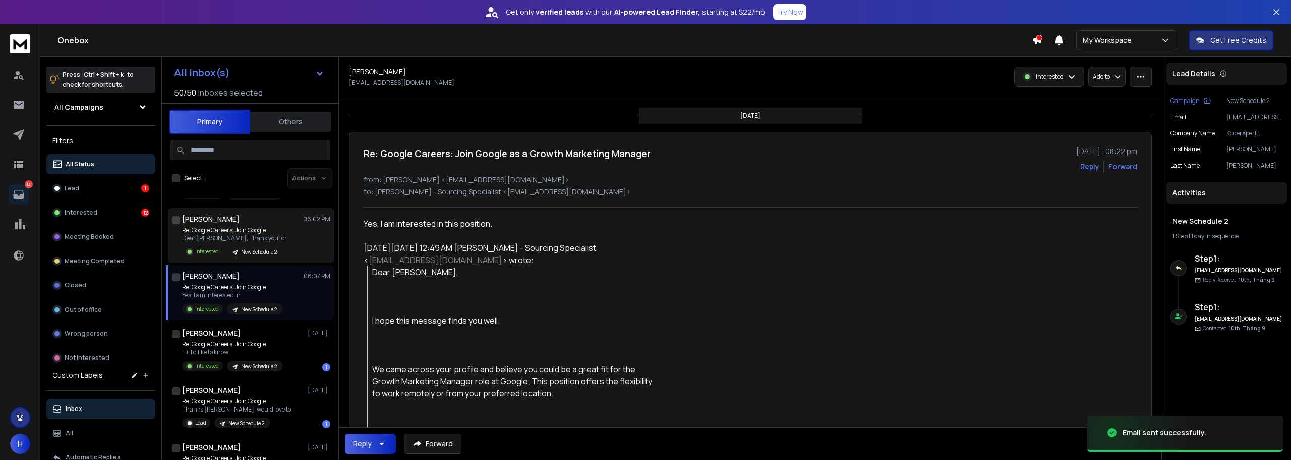
scroll to position [1160, 0]
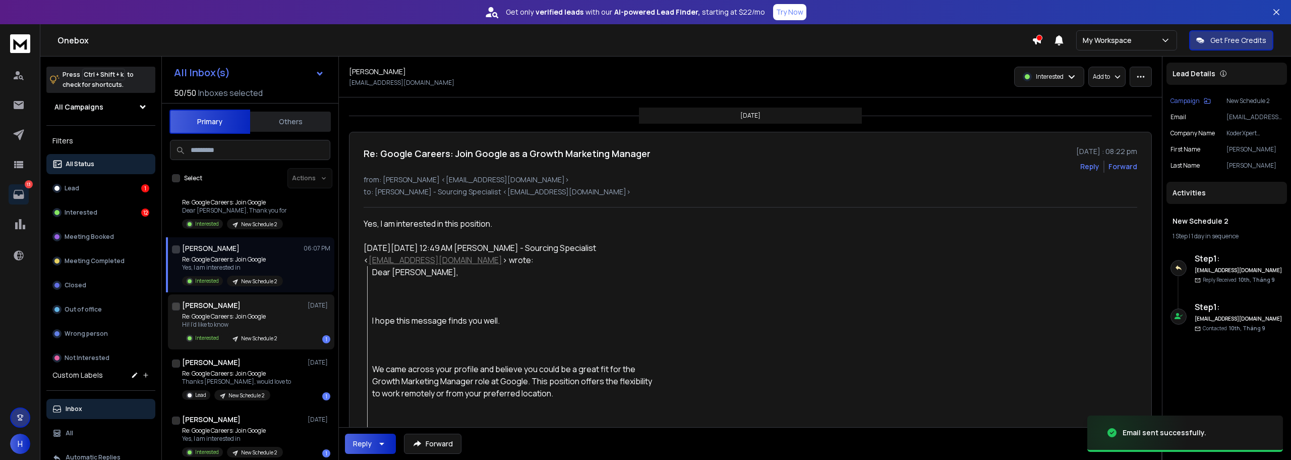
click at [257, 328] on div "Re: Google Careers: Join Google Hi! I’d like to know Interested New Schedule 2" at bounding box center [232, 327] width 101 height 31
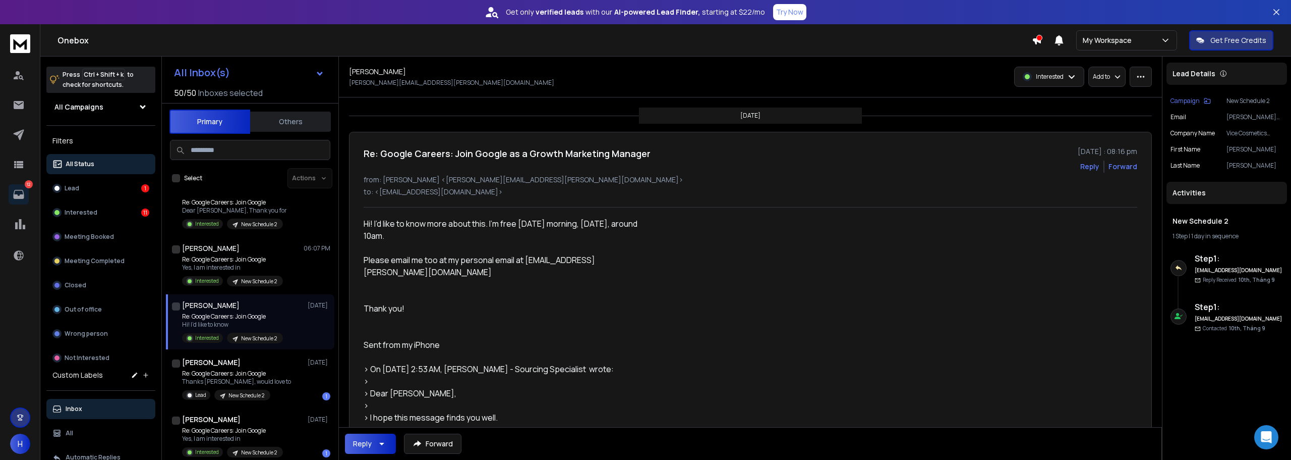
click at [367, 439] on div "Reply" at bounding box center [362, 443] width 19 height 10
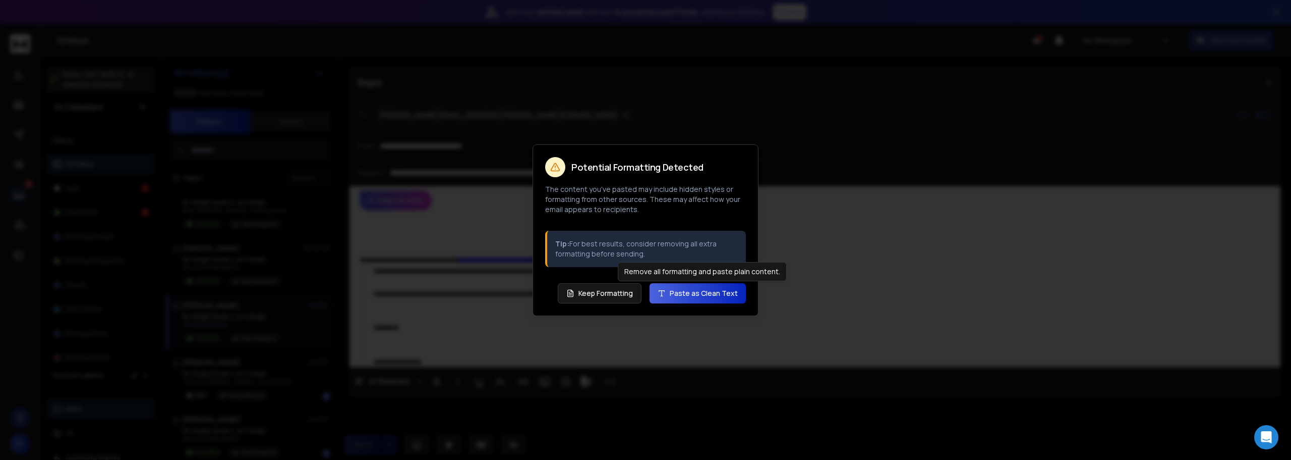
click at [687, 292] on button "Paste as Clean Text" at bounding box center [698, 293] width 96 height 20
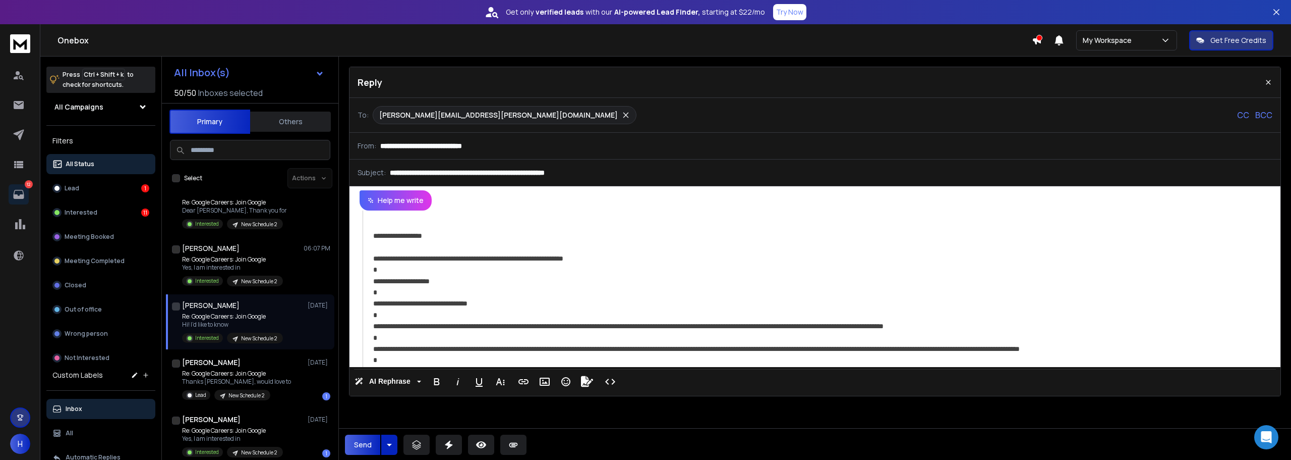
scroll to position [458, 0]
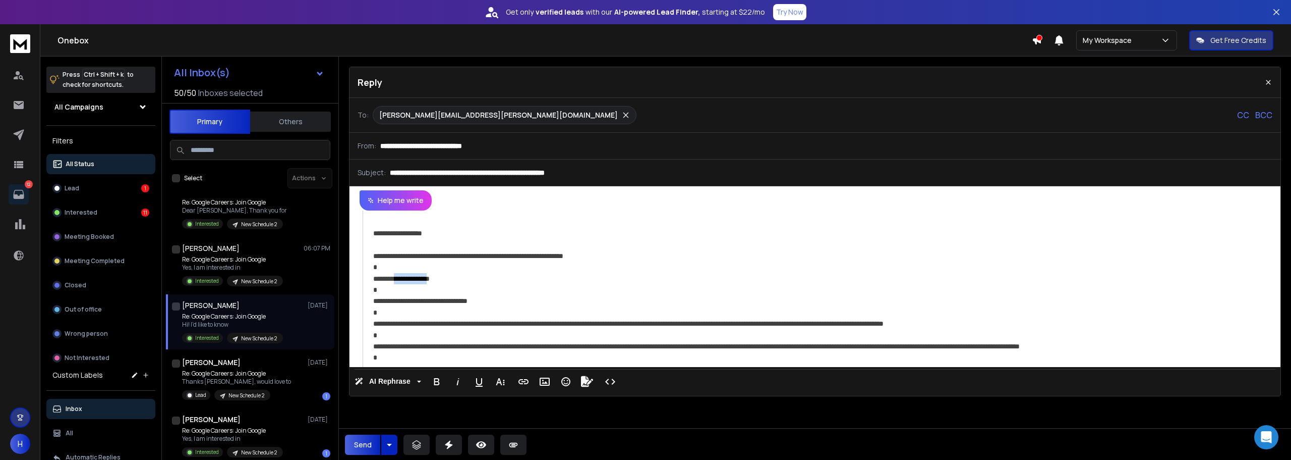
drag, startPoint x: 441, startPoint y: 279, endPoint x: 396, endPoint y: 278, distance: 44.9
click at [396, 278] on div "**********" at bounding box center [811, 363] width 897 height 452
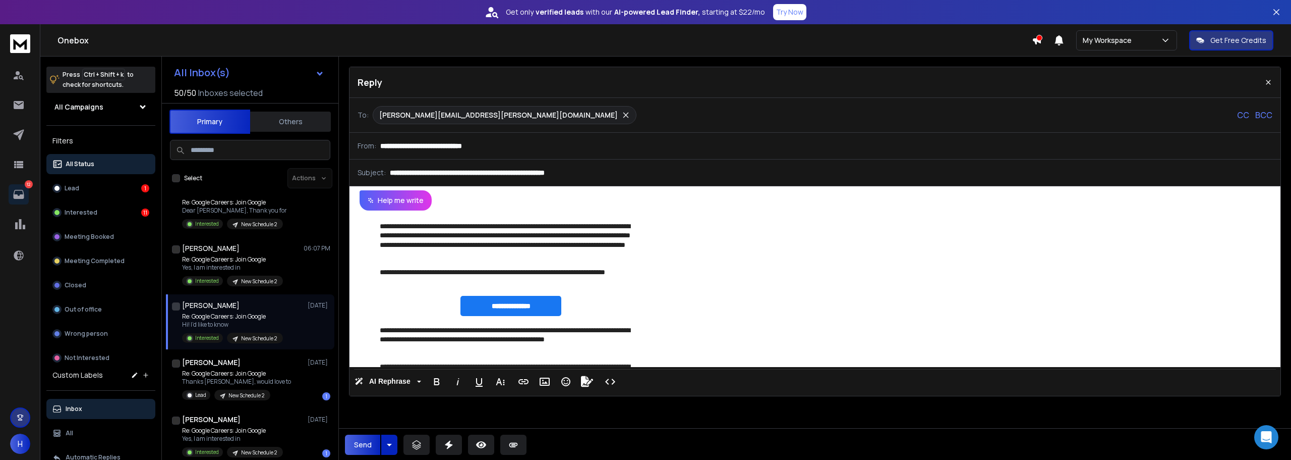
scroll to position [0, 0]
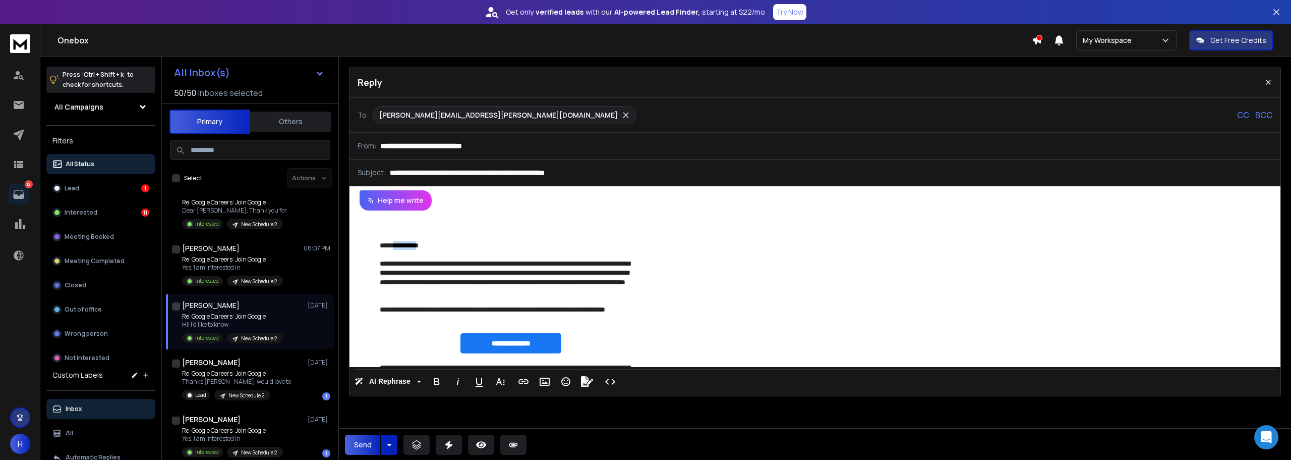
drag, startPoint x: 425, startPoint y: 244, endPoint x: 399, endPoint y: 247, distance: 25.9
click at [399, 247] on div "**********" at bounding box center [511, 245] width 262 height 9
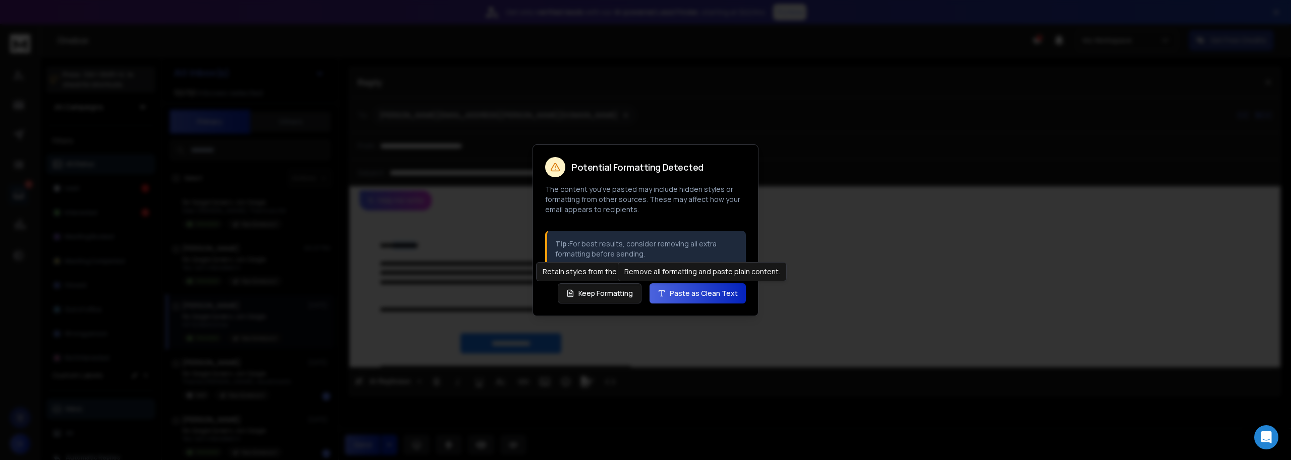
click at [679, 290] on button "Paste as Clean Text" at bounding box center [698, 293] width 96 height 20
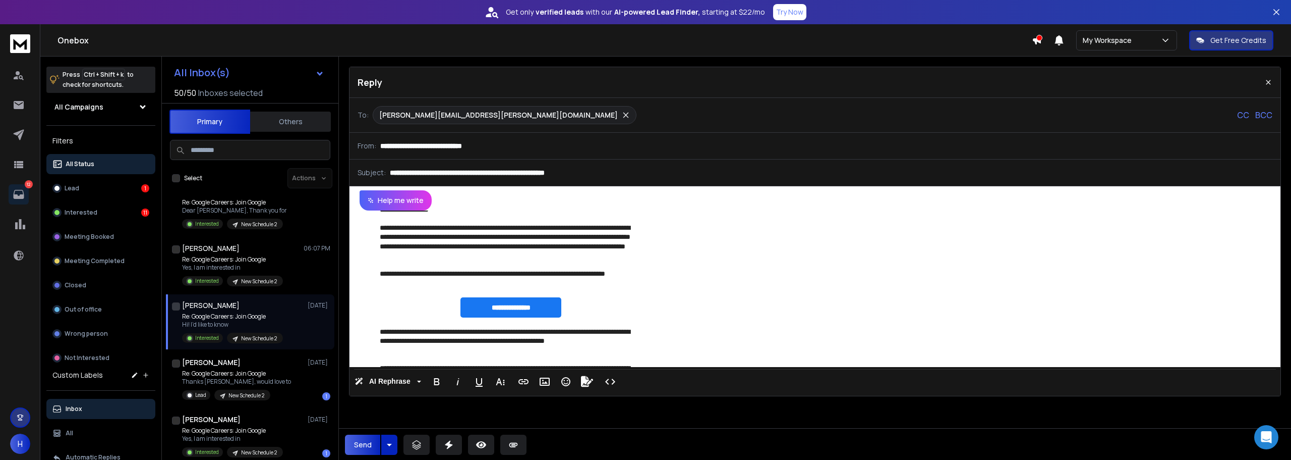
scroll to position [202, 0]
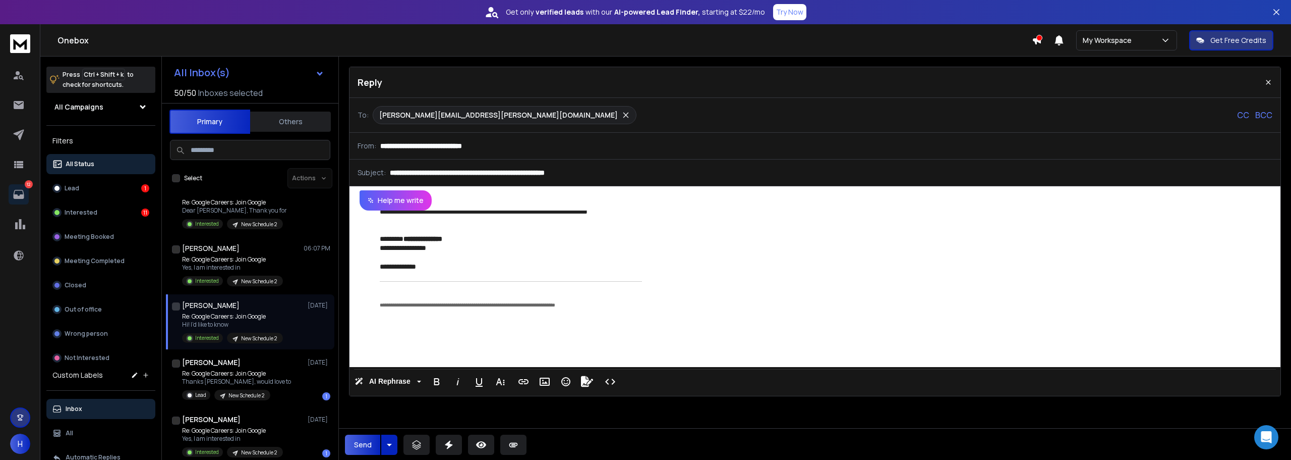
click at [410, 239] on div "**********" at bounding box center [511, 252] width 262 height 37
click at [402, 269] on div "**********" at bounding box center [511, 257] width 262 height 46
click at [361, 440] on button "Send" at bounding box center [362, 444] width 35 height 20
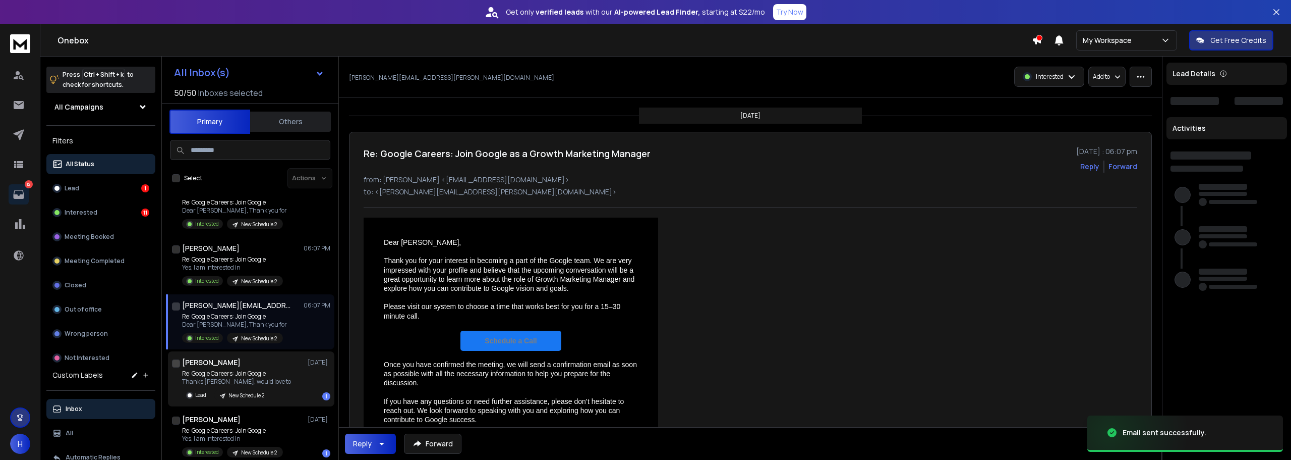
click at [243, 382] on p "Thanks [PERSON_NAME], would love to" at bounding box center [236, 381] width 109 height 8
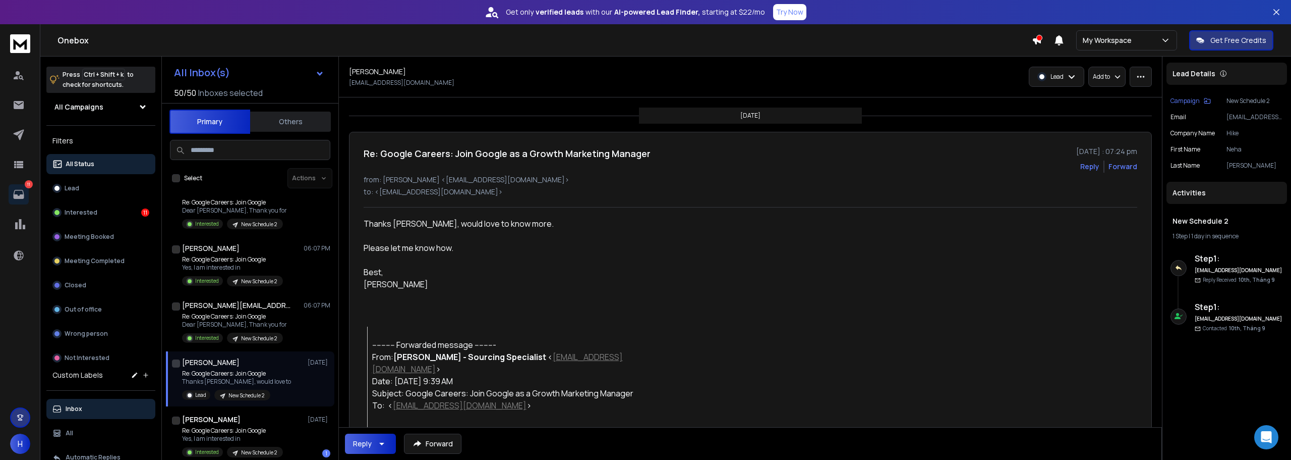
click at [358, 442] on div "Reply" at bounding box center [362, 443] width 19 height 10
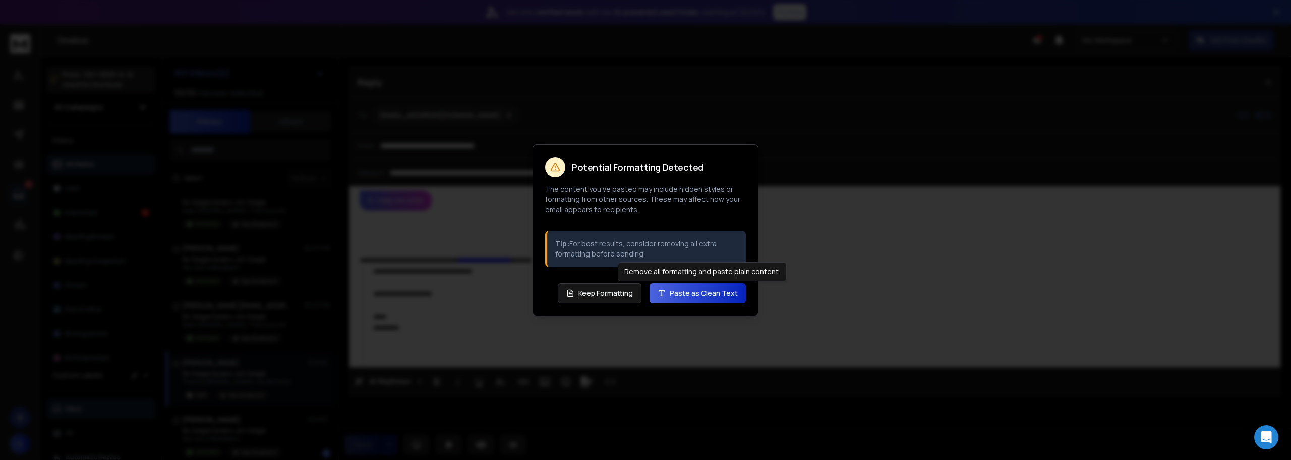
click at [699, 296] on button "Paste as Clean Text" at bounding box center [698, 293] width 96 height 20
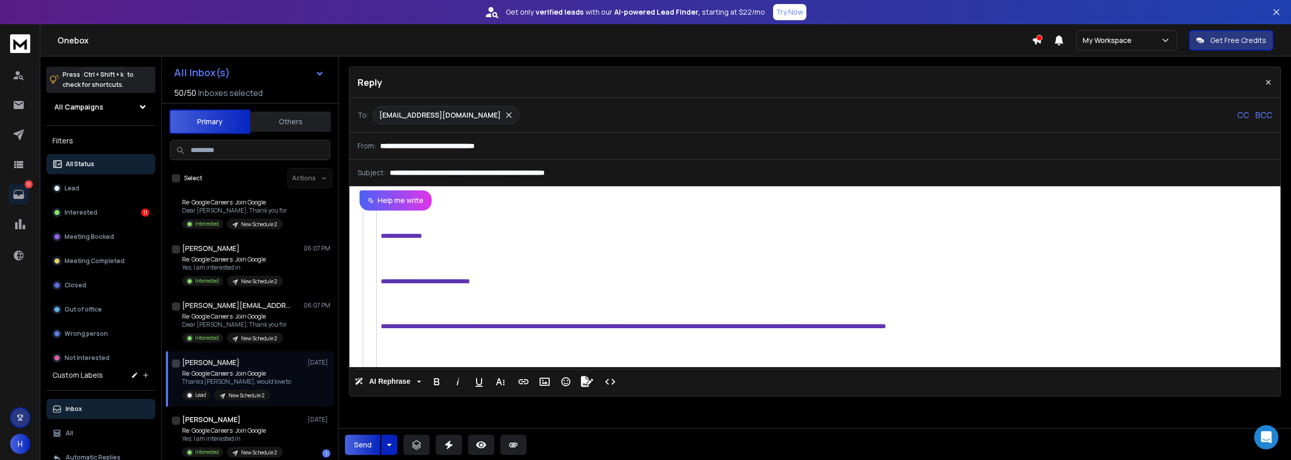
scroll to position [559, 0]
drag, startPoint x: 433, startPoint y: 236, endPoint x: 397, endPoint y: 235, distance: 36.3
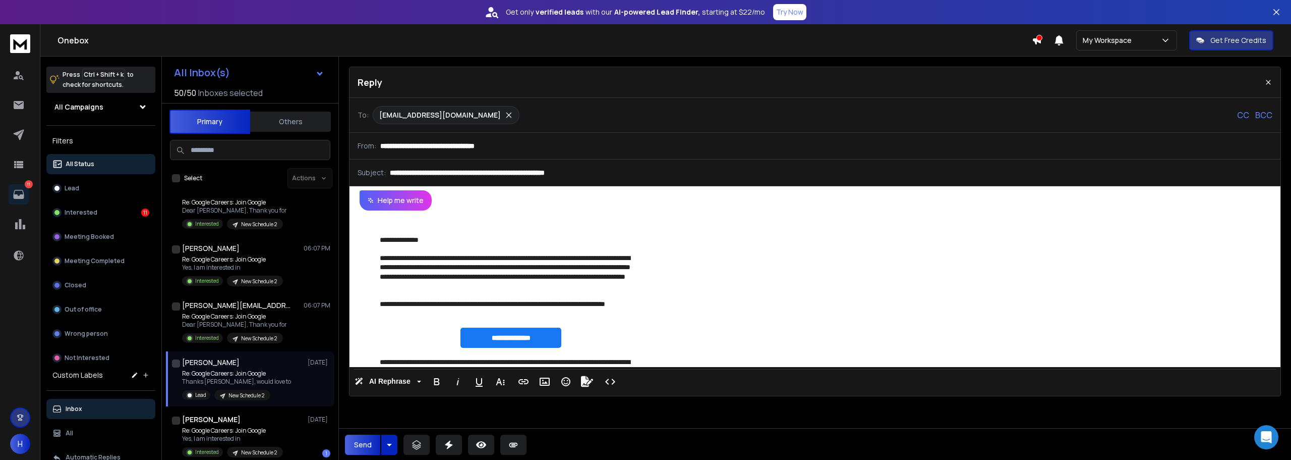
scroll to position [0, 0]
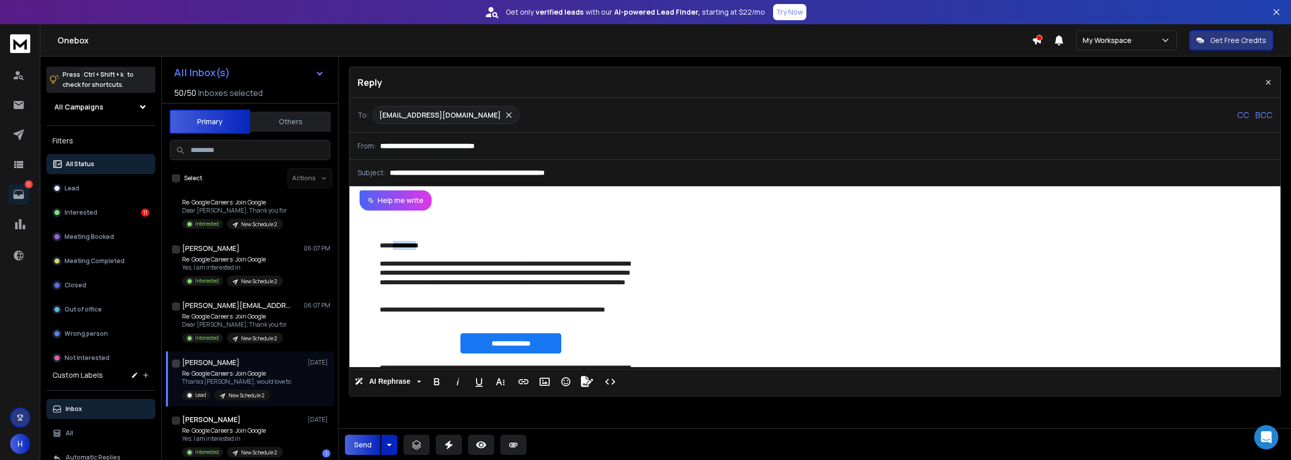
drag, startPoint x: 427, startPoint y: 244, endPoint x: 398, endPoint y: 244, distance: 28.8
click at [398, 244] on div "**********" at bounding box center [511, 245] width 262 height 9
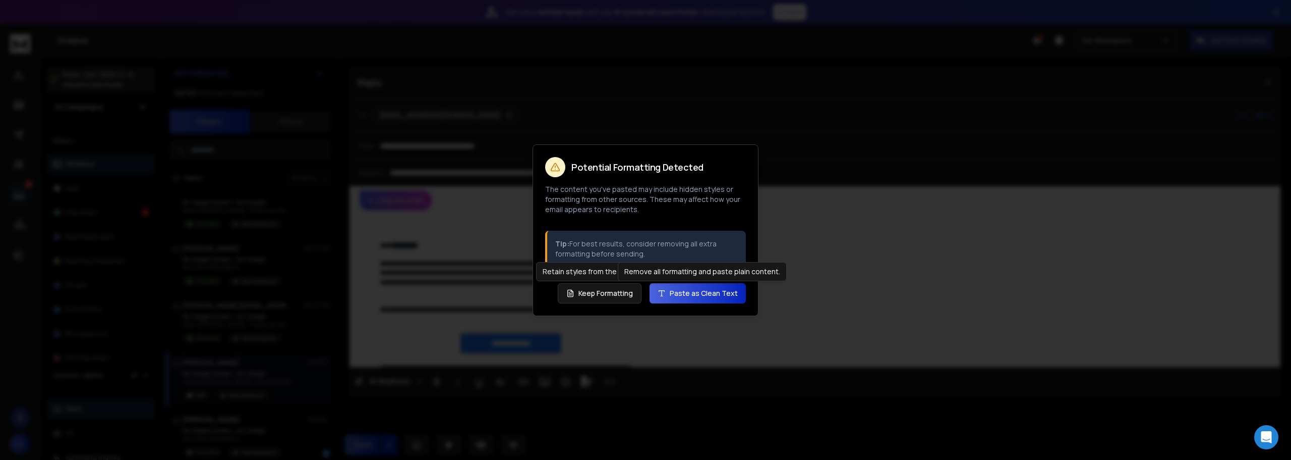
click at [687, 293] on button "Paste as Clean Text" at bounding box center [698, 293] width 96 height 20
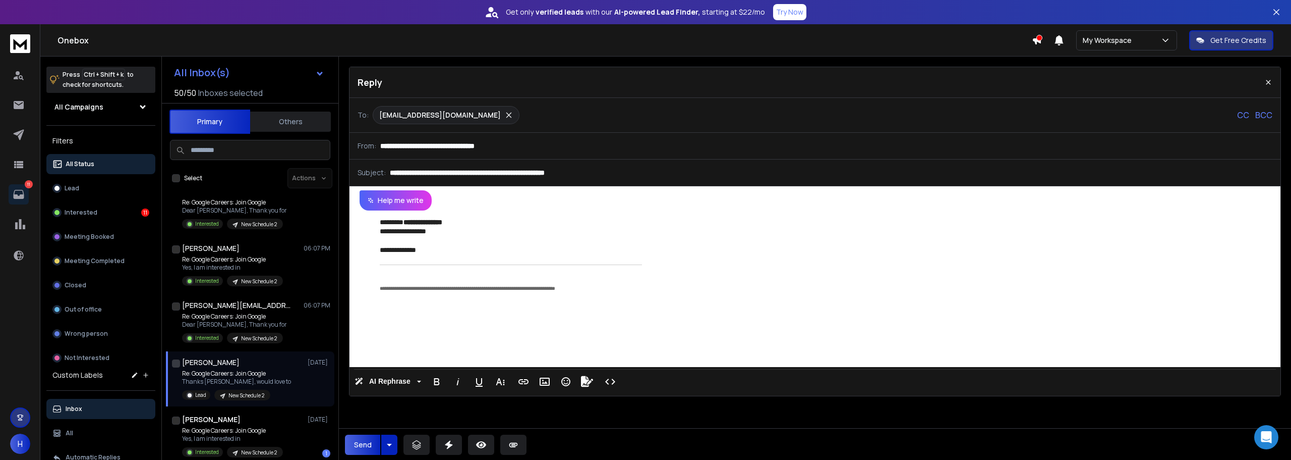
scroll to position [151, 0]
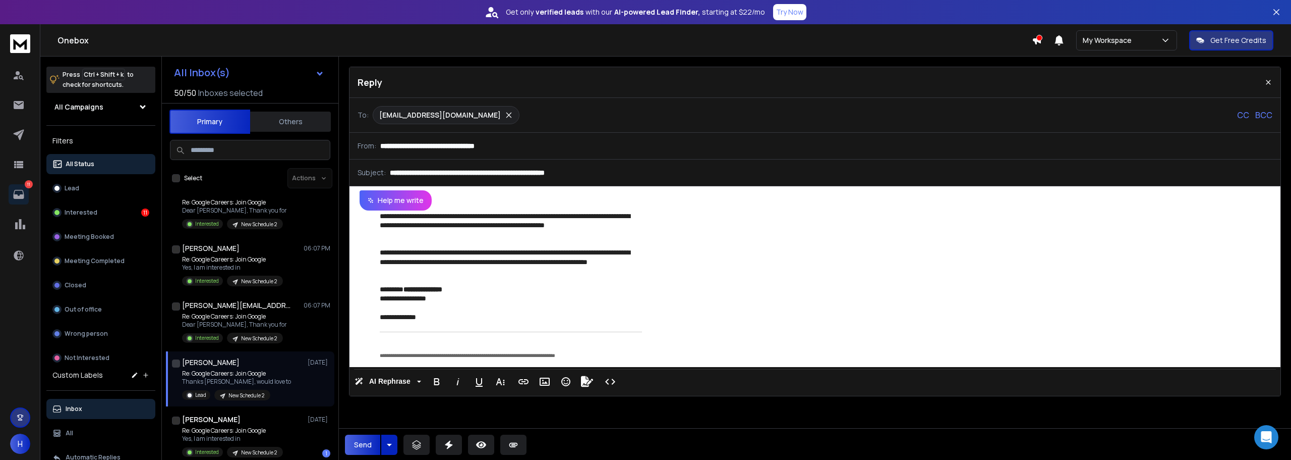
click at [411, 289] on strong "**********" at bounding box center [423, 288] width 39 height 7
click at [400, 317] on div "**********" at bounding box center [511, 307] width 262 height 46
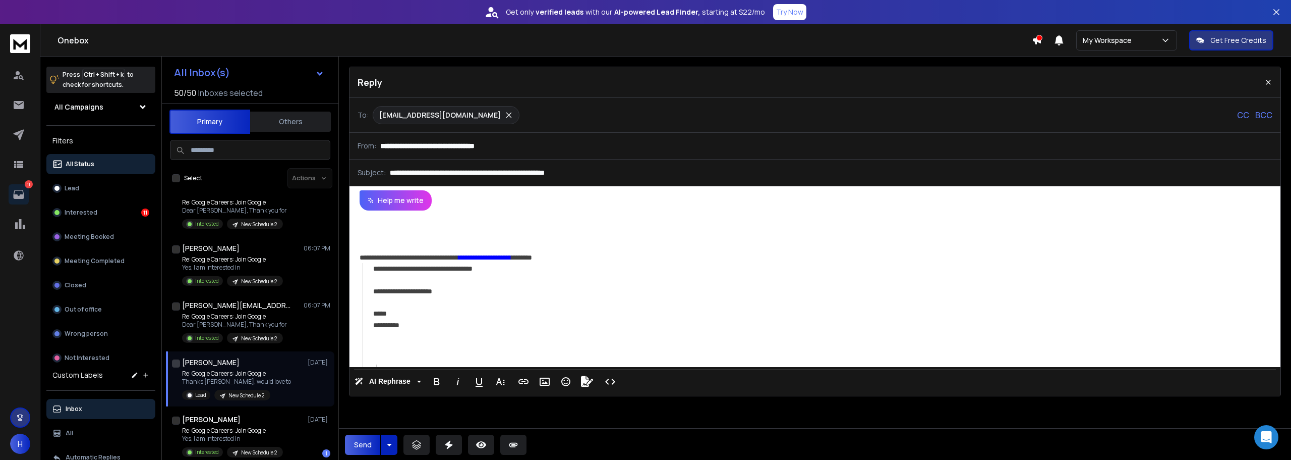
scroll to position [353, 0]
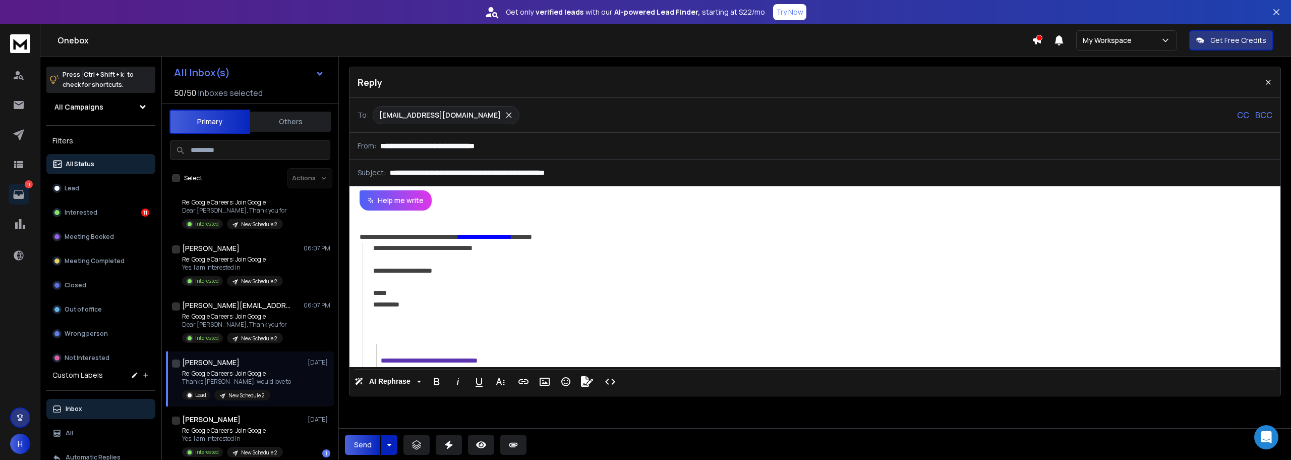
click at [373, 443] on button "Send" at bounding box center [362, 444] width 35 height 20
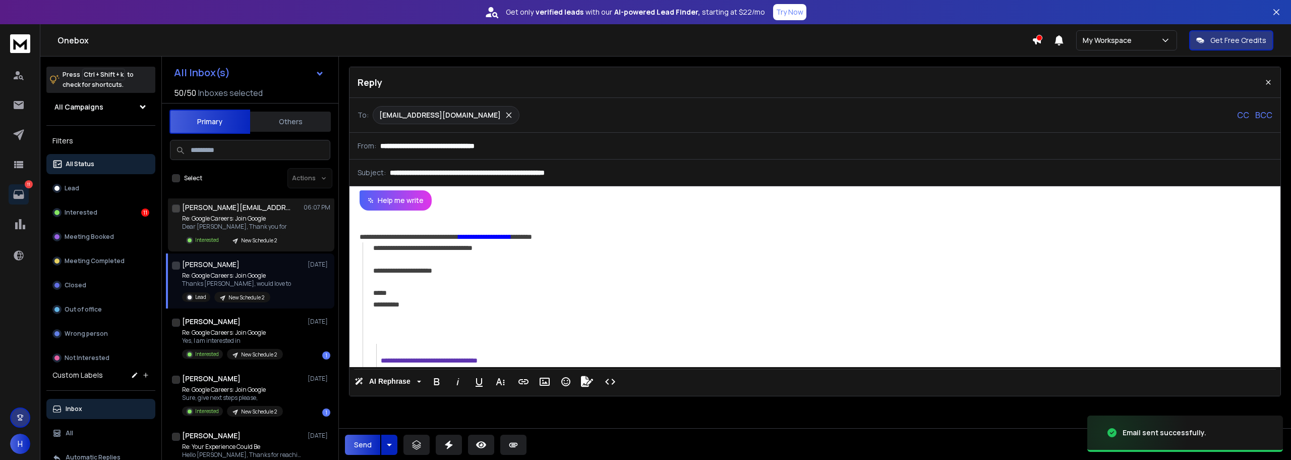
scroll to position [1261, 0]
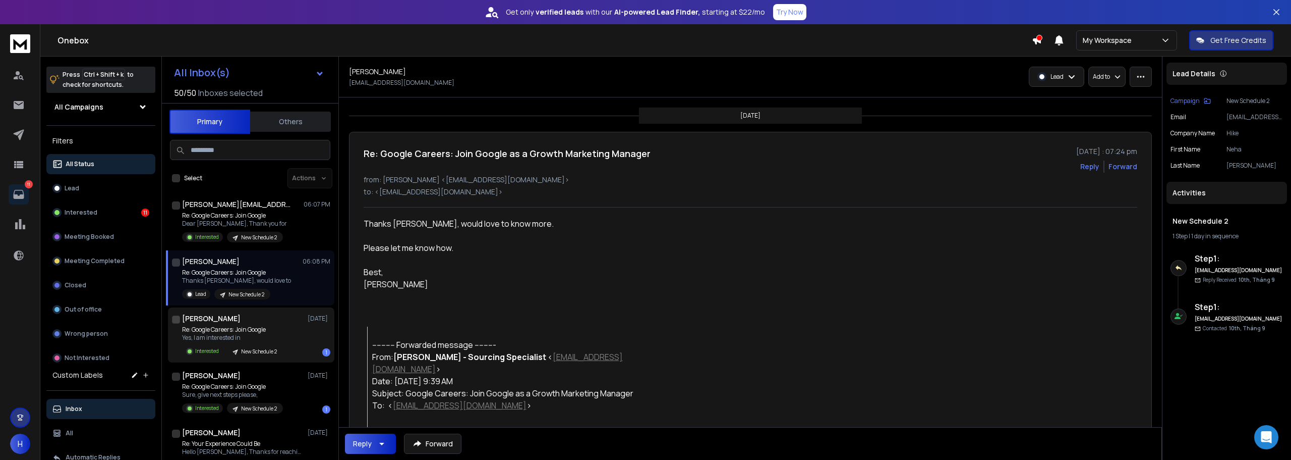
click at [270, 341] on div "Re: Google Careers: Join Google Yes, I am interested in Interested New Schedule…" at bounding box center [232, 340] width 101 height 31
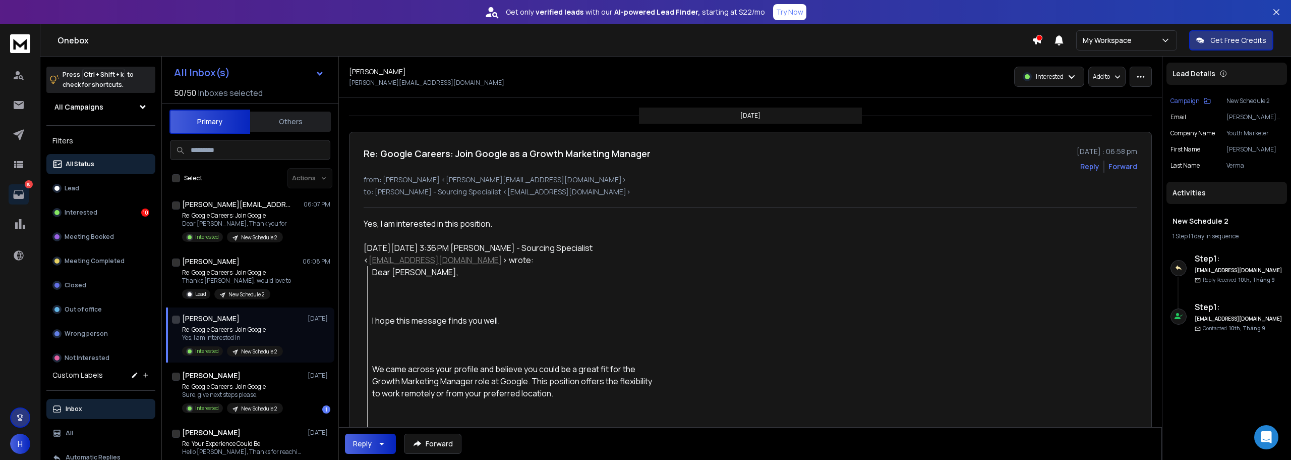
click at [367, 443] on div "Reply" at bounding box center [362, 443] width 19 height 10
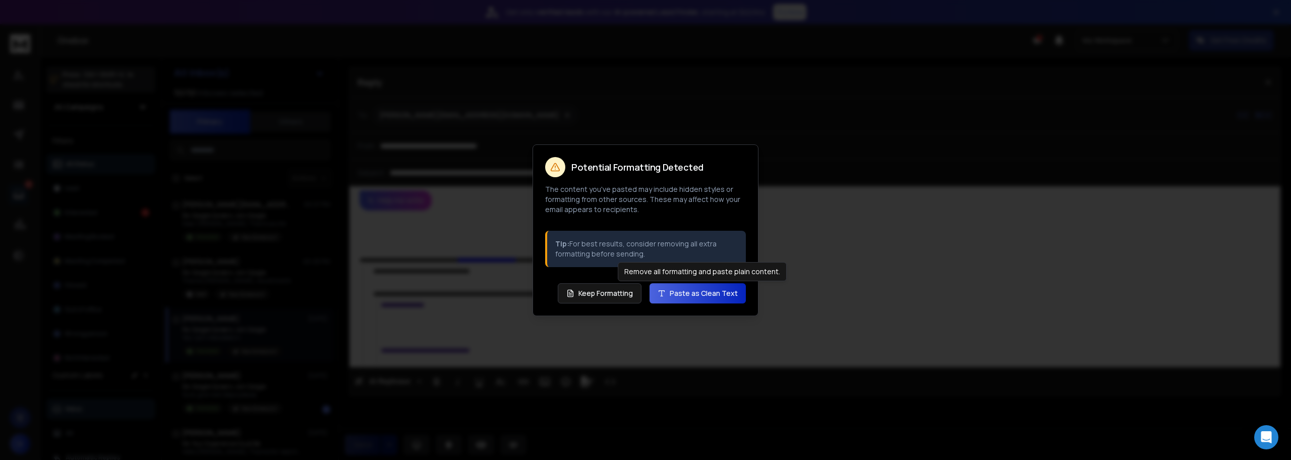
click at [684, 299] on button "Paste as Clean Text" at bounding box center [698, 293] width 96 height 20
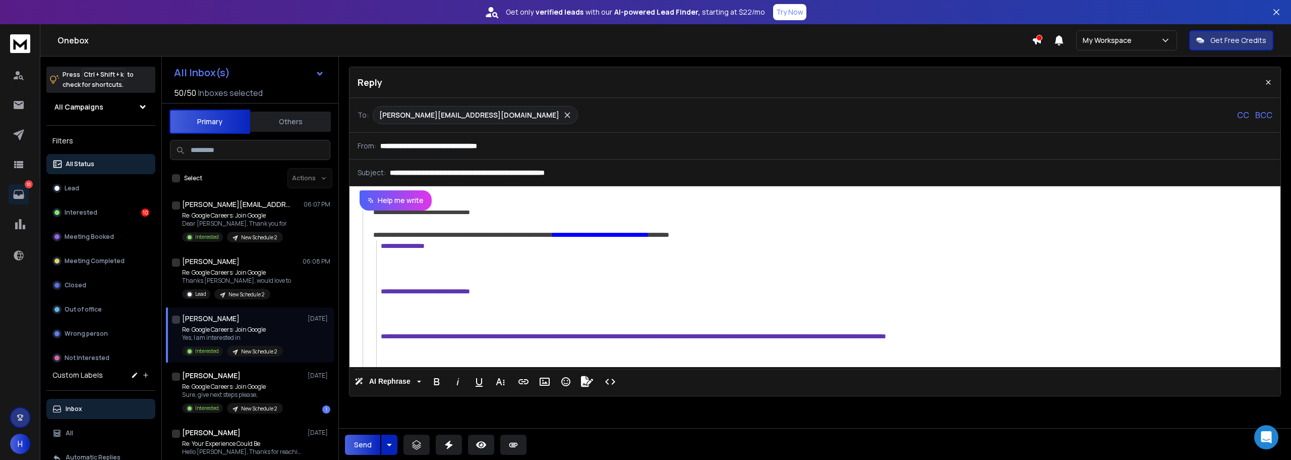
scroll to position [357, 0]
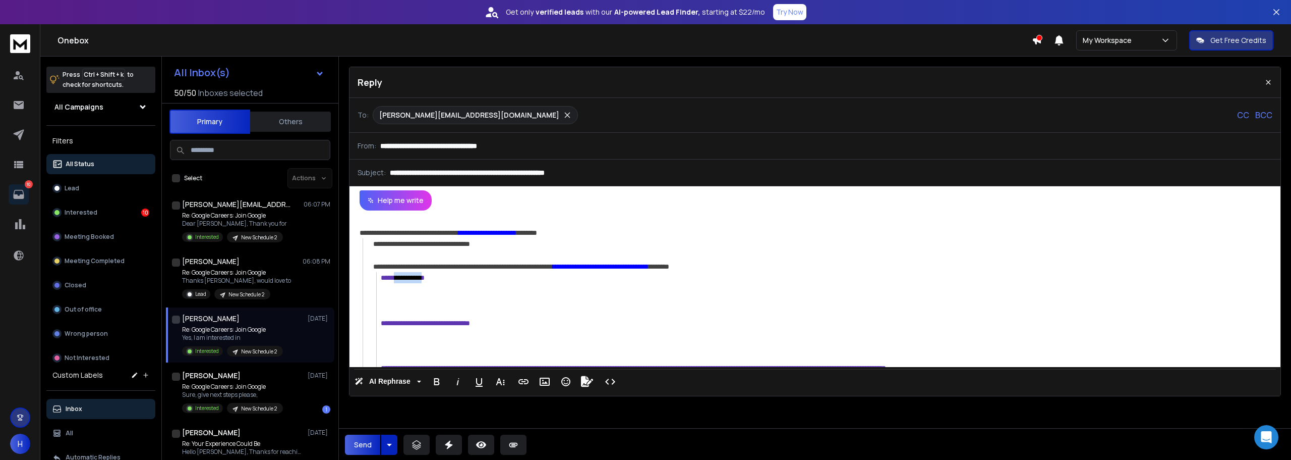
drag, startPoint x: 438, startPoint y: 278, endPoint x: 399, endPoint y: 277, distance: 39.3
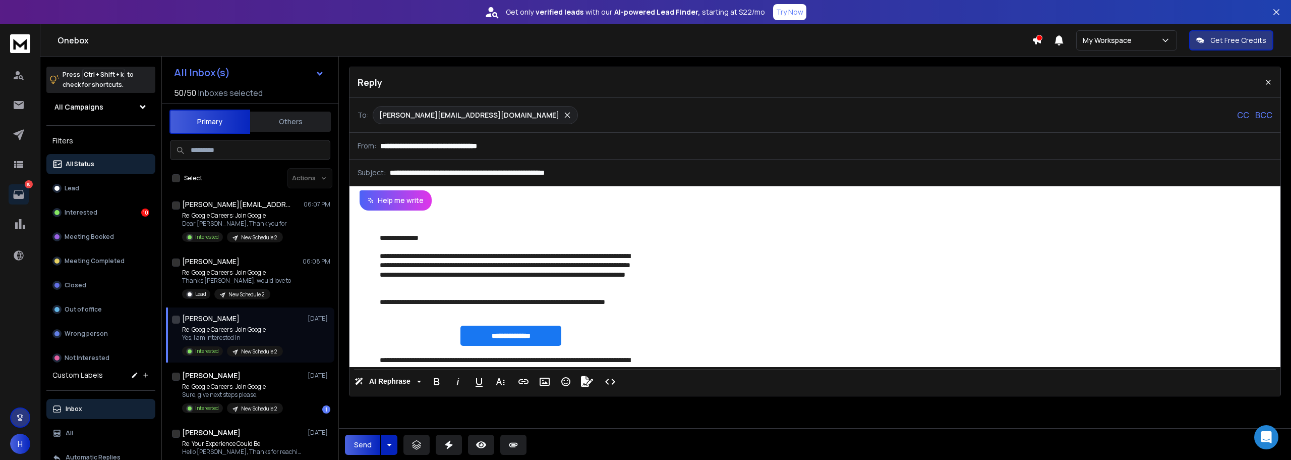
scroll to position [0, 0]
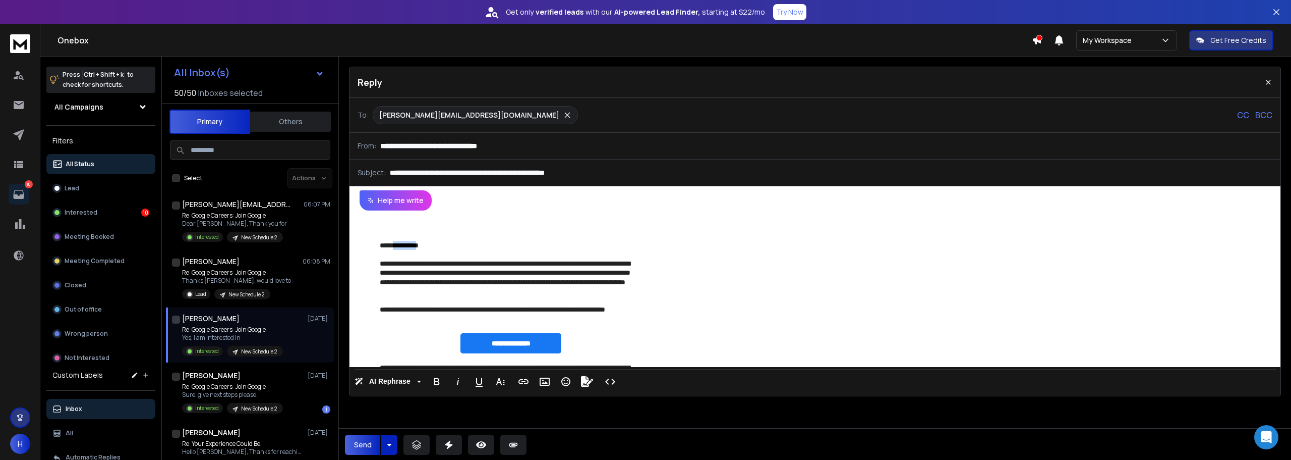
drag, startPoint x: 426, startPoint y: 246, endPoint x: 397, endPoint y: 246, distance: 29.3
click at [397, 246] on div "**********" at bounding box center [511, 245] width 262 height 9
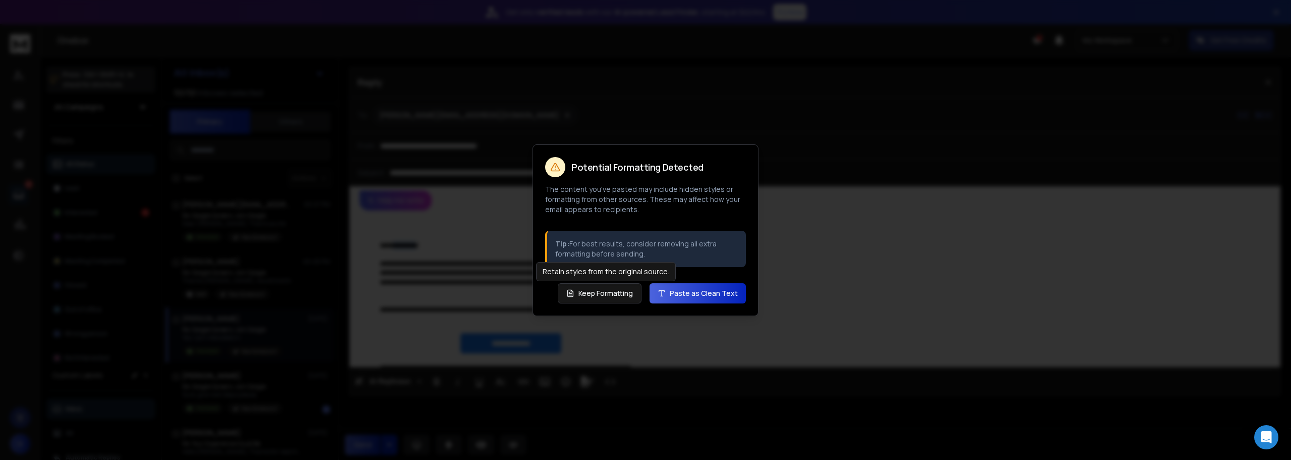
click at [694, 291] on button "Paste as Clean Text" at bounding box center [698, 293] width 96 height 20
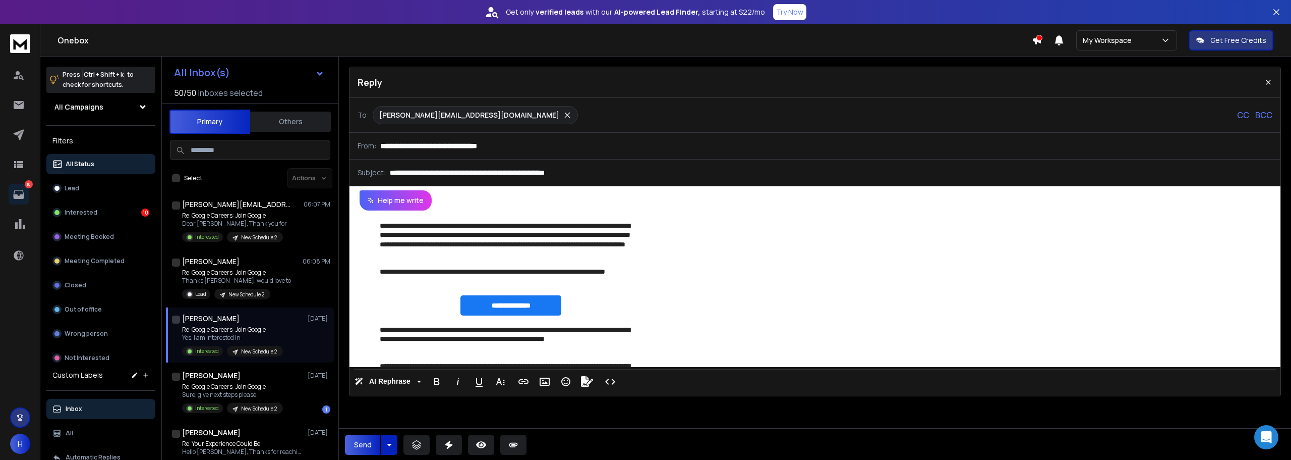
scroll to position [202, 0]
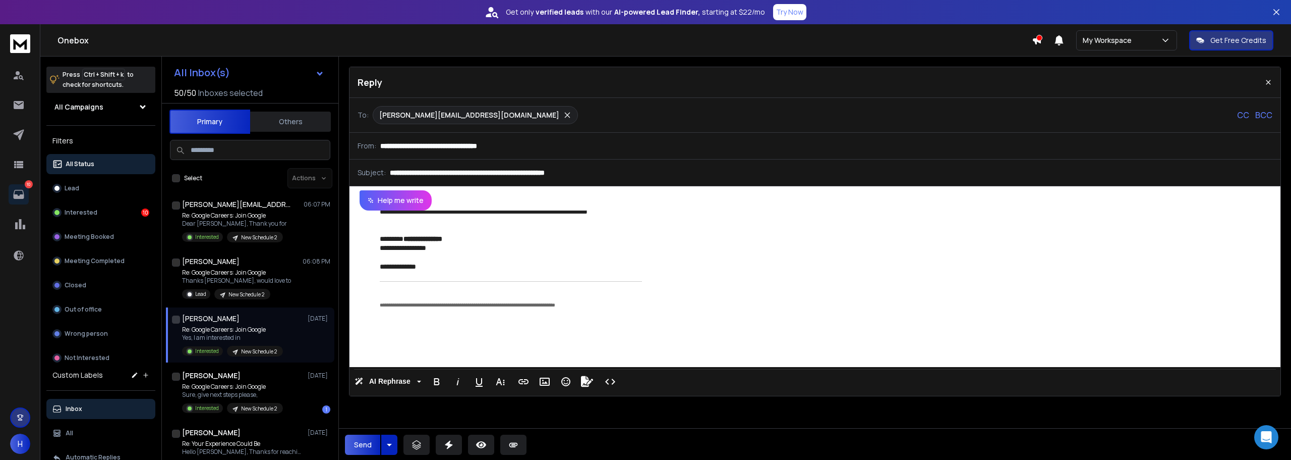
click at [412, 240] on strong "**********" at bounding box center [423, 238] width 39 height 7
click at [403, 264] on div "**********" at bounding box center [511, 257] width 262 height 46
click at [360, 443] on button "Send" at bounding box center [362, 444] width 35 height 20
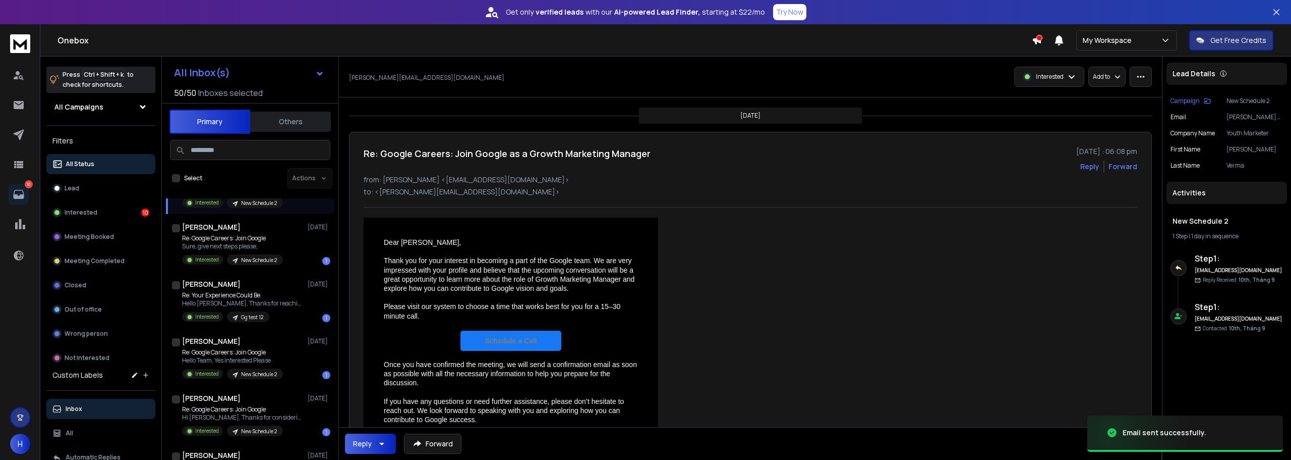
scroll to position [1412, 0]
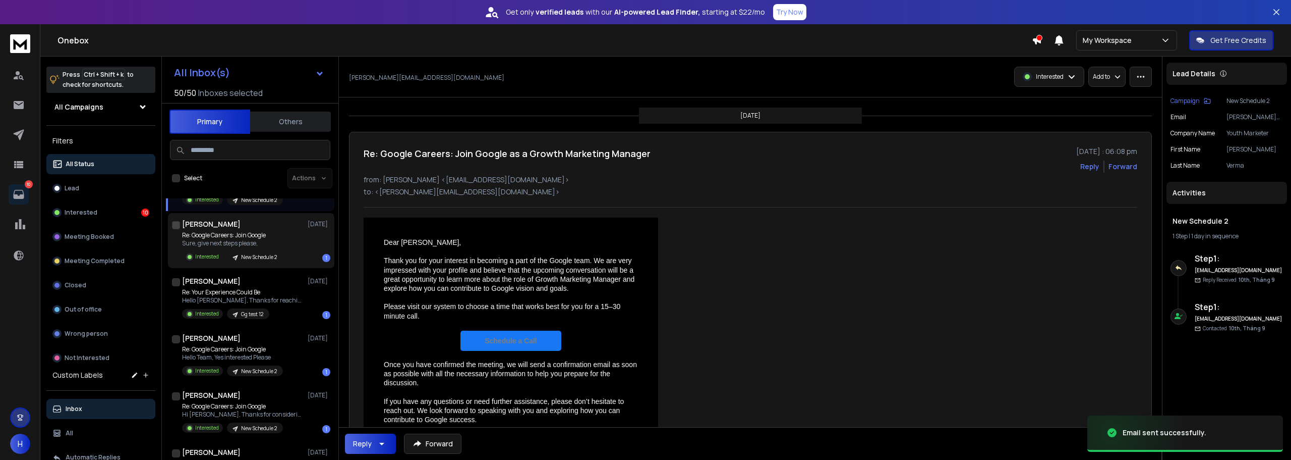
click at [257, 246] on p "Sure, give next steps please," at bounding box center [232, 243] width 101 height 8
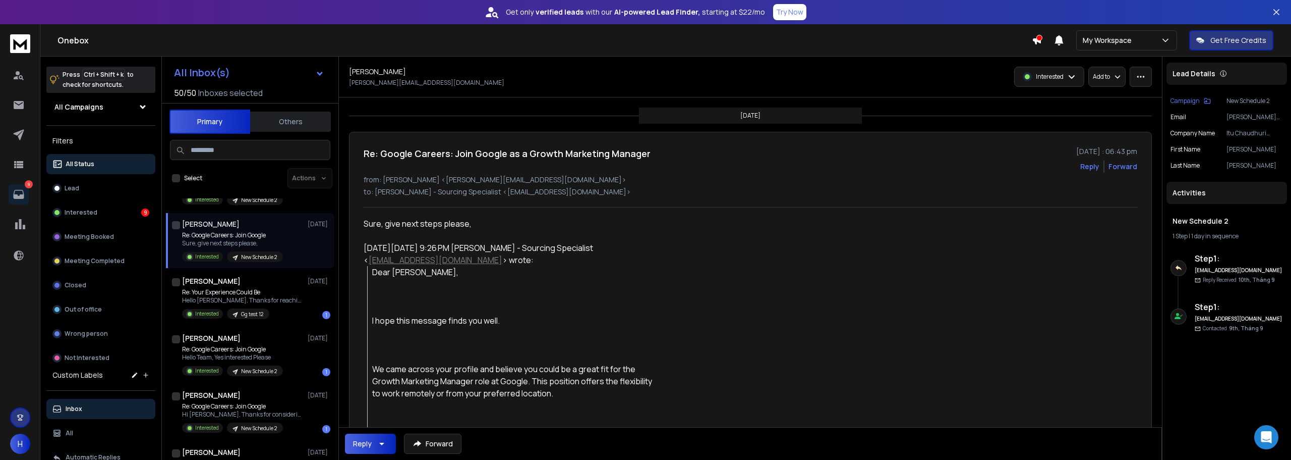
click at [357, 442] on div "Reply" at bounding box center [362, 443] width 19 height 10
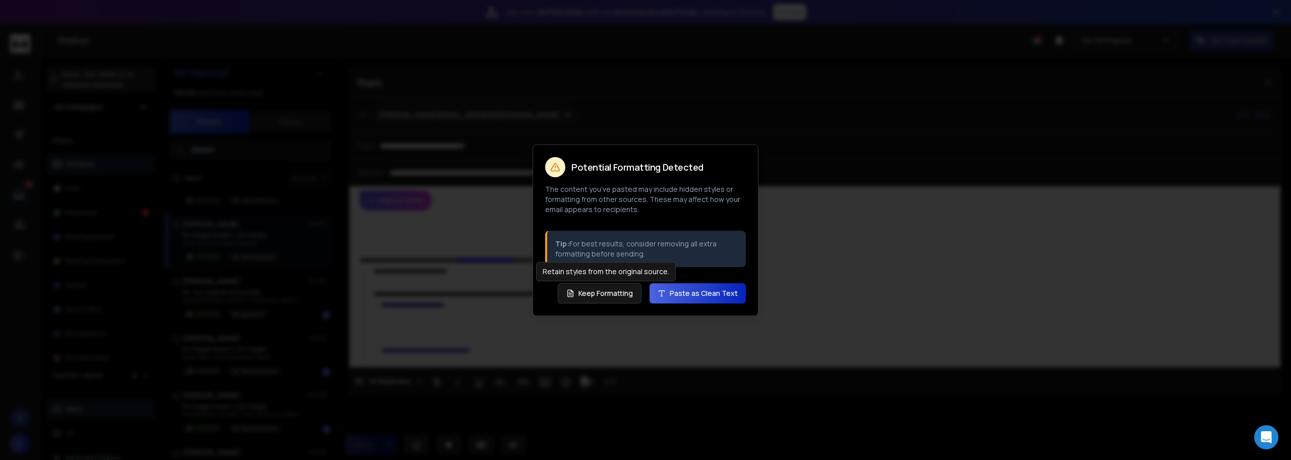
click at [678, 293] on button "Paste as Clean Text" at bounding box center [698, 293] width 96 height 20
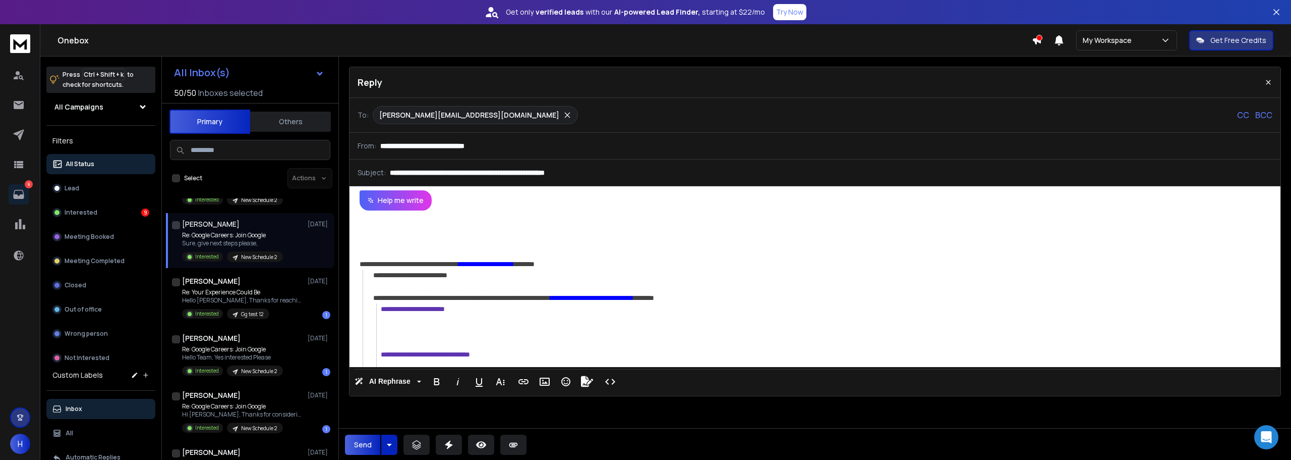
scroll to position [307, 0]
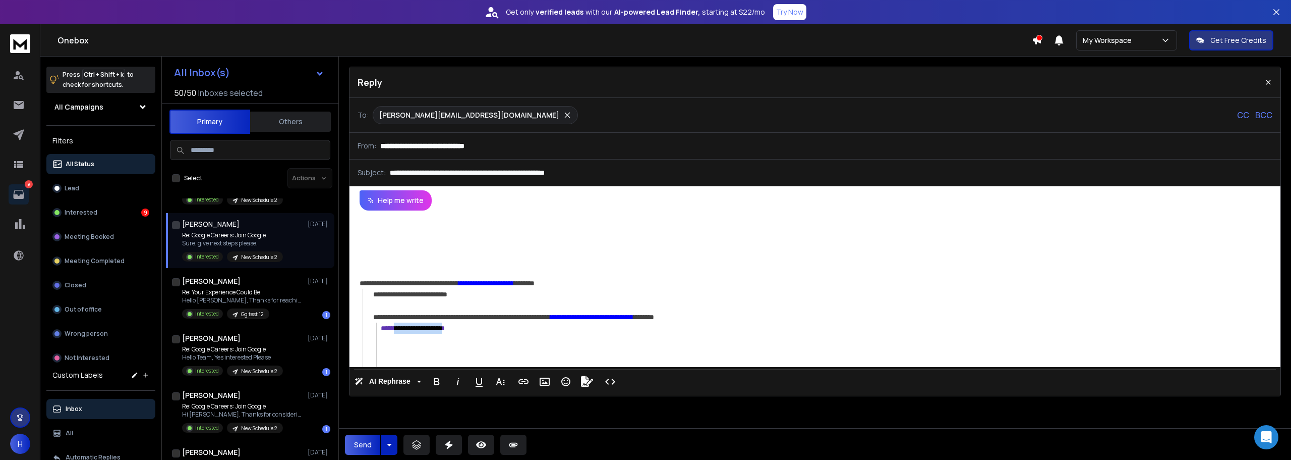
drag, startPoint x: 464, startPoint y: 327, endPoint x: 398, endPoint y: 332, distance: 66.2
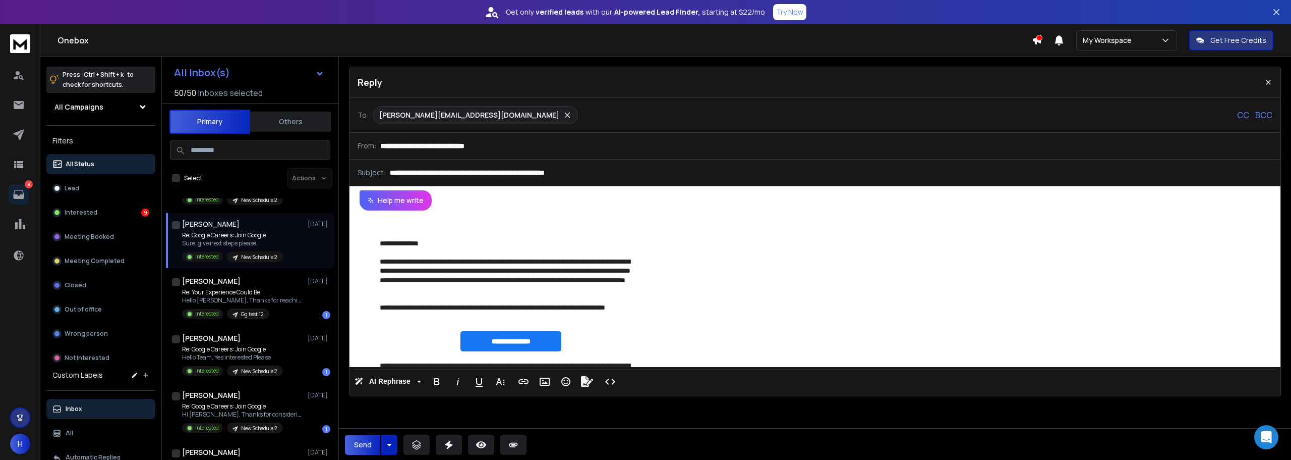
scroll to position [0, 0]
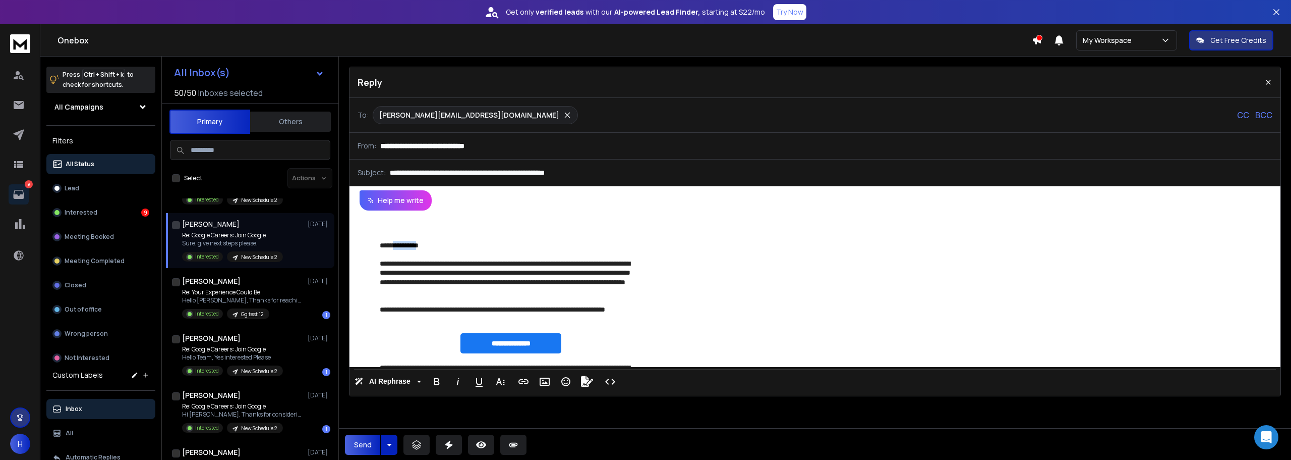
drag, startPoint x: 427, startPoint y: 244, endPoint x: 397, endPoint y: 246, distance: 29.9
click at [397, 246] on div "**********" at bounding box center [511, 245] width 262 height 9
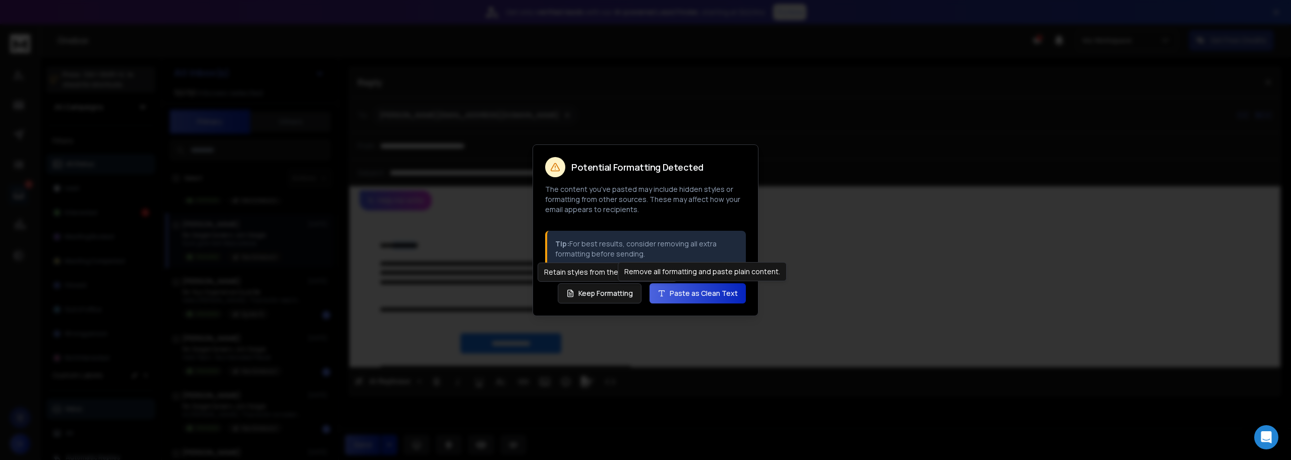
click at [695, 292] on button "Paste as Clean Text" at bounding box center [698, 293] width 96 height 20
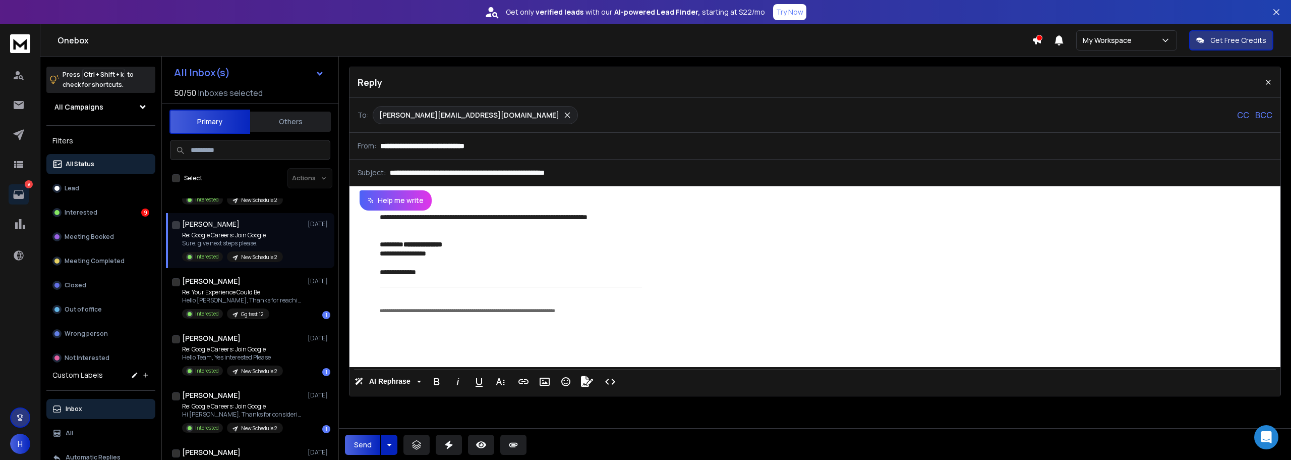
scroll to position [202, 0]
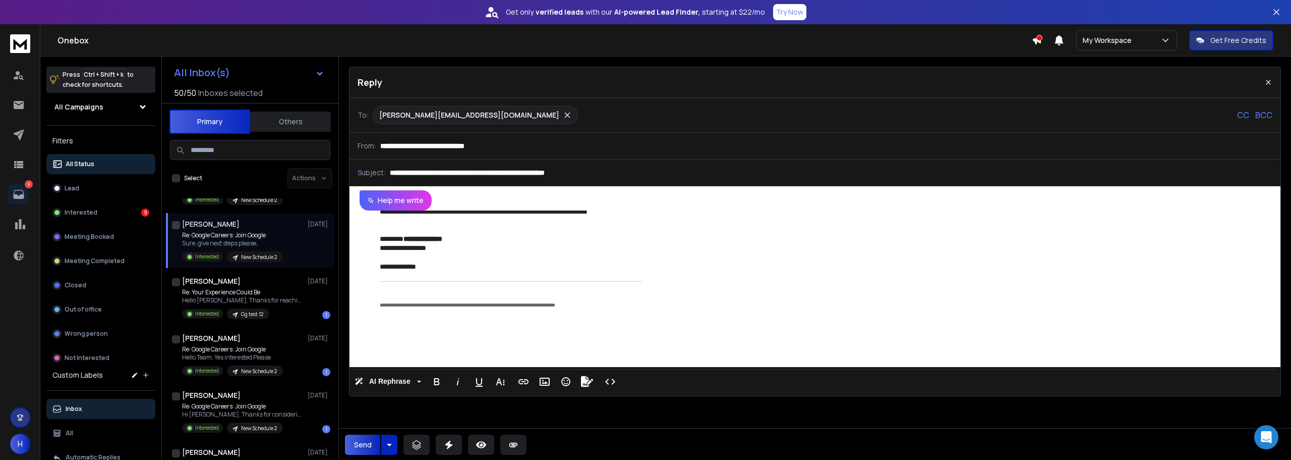
click at [411, 239] on strong "**********" at bounding box center [423, 238] width 39 height 7
click at [403, 266] on div "**********" at bounding box center [511, 257] width 262 height 46
click at [352, 445] on button "Send" at bounding box center [362, 444] width 35 height 20
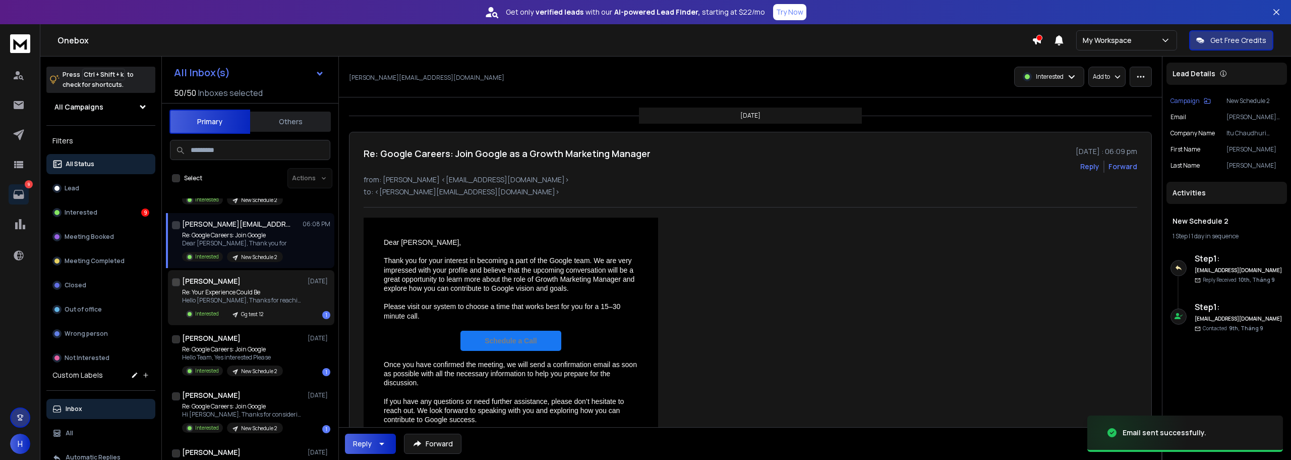
click at [252, 297] on p "Hello [PERSON_NAME], Thanks for reaching" at bounding box center [242, 300] width 121 height 8
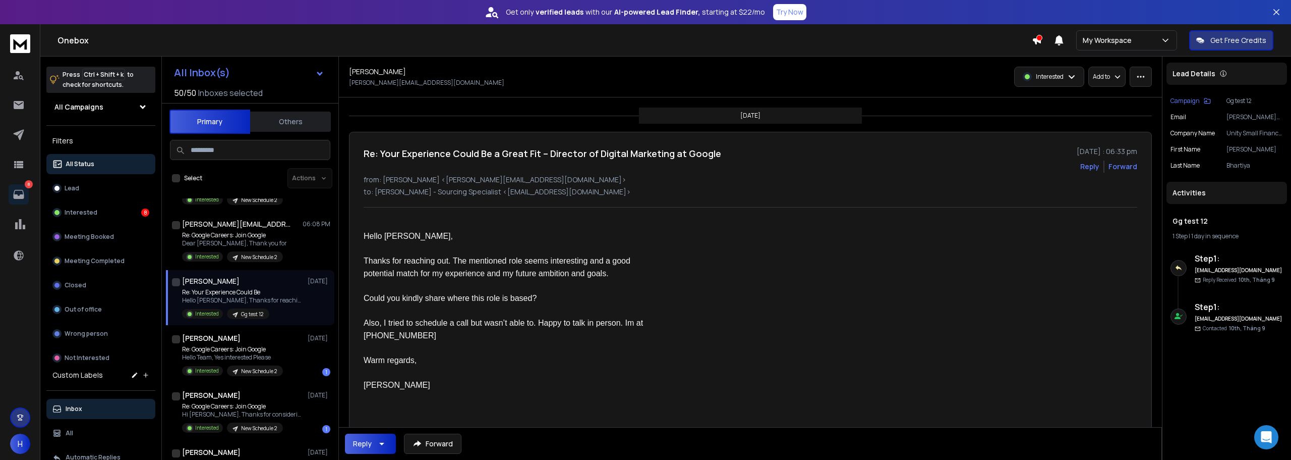
click at [361, 449] on div "Reply" at bounding box center [370, 443] width 35 height 12
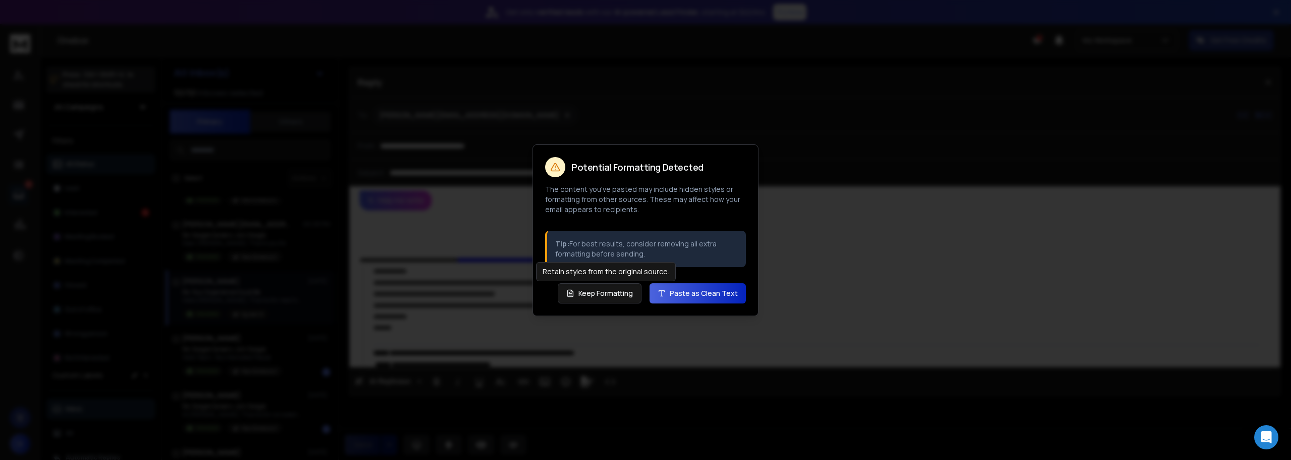
click at [683, 293] on button "Paste as Clean Text" at bounding box center [698, 293] width 96 height 20
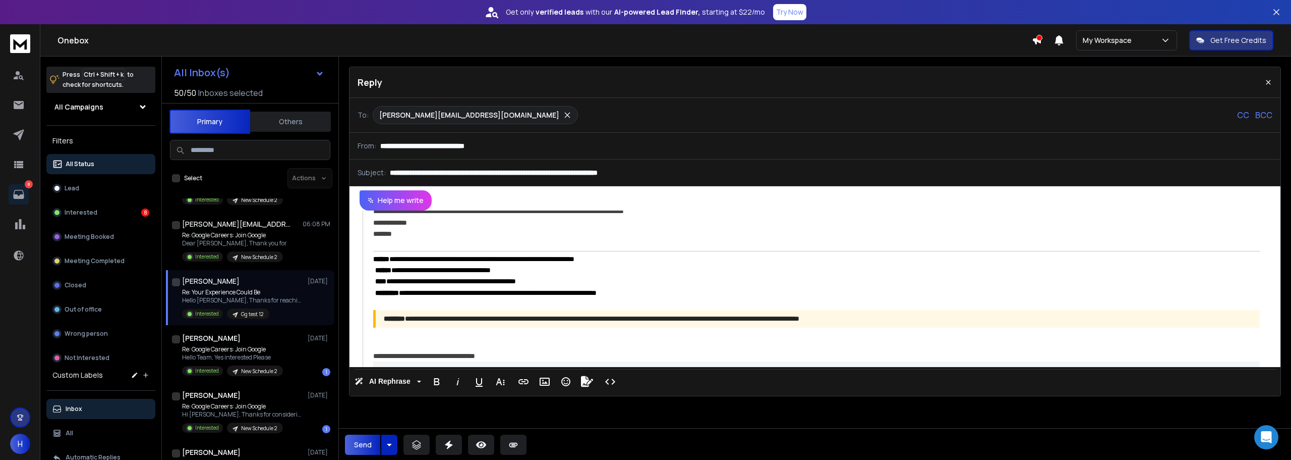
scroll to position [408, 0]
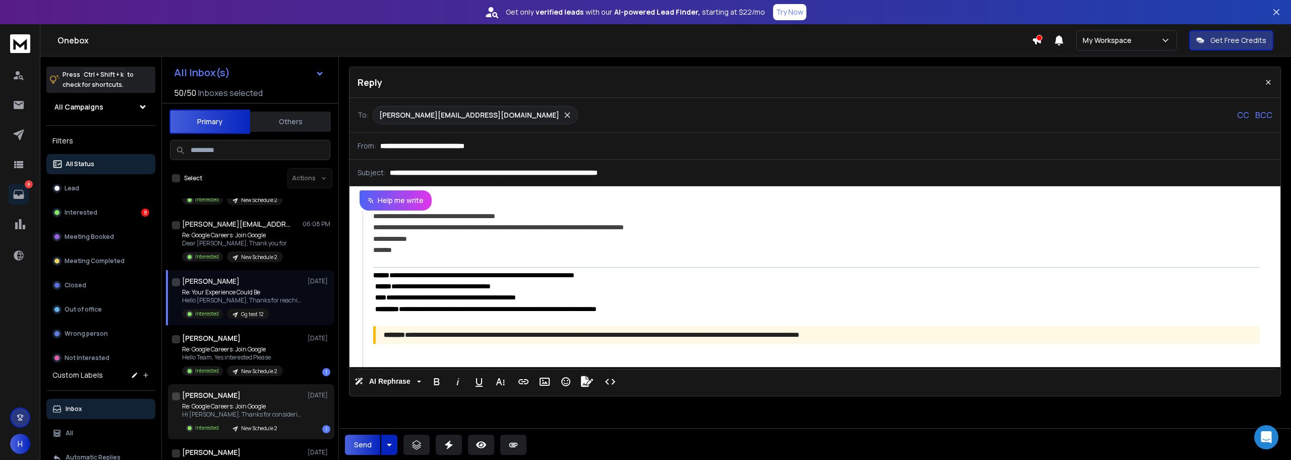
click at [239, 401] on div "[PERSON_NAME] [DATE] Re: Google Careers: Join Google Hi [PERSON_NAME], Thanks f…" at bounding box center [256, 411] width 148 height 43
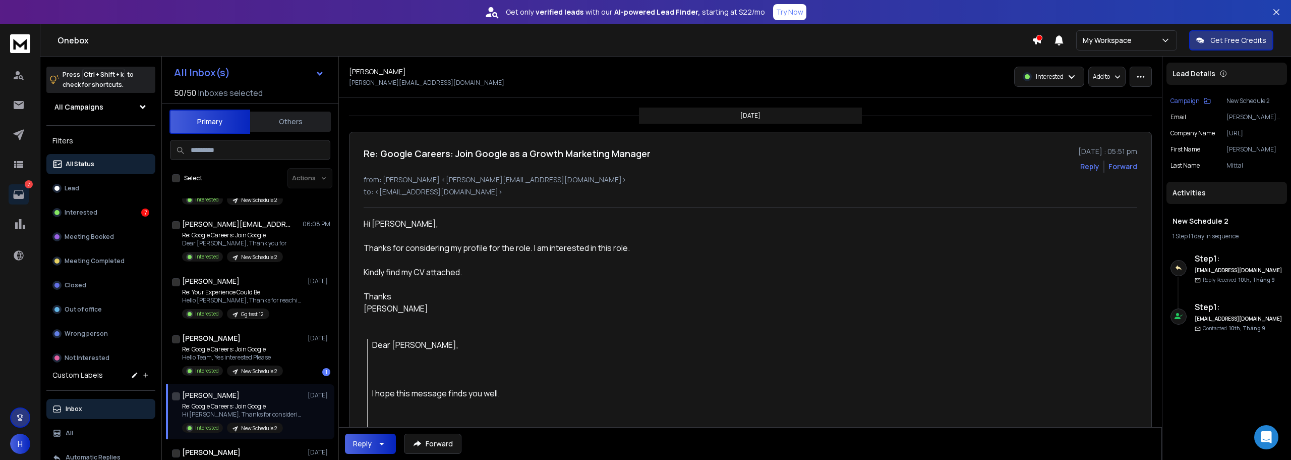
click at [360, 439] on div "Reply" at bounding box center [362, 443] width 19 height 10
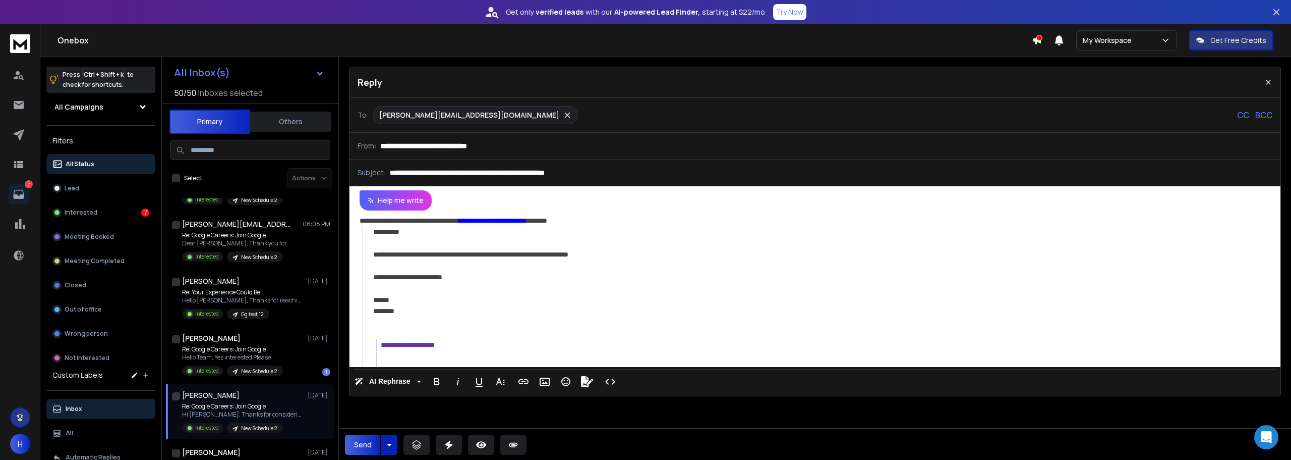
scroll to position [0, 0]
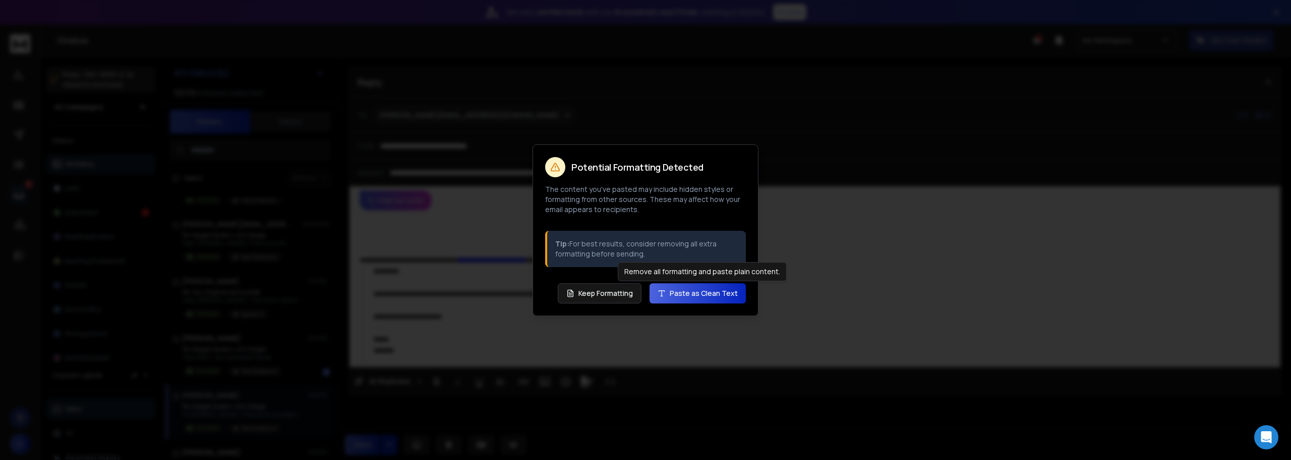
click at [706, 294] on button "Paste as Clean Text" at bounding box center [698, 293] width 96 height 20
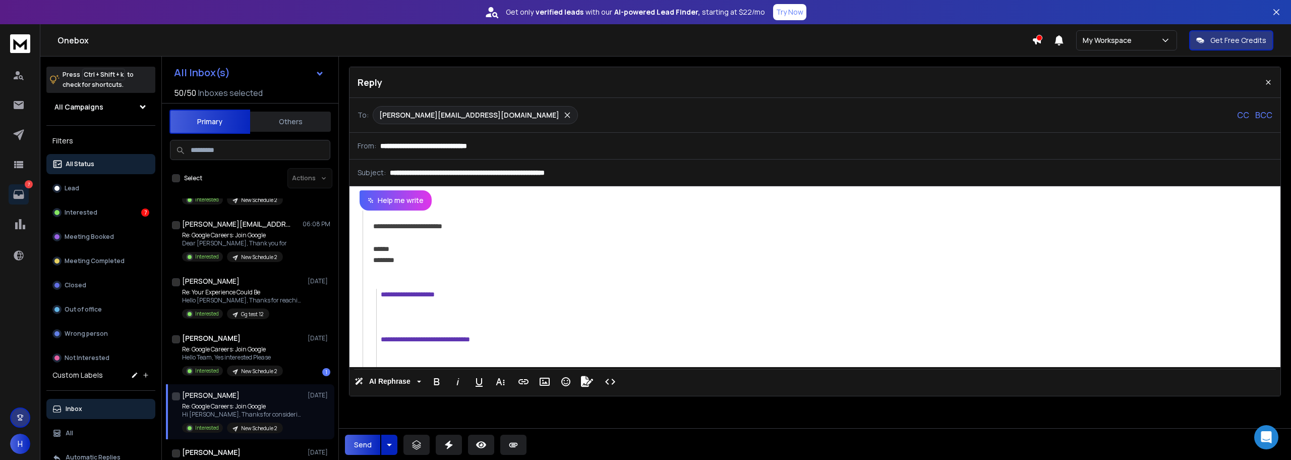
scroll to position [408, 0]
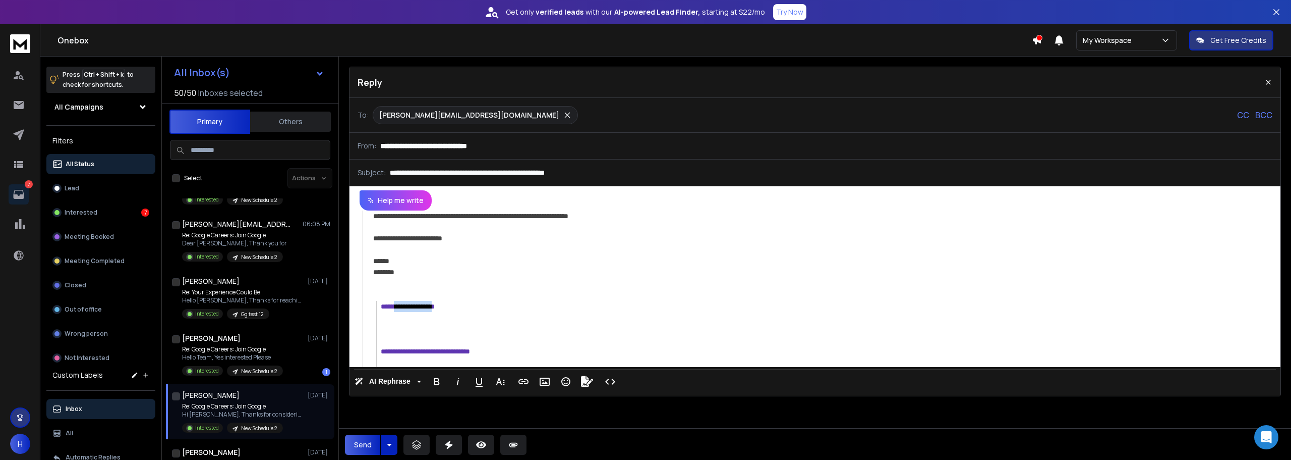
drag, startPoint x: 444, startPoint y: 303, endPoint x: 398, endPoint y: 305, distance: 46.4
click at [398, 305] on div "**********" at bounding box center [821, 306] width 881 height 11
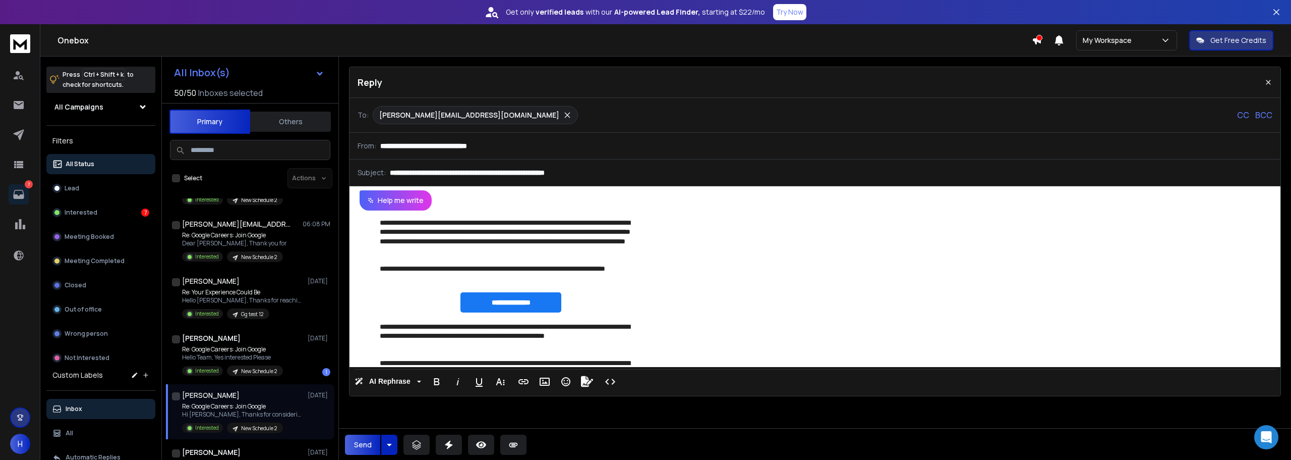
scroll to position [0, 0]
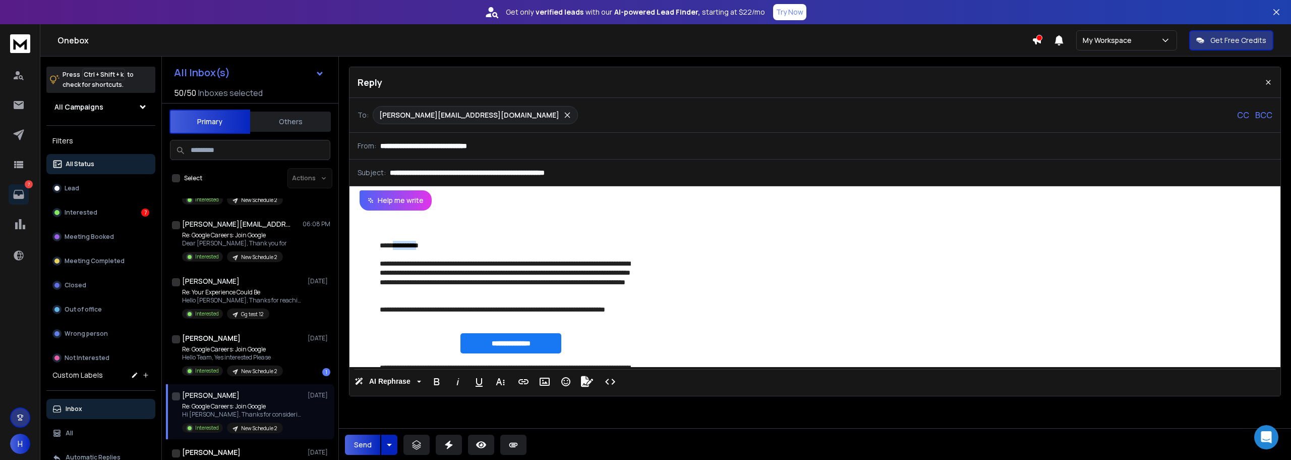
drag, startPoint x: 426, startPoint y: 247, endPoint x: 397, endPoint y: 246, distance: 28.8
click at [397, 246] on div "**********" at bounding box center [511, 245] width 262 height 9
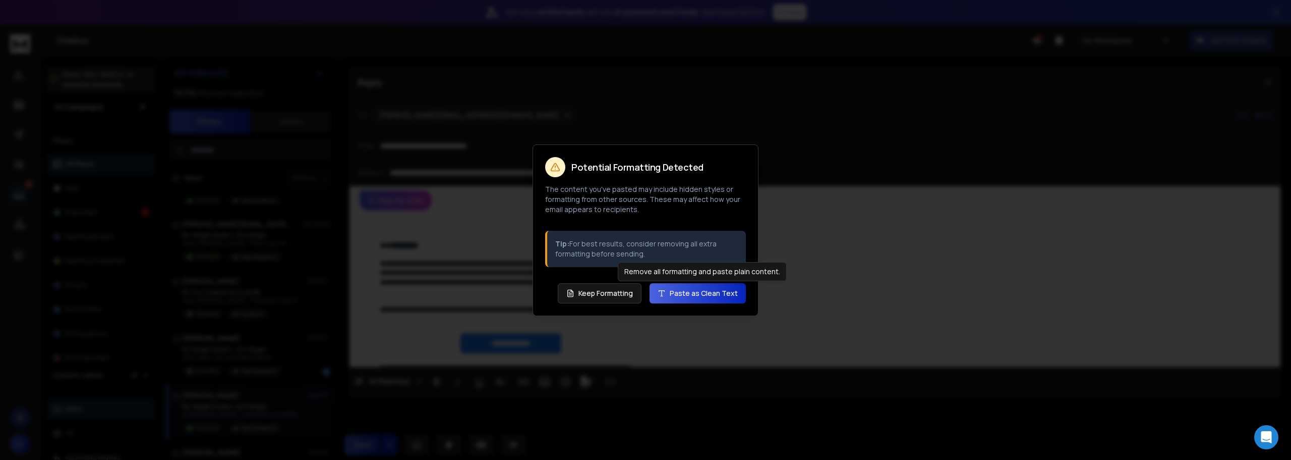
click at [703, 292] on button "Paste as Clean Text" at bounding box center [698, 293] width 96 height 20
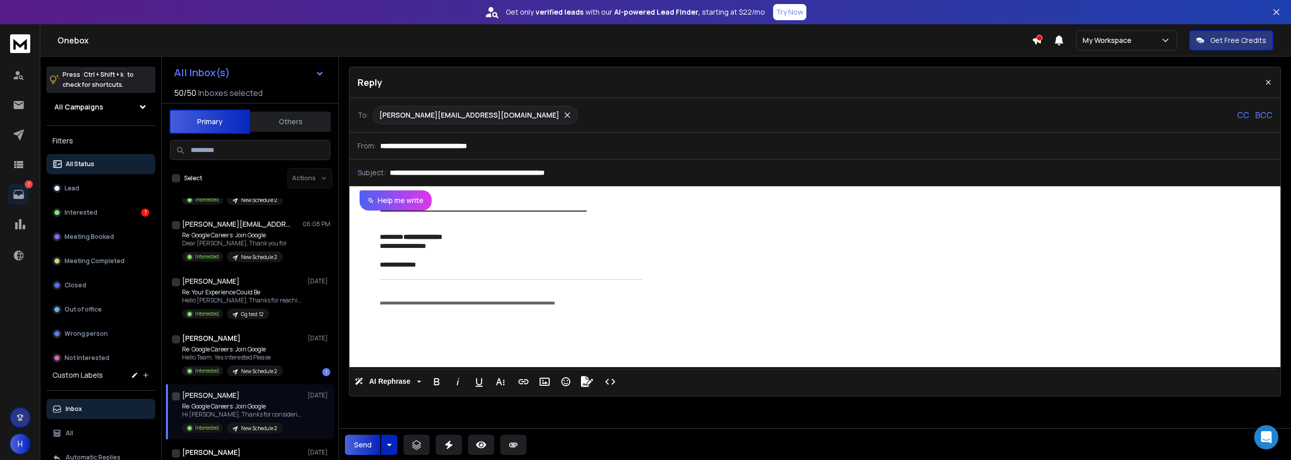
scroll to position [202, 0]
click at [412, 241] on strong "**********" at bounding box center [423, 238] width 39 height 7
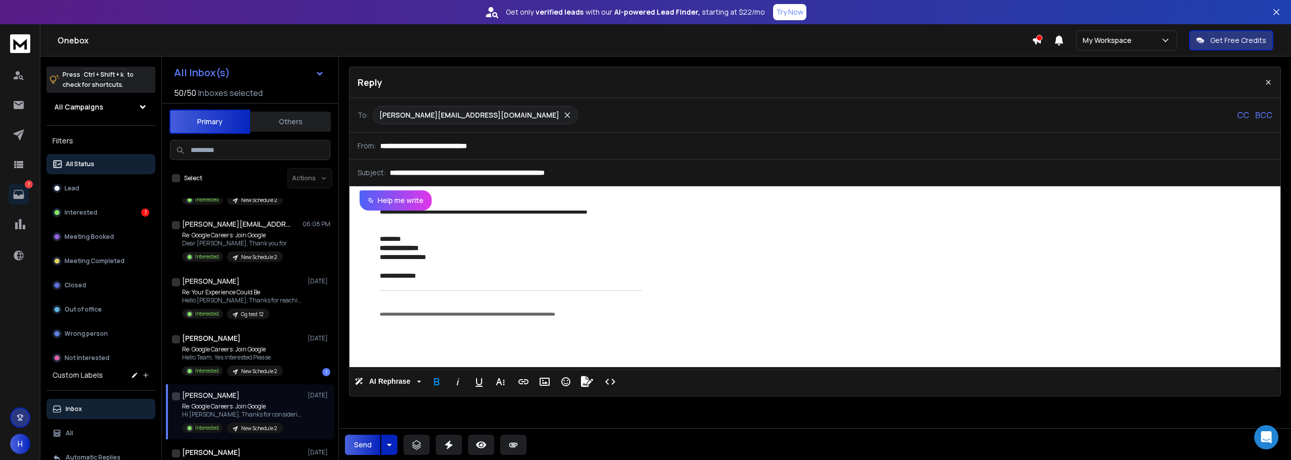
click at [401, 266] on div "**********" at bounding box center [511, 257] width 262 height 46
click at [360, 443] on button "Send" at bounding box center [362, 444] width 35 height 20
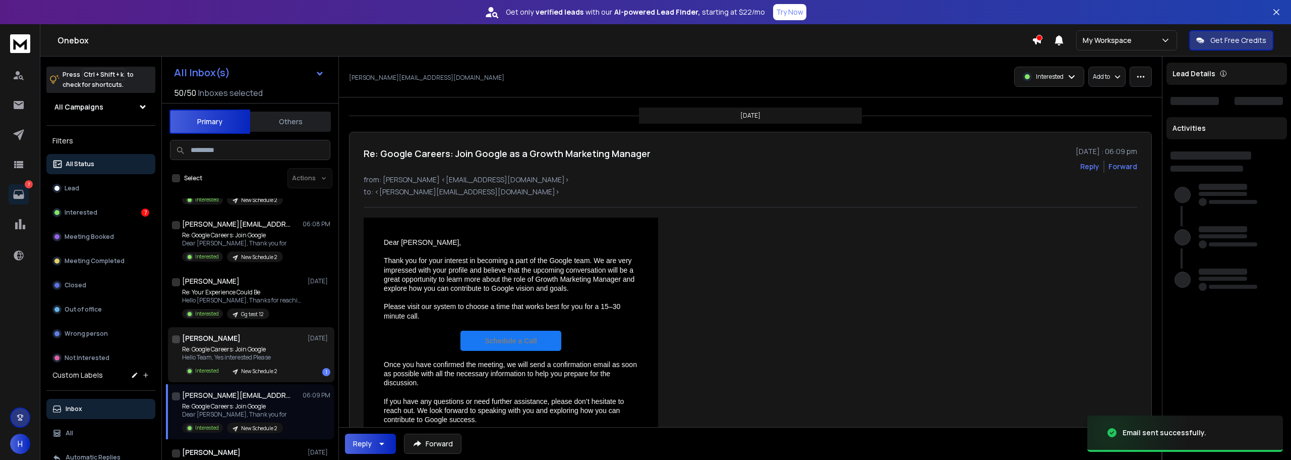
click at [258, 351] on p "Re: Google Careers: Join Google" at bounding box center [232, 349] width 101 height 8
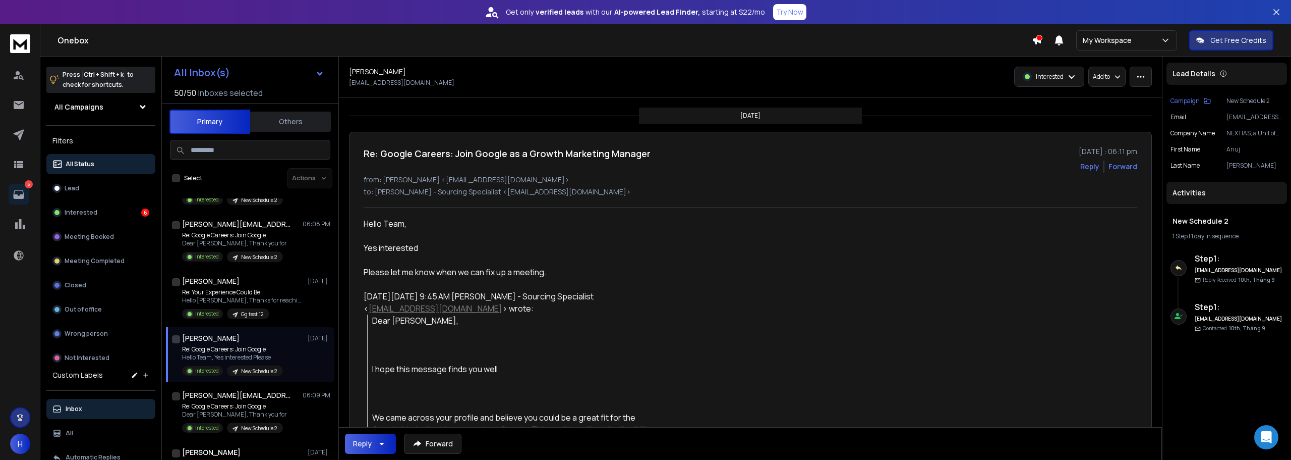
click at [361, 437] on div "Reply" at bounding box center [370, 443] width 35 height 12
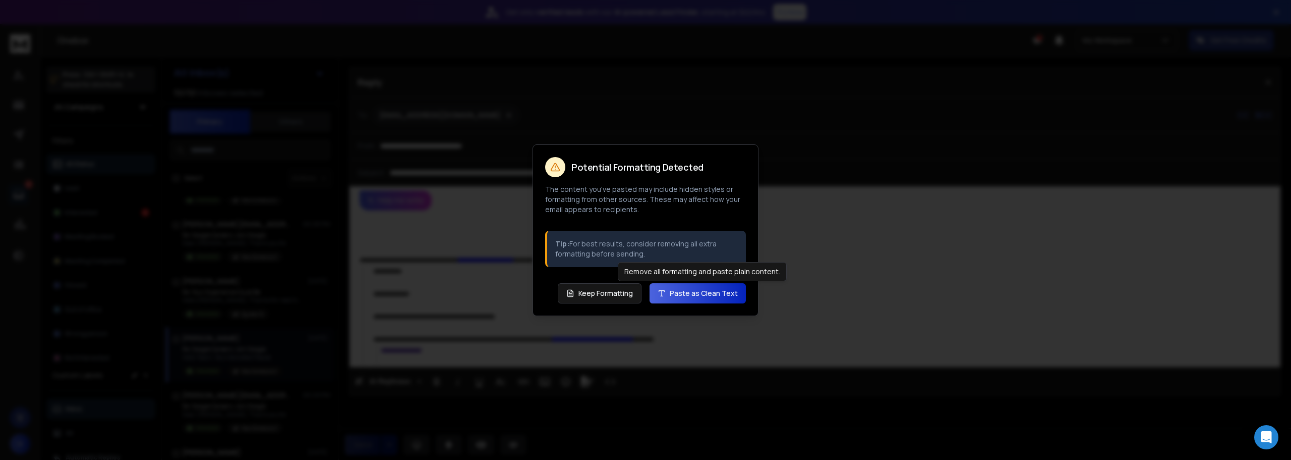
click at [692, 294] on button "Paste as Clean Text" at bounding box center [698, 293] width 96 height 20
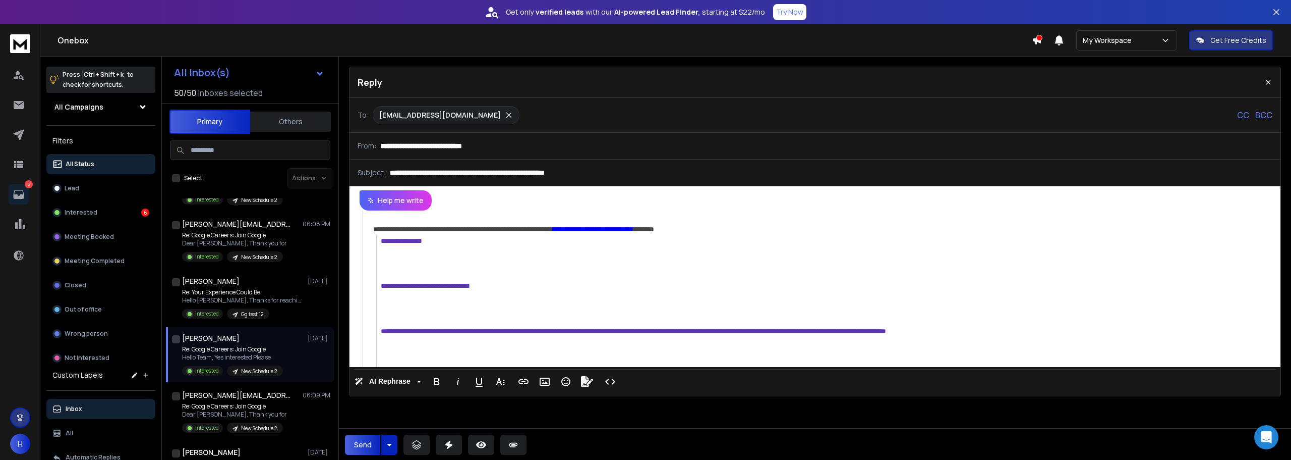
scroll to position [408, 0]
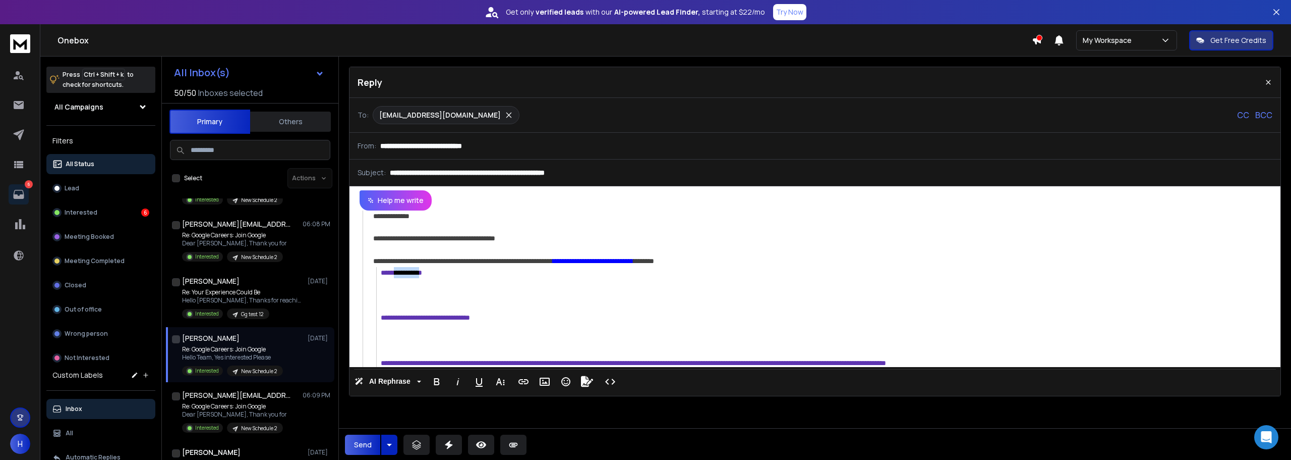
drag, startPoint x: 430, startPoint y: 272, endPoint x: 396, endPoint y: 273, distance: 33.8
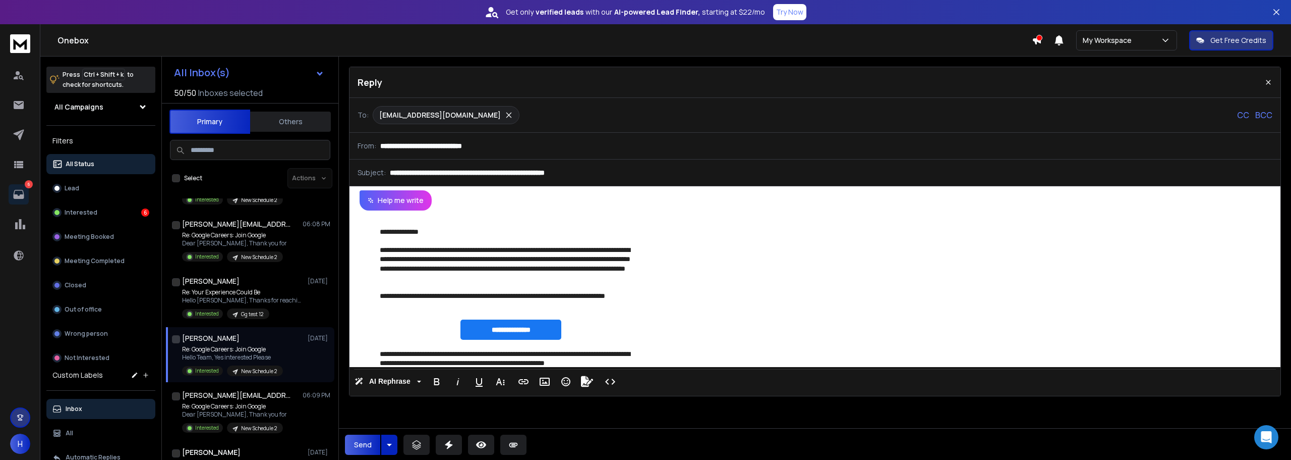
scroll to position [0, 0]
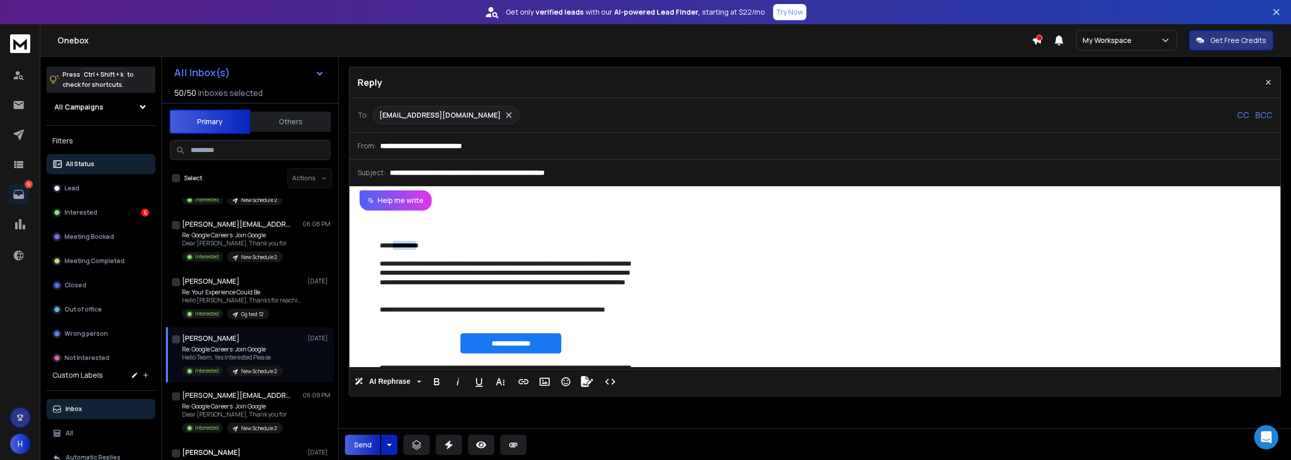
drag, startPoint x: 426, startPoint y: 245, endPoint x: 398, endPoint y: 245, distance: 27.7
click at [398, 245] on div "**********" at bounding box center [511, 245] width 262 height 9
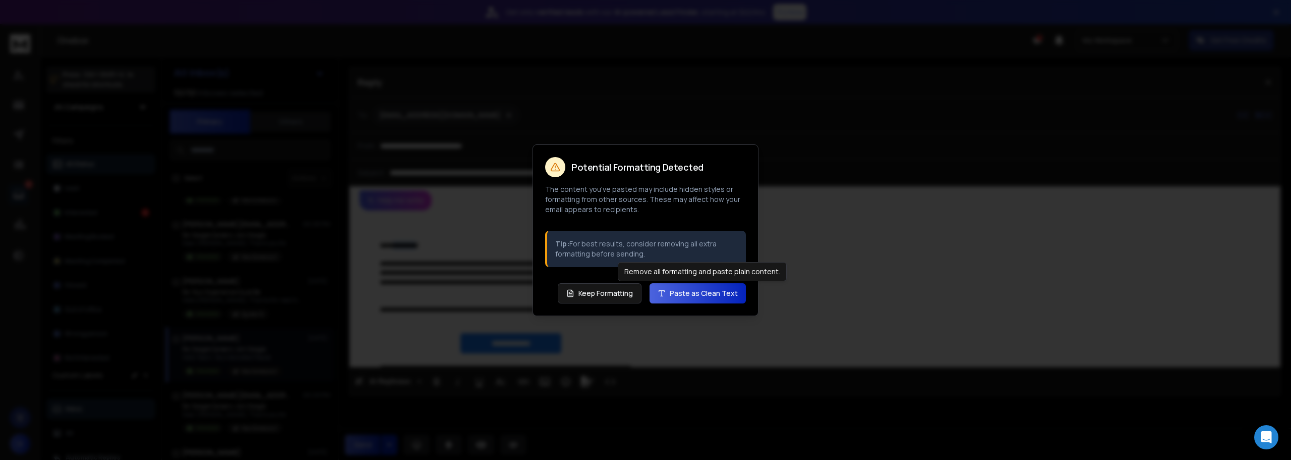
click at [685, 294] on button "Paste as Clean Text" at bounding box center [698, 293] width 96 height 20
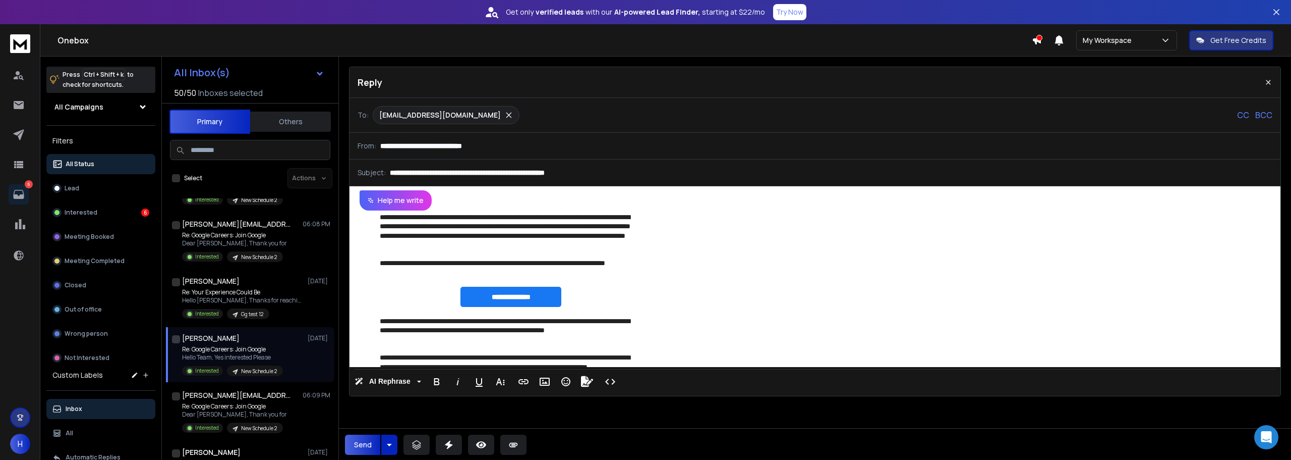
scroll to position [151, 0]
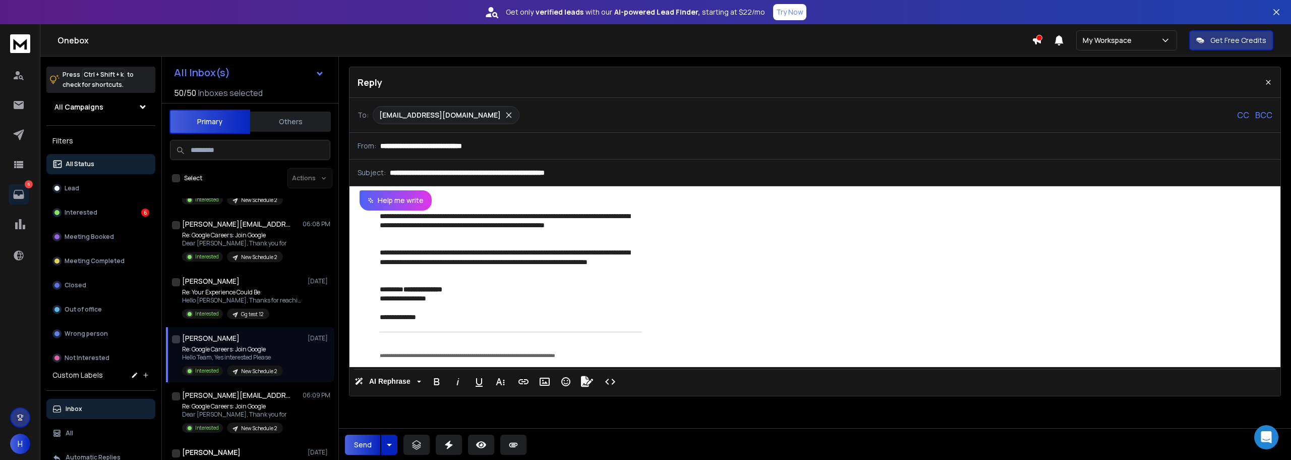
click at [410, 288] on strong "**********" at bounding box center [423, 288] width 39 height 7
click at [397, 318] on div "**********" at bounding box center [511, 307] width 262 height 46
click at [360, 443] on button "Send" at bounding box center [362, 444] width 35 height 20
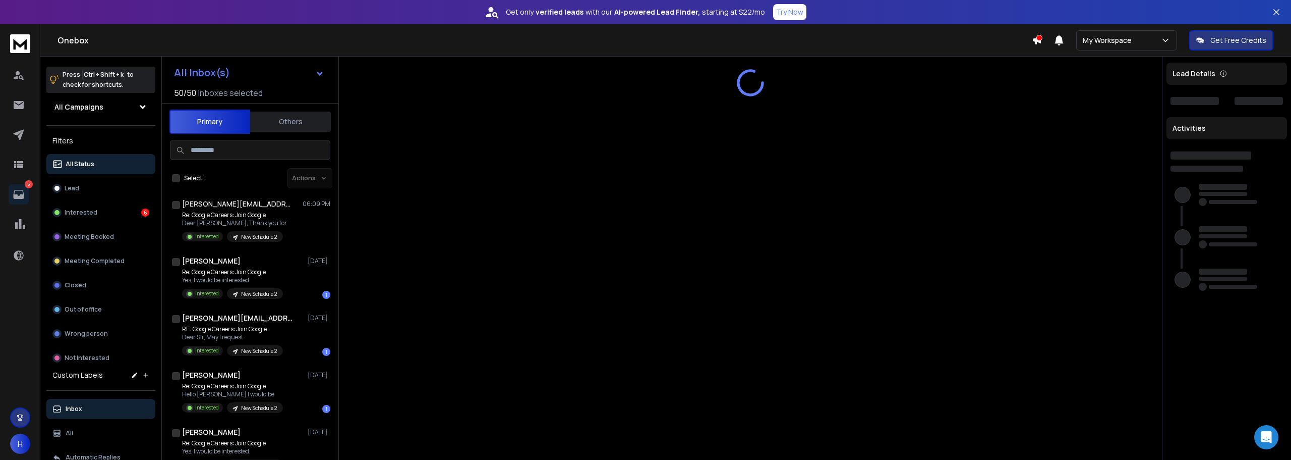
scroll to position [1614, 0]
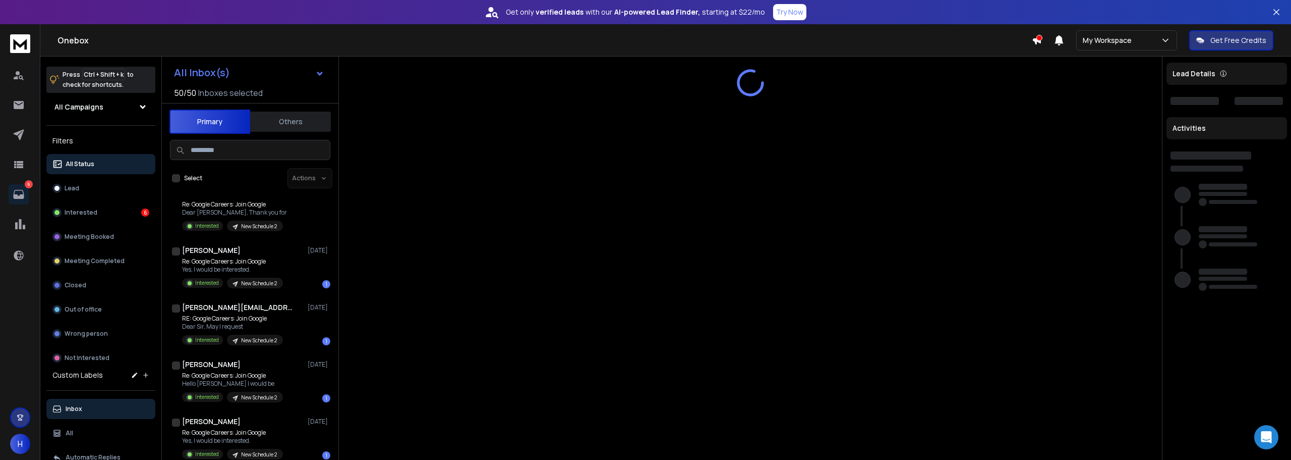
click at [741, 244] on div at bounding box center [750, 286] width 823 height 460
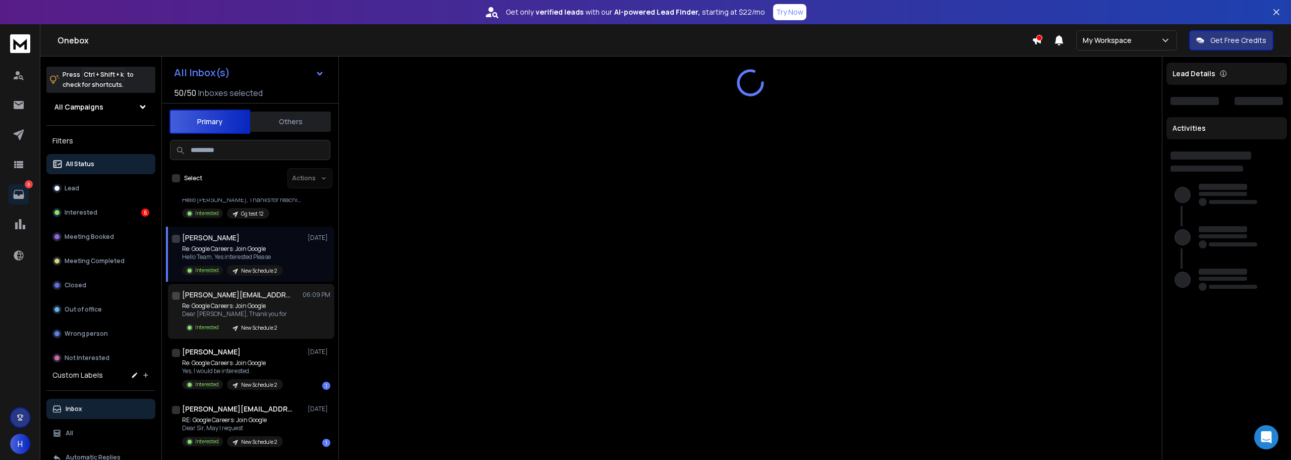
scroll to position [1513, 0]
click at [258, 284] on div "[PERSON_NAME][EMAIL_ADDRESS][DOMAIN_NAME] 06:09 PM Re: Google Careers: Join Goo…" at bounding box center [251, 310] width 166 height 55
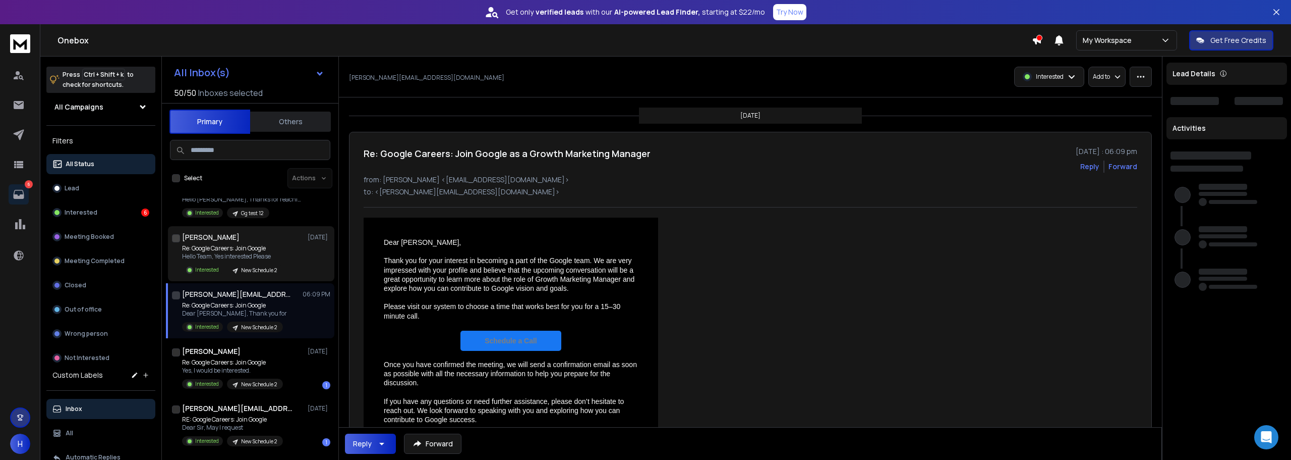
click at [264, 250] on p "Re: Google Careers: Join Google" at bounding box center [232, 248] width 101 height 8
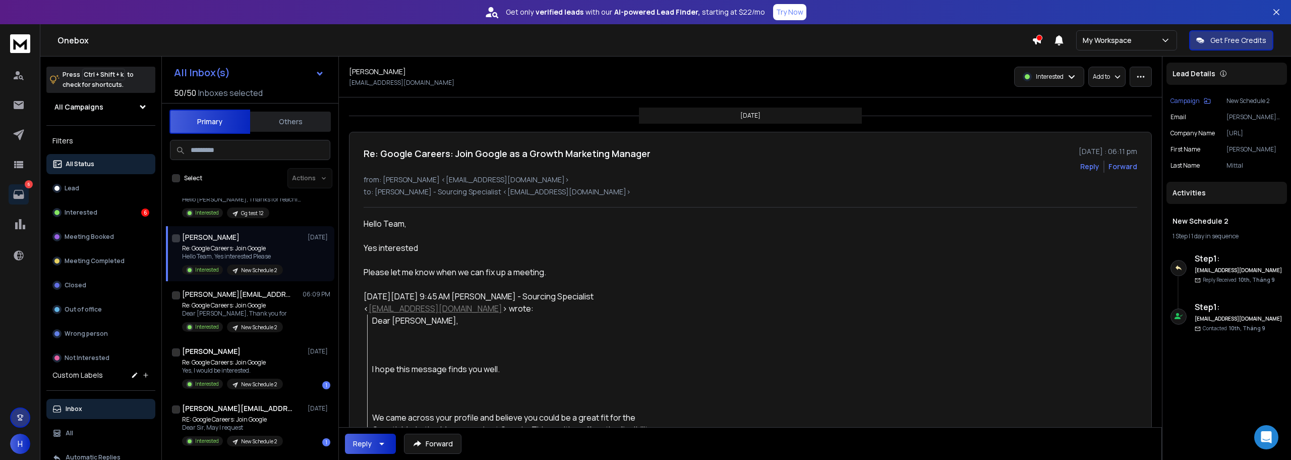
click at [362, 441] on div "Reply" at bounding box center [362, 443] width 19 height 10
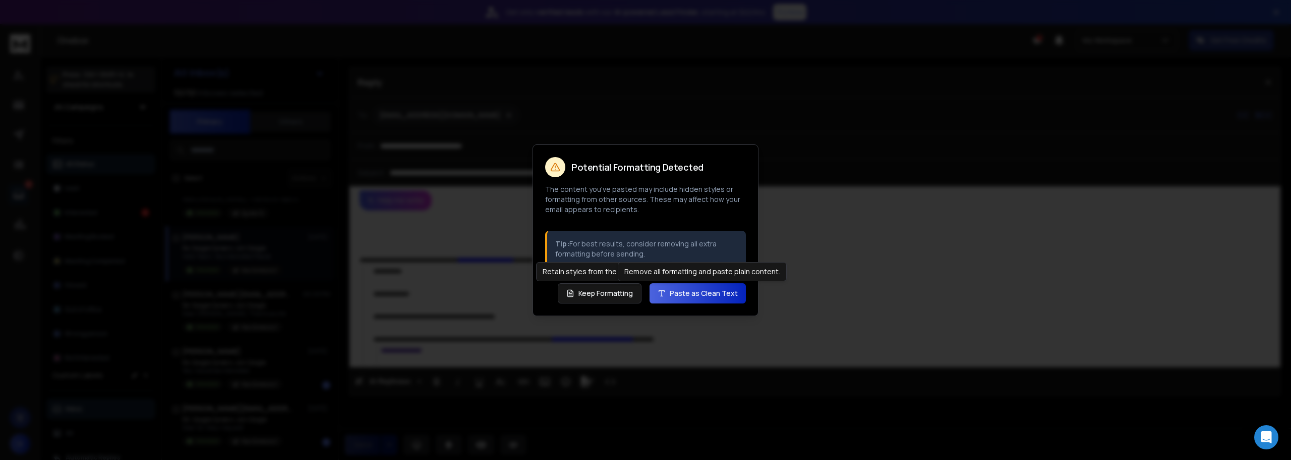
click at [686, 293] on button "Paste as Clean Text" at bounding box center [698, 293] width 96 height 20
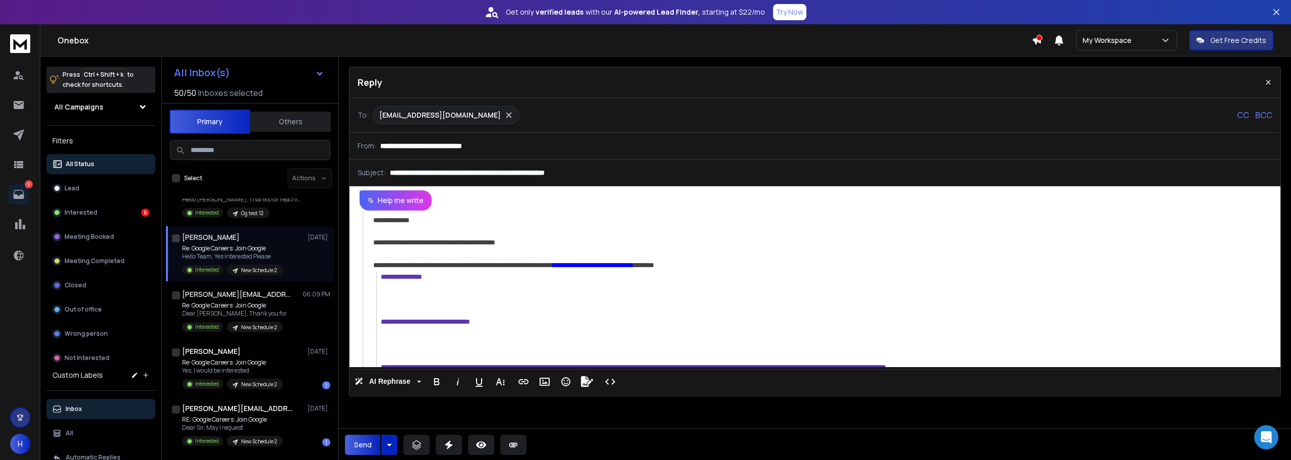
scroll to position [408, 0]
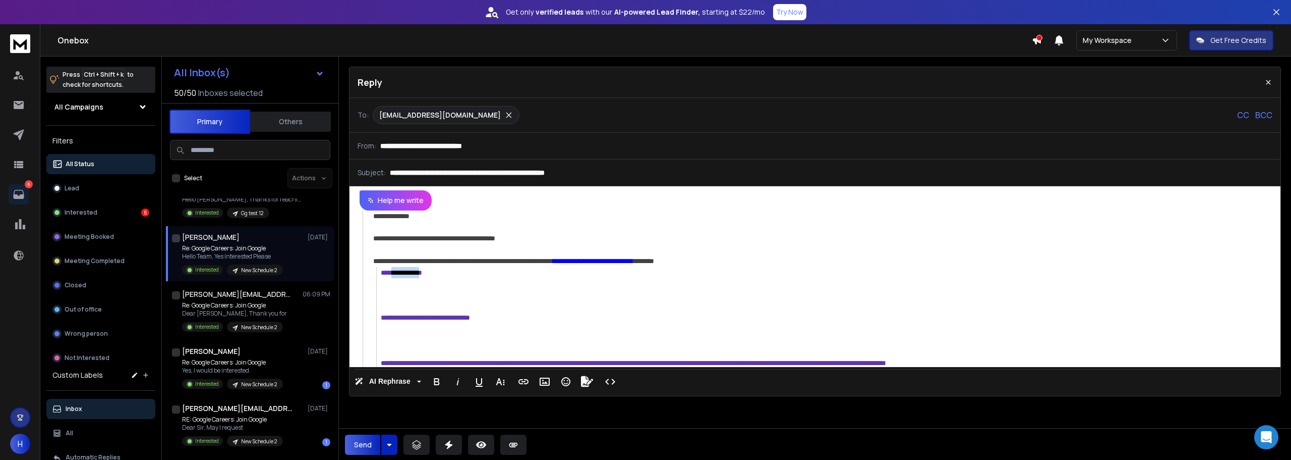
drag, startPoint x: 430, startPoint y: 274, endPoint x: 395, endPoint y: 275, distance: 34.8
drag, startPoint x: 429, startPoint y: 272, endPoint x: 396, endPoint y: 273, distance: 33.3
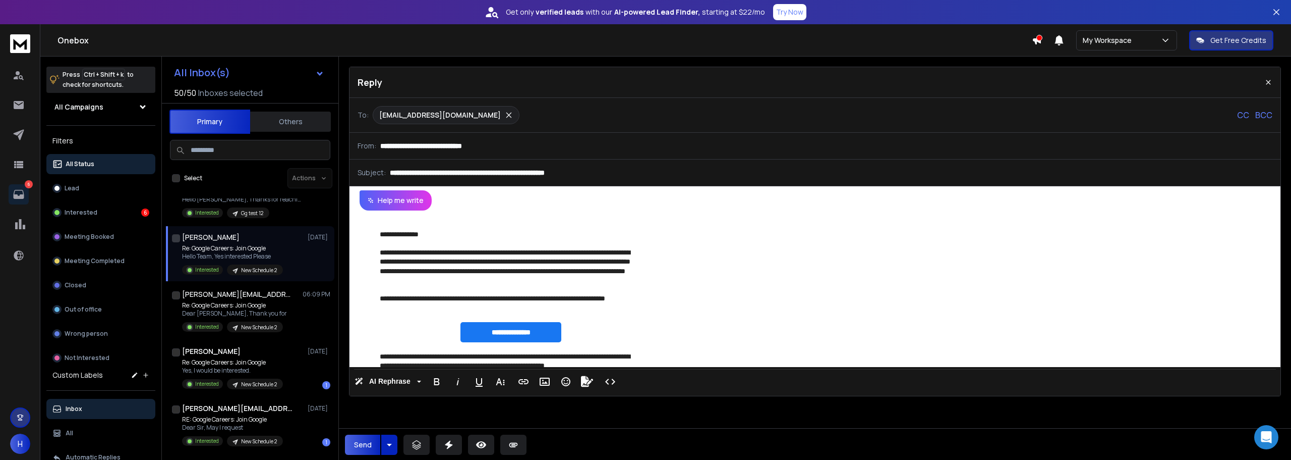
scroll to position [0, 0]
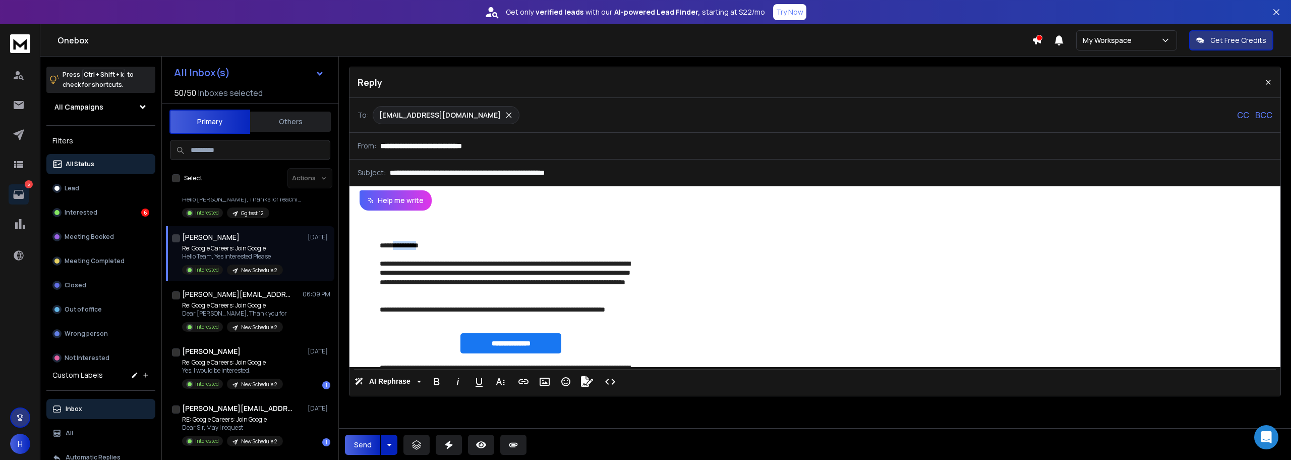
drag, startPoint x: 427, startPoint y: 245, endPoint x: 397, endPoint y: 247, distance: 29.4
click at [397, 247] on div "**********" at bounding box center [511, 245] width 262 height 9
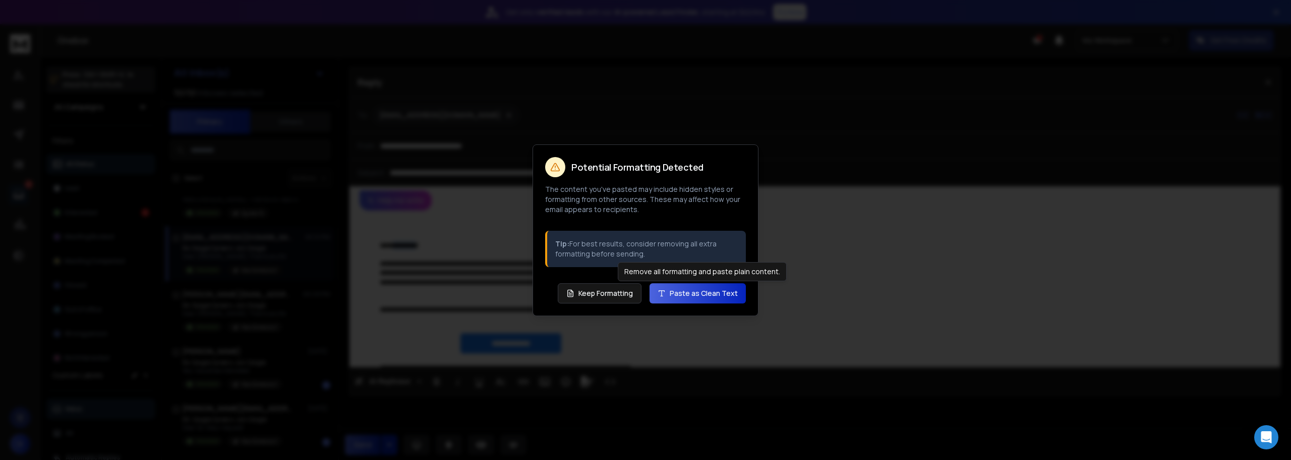
click at [675, 290] on button "Paste as Clean Text" at bounding box center [698, 293] width 96 height 20
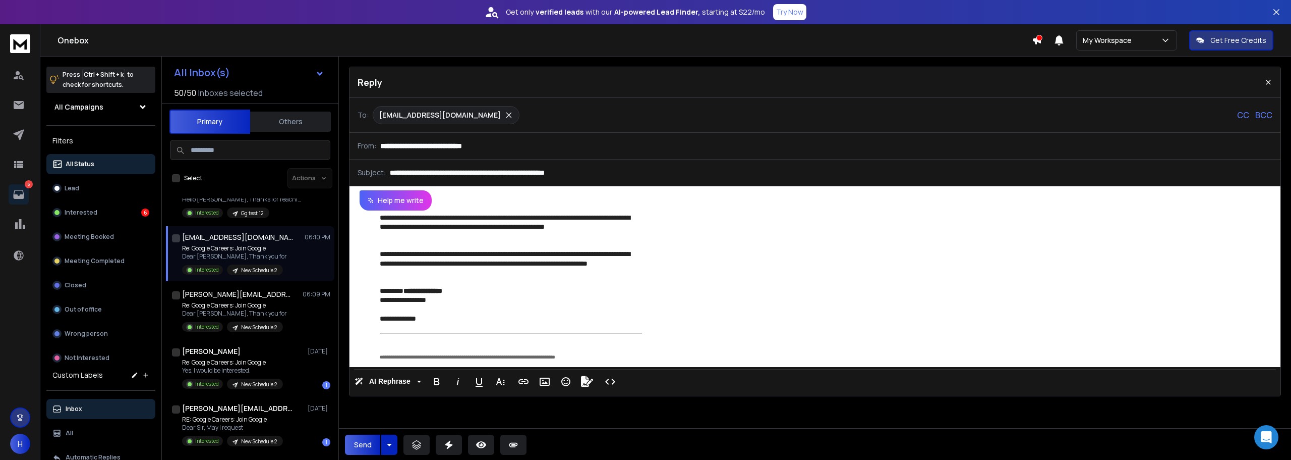
scroll to position [151, 0]
click at [410, 290] on strong "**********" at bounding box center [423, 288] width 39 height 7
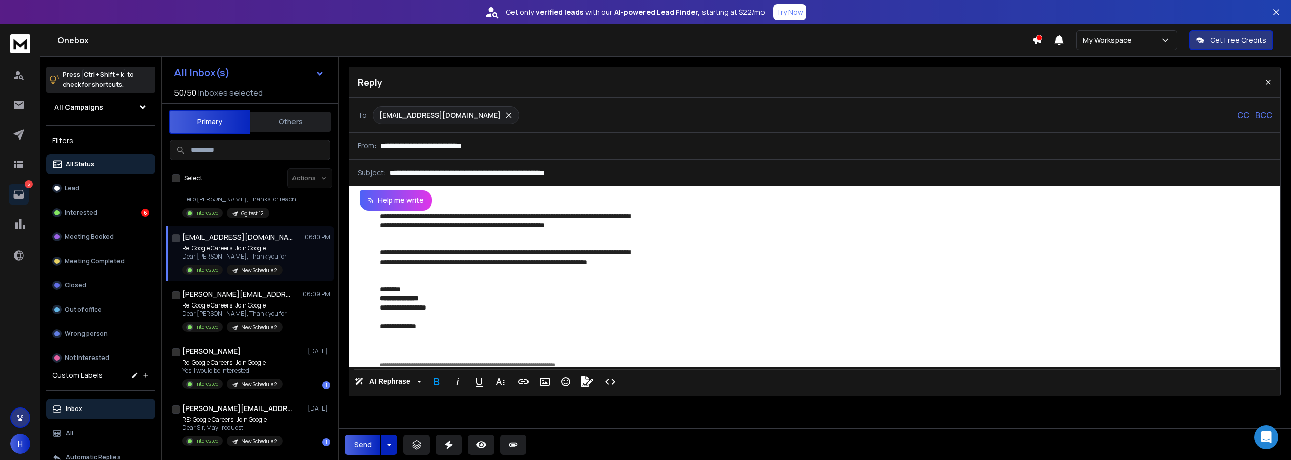
click at [408, 316] on div "**********" at bounding box center [511, 307] width 262 height 46
click at [356, 444] on button "Send" at bounding box center [362, 444] width 35 height 20
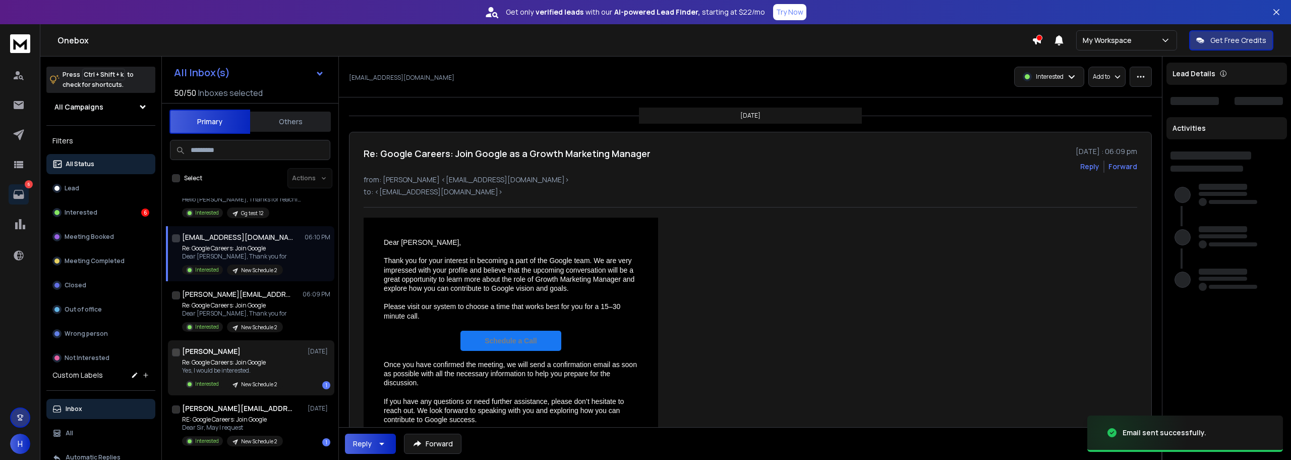
click at [238, 364] on p "Re: Google Careers: Join Google" at bounding box center [232, 362] width 101 height 8
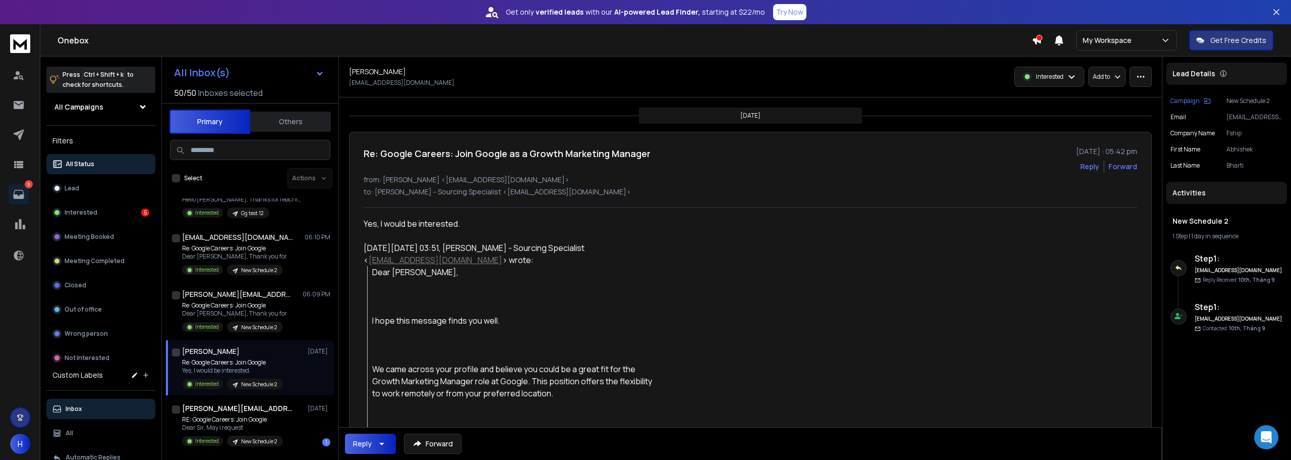
click at [356, 439] on div "Reply" at bounding box center [362, 443] width 19 height 10
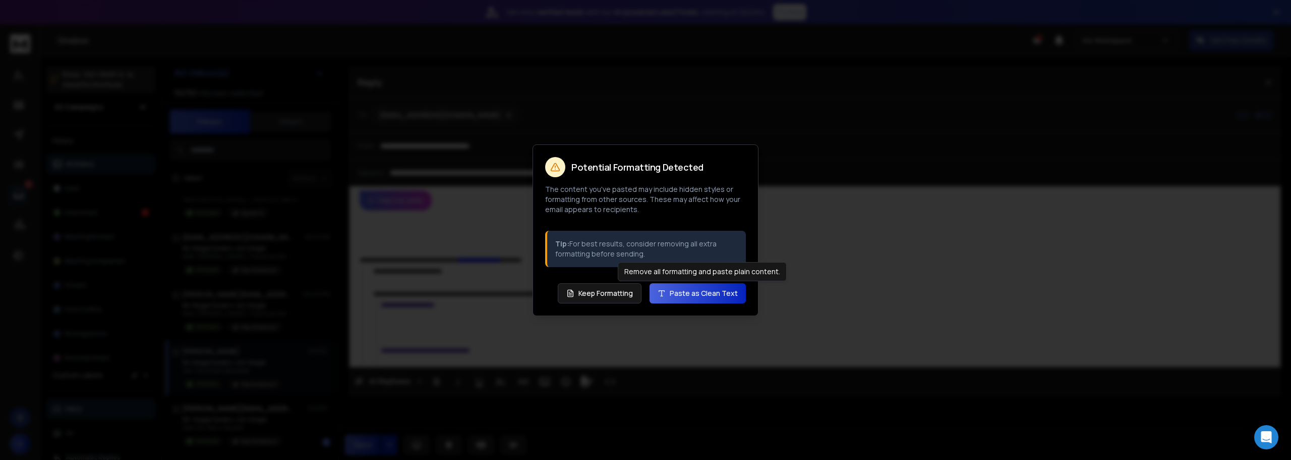
click at [702, 290] on button "Paste as Clean Text" at bounding box center [698, 293] width 96 height 20
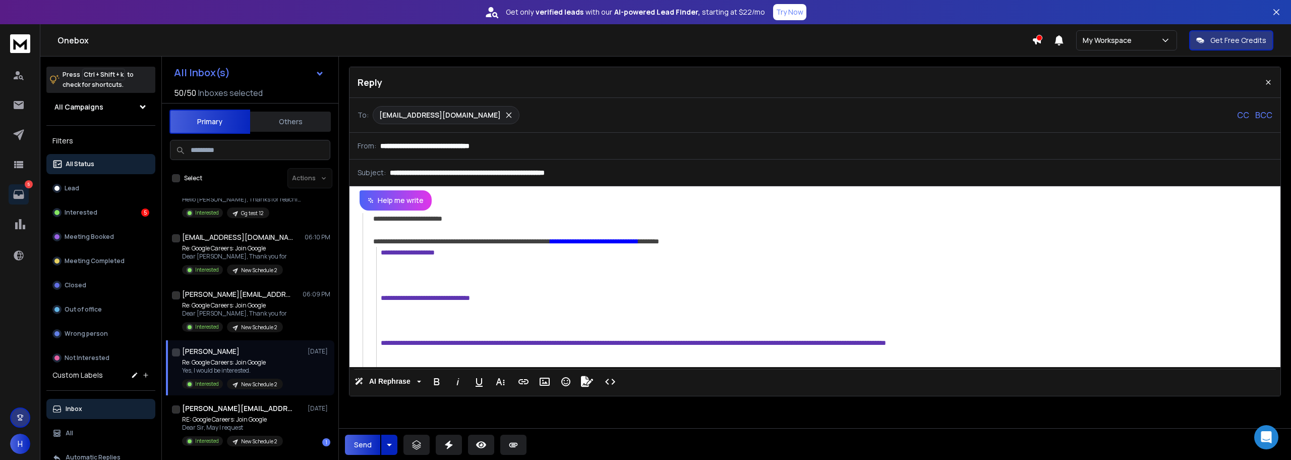
scroll to position [408, 0]
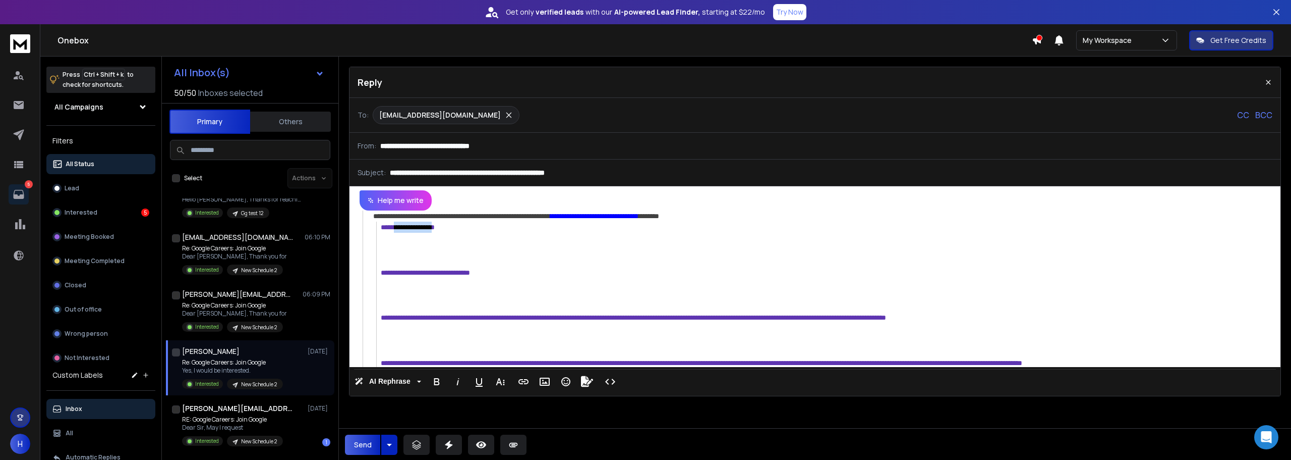
drag, startPoint x: 445, startPoint y: 227, endPoint x: 396, endPoint y: 230, distance: 49.0
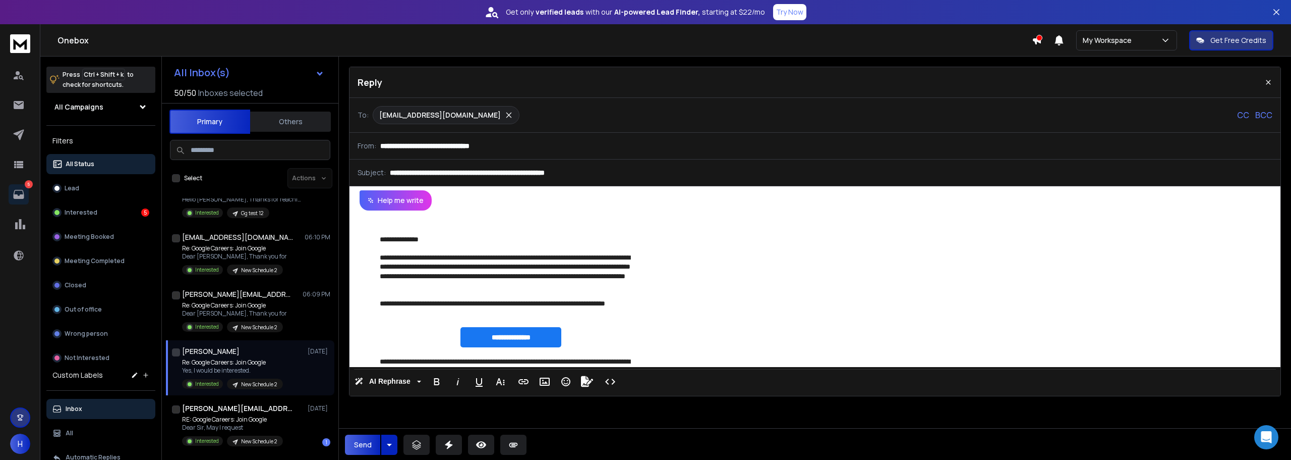
scroll to position [0, 0]
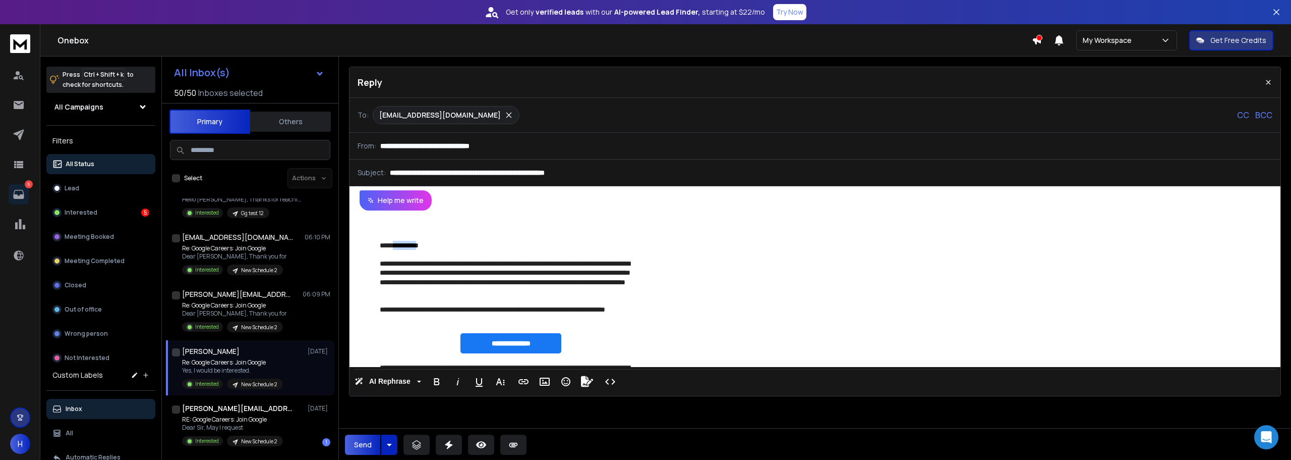
drag, startPoint x: 424, startPoint y: 244, endPoint x: 397, endPoint y: 244, distance: 27.2
click at [397, 244] on div "**********" at bounding box center [511, 245] width 262 height 9
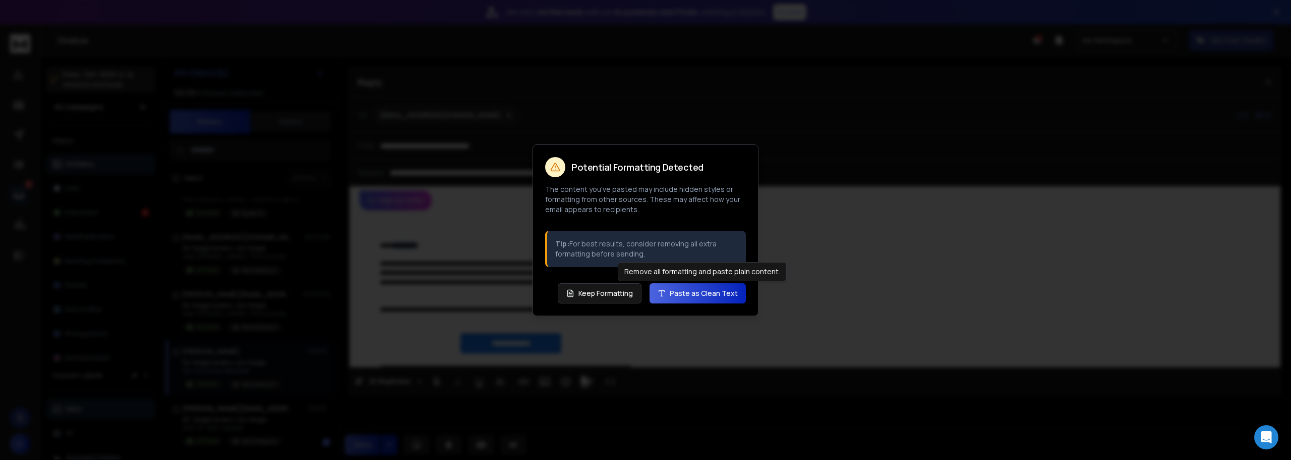
click at [706, 290] on button "Paste as Clean Text" at bounding box center [698, 293] width 96 height 20
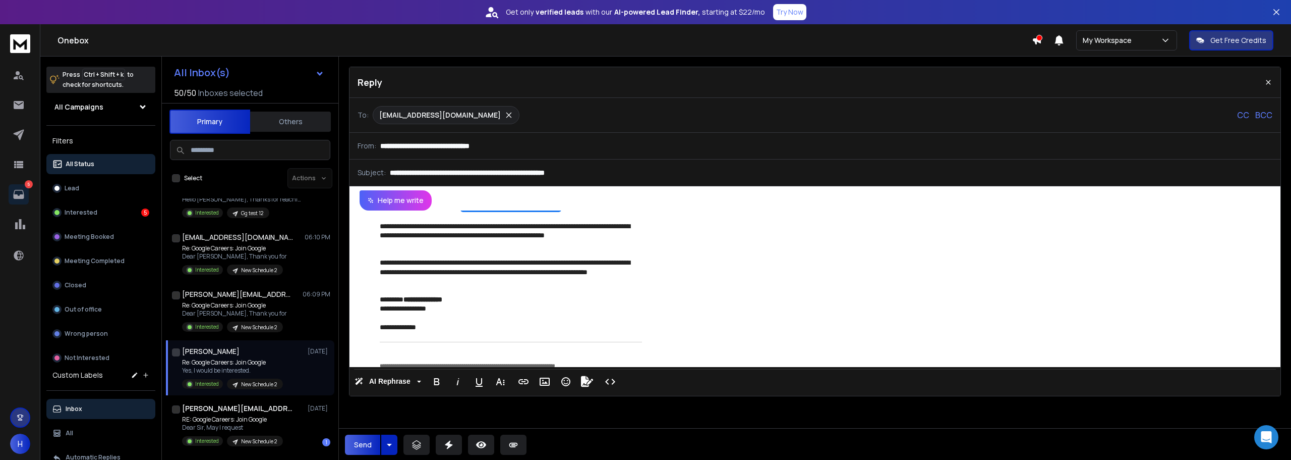
scroll to position [151, 0]
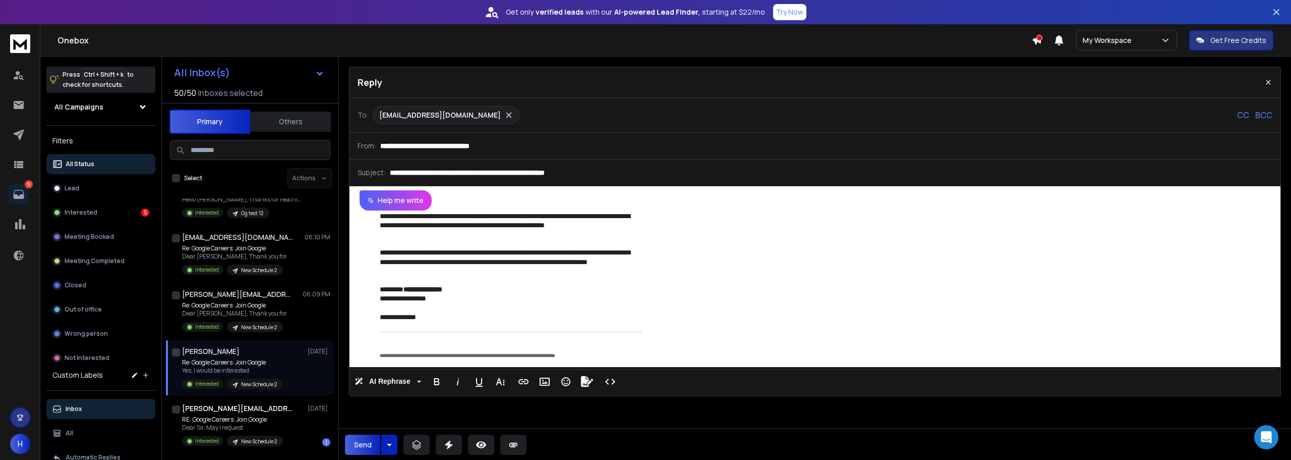
click at [412, 290] on strong "**********" at bounding box center [423, 288] width 39 height 7
click at [396, 312] on div "**********" at bounding box center [511, 307] width 262 height 46
click at [364, 447] on button "Send" at bounding box center [362, 444] width 35 height 20
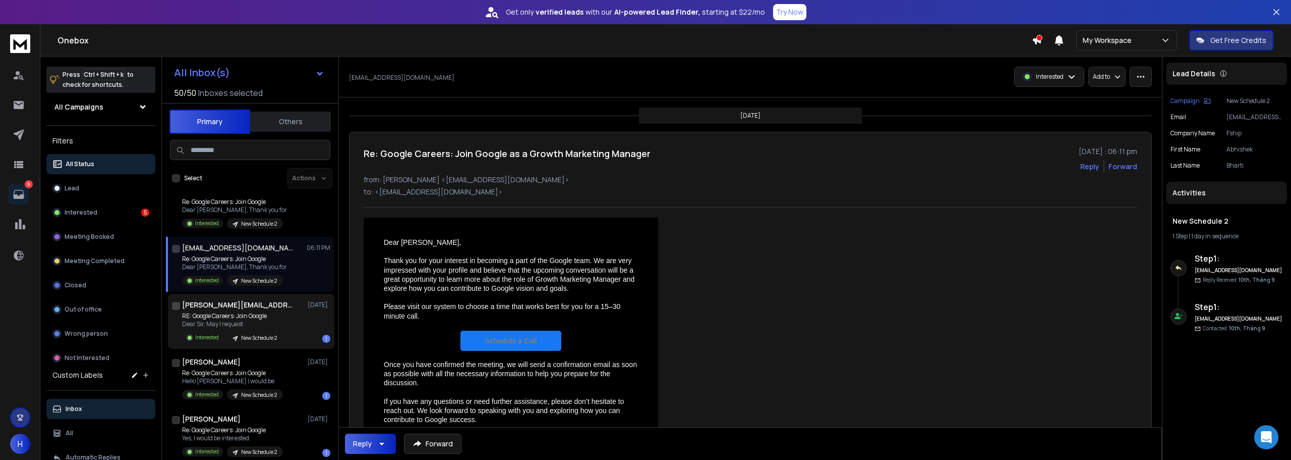
scroll to position [1614, 0]
click at [252, 335] on div "New Schedule 2" at bounding box center [255, 339] width 56 height 11
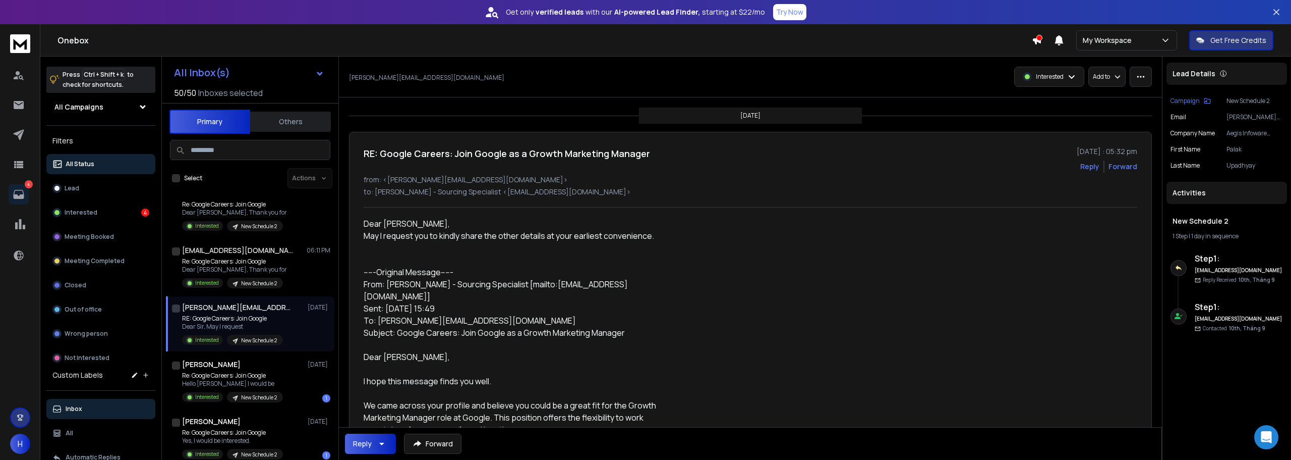
click at [359, 440] on div "Reply" at bounding box center [362, 443] width 19 height 10
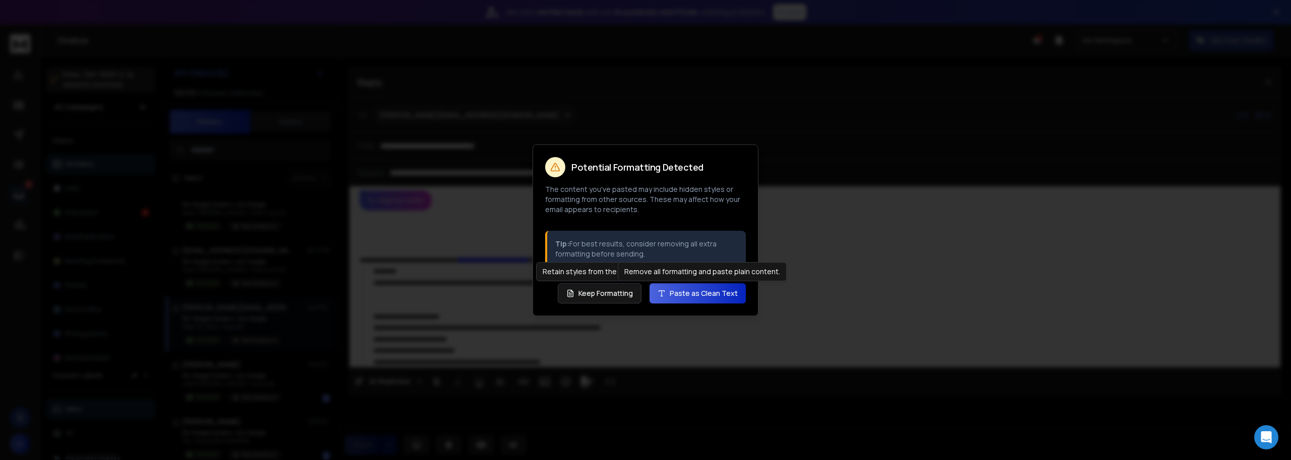
click at [690, 292] on button "Paste as Clean Text" at bounding box center [698, 293] width 96 height 20
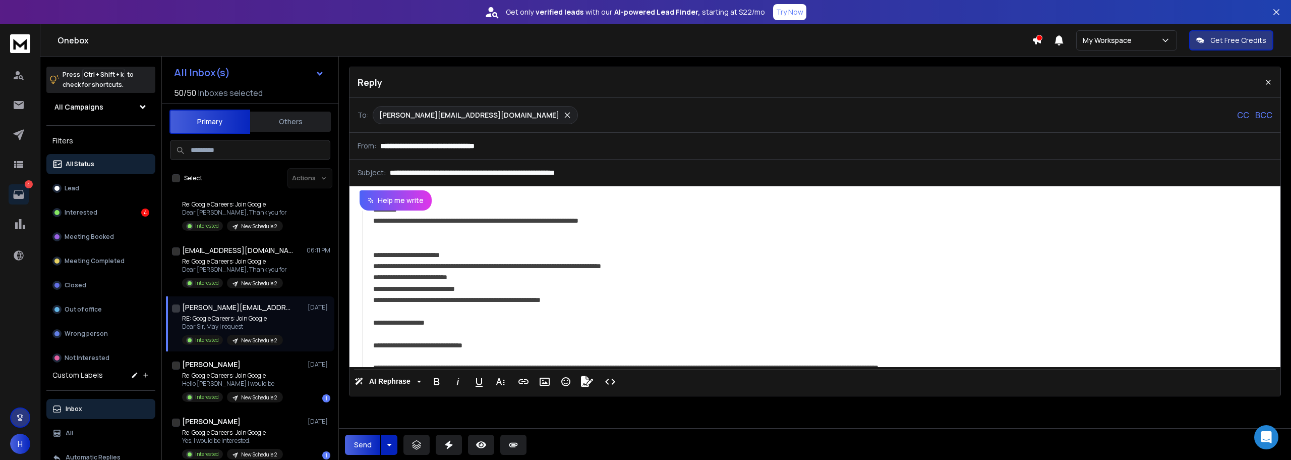
scroll to position [408, 0]
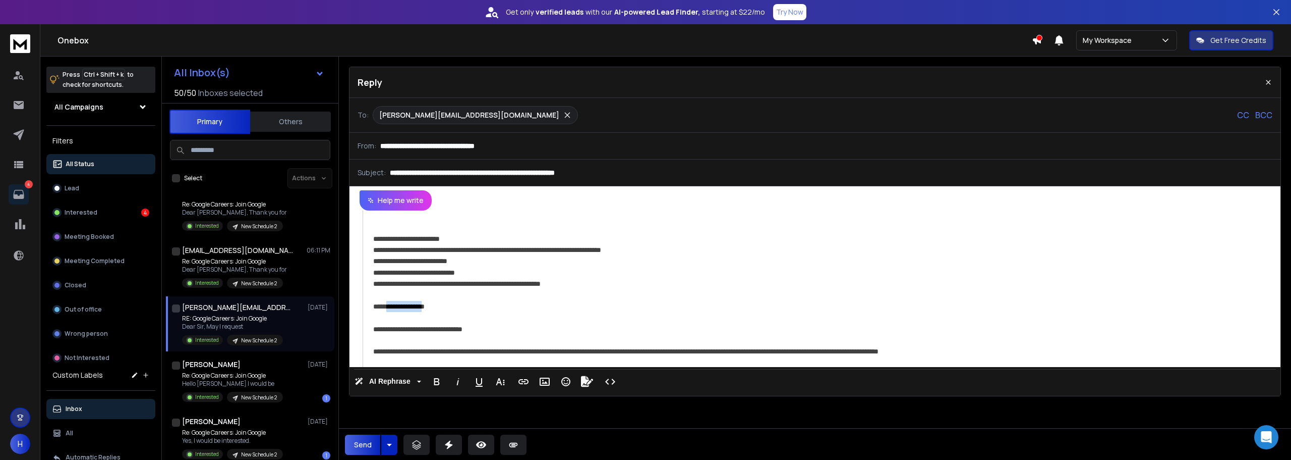
drag, startPoint x: 440, startPoint y: 308, endPoint x: 391, endPoint y: 307, distance: 49.4
click at [391, 307] on div "**********" at bounding box center [811, 380] width 897 height 384
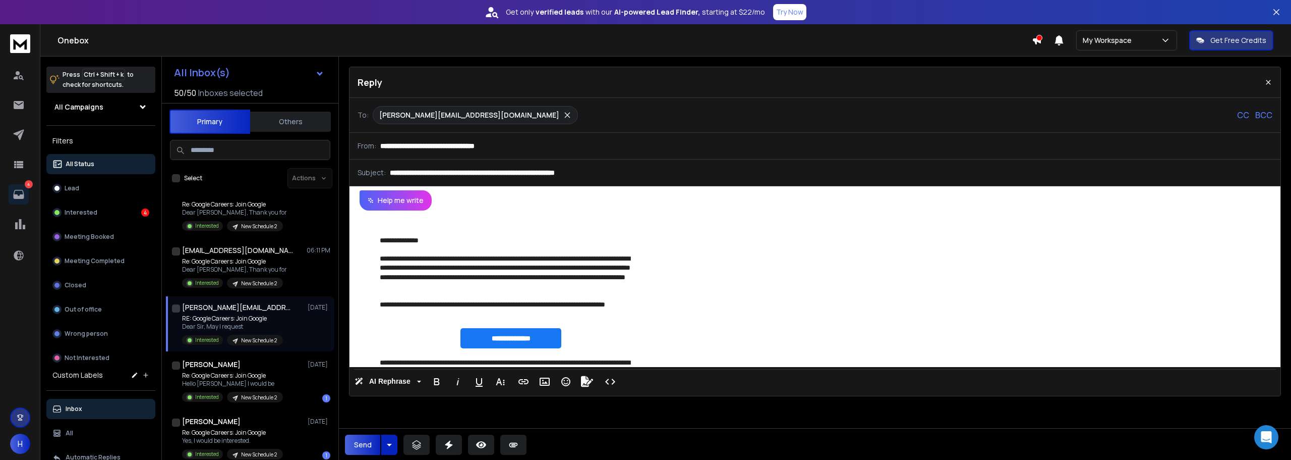
scroll to position [0, 0]
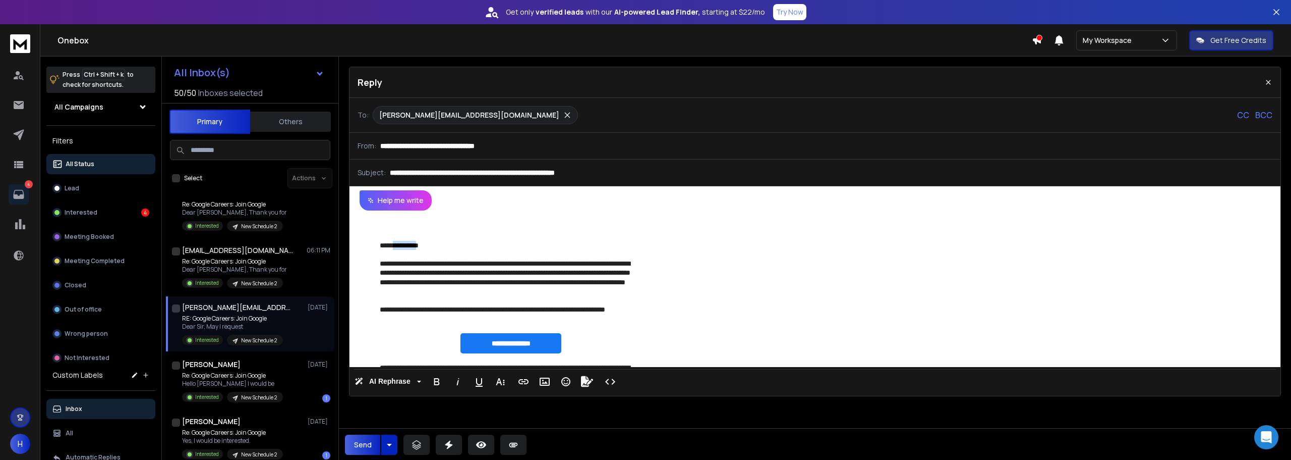
drag, startPoint x: 426, startPoint y: 245, endPoint x: 397, endPoint y: 245, distance: 28.2
click at [397, 245] on div "**********" at bounding box center [511, 245] width 262 height 9
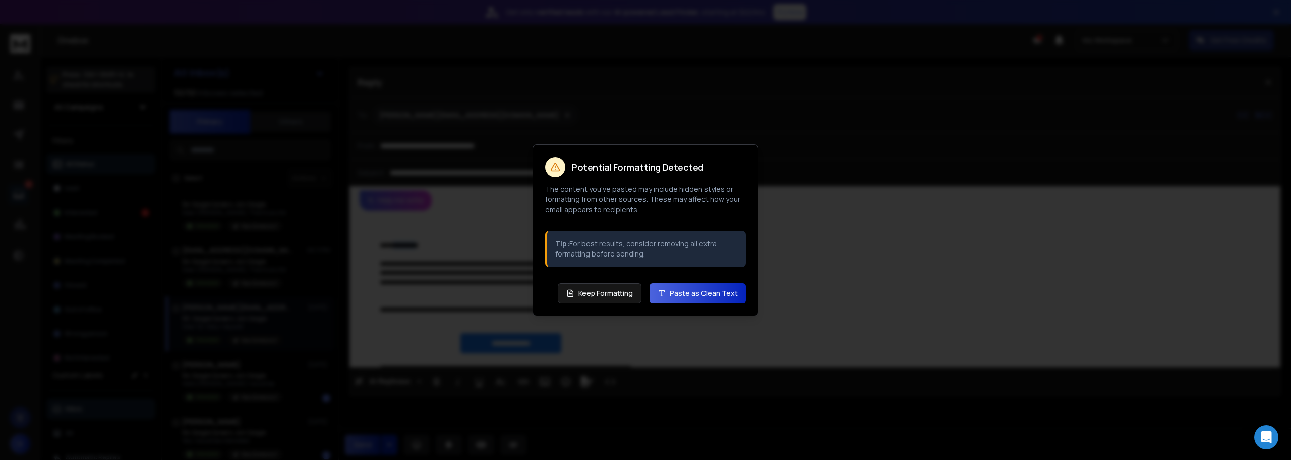
click at [727, 294] on button "Paste as Clean Text" at bounding box center [698, 293] width 96 height 20
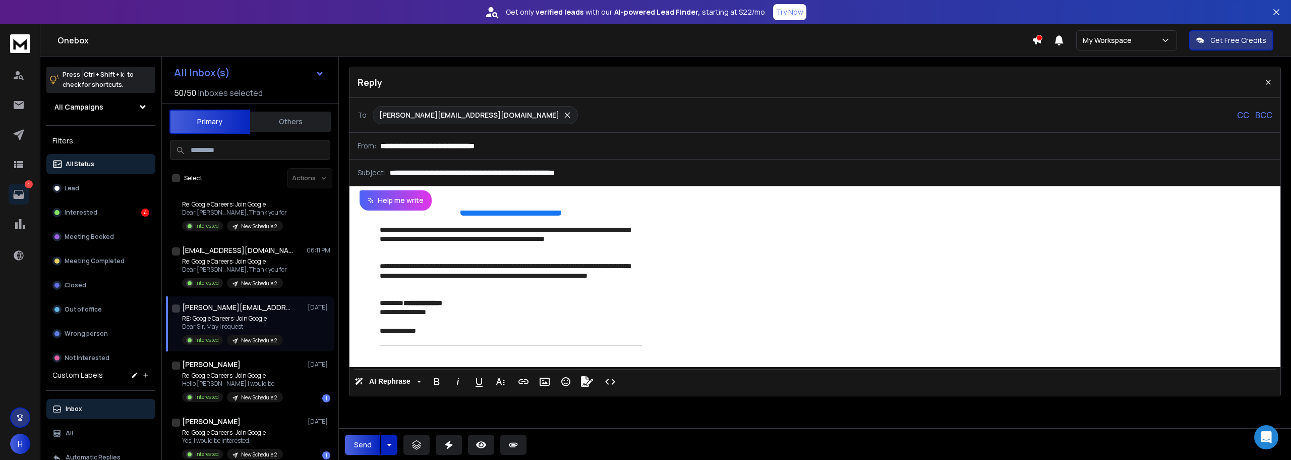
scroll to position [151, 0]
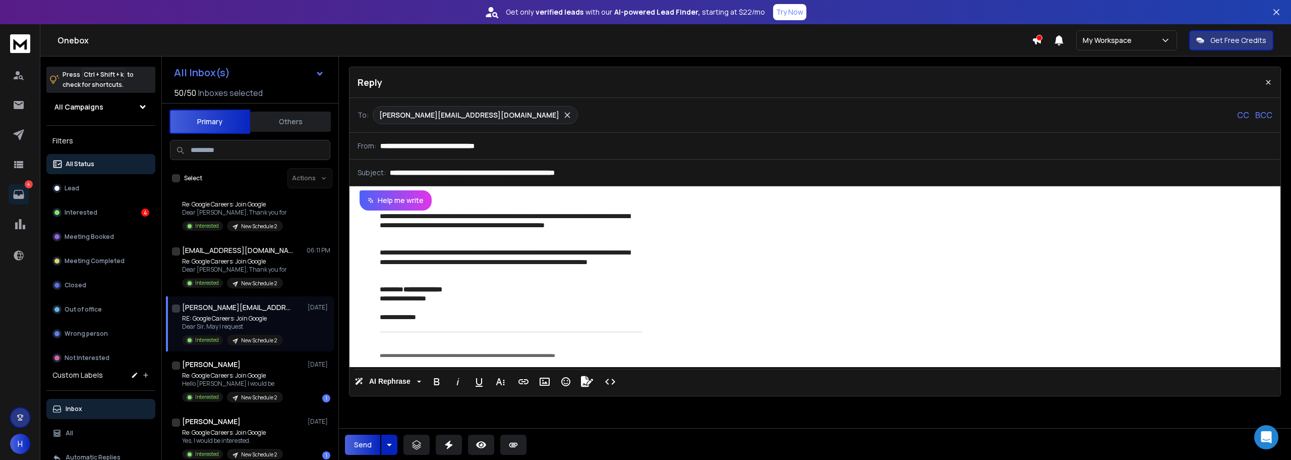
click at [412, 290] on strong "**********" at bounding box center [423, 288] width 39 height 7
click at [401, 314] on div "**********" at bounding box center [511, 307] width 262 height 46
click at [362, 442] on button "Send" at bounding box center [362, 444] width 35 height 20
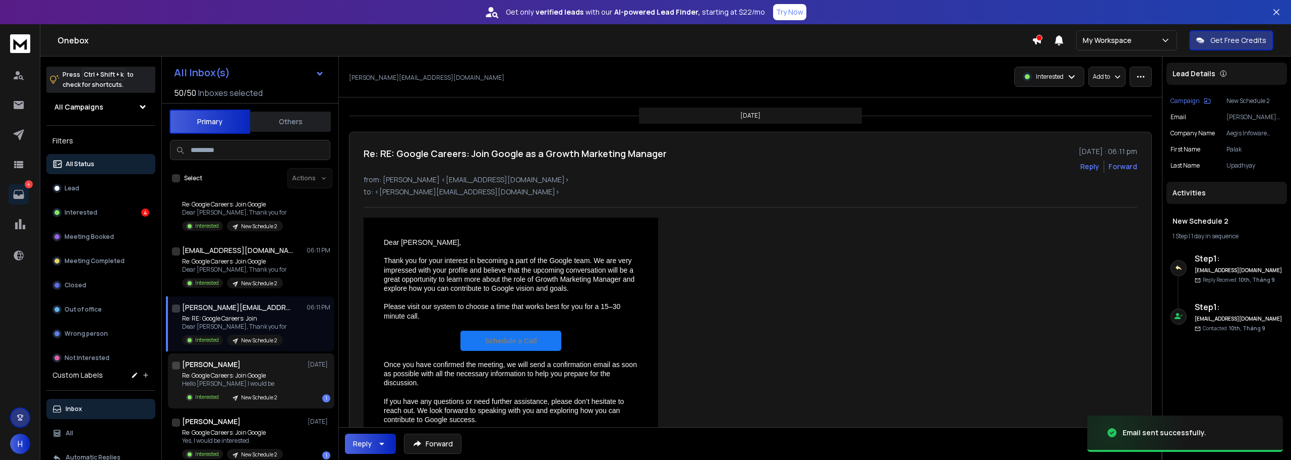
click at [235, 381] on p "Hello [PERSON_NAME] I would be" at bounding box center [232, 383] width 101 height 8
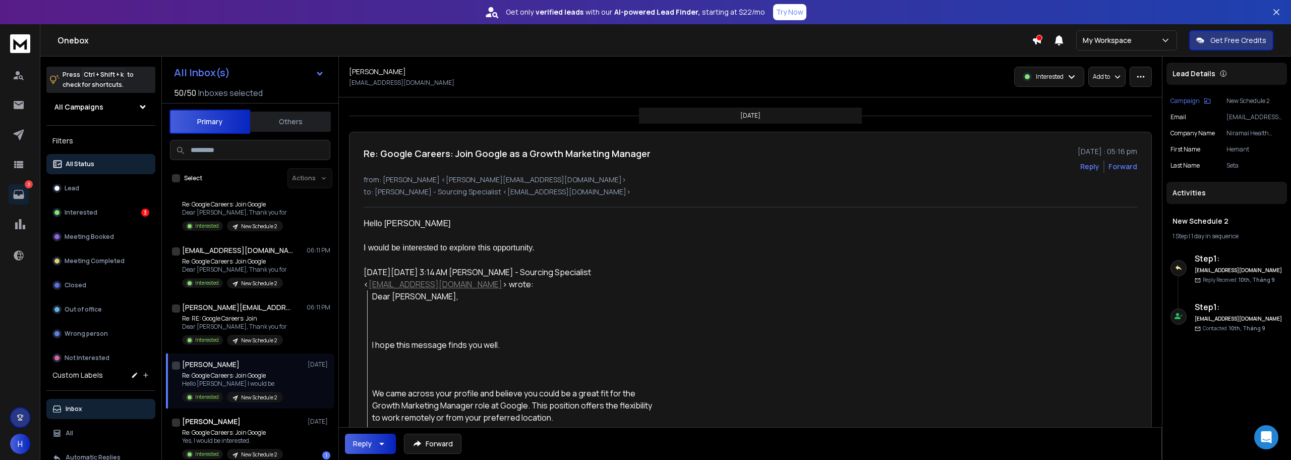
click at [354, 438] on div "Reply" at bounding box center [362, 443] width 19 height 10
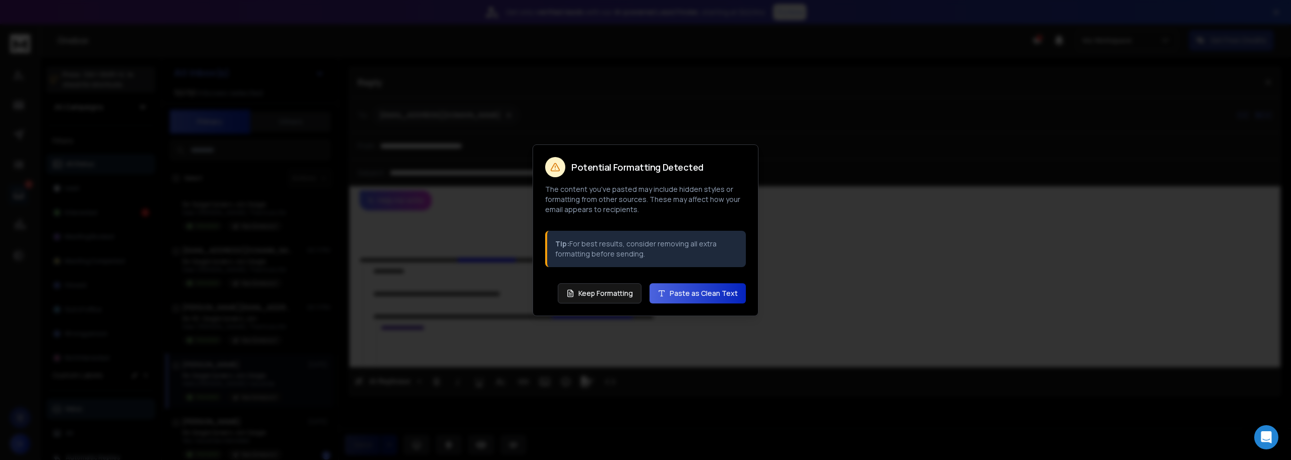
click at [712, 294] on button "Paste as Clean Text" at bounding box center [698, 293] width 96 height 20
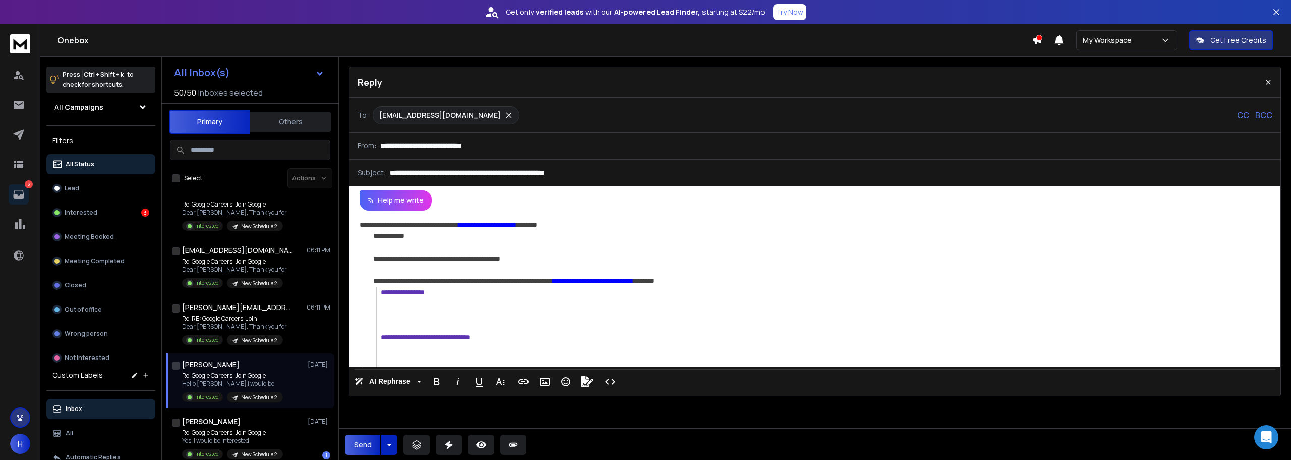
scroll to position [357, 0]
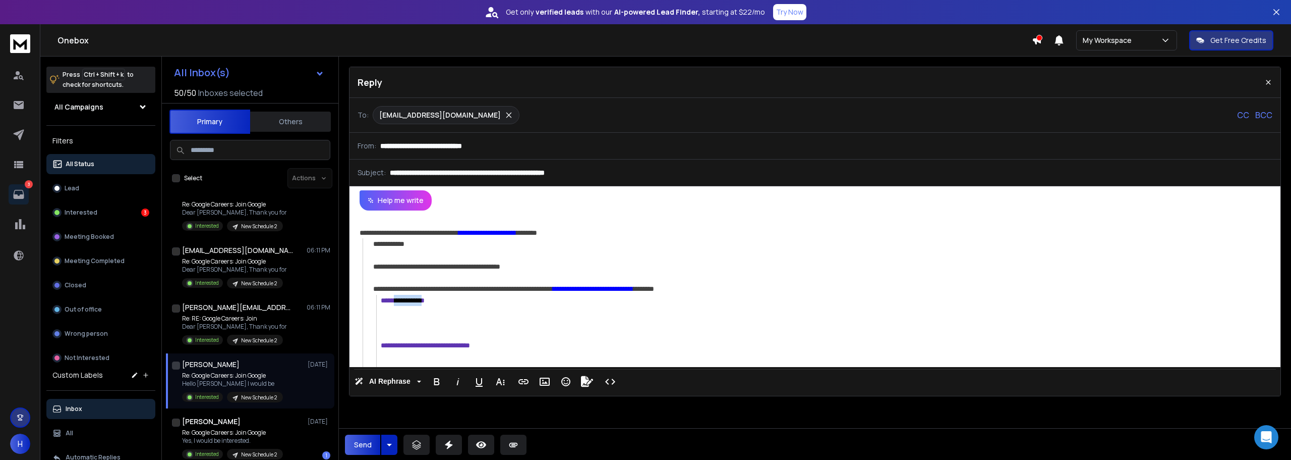
drag, startPoint x: 437, startPoint y: 301, endPoint x: 398, endPoint y: 301, distance: 38.8
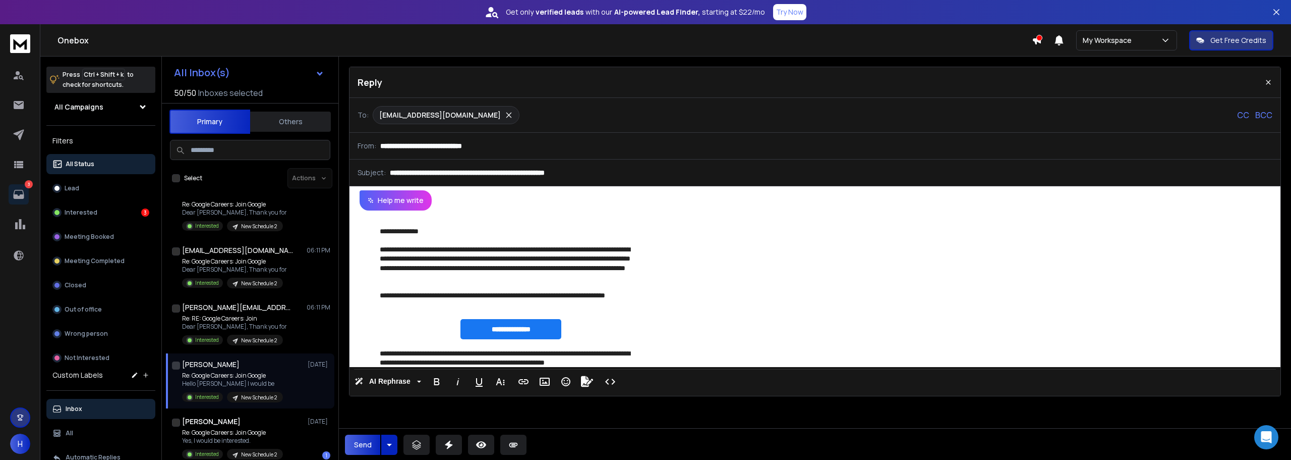
scroll to position [0, 0]
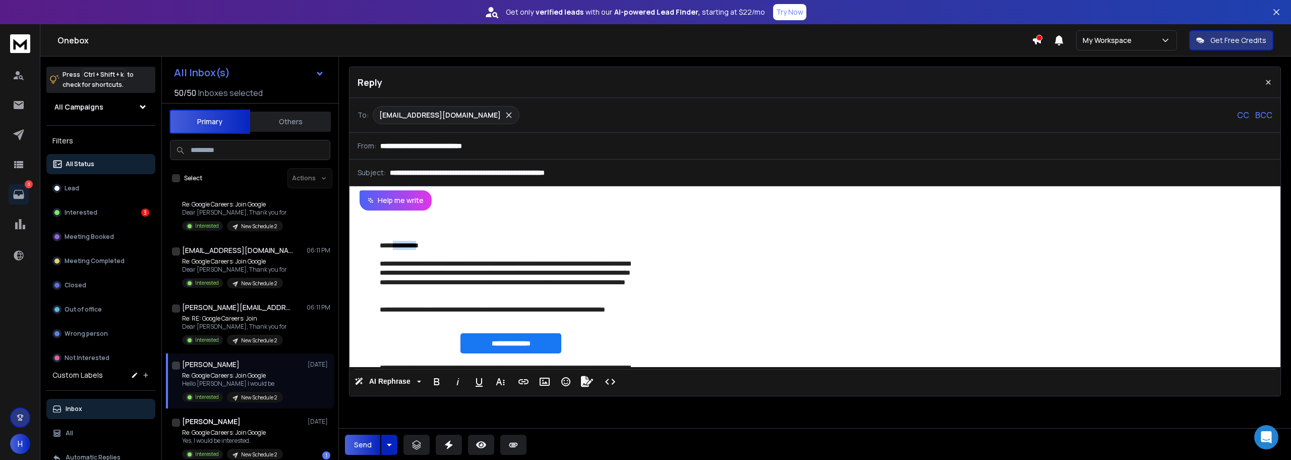
drag, startPoint x: 426, startPoint y: 247, endPoint x: 397, endPoint y: 245, distance: 28.8
click at [397, 245] on div "**********" at bounding box center [511, 245] width 262 height 9
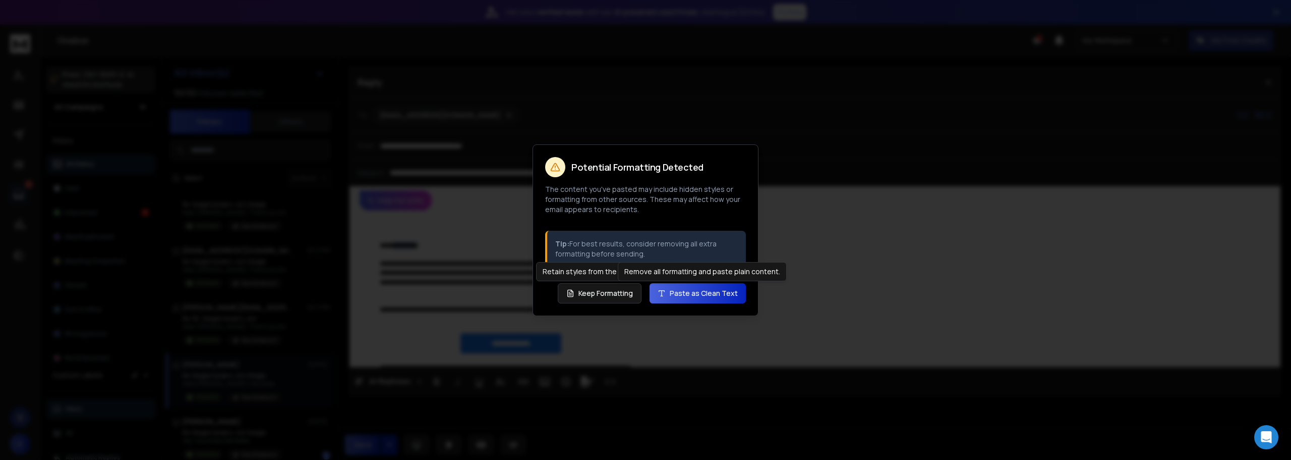
click at [670, 289] on button "Paste as Clean Text" at bounding box center [698, 293] width 96 height 20
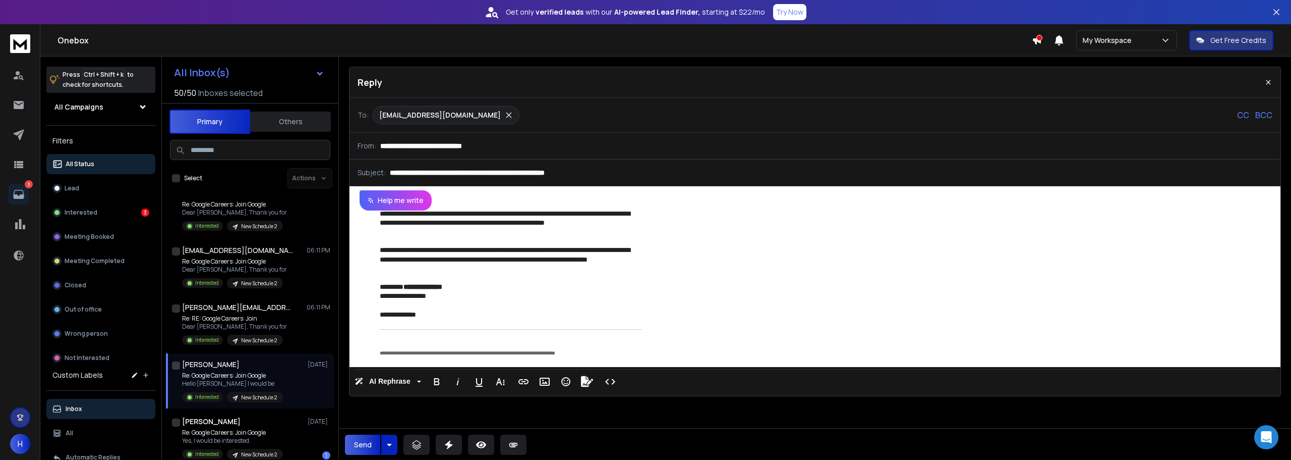
scroll to position [151, 0]
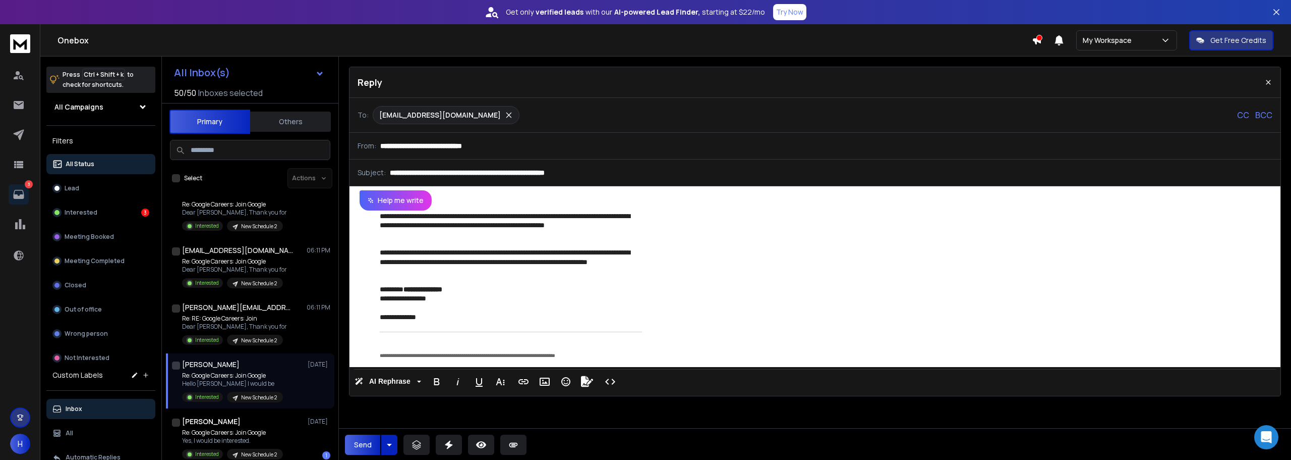
click at [412, 290] on strong "**********" at bounding box center [423, 288] width 39 height 7
click at [398, 313] on div "**********" at bounding box center [511, 307] width 262 height 46
click at [358, 441] on button "Send" at bounding box center [362, 444] width 35 height 20
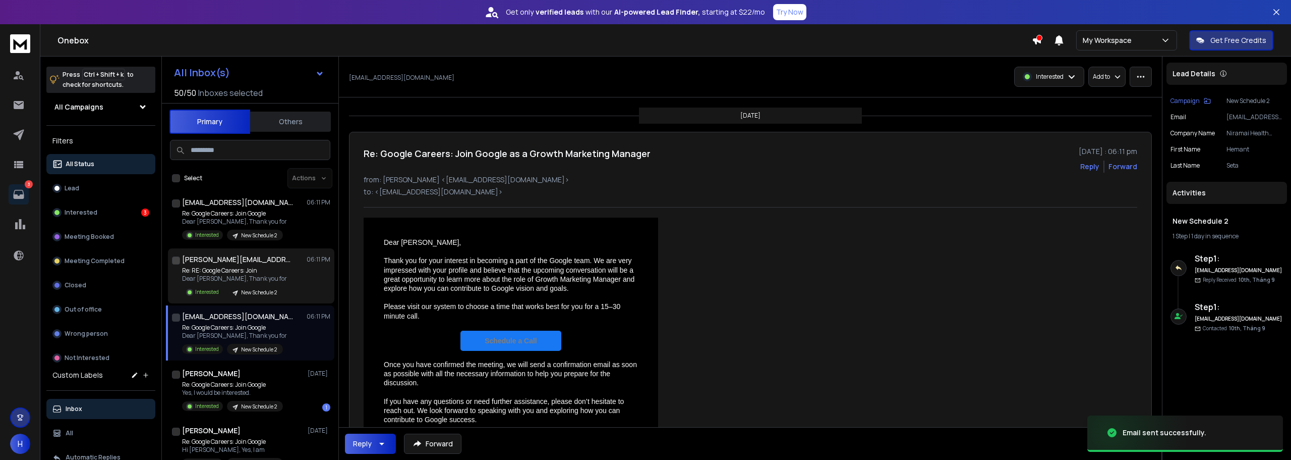
scroll to position [1665, 0]
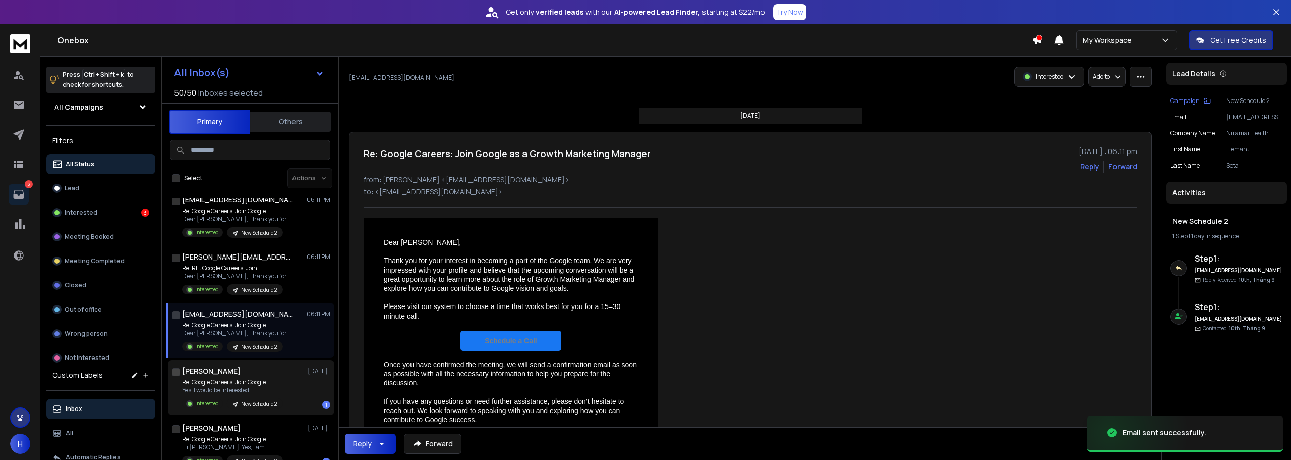
click at [261, 390] on p "Yes, I would be interested." at bounding box center [232, 390] width 101 height 8
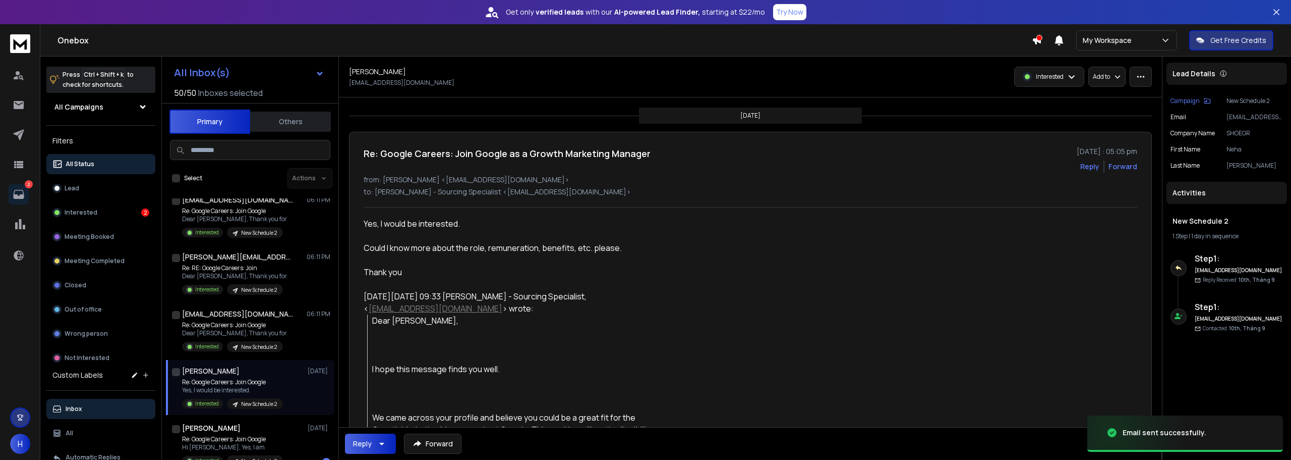
click at [360, 444] on div "Reply" at bounding box center [362, 443] width 19 height 10
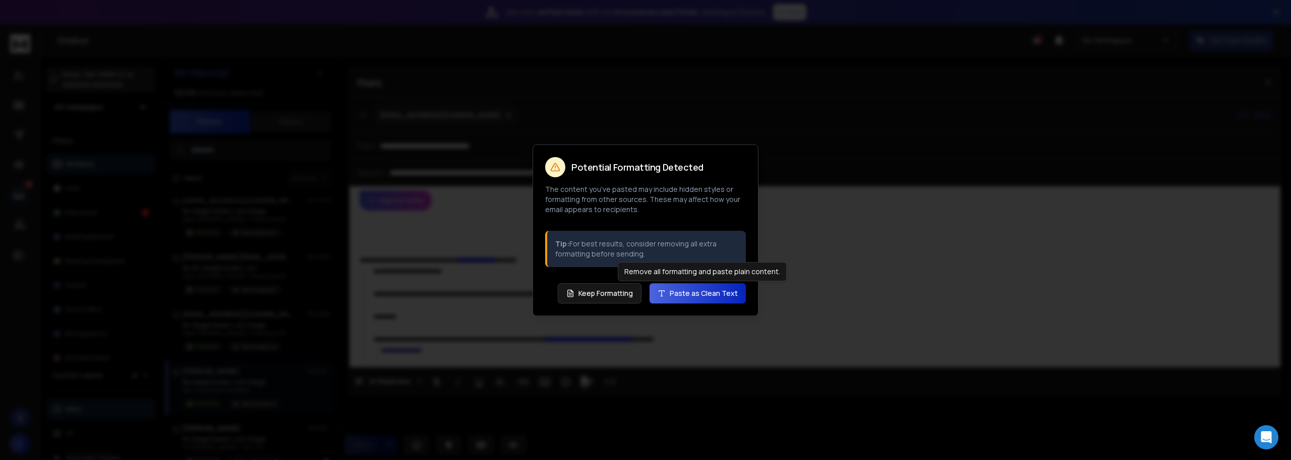
click at [705, 293] on button "Paste as Clean Text" at bounding box center [698, 293] width 96 height 20
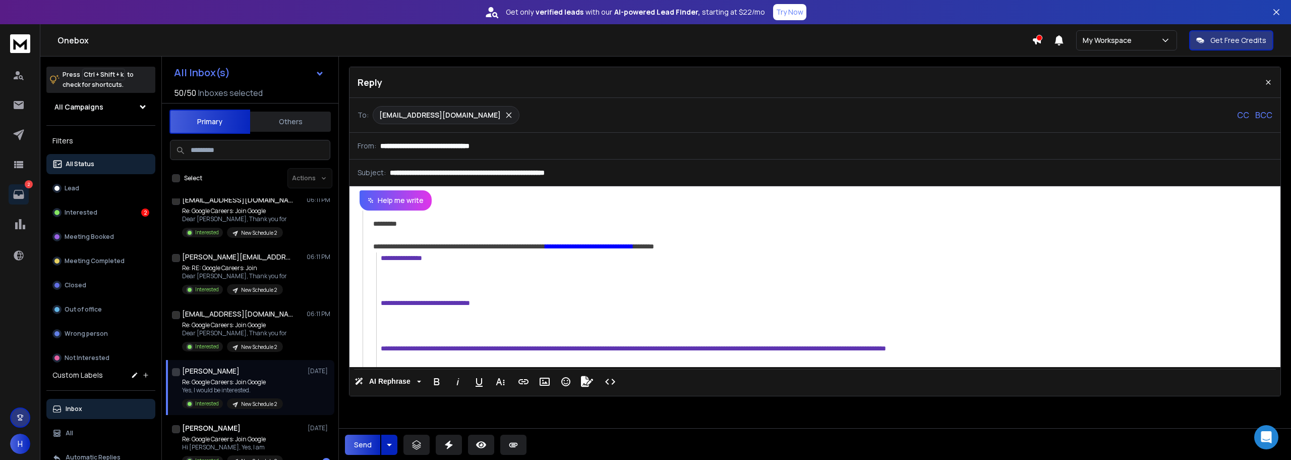
scroll to position [408, 0]
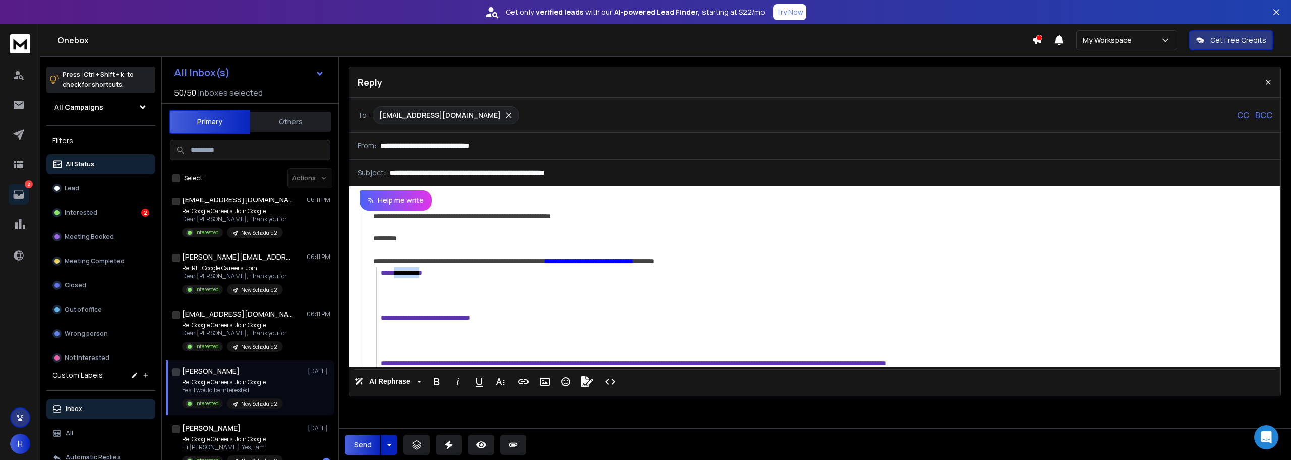
drag, startPoint x: 434, startPoint y: 275, endPoint x: 398, endPoint y: 274, distance: 36.3
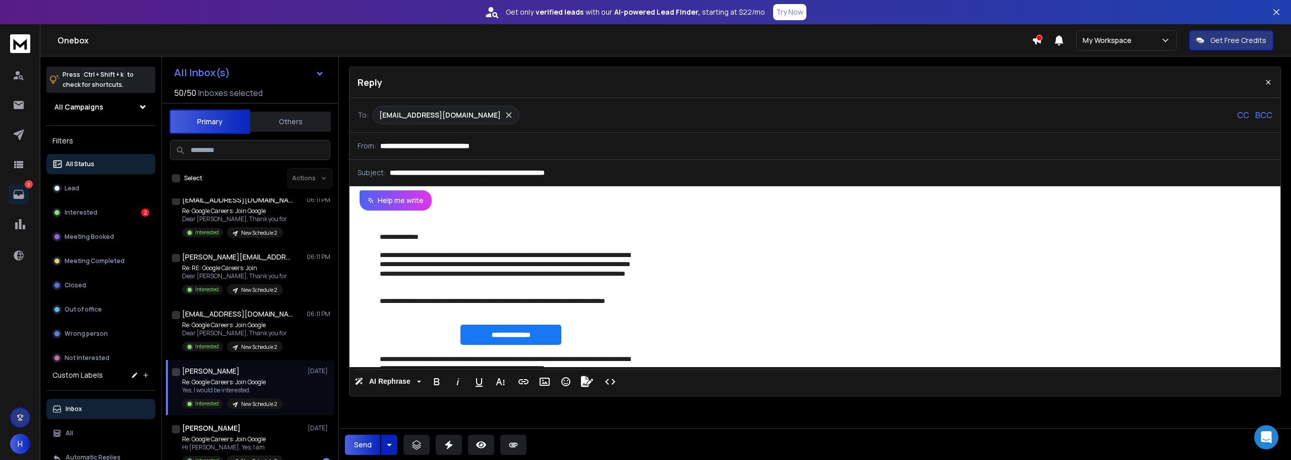
scroll to position [0, 0]
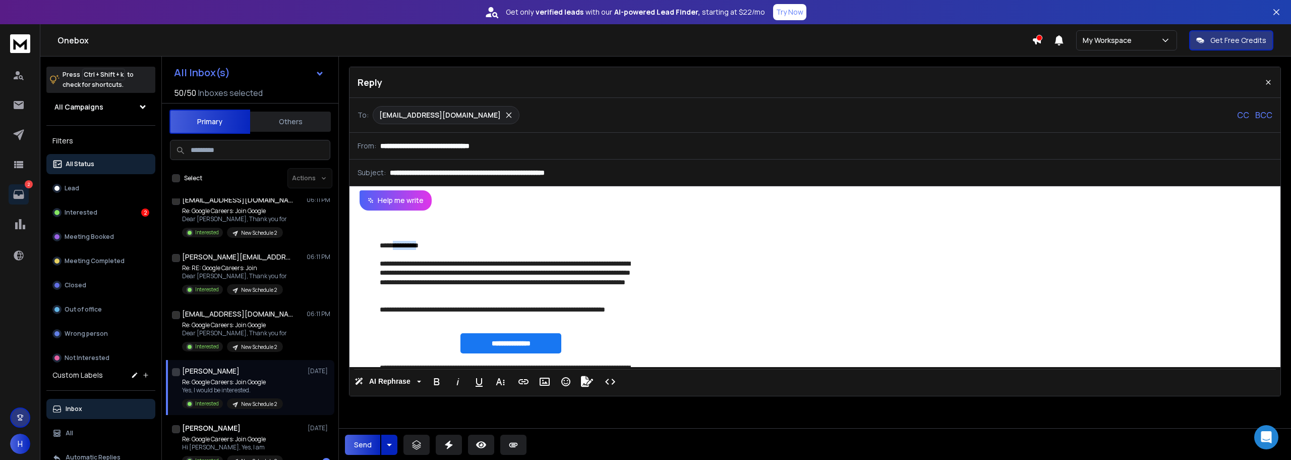
drag, startPoint x: 427, startPoint y: 245, endPoint x: 398, endPoint y: 245, distance: 28.8
click at [398, 245] on div "**********" at bounding box center [511, 245] width 262 height 9
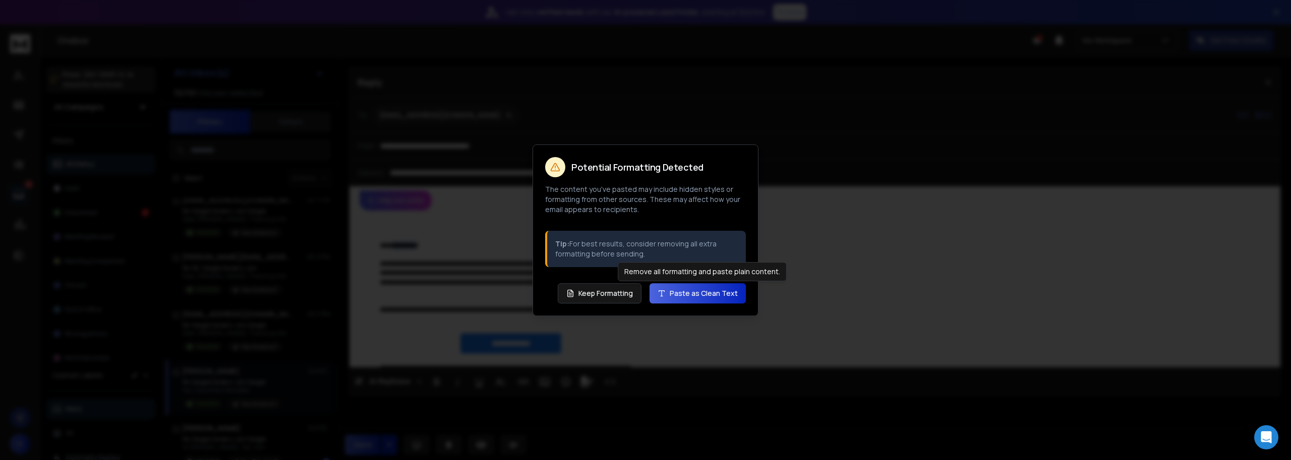
click at [689, 295] on button "Paste as Clean Text" at bounding box center [698, 293] width 96 height 20
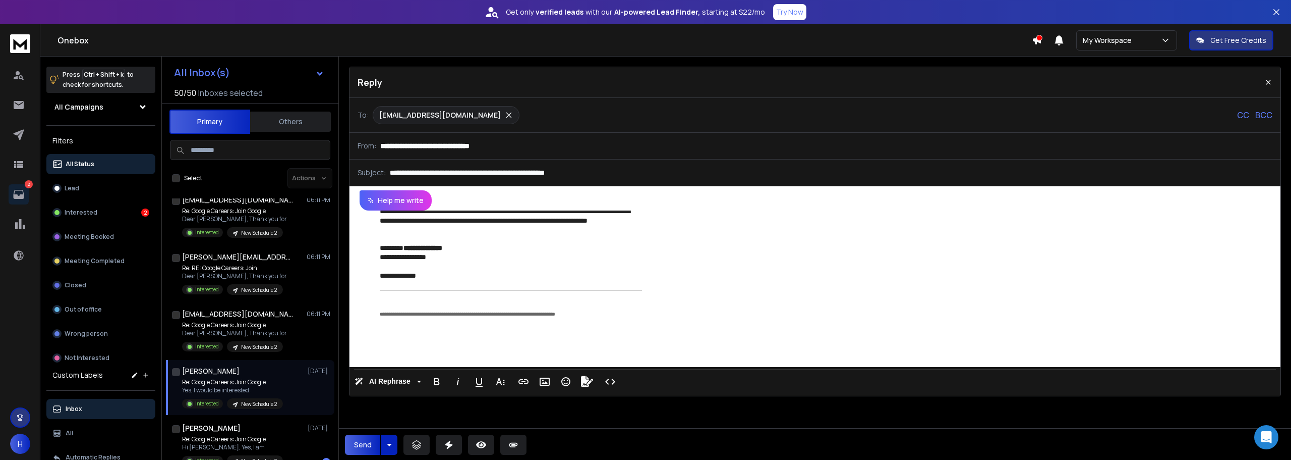
scroll to position [202, 0]
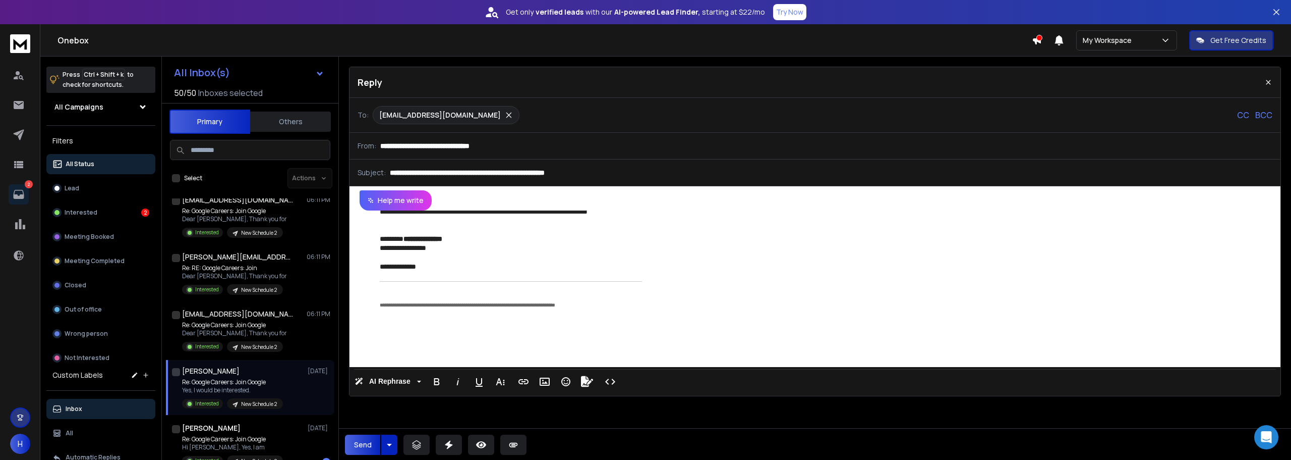
click at [411, 241] on strong "**********" at bounding box center [423, 238] width 39 height 7
click at [403, 267] on div "**********" at bounding box center [511, 257] width 262 height 46
click at [364, 441] on button "Send" at bounding box center [362, 444] width 35 height 20
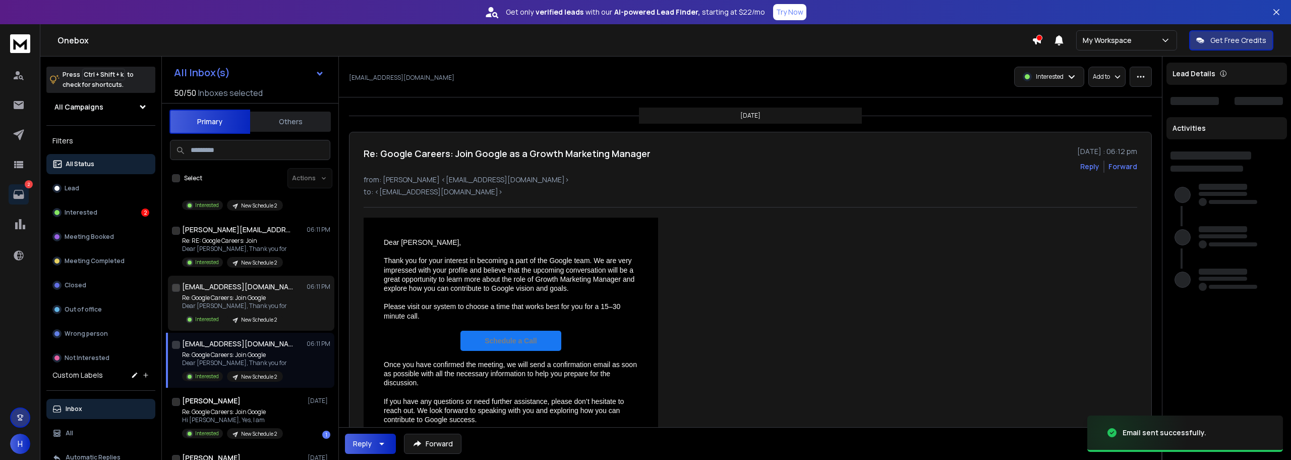
scroll to position [1765, 0]
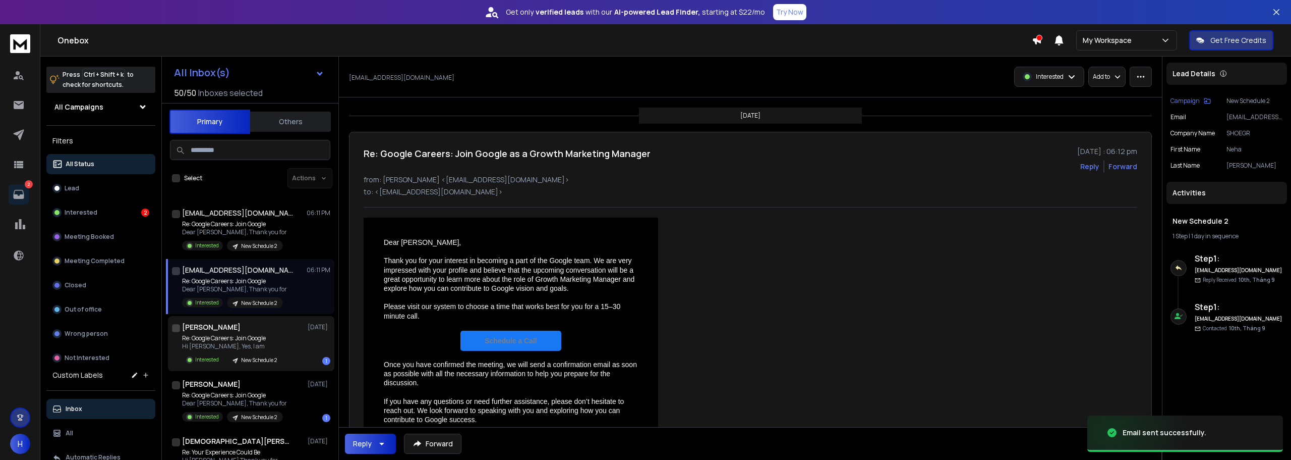
click at [276, 355] on div "New Schedule 2" at bounding box center [255, 359] width 56 height 11
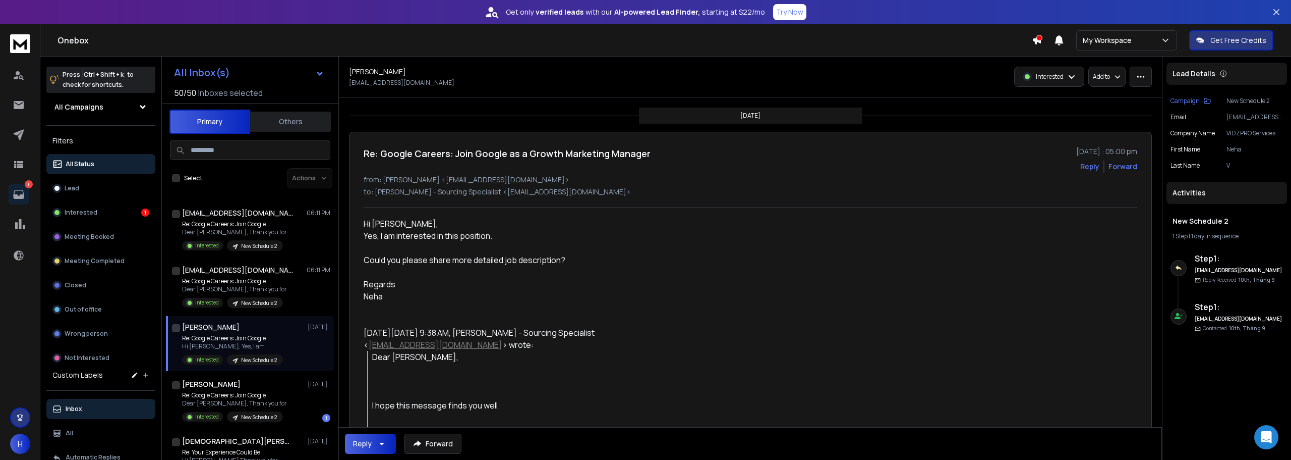
click at [361, 442] on div "Reply" at bounding box center [362, 443] width 19 height 10
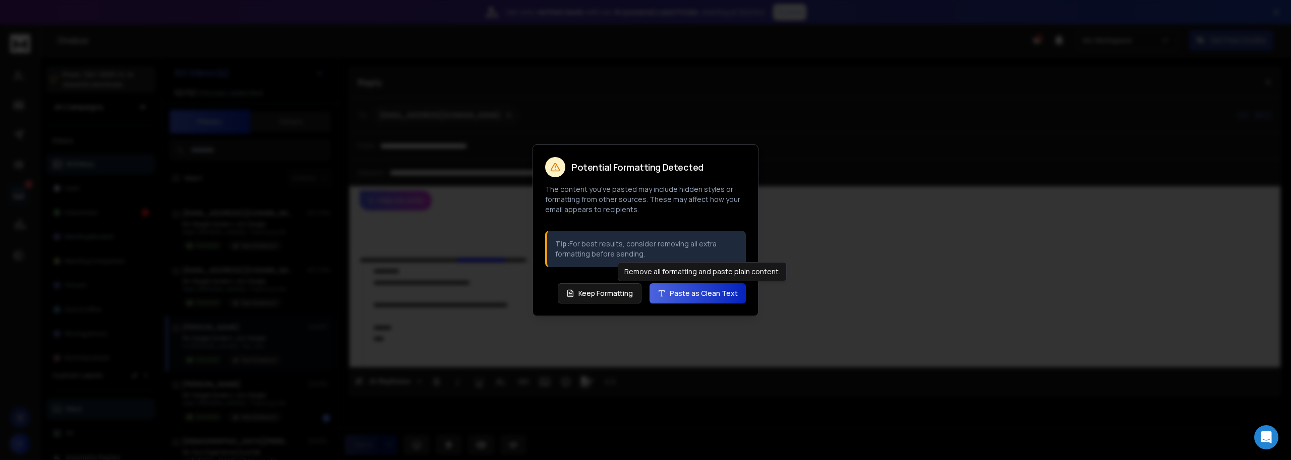
click at [695, 293] on button "Paste as Clean Text" at bounding box center [698, 293] width 96 height 20
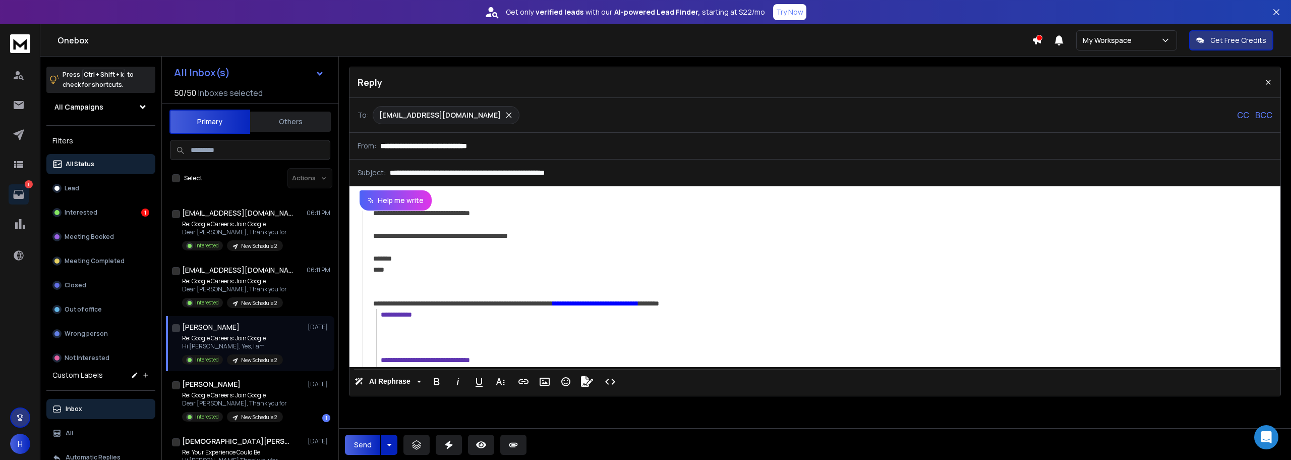
scroll to position [454, 0]
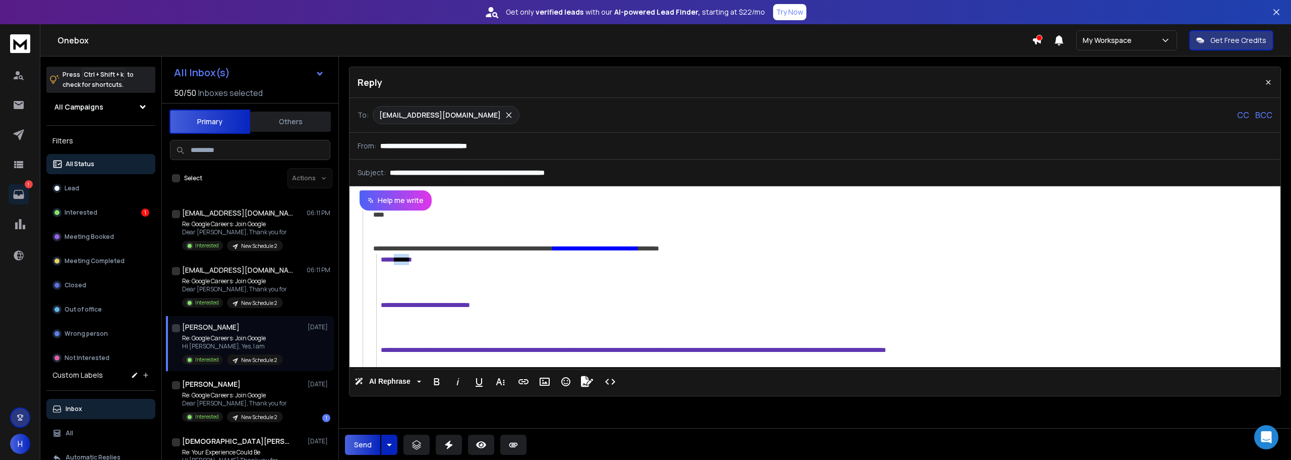
drag, startPoint x: 420, startPoint y: 260, endPoint x: 399, endPoint y: 262, distance: 21.3
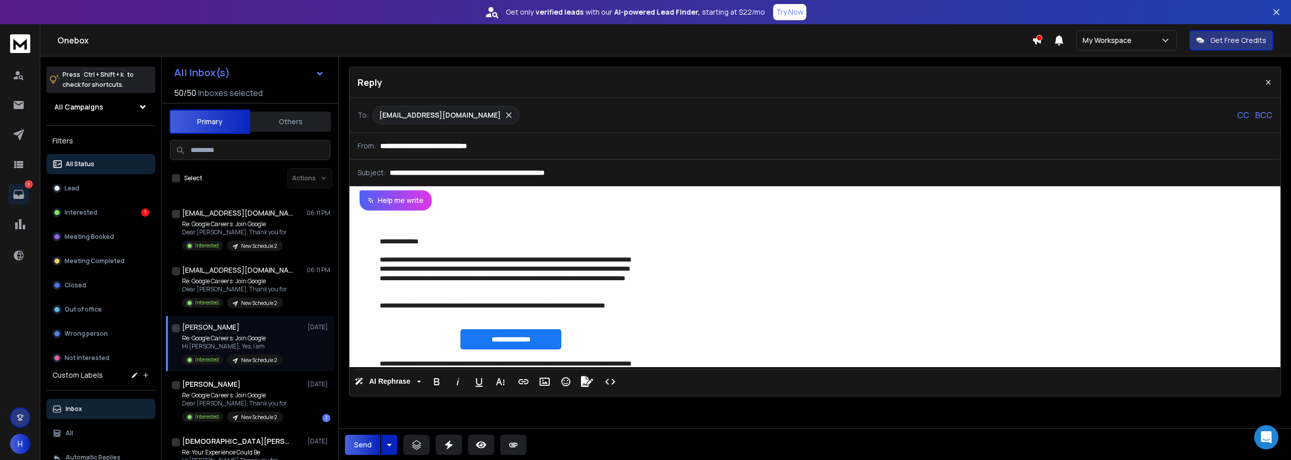
scroll to position [0, 0]
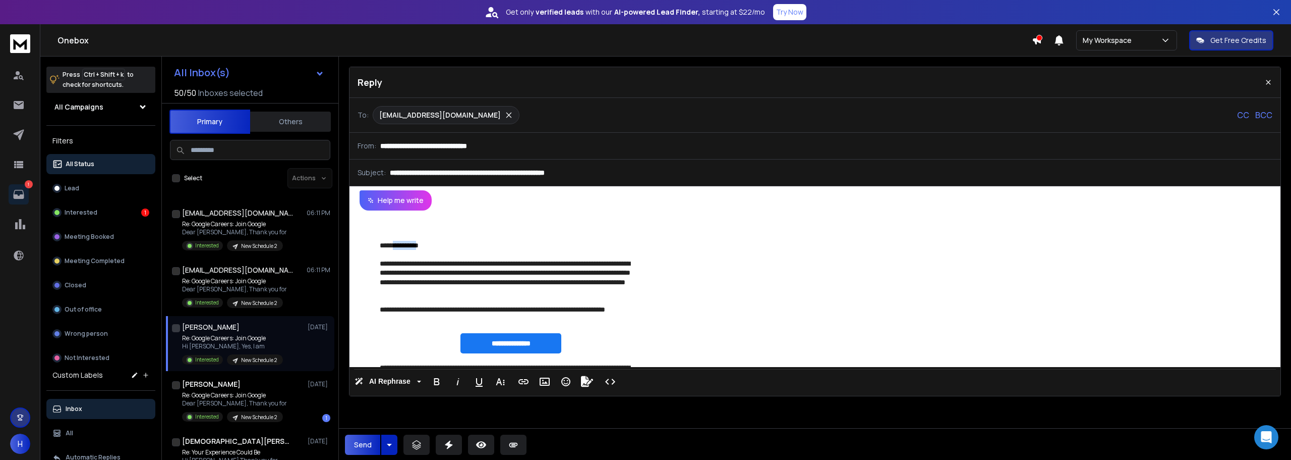
drag, startPoint x: 425, startPoint y: 244, endPoint x: 398, endPoint y: 244, distance: 27.2
click at [398, 244] on div "**********" at bounding box center [511, 245] width 262 height 9
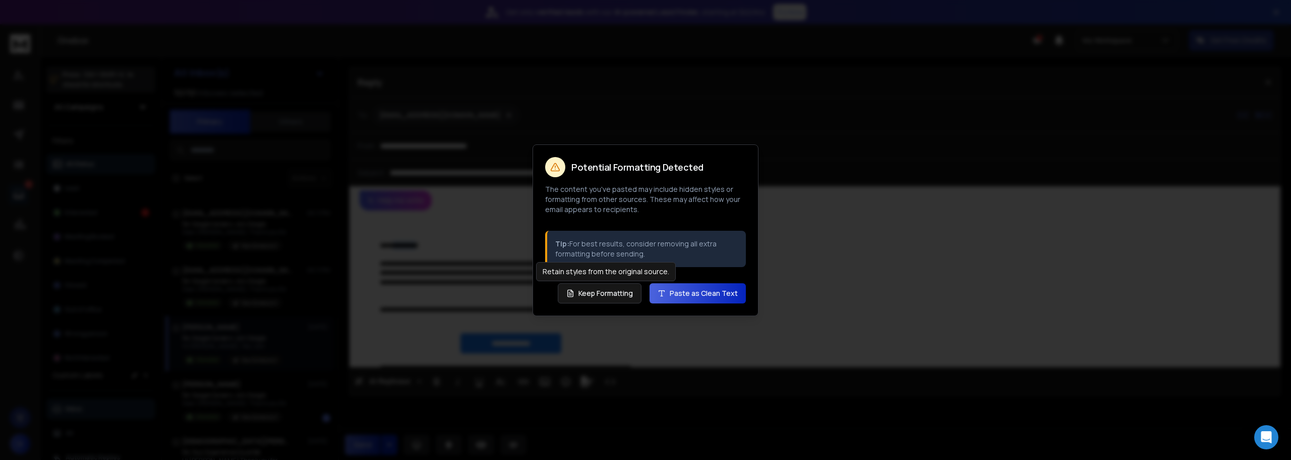
click at [680, 289] on button "Paste as Clean Text" at bounding box center [698, 293] width 96 height 20
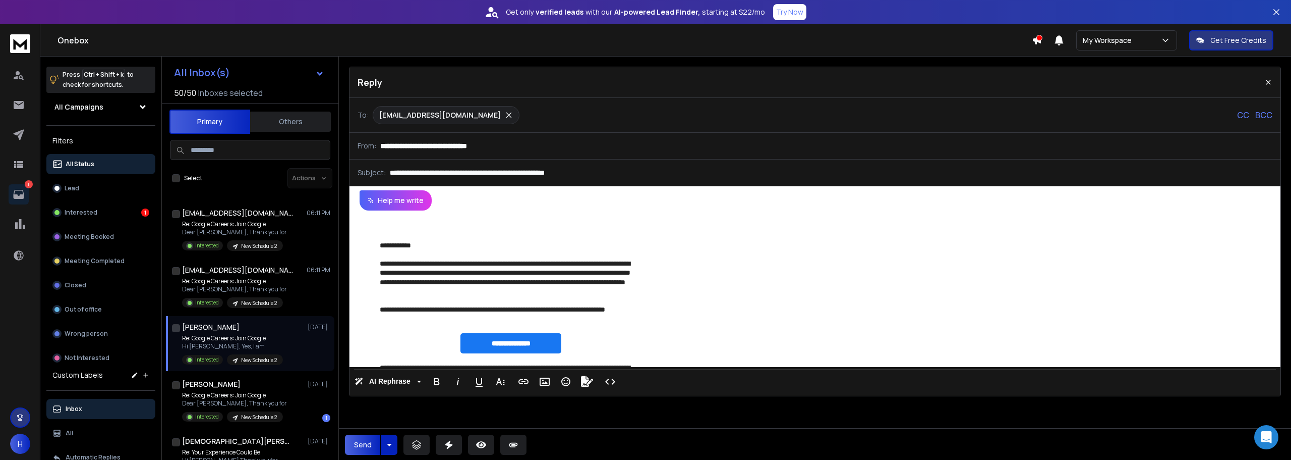
scroll to position [202, 0]
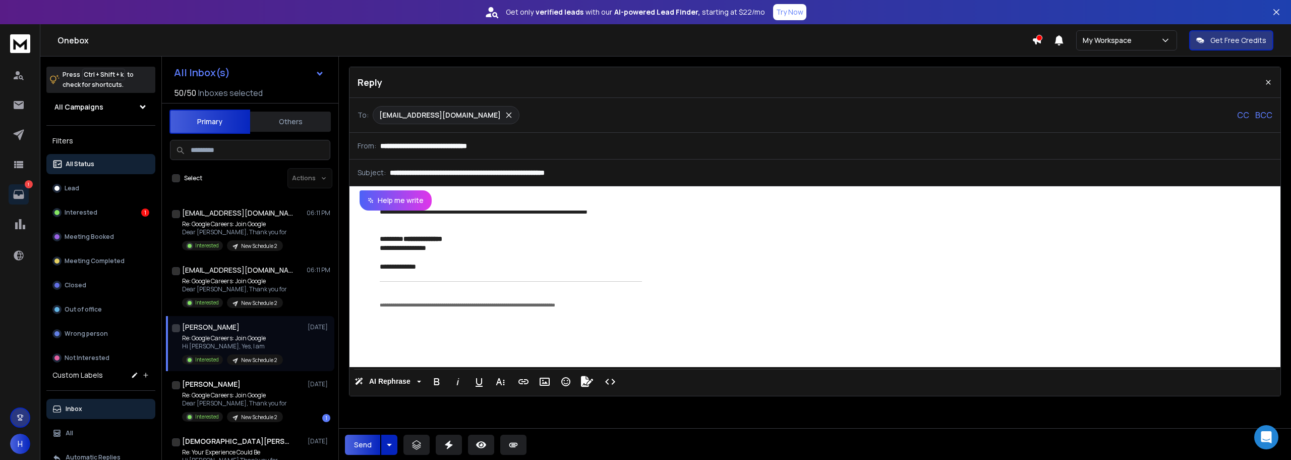
click at [411, 240] on strong "**********" at bounding box center [423, 238] width 39 height 7
click at [411, 264] on div "**********" at bounding box center [511, 257] width 262 height 46
click at [362, 441] on button "Send" at bounding box center [362, 444] width 35 height 20
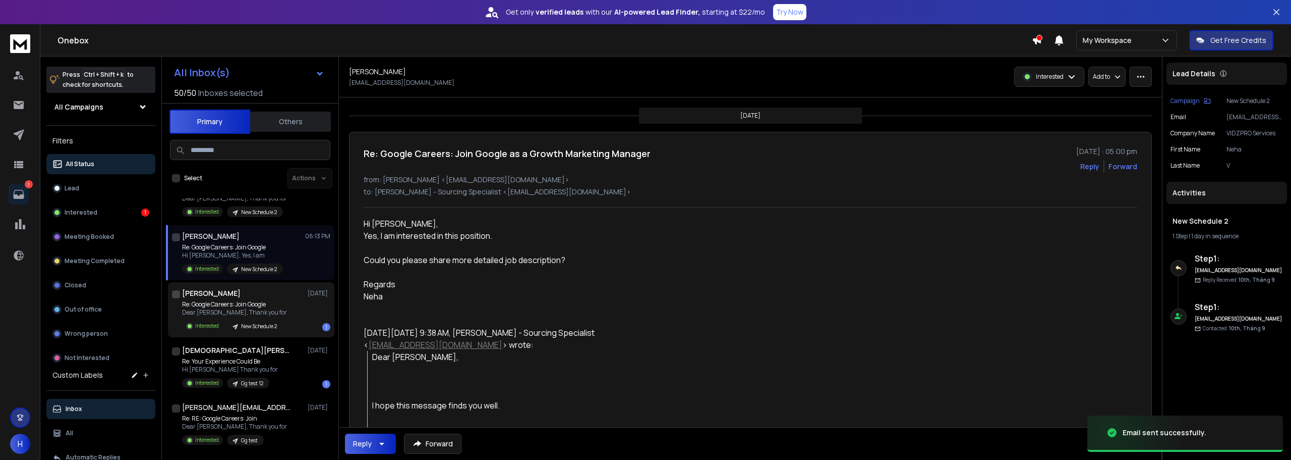
scroll to position [1866, 0]
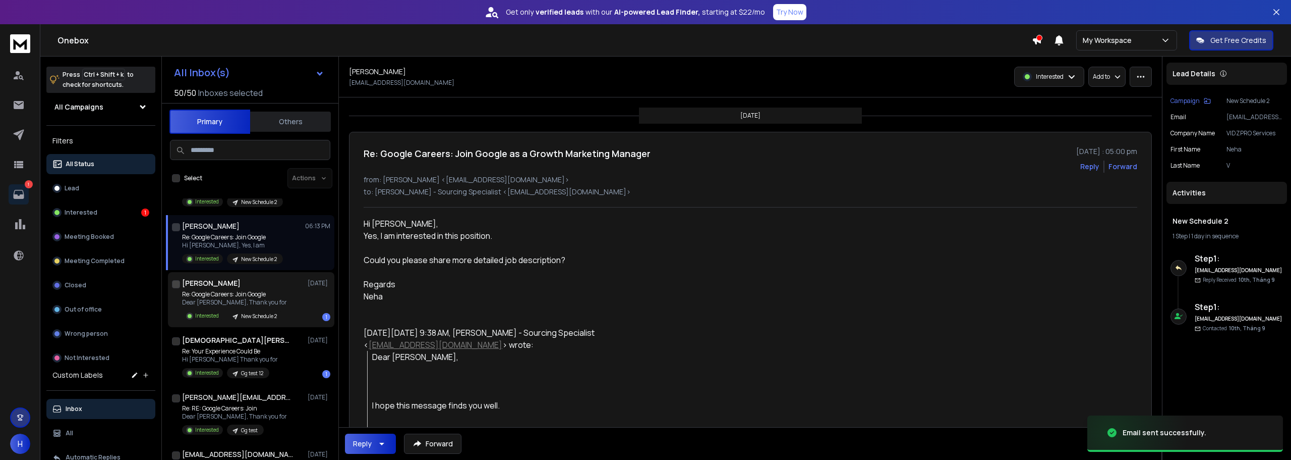
click at [260, 297] on p "Re: Google Careers: Join Google" at bounding box center [234, 294] width 105 height 8
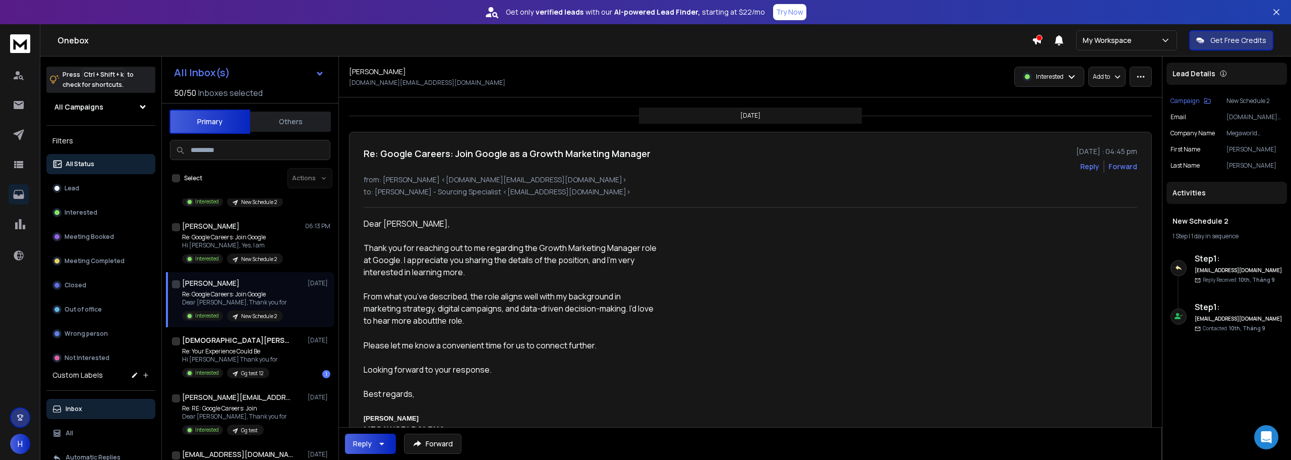
click at [356, 442] on div "Reply" at bounding box center [362, 443] width 19 height 10
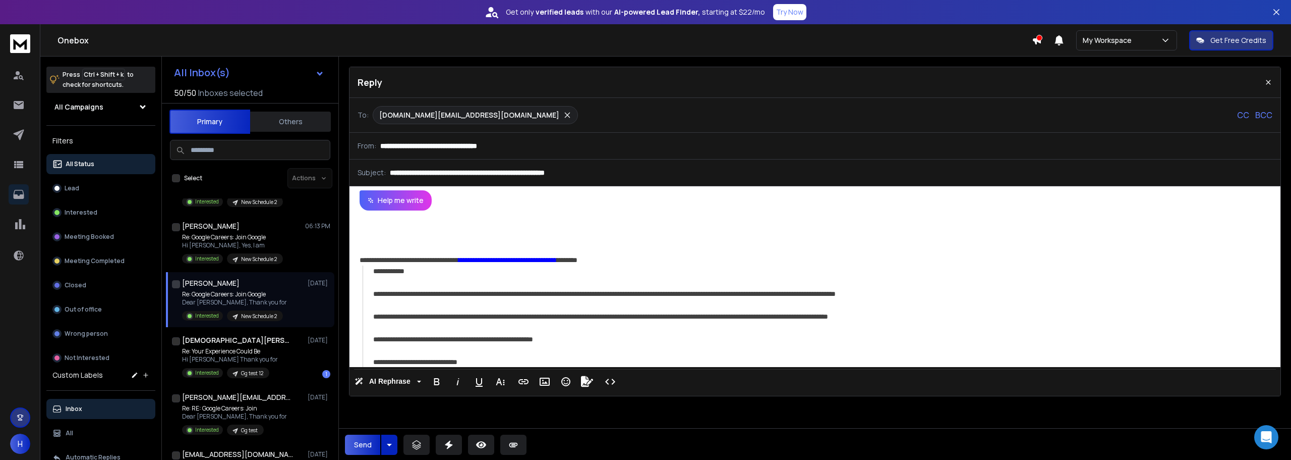
click at [374, 227] on div at bounding box center [815, 225] width 911 height 11
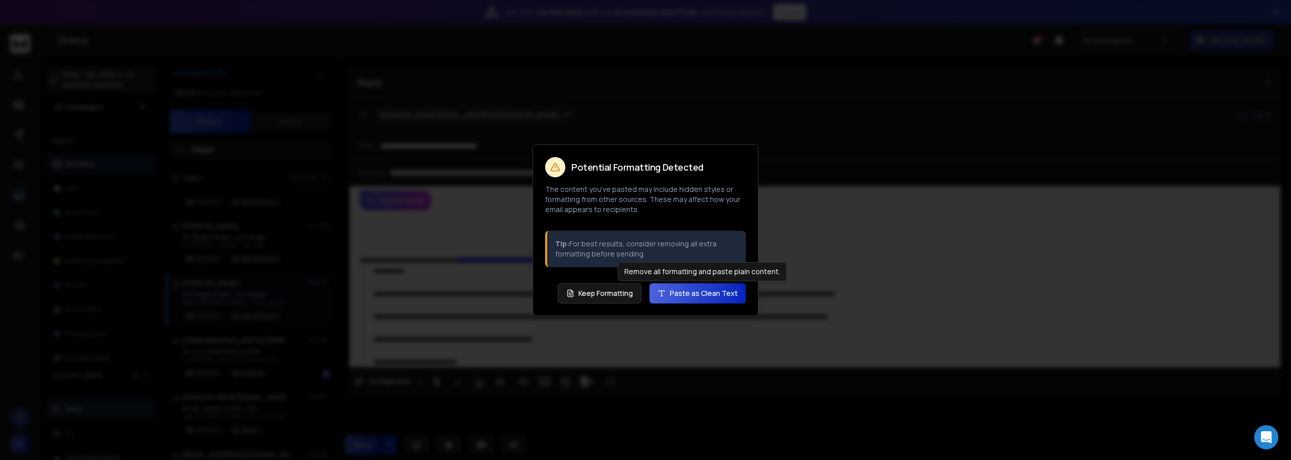
click at [716, 299] on button "Paste as Clean Text" at bounding box center [698, 293] width 96 height 20
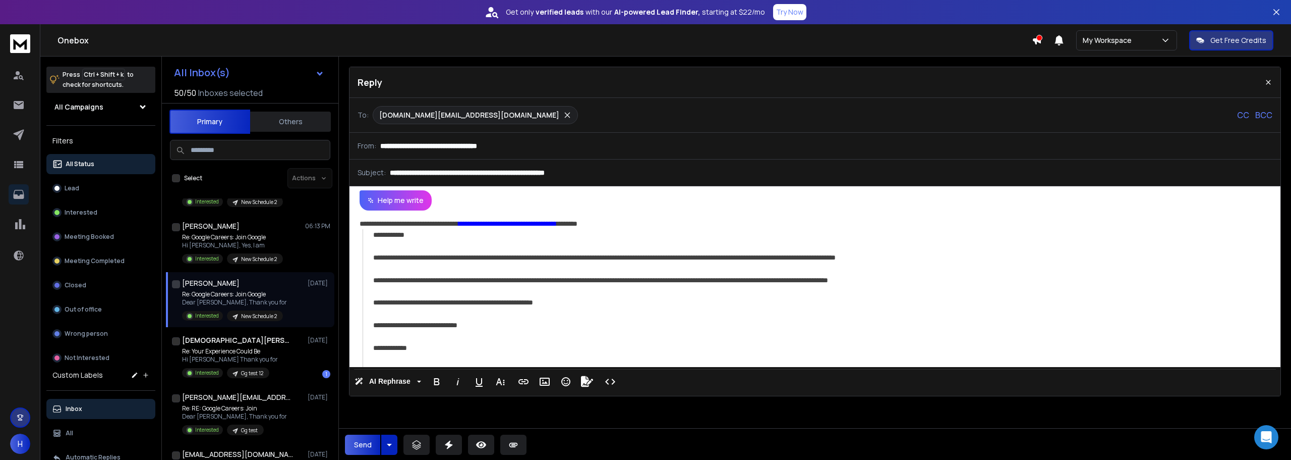
scroll to position [559, 0]
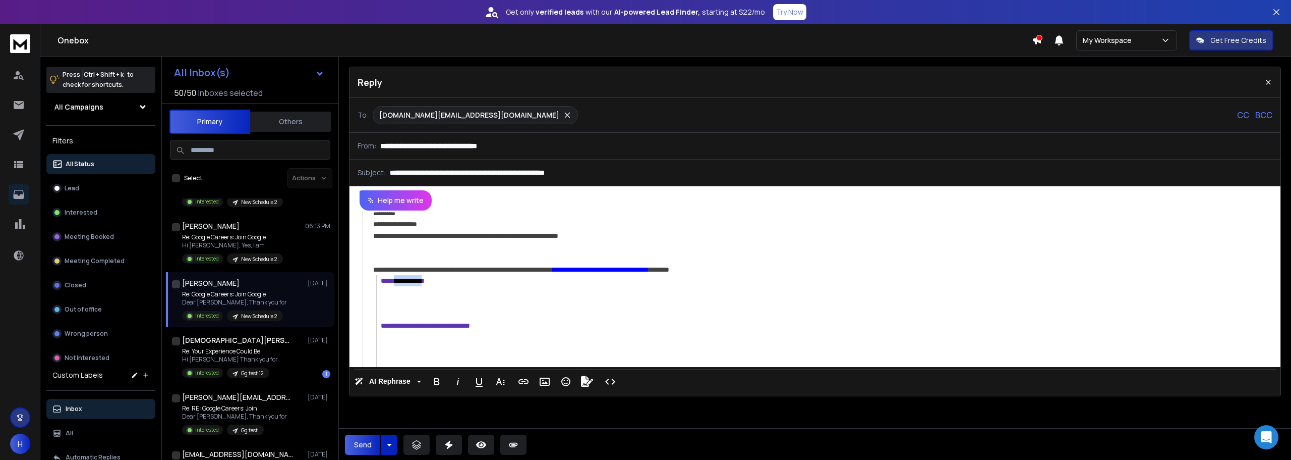
drag, startPoint x: 438, startPoint y: 279, endPoint x: 397, endPoint y: 279, distance: 40.4
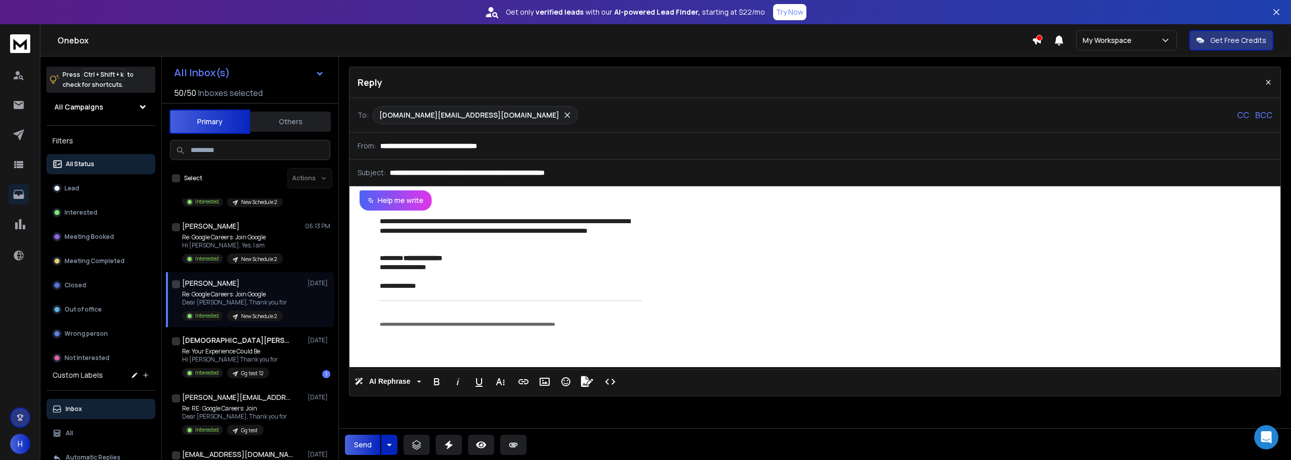
scroll to position [0, 0]
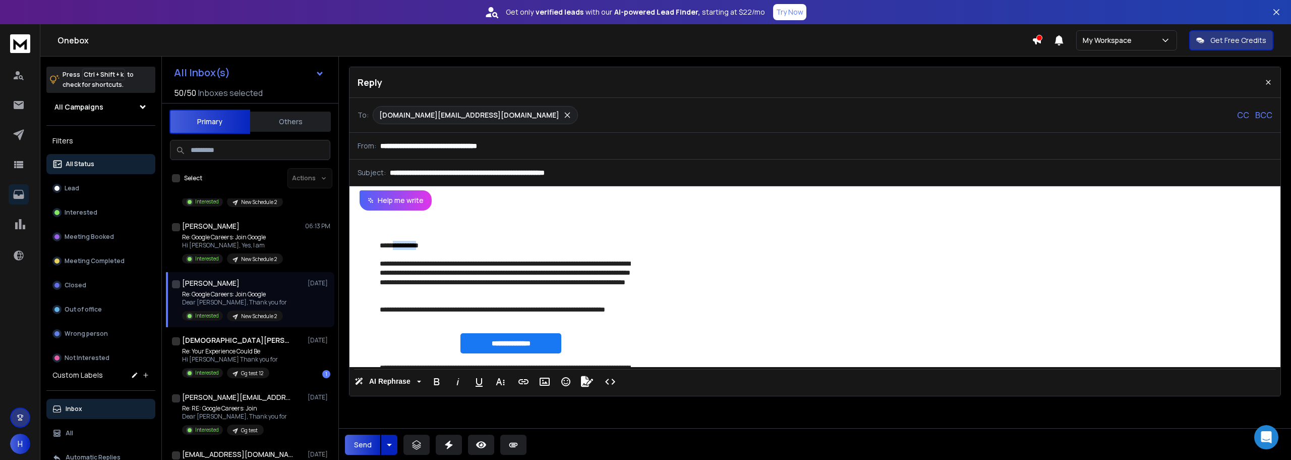
drag, startPoint x: 426, startPoint y: 245, endPoint x: 398, endPoint y: 246, distance: 27.3
click at [398, 246] on div "**********" at bounding box center [511, 245] width 262 height 9
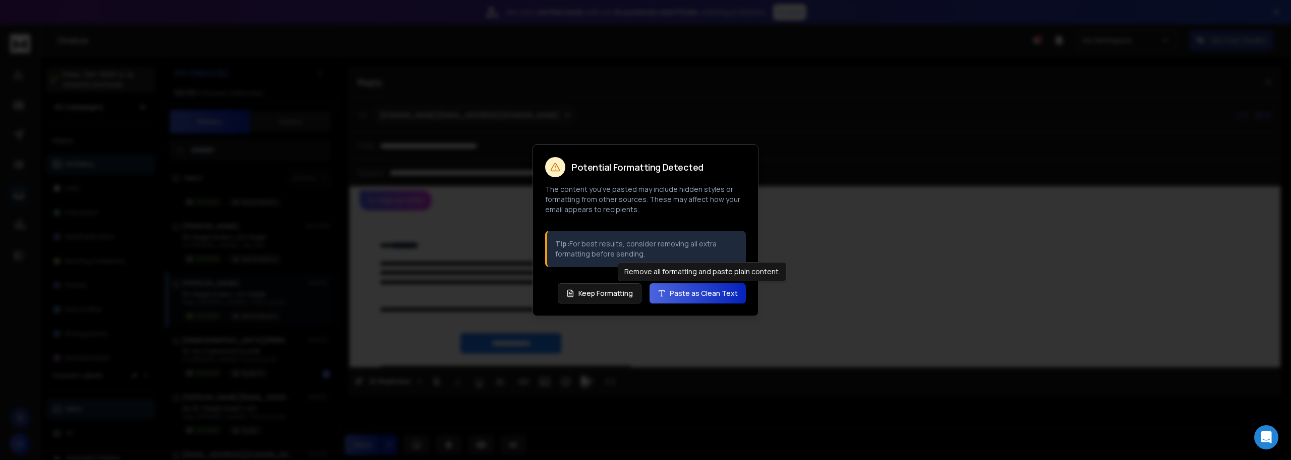
click at [677, 290] on button "Paste as Clean Text" at bounding box center [698, 293] width 96 height 20
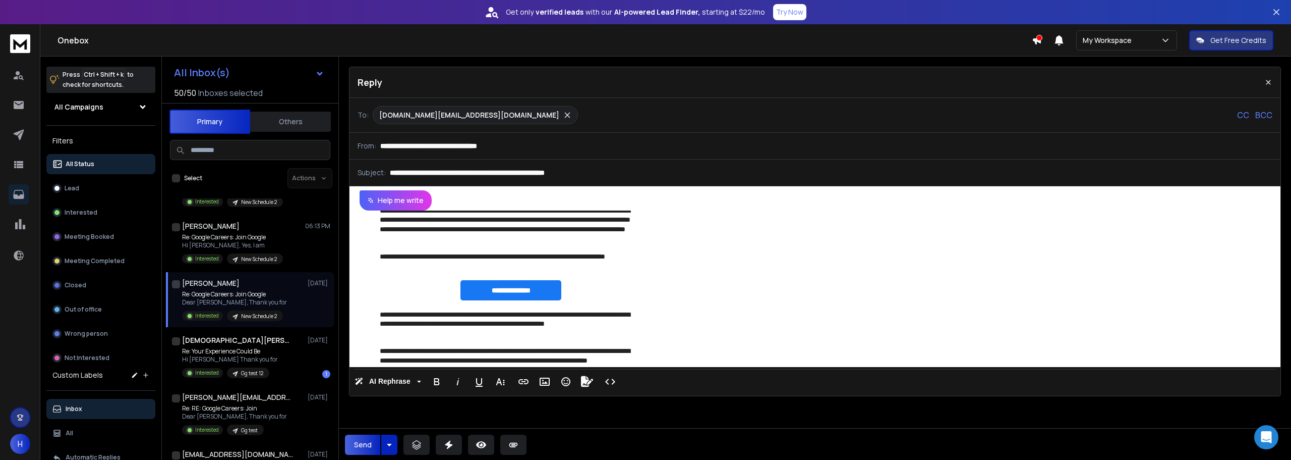
scroll to position [202, 0]
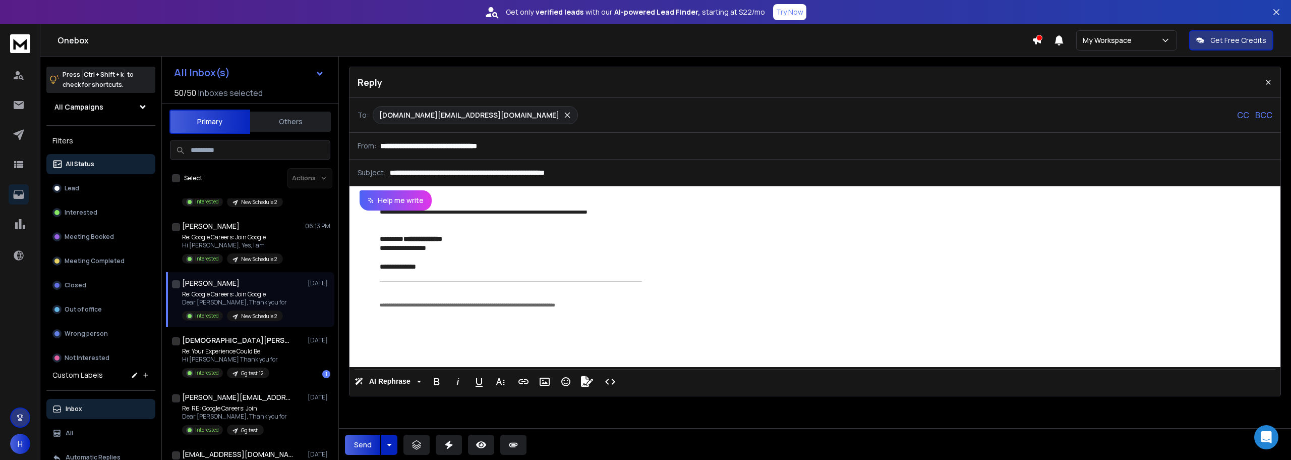
click at [409, 238] on div "**********" at bounding box center [511, 252] width 262 height 37
click at [411, 238] on strong "**********" at bounding box center [423, 238] width 39 height 7
click at [403, 266] on div "**********" at bounding box center [511, 257] width 262 height 46
click at [368, 436] on button "Send" at bounding box center [362, 444] width 35 height 20
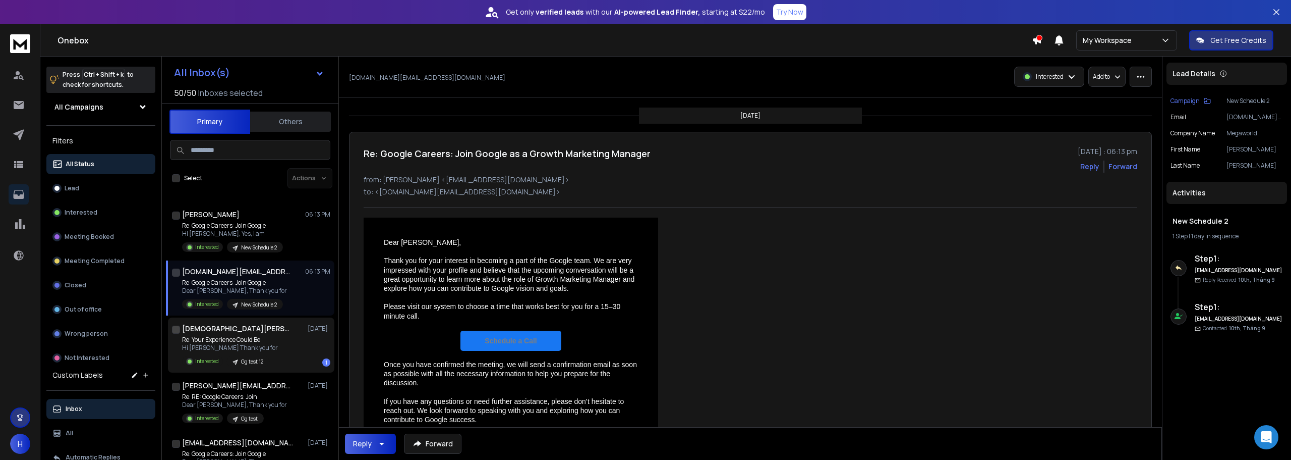
scroll to position [1866, 0]
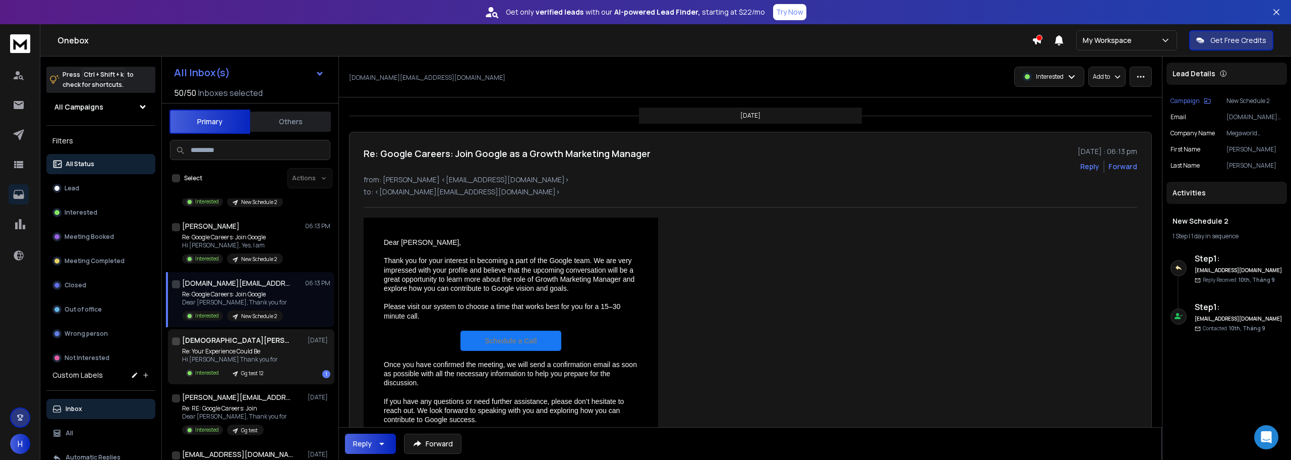
click at [247, 335] on div "[DEMOGRAPHIC_DATA][PERSON_NAME] [DATE]" at bounding box center [256, 340] width 148 height 10
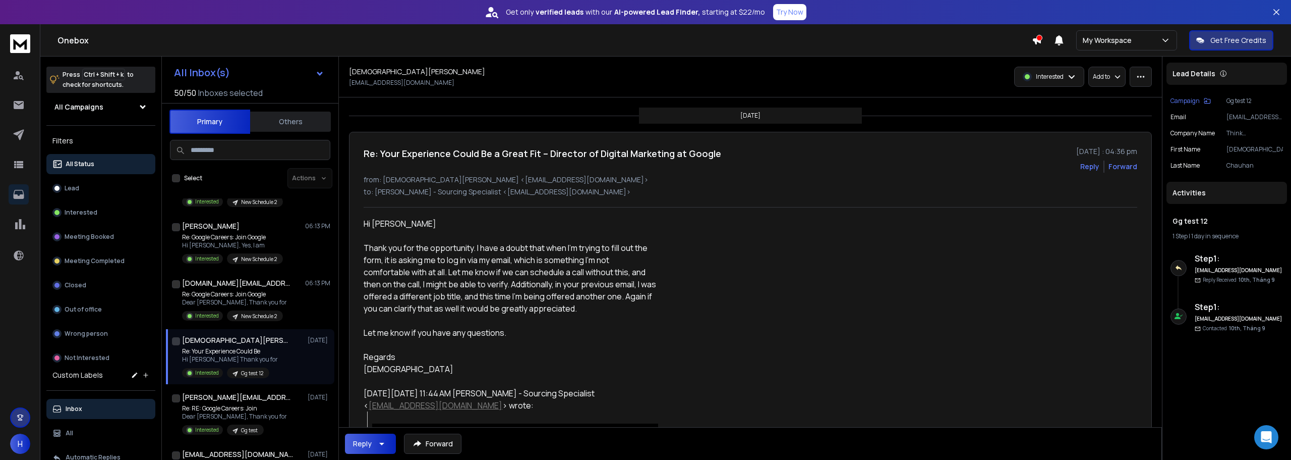
click at [365, 442] on div "Reply" at bounding box center [362, 443] width 19 height 10
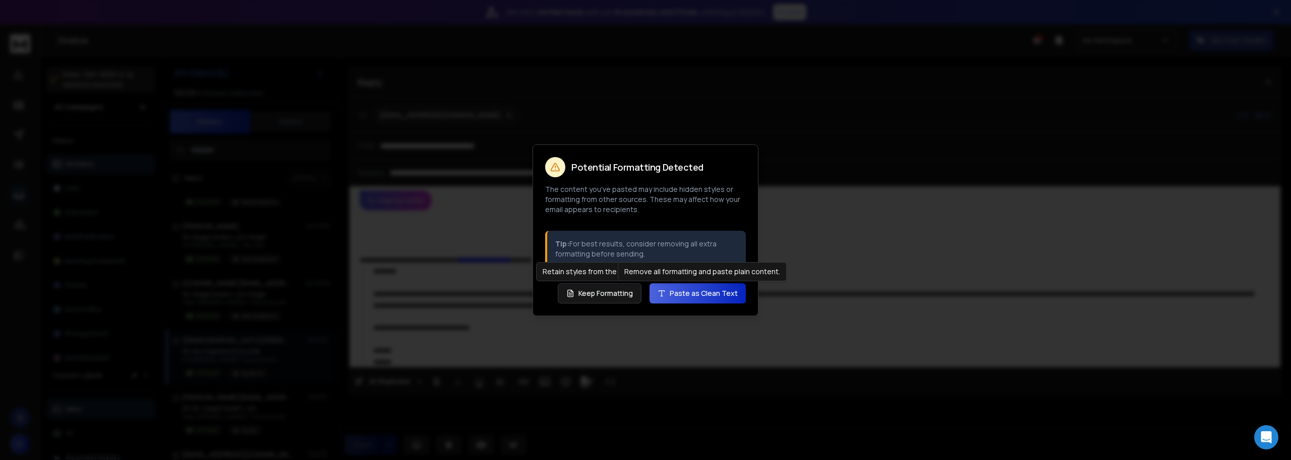
click at [699, 296] on button "Paste as Clean Text" at bounding box center [698, 293] width 96 height 20
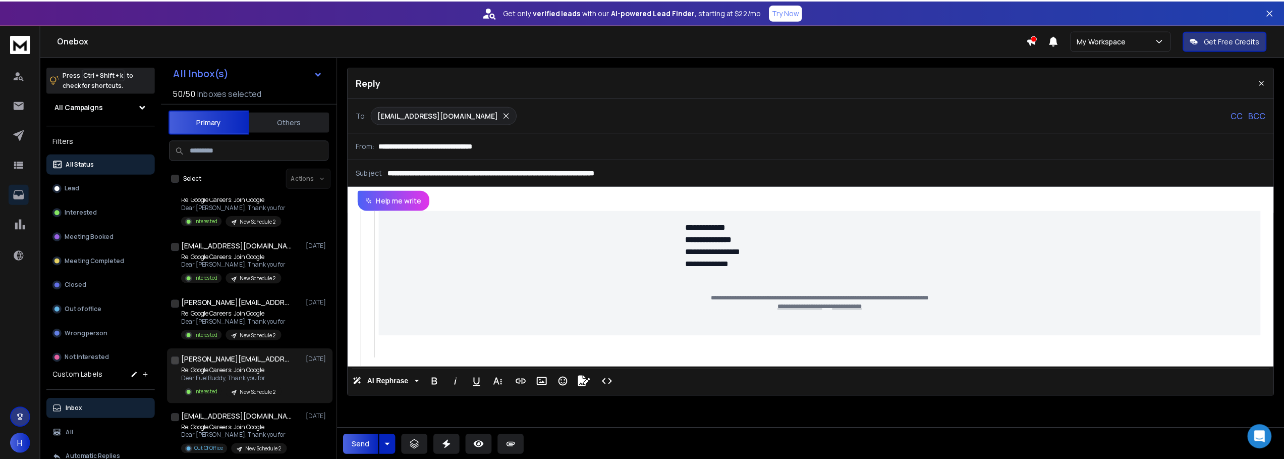
scroll to position [2320, 0]
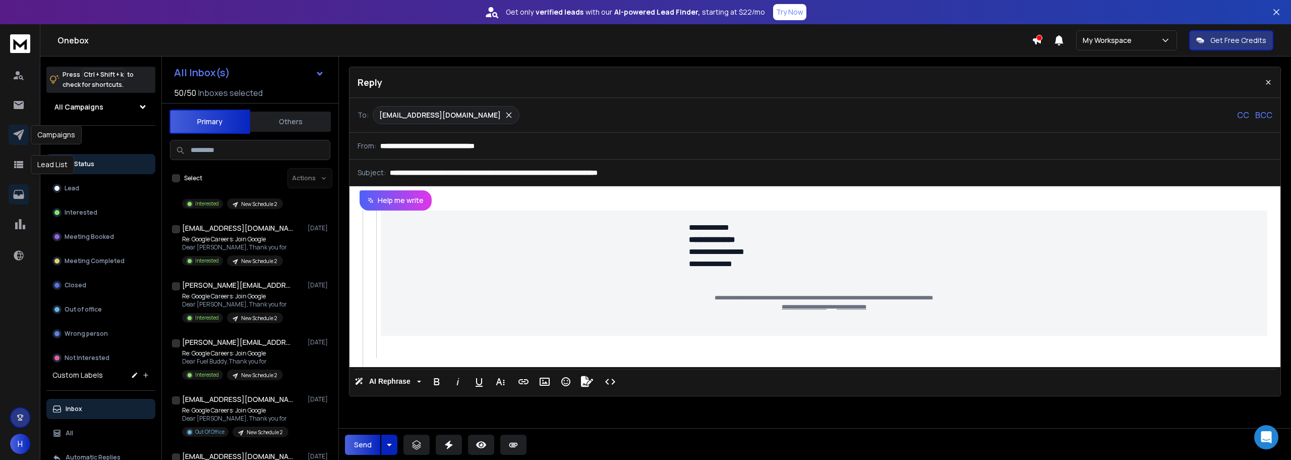
click at [21, 132] on icon at bounding box center [19, 135] width 12 height 12
